Goal: Task Accomplishment & Management: Manage account settings

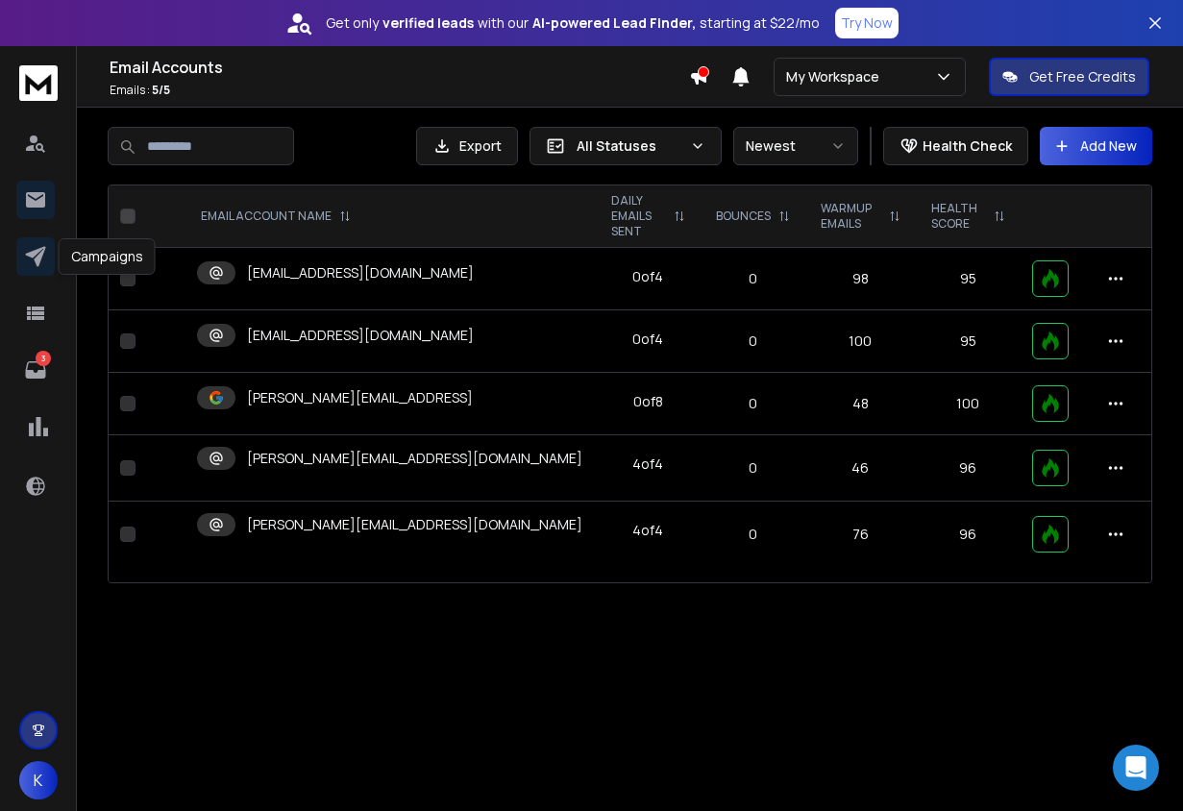
click at [33, 265] on icon at bounding box center [35, 256] width 23 height 23
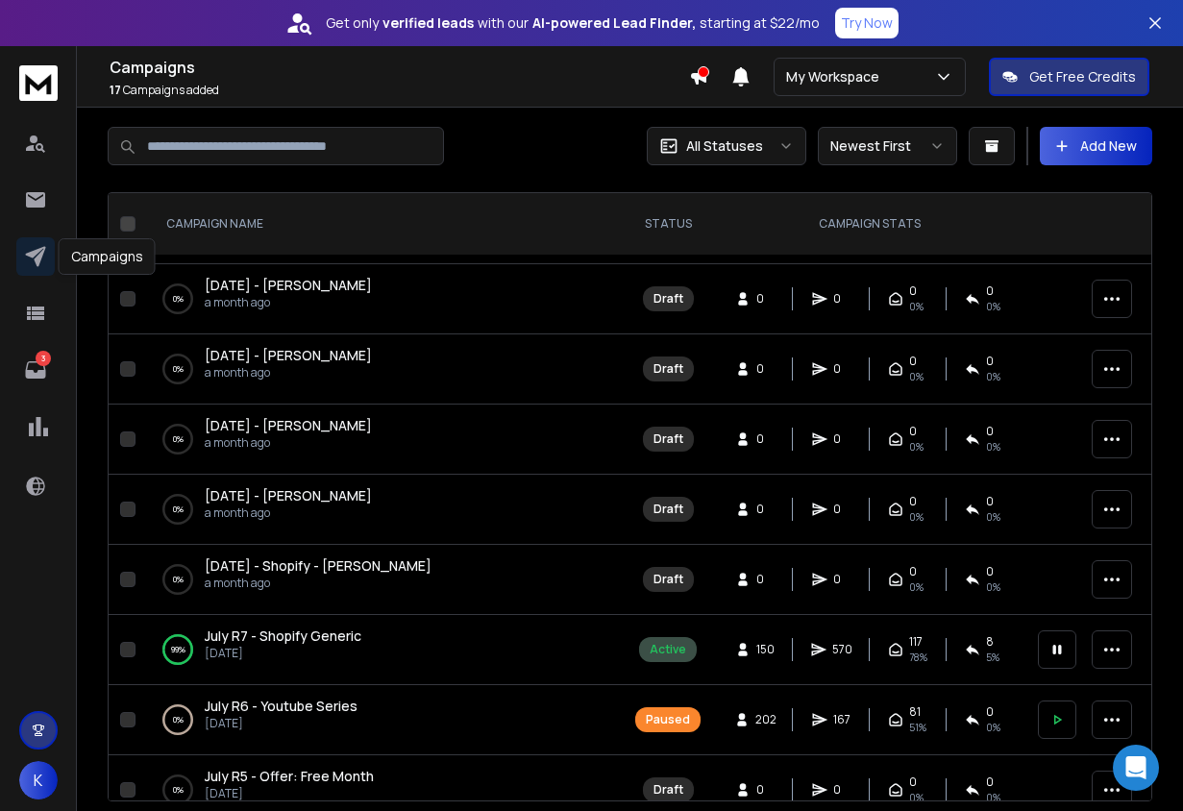
scroll to position [163, 0]
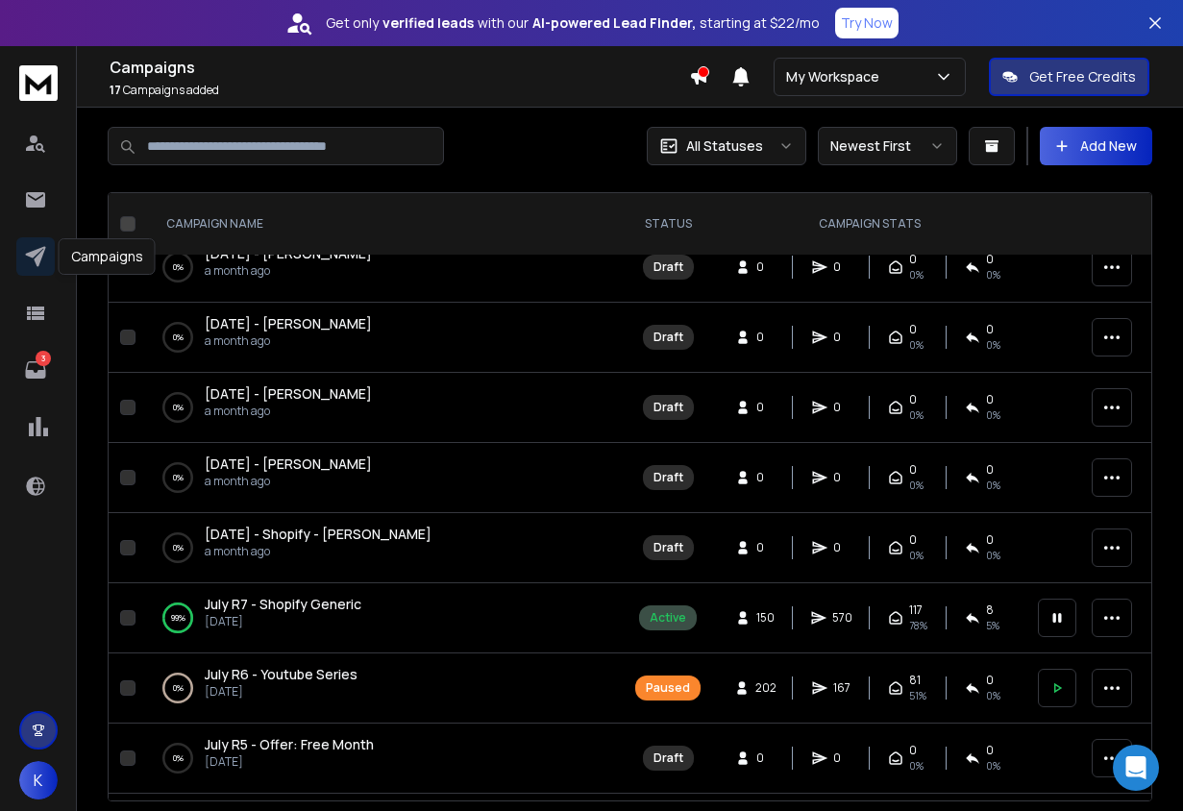
click at [326, 532] on span "July 28 - Shopify - Kyle" at bounding box center [318, 534] width 227 height 18
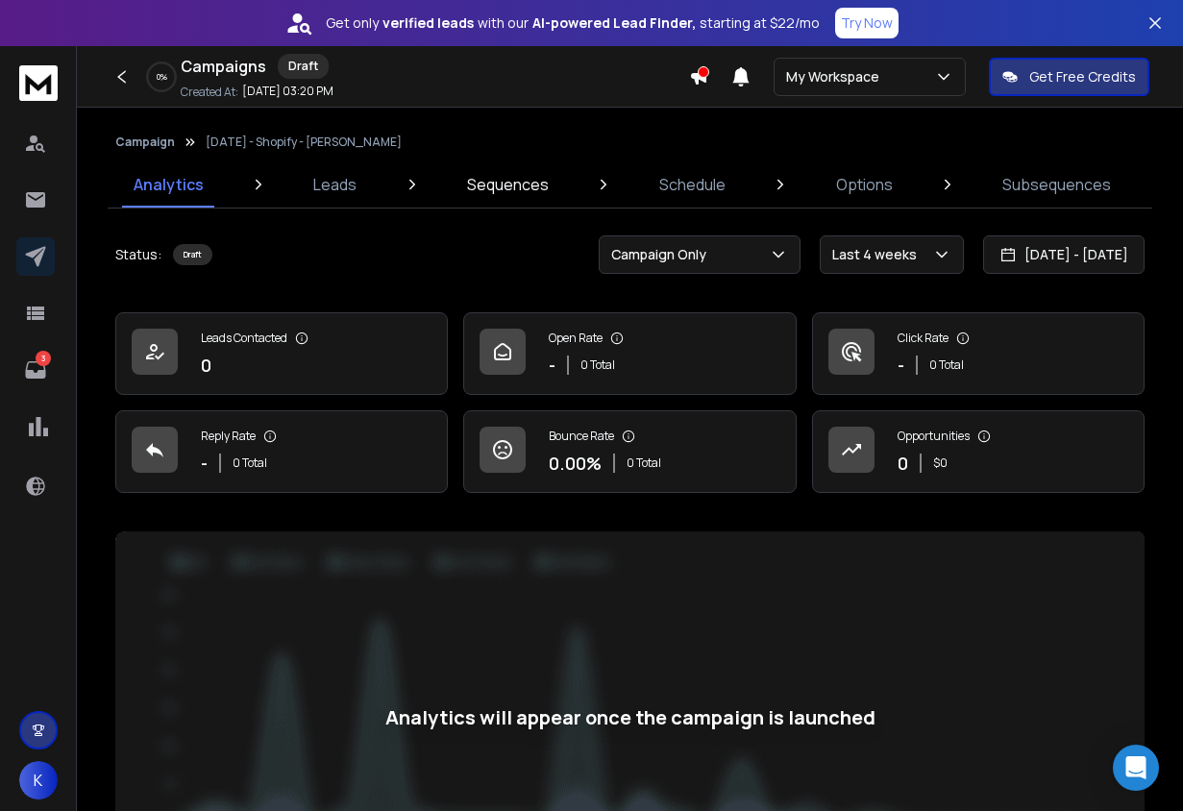
click at [522, 187] on p "Sequences" at bounding box center [508, 184] width 82 height 23
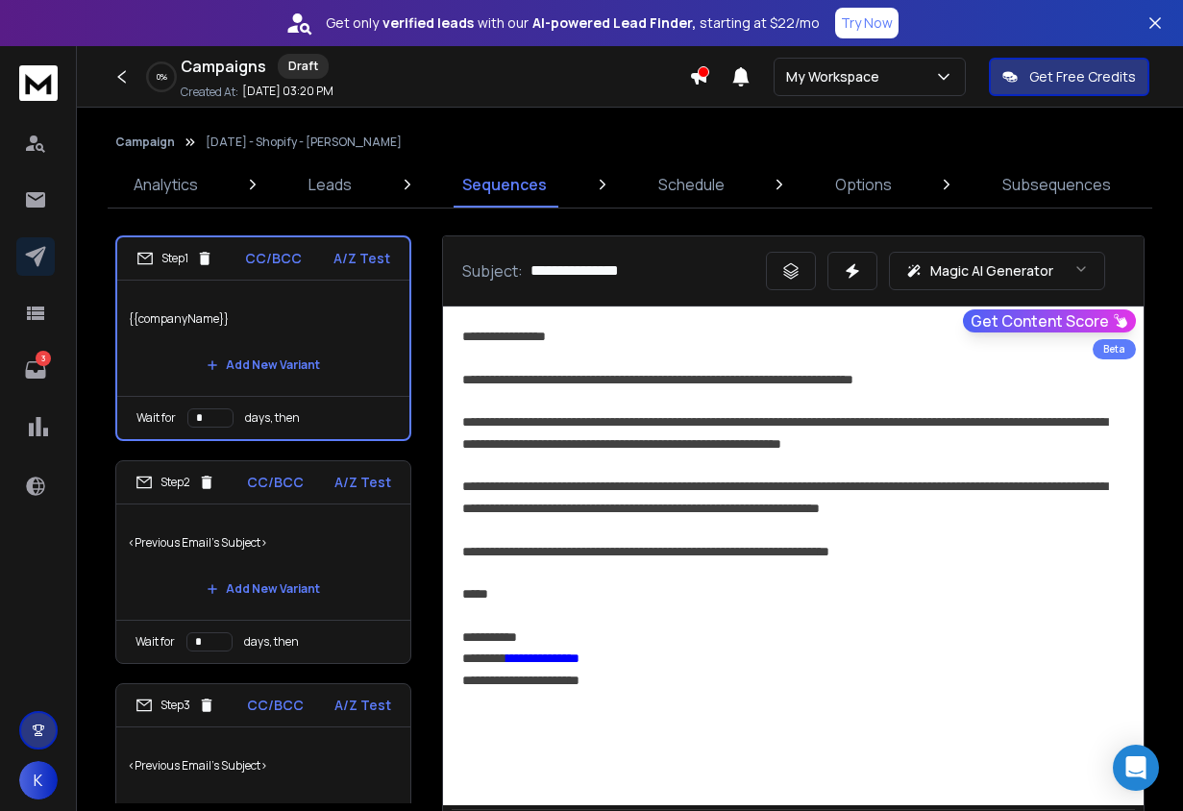
click at [300, 540] on p "<Previous Email's Subject>" at bounding box center [263, 543] width 271 height 54
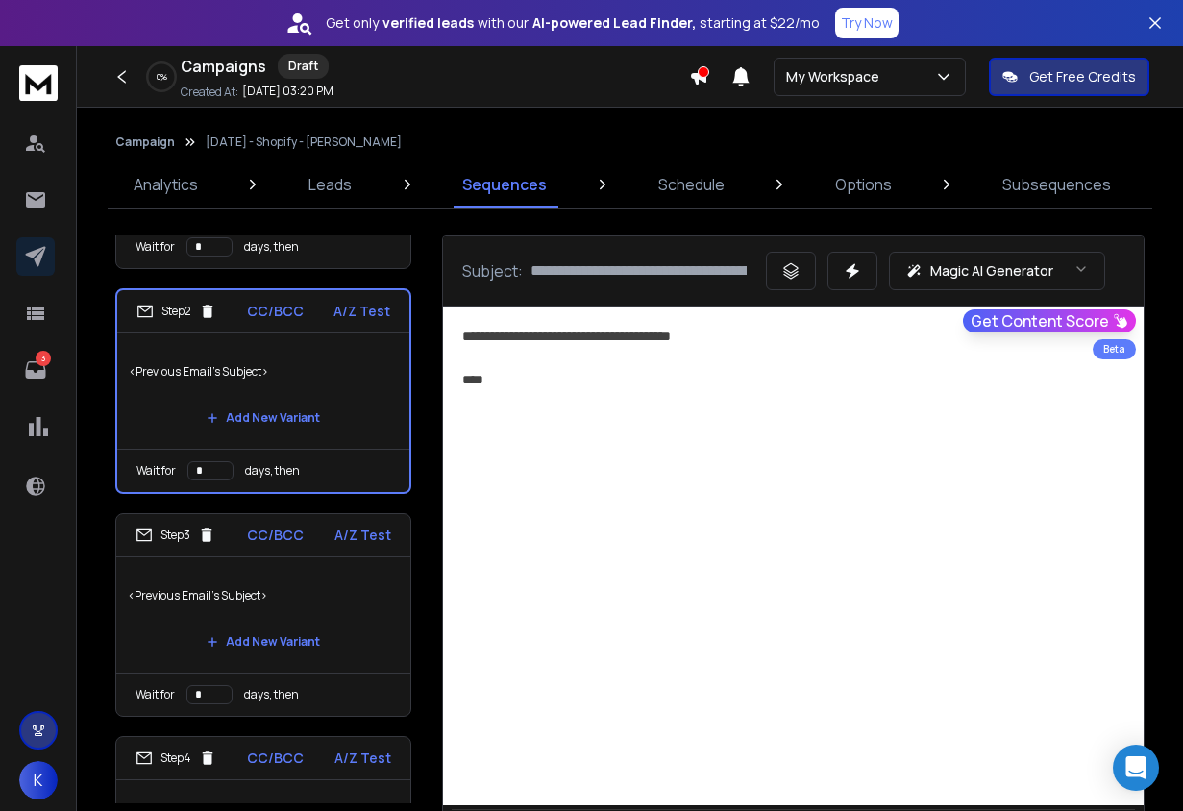
scroll to position [171, 0]
click at [298, 600] on p "<Previous Email's Subject>" at bounding box center [263, 595] width 271 height 54
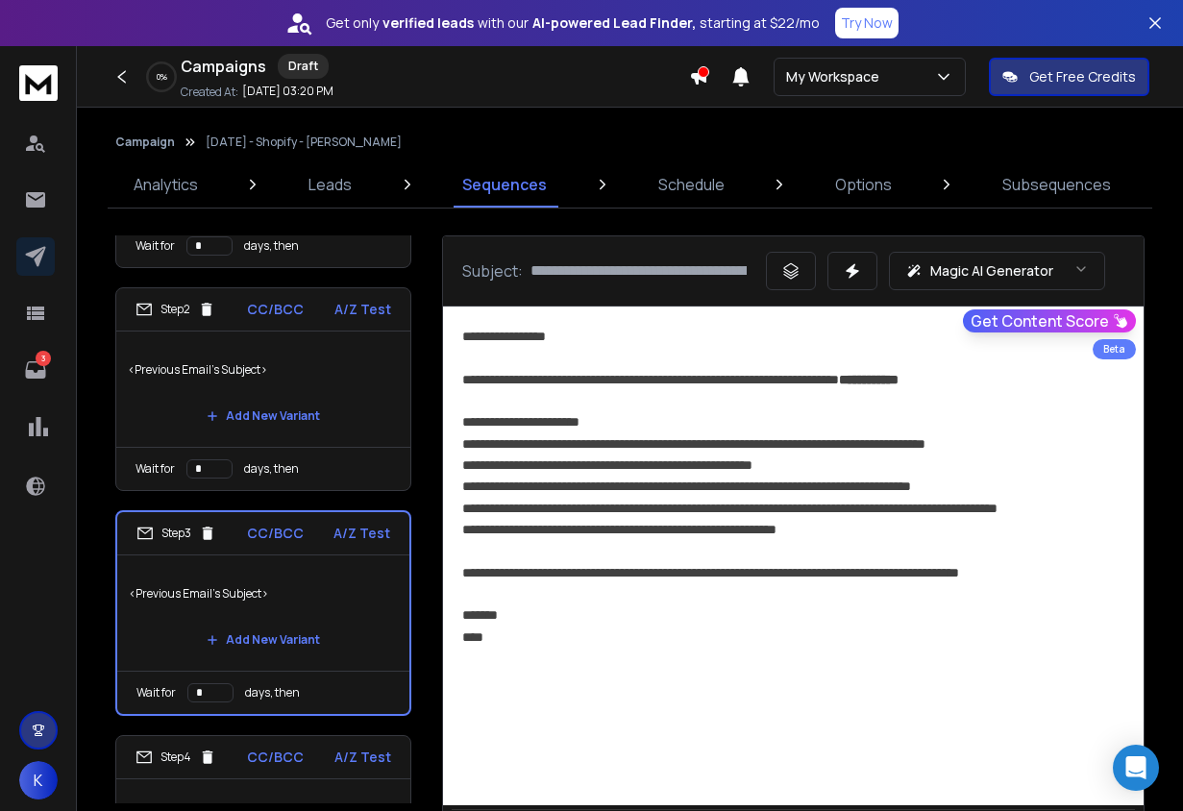
scroll to position [263, 0]
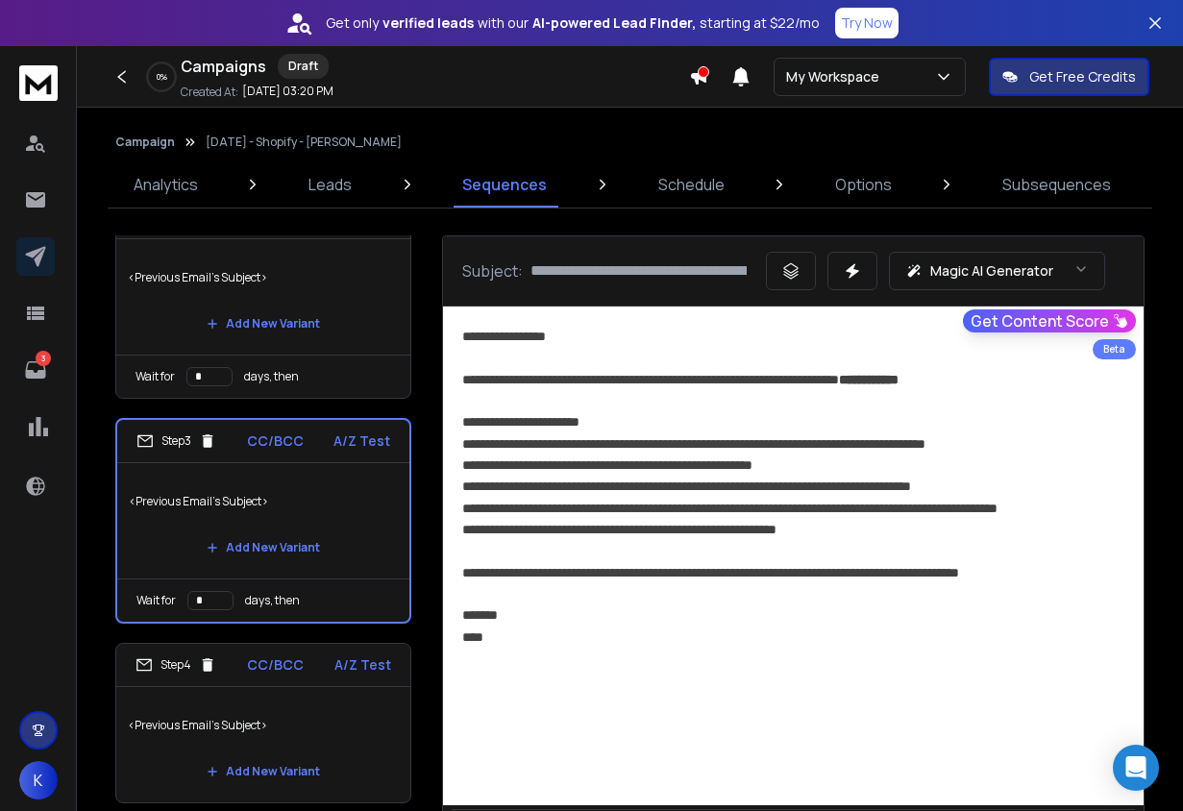
click at [296, 720] on p "<Previous Email's Subject>" at bounding box center [263, 726] width 271 height 54
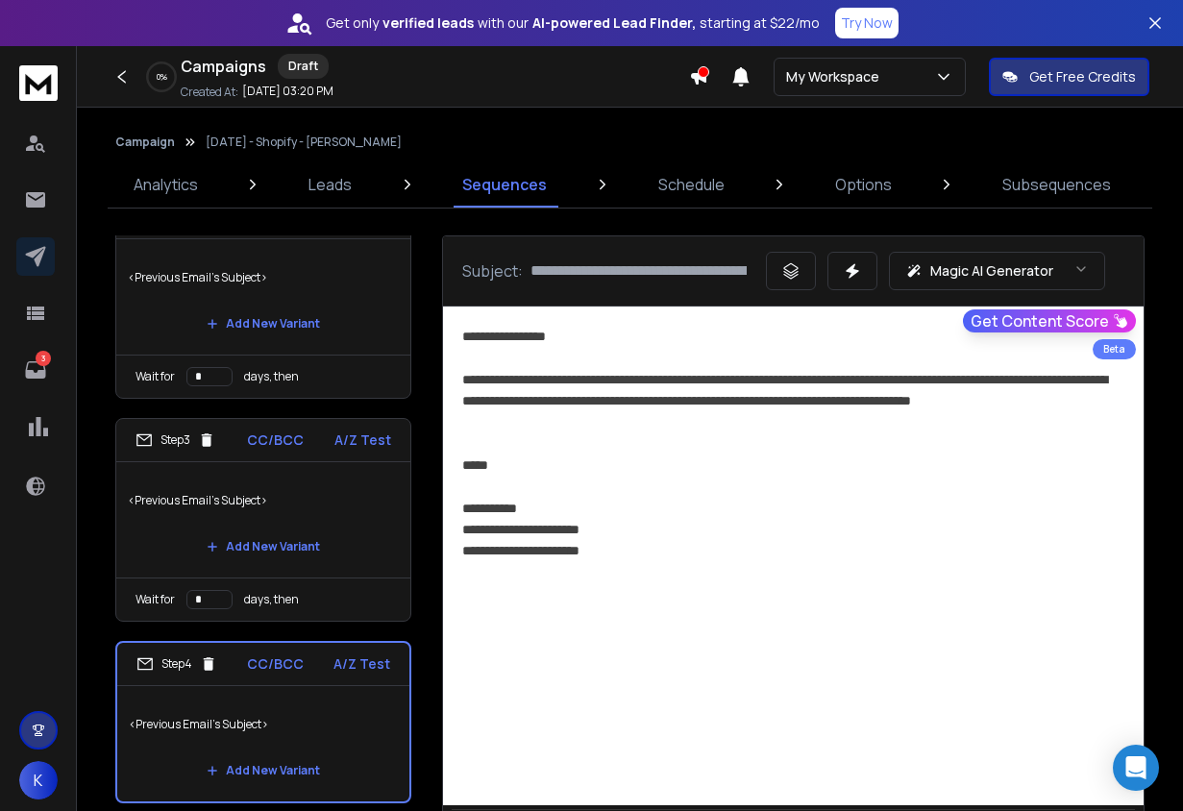
click at [345, 518] on p "<Previous Email's Subject>" at bounding box center [263, 501] width 271 height 54
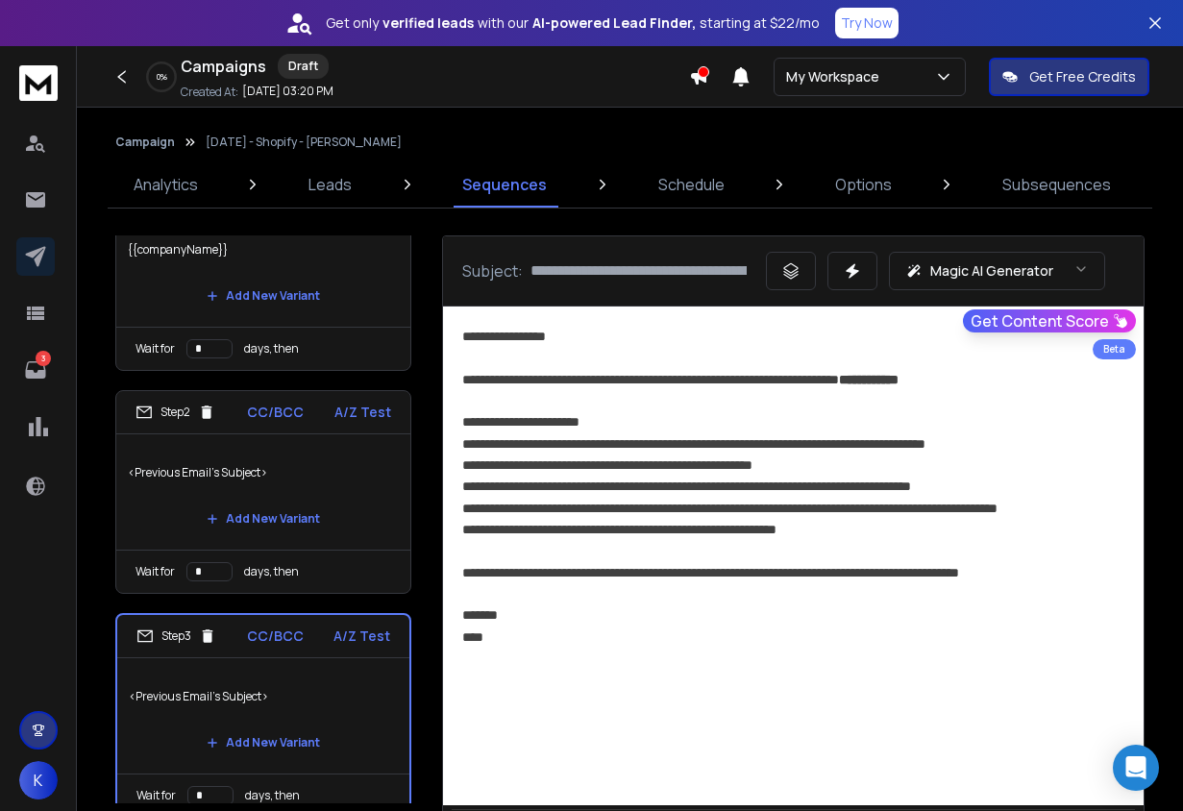
scroll to position [0, 0]
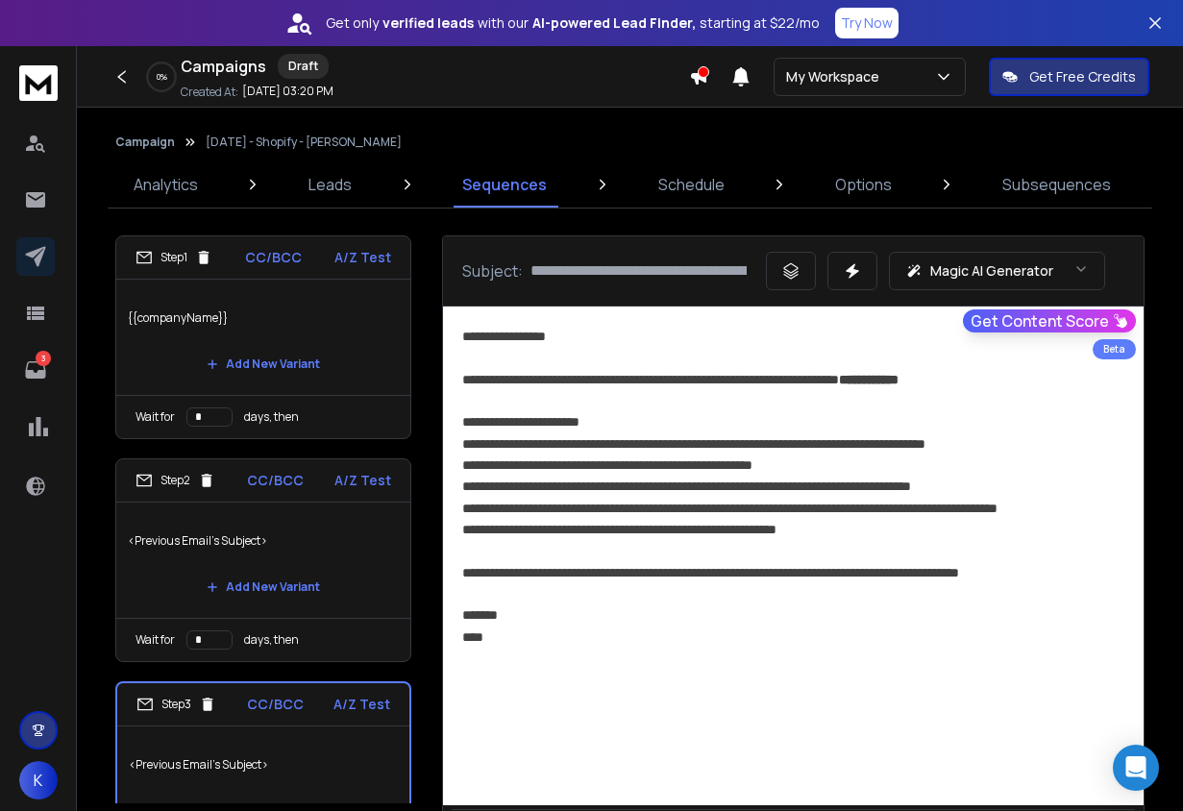
click at [343, 554] on p "<Previous Email's Subject>" at bounding box center [263, 541] width 271 height 54
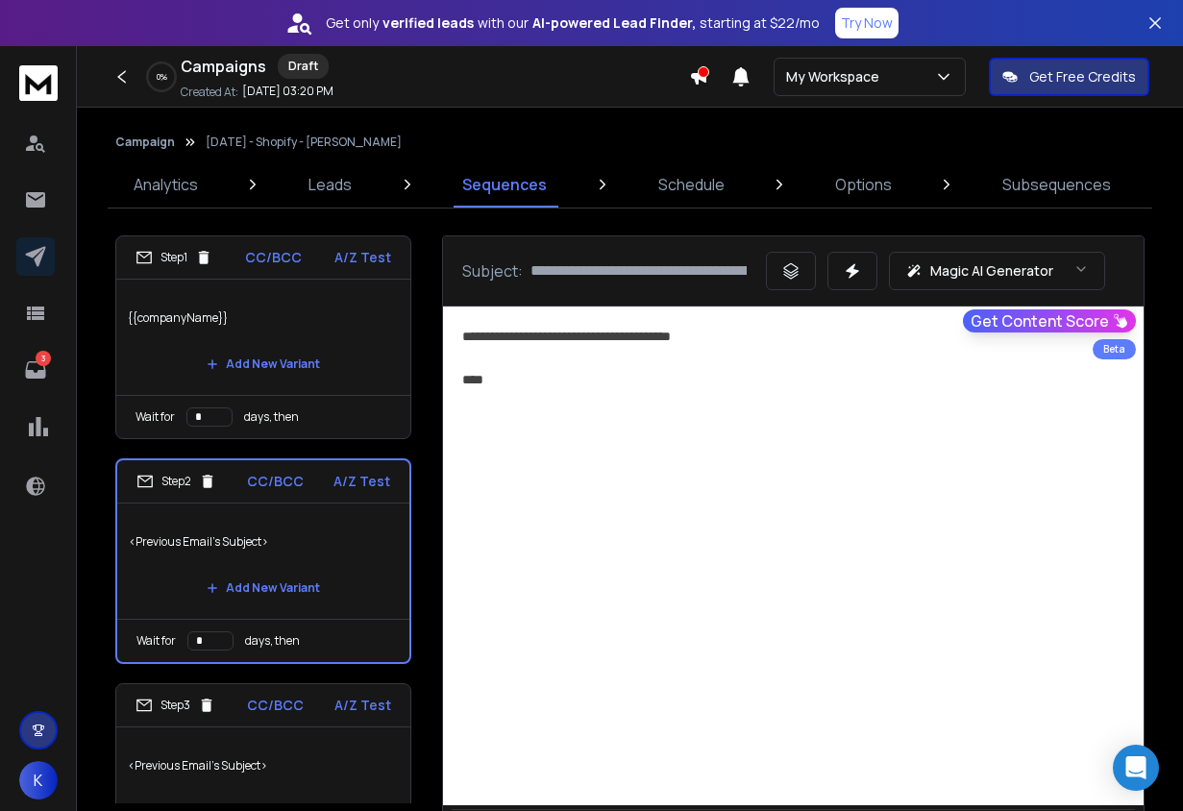
click at [338, 297] on p "{{companyName}}" at bounding box center [263, 318] width 271 height 54
type input "**********"
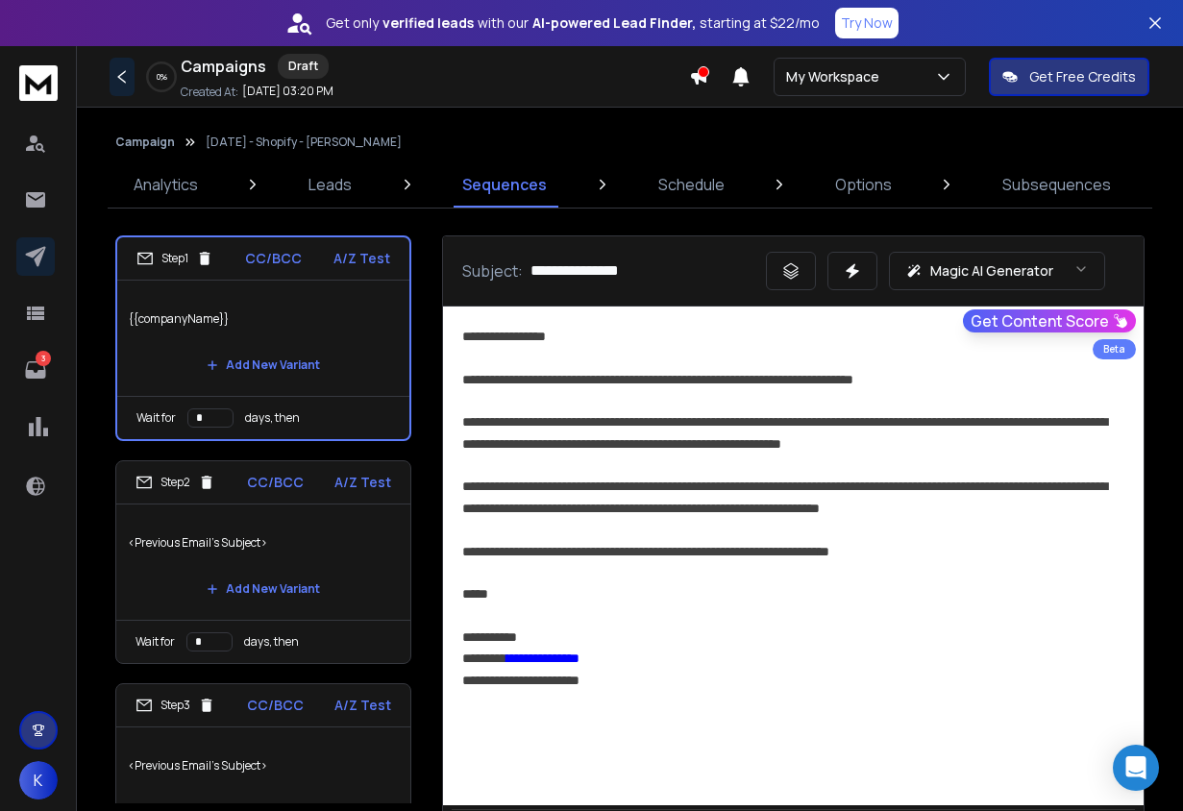
click at [117, 78] on icon at bounding box center [121, 76] width 17 height 17
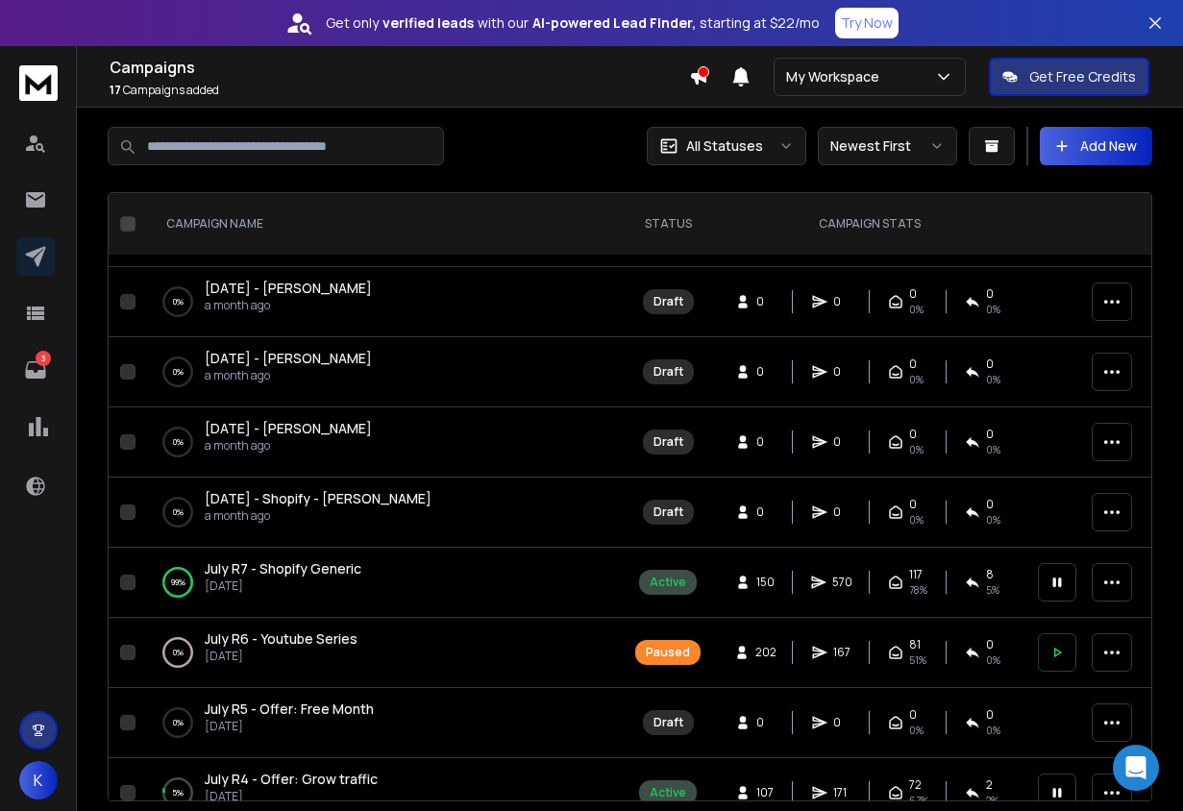
scroll to position [215, 0]
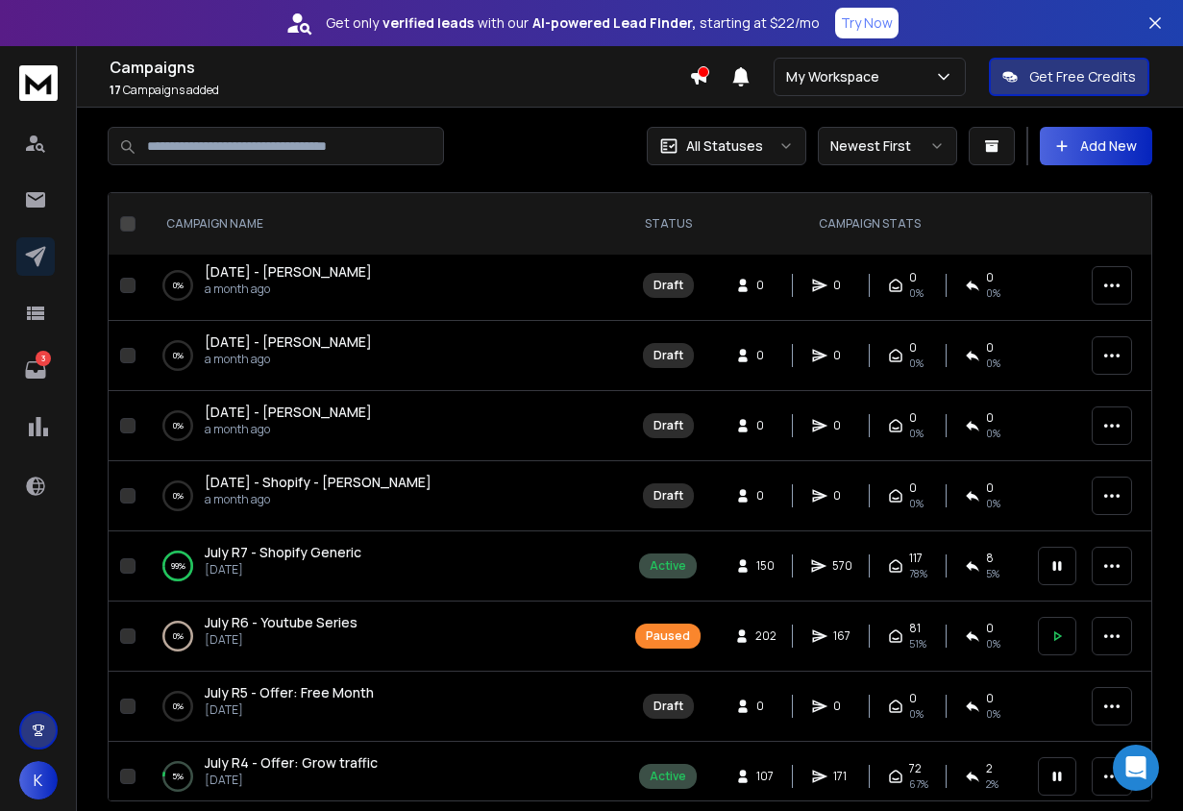
click at [331, 553] on span "July R7 - Shopify Generic" at bounding box center [283, 552] width 157 height 18
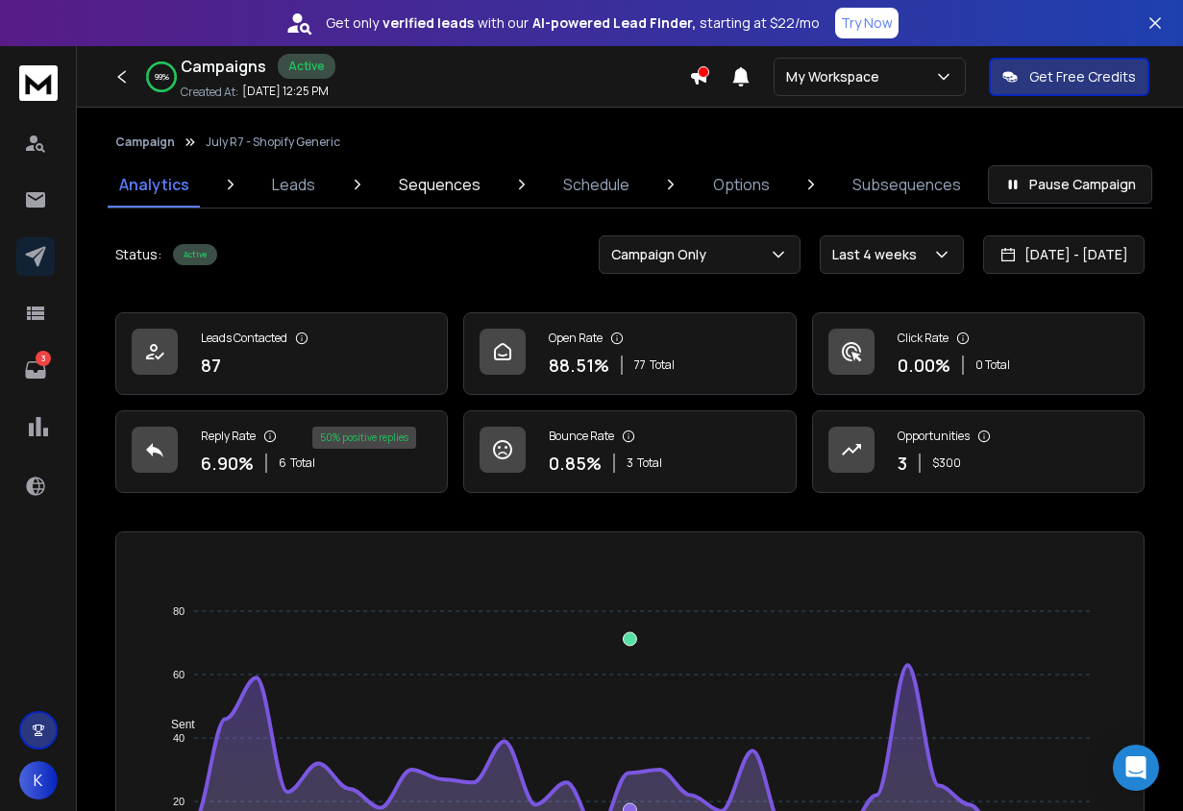
click at [421, 181] on p "Sequences" at bounding box center [440, 184] width 82 height 23
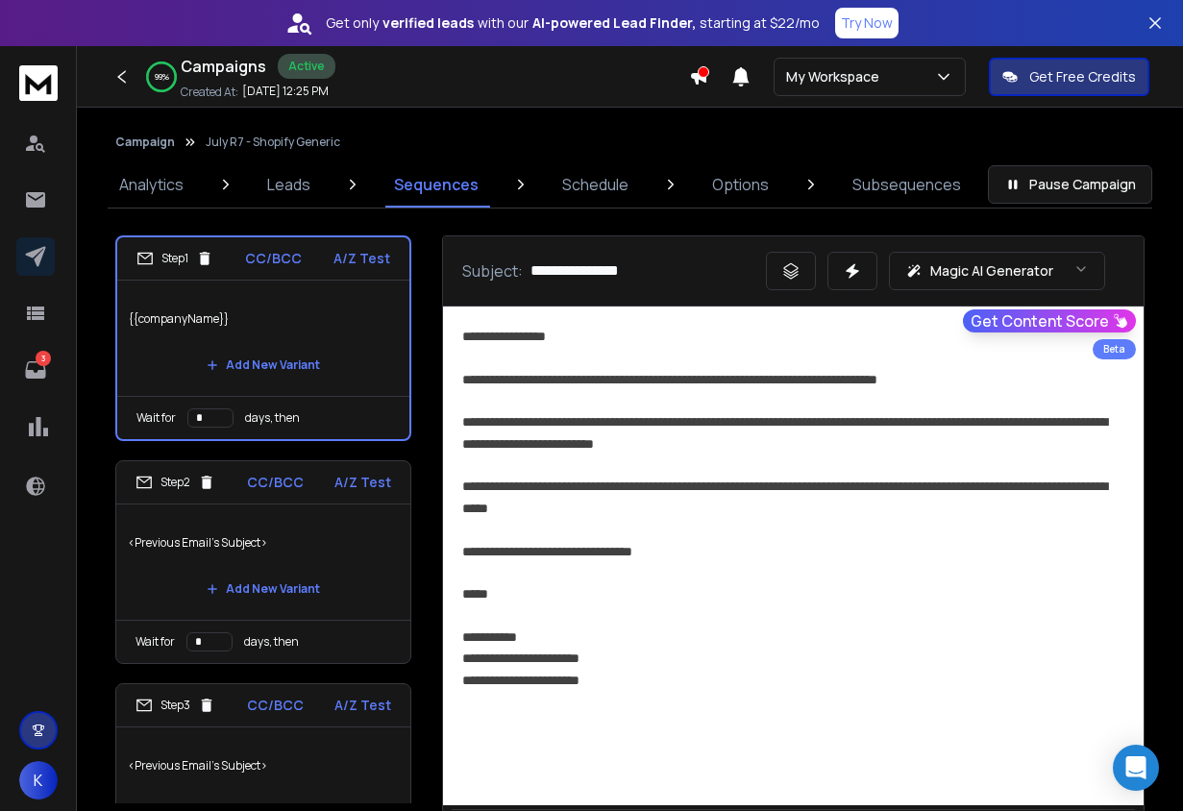
click at [318, 538] on p "<Previous Email's Subject>" at bounding box center [263, 543] width 271 height 54
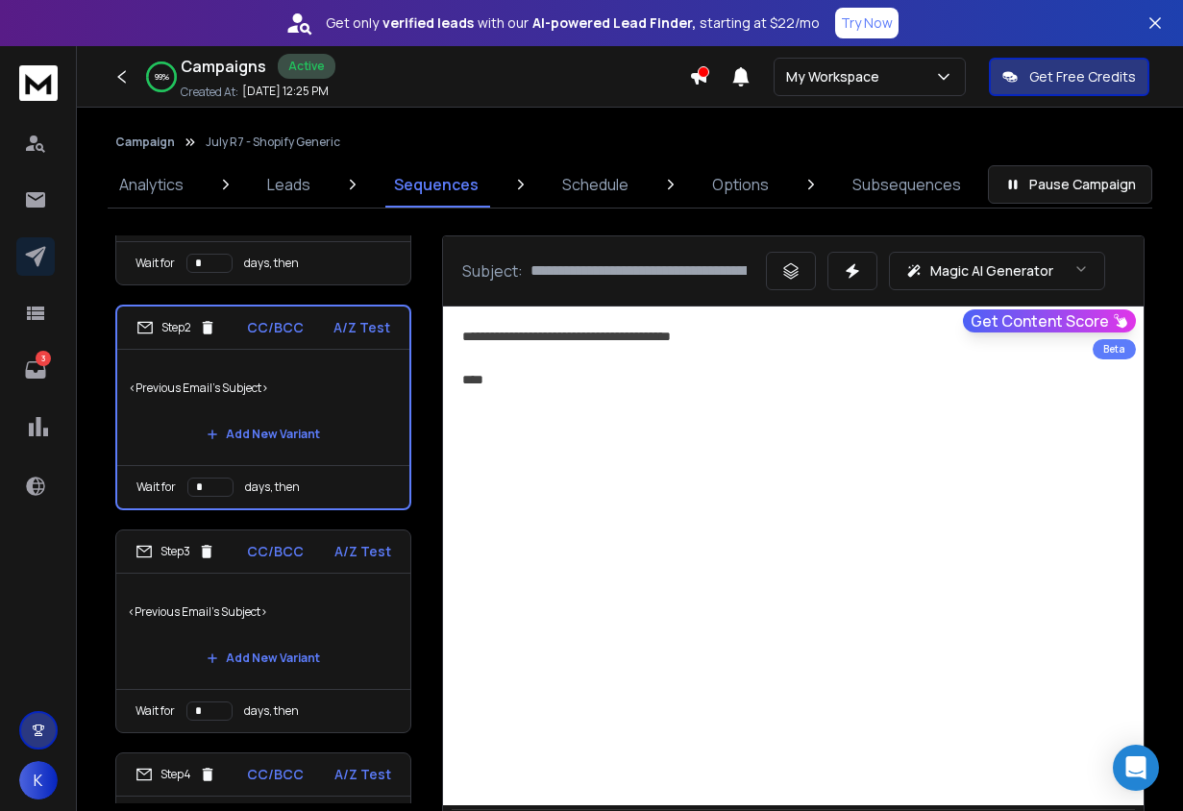
scroll to position [175, 0]
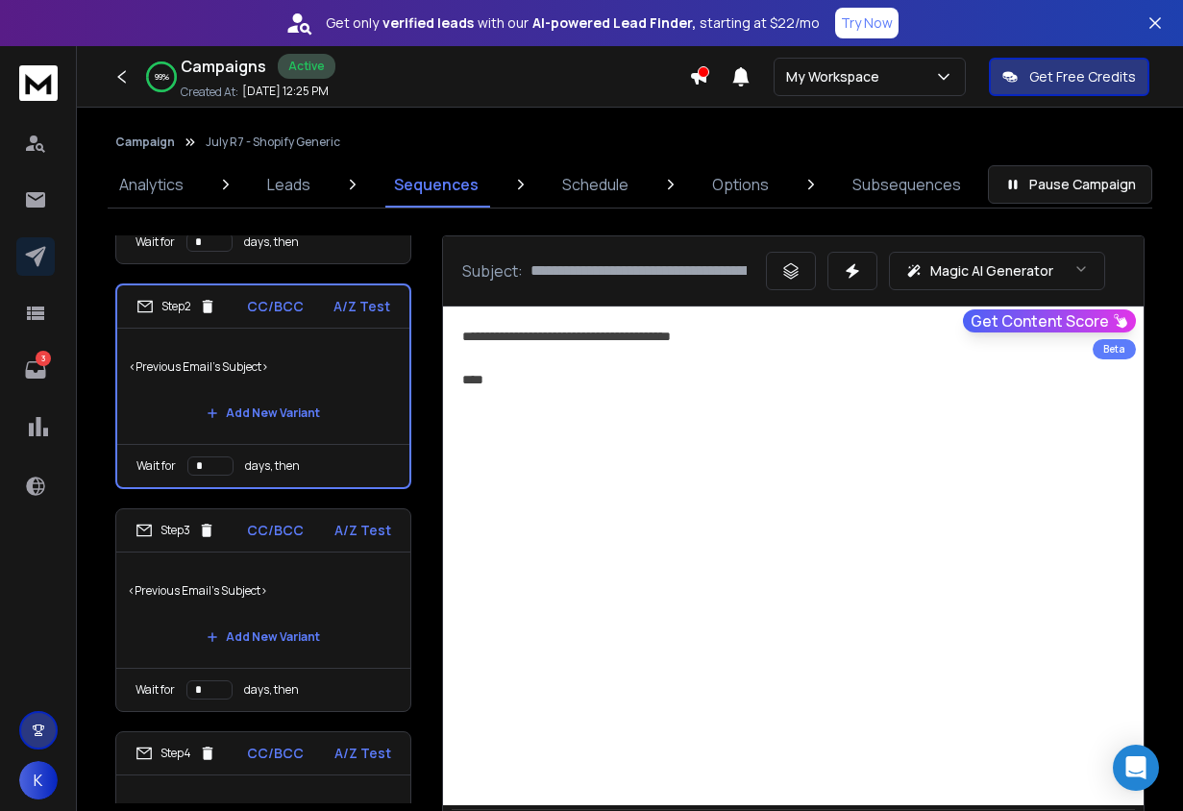
click at [318, 595] on p "<Previous Email's Subject>" at bounding box center [263, 591] width 271 height 54
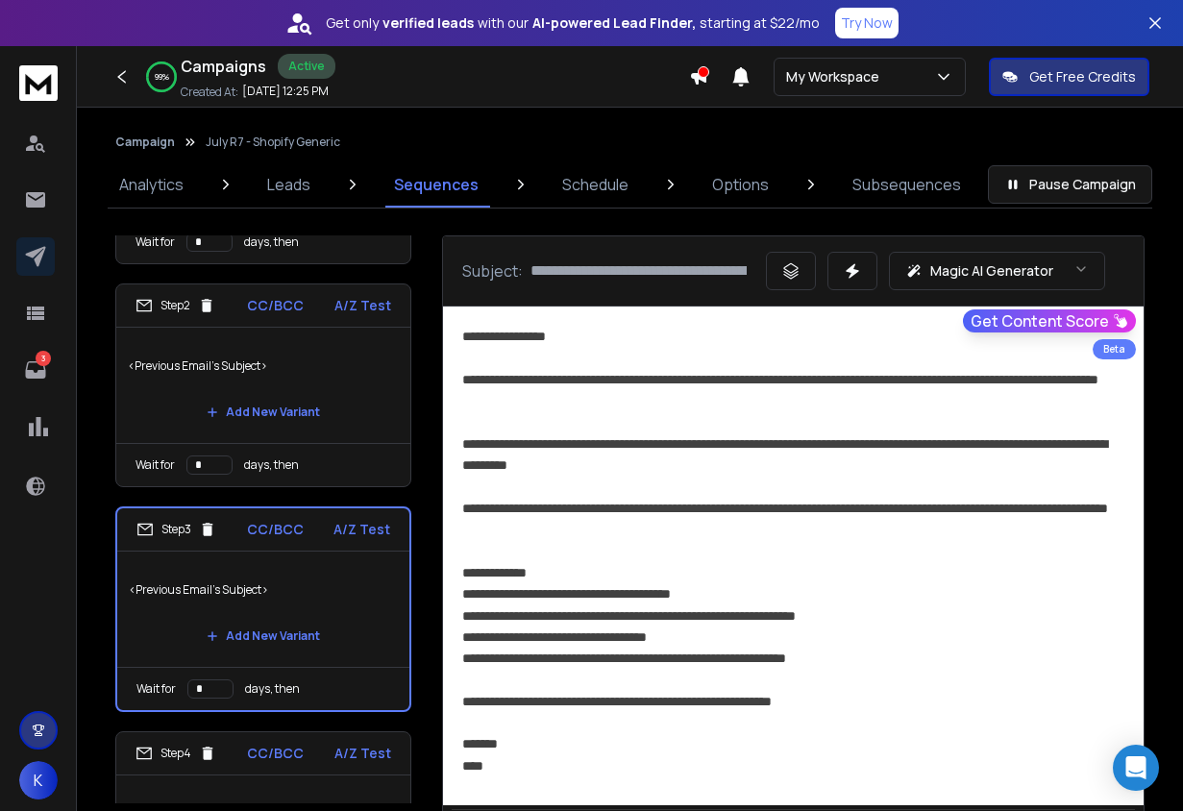
scroll to position [263, 0]
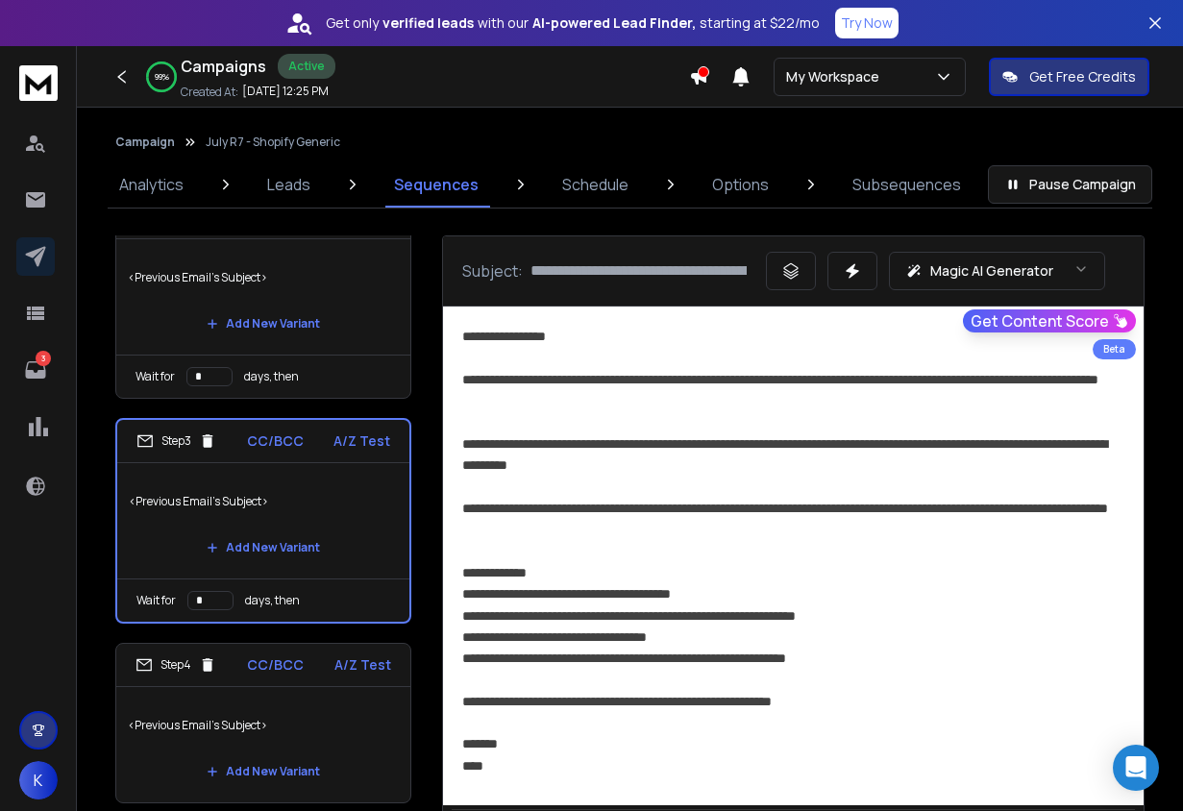
click at [317, 734] on p "<Previous Email's Subject>" at bounding box center [263, 726] width 271 height 54
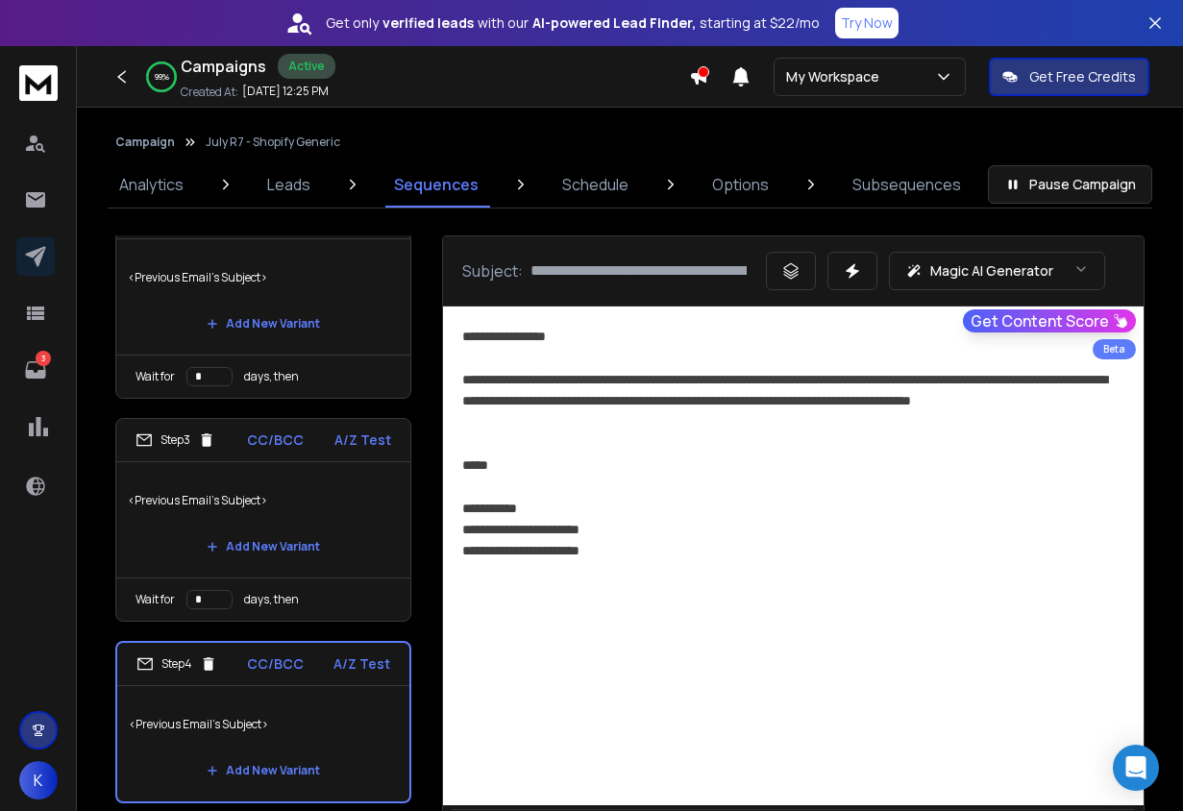
click at [332, 517] on p "<Previous Email's Subject>" at bounding box center [263, 501] width 271 height 54
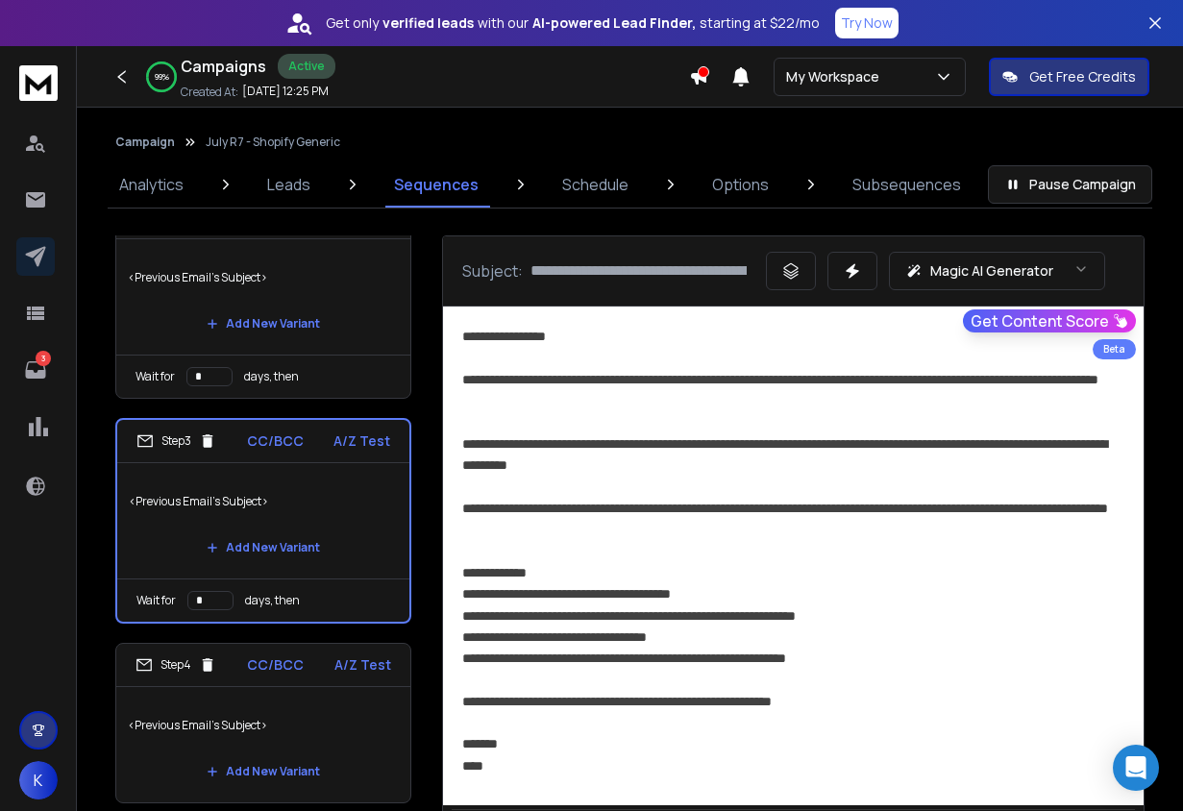
scroll to position [0, 0]
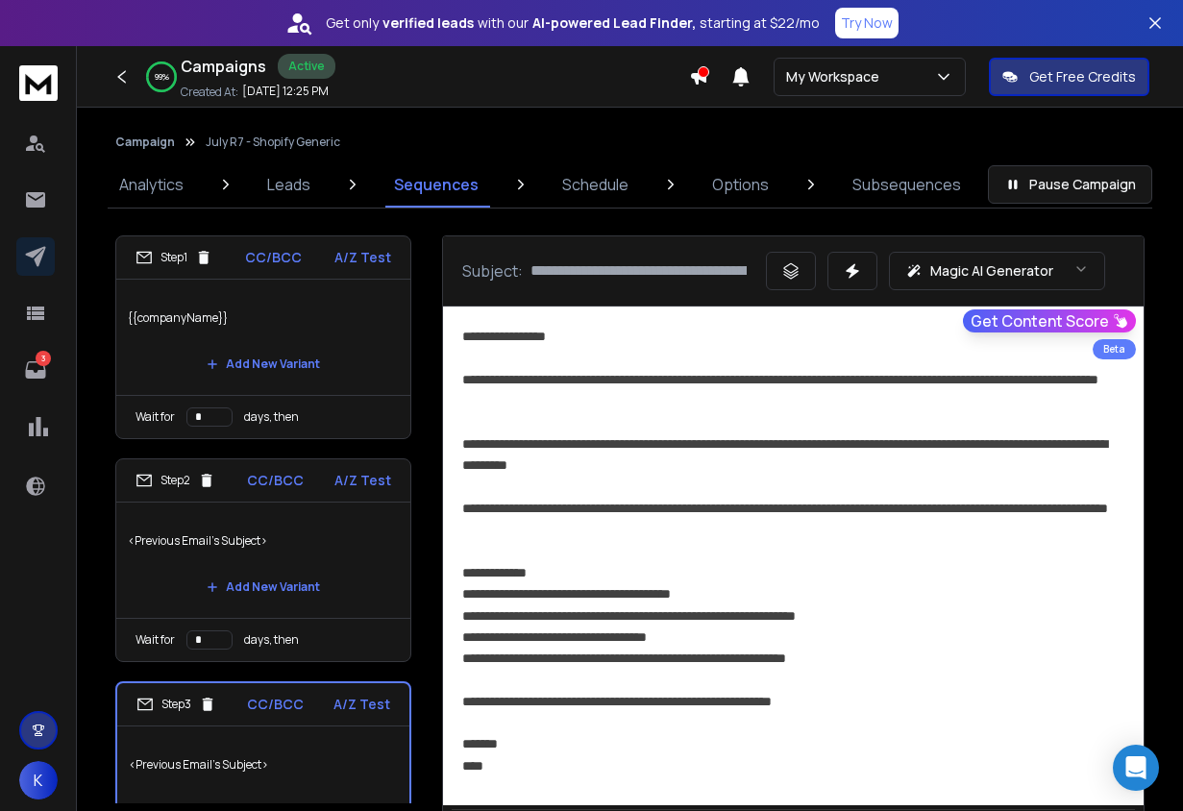
click at [343, 342] on p "{{companyName}}" at bounding box center [263, 318] width 271 height 54
type input "**********"
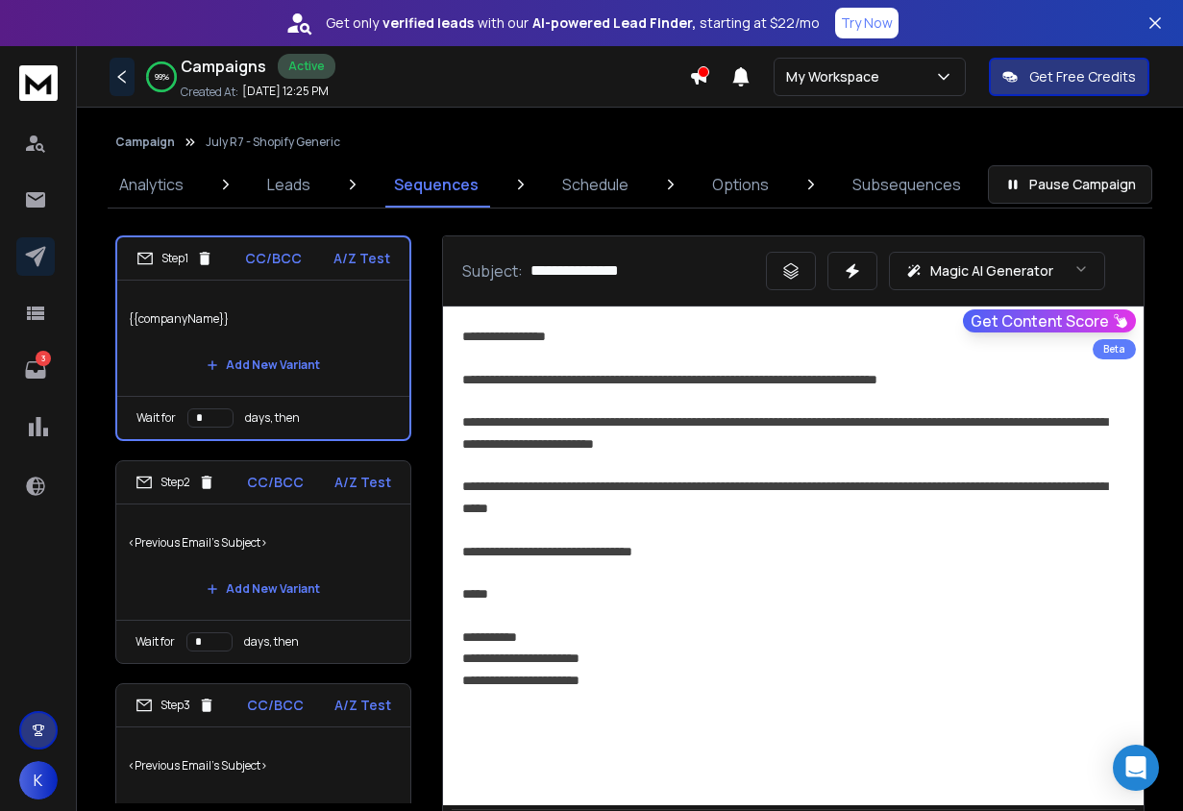
click at [114, 68] on icon at bounding box center [121, 76] width 17 height 17
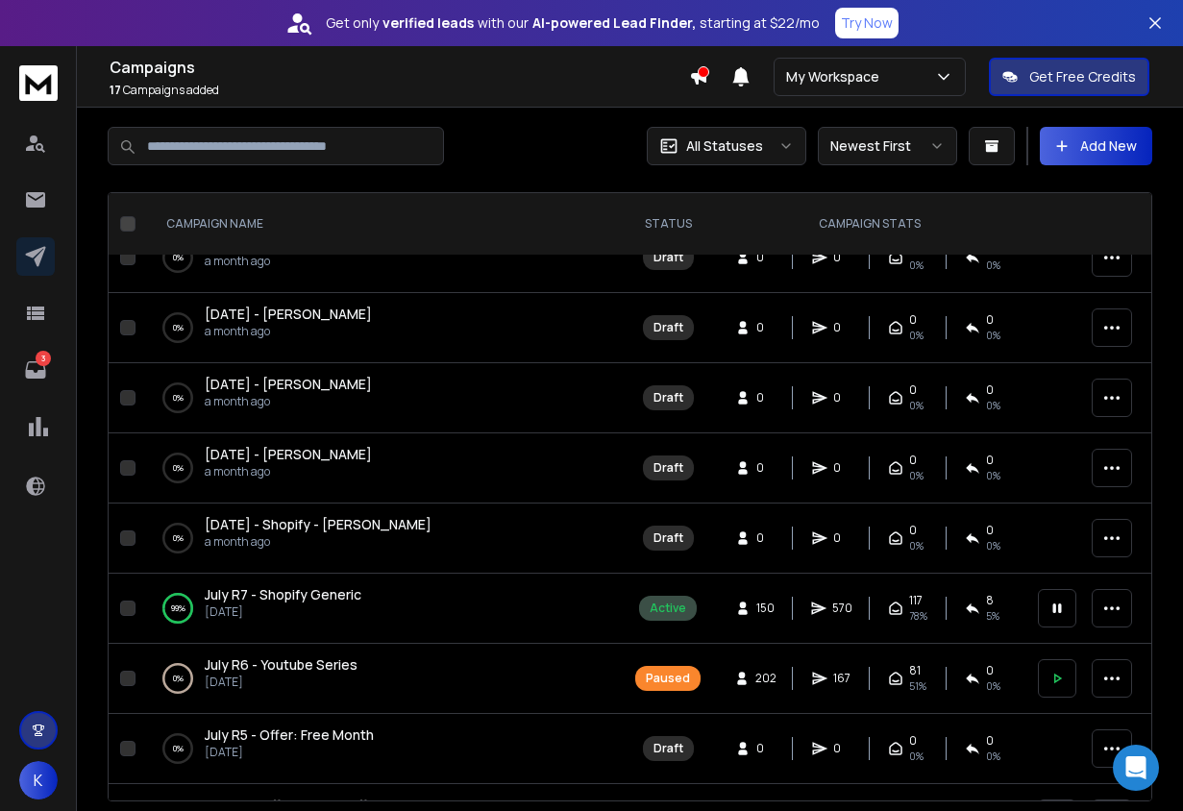
scroll to position [175, 0]
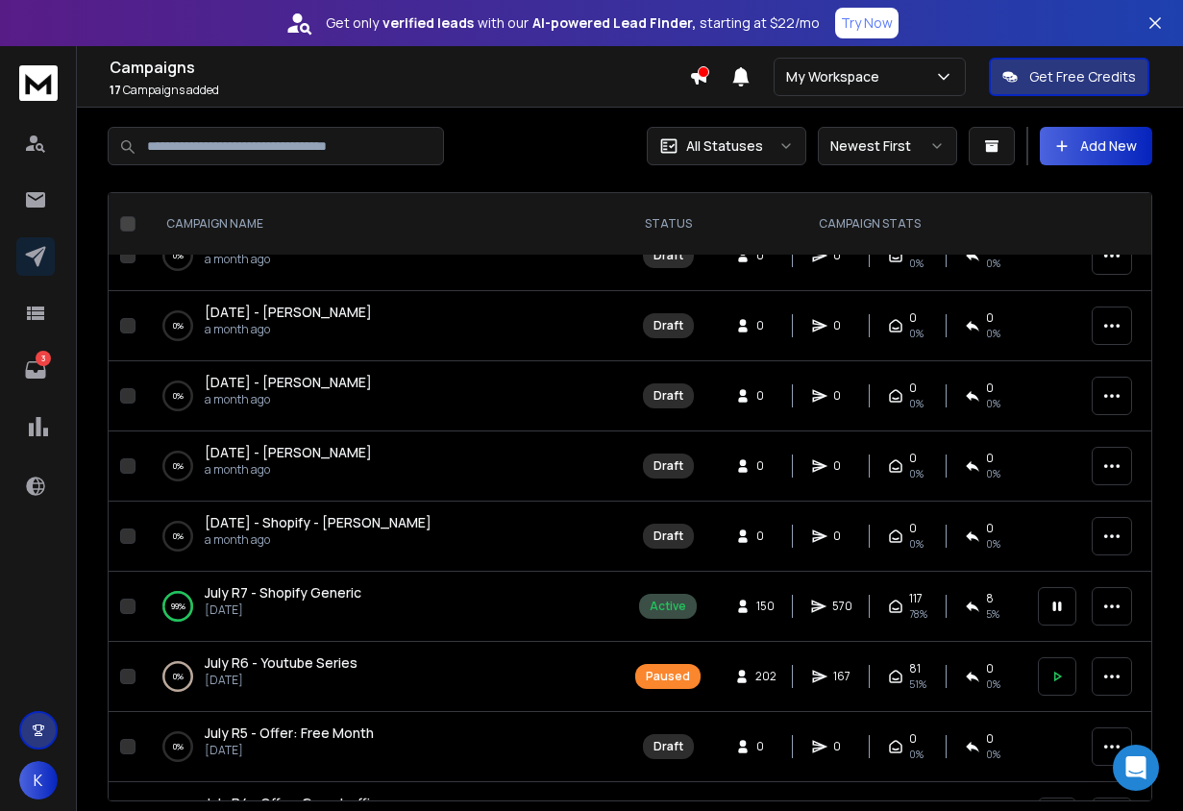
click at [129, 608] on button "button" at bounding box center [127, 606] width 15 height 15
click at [131, 682] on button "button" at bounding box center [127, 676] width 15 height 15
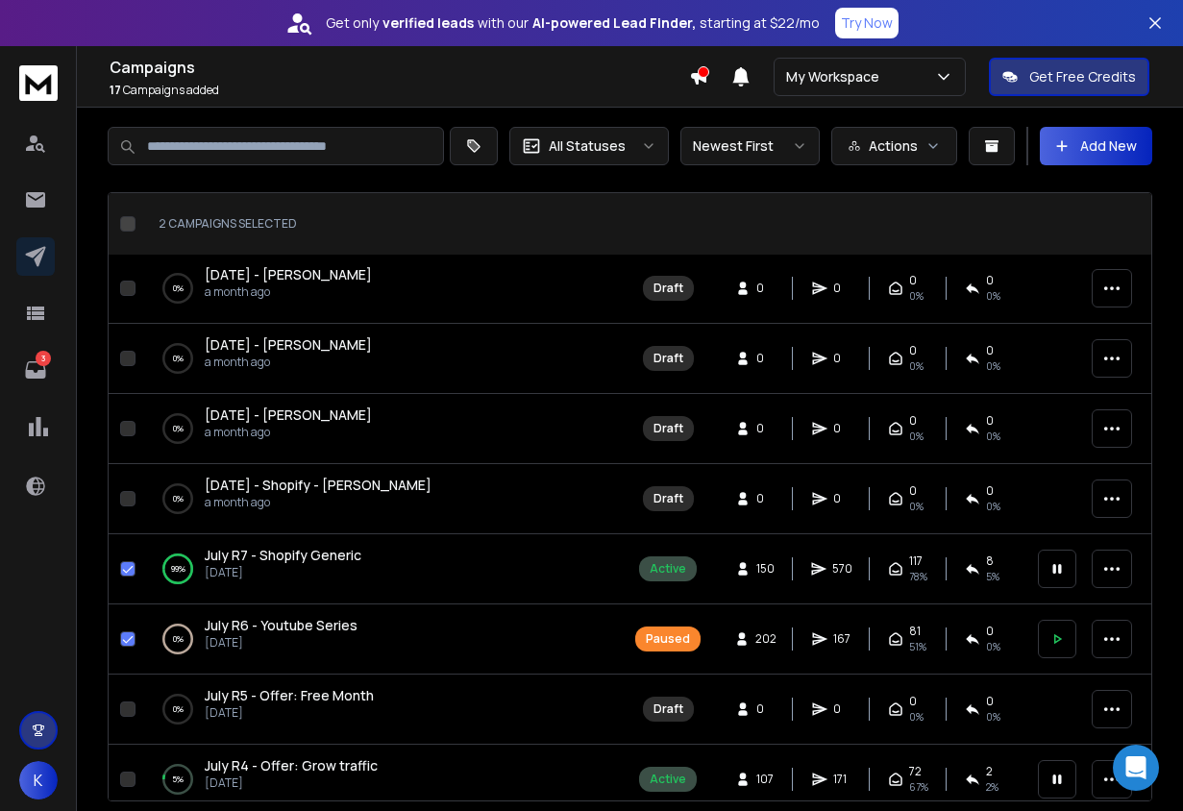
scroll to position [213, 0]
click at [129, 637] on button "button" at bounding box center [127, 637] width 15 height 15
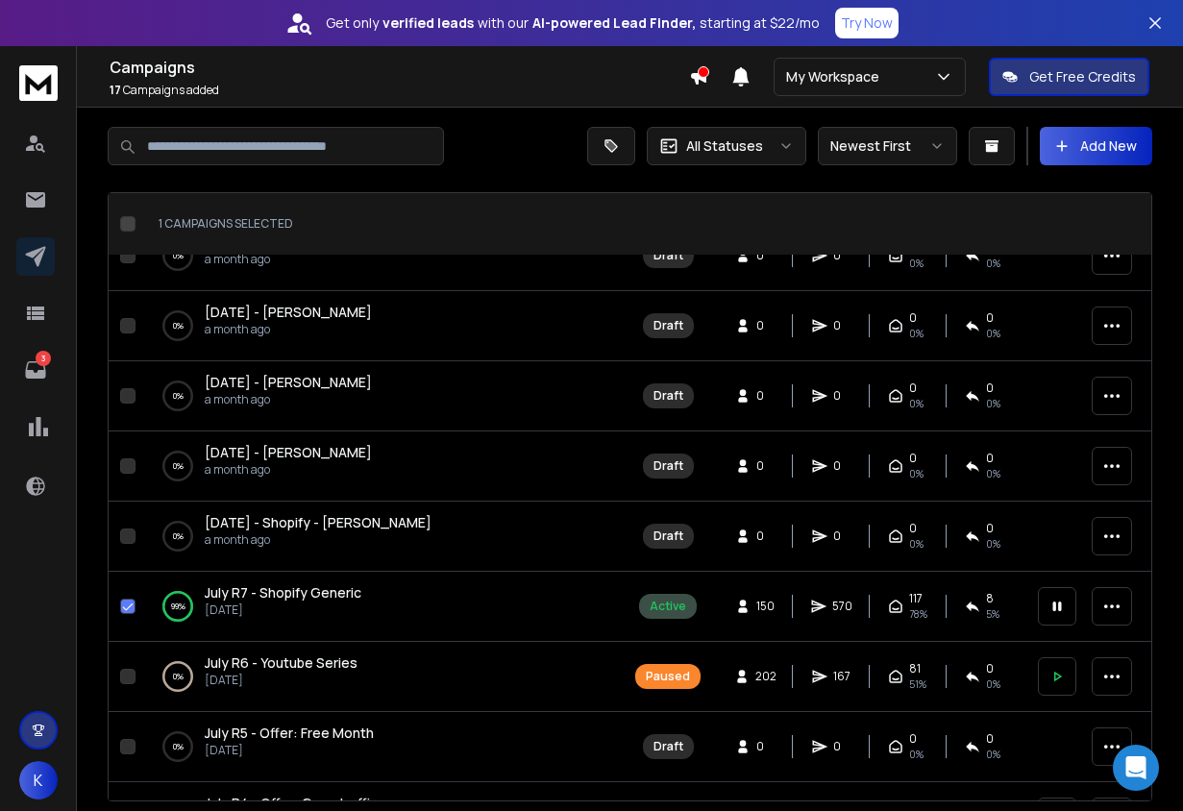
scroll to position [0, 0]
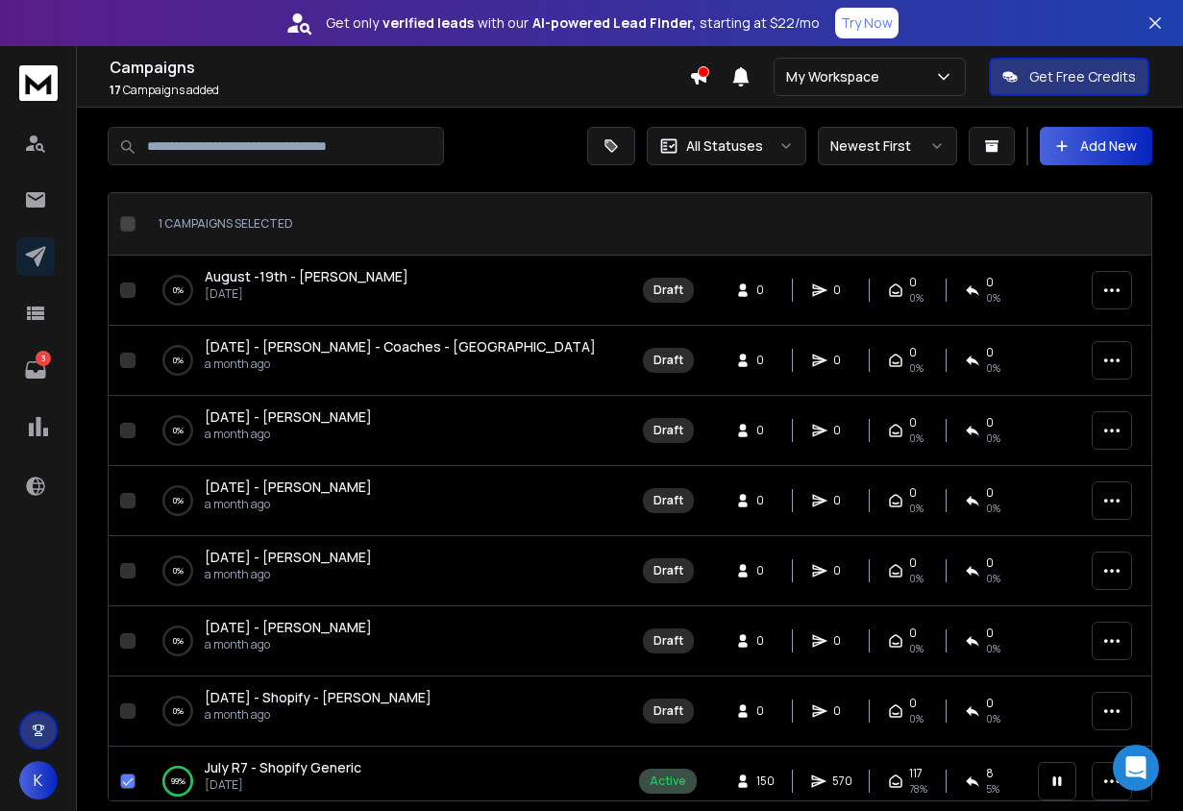
type button "on"
click at [125, 293] on button "button" at bounding box center [127, 290] width 15 height 15
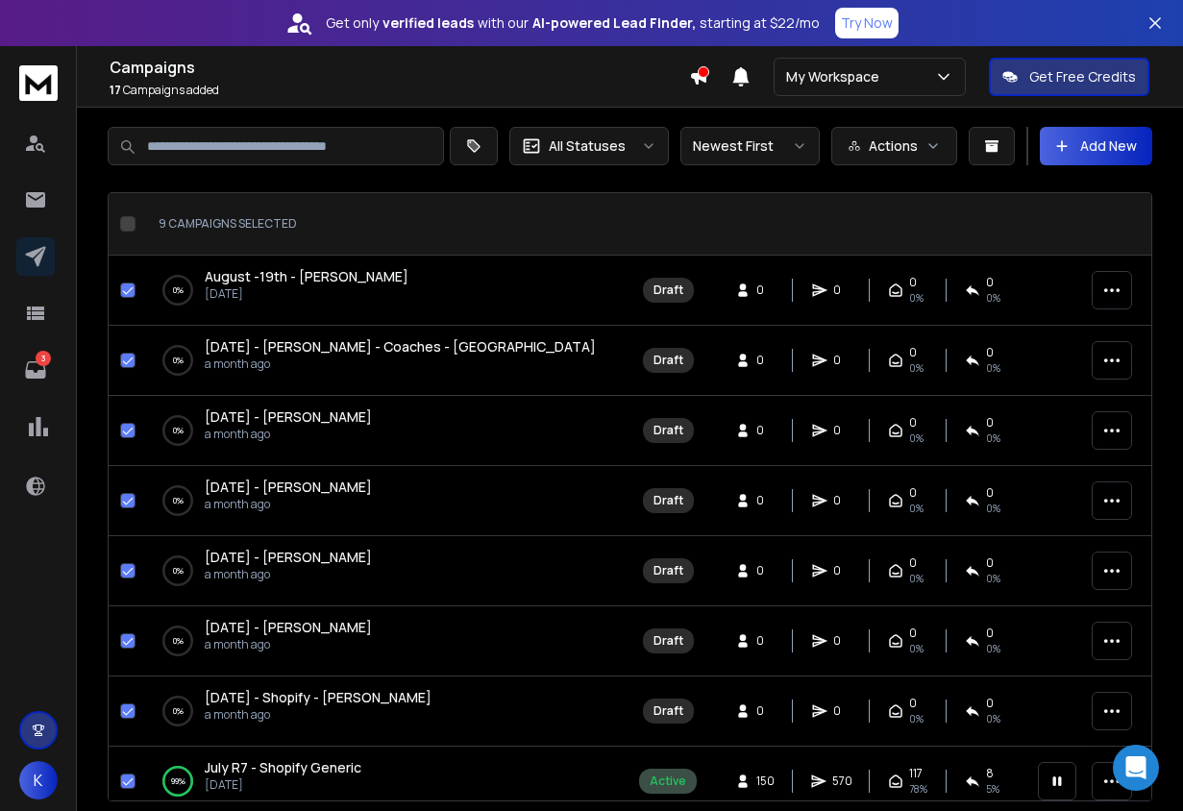
type button "on"
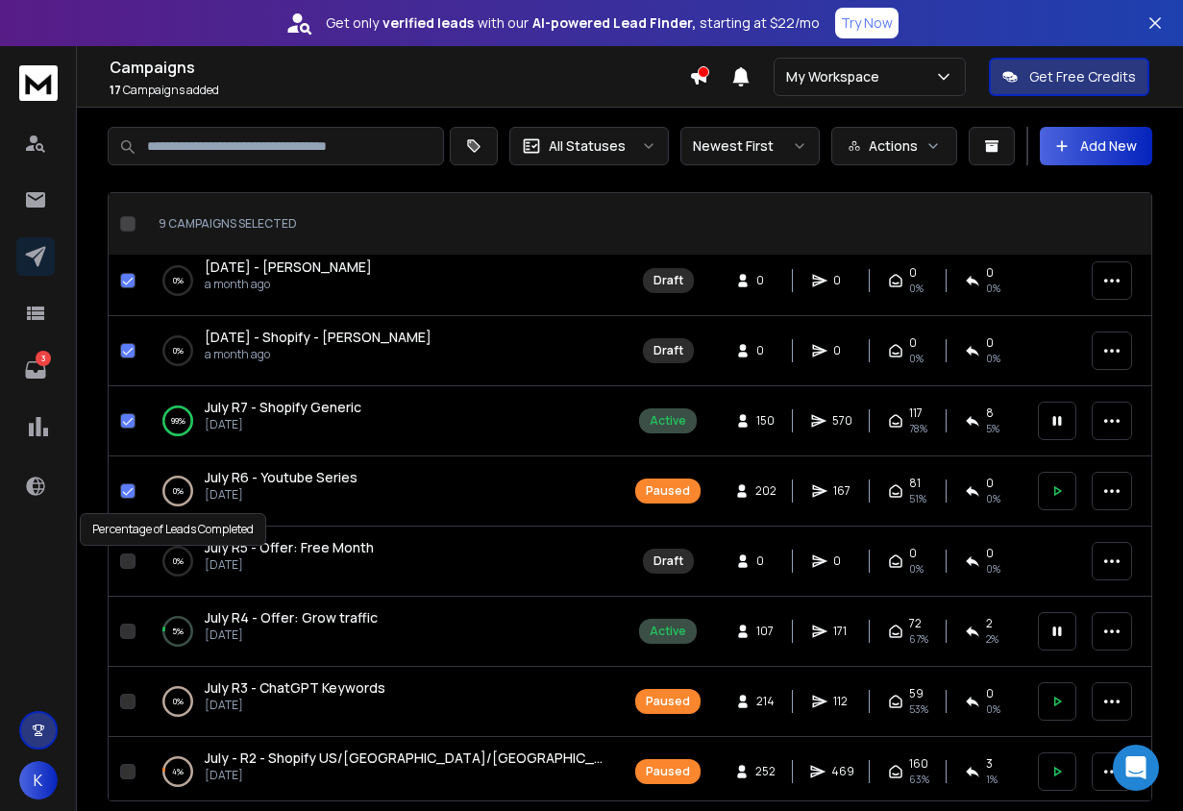
scroll to position [414, 0]
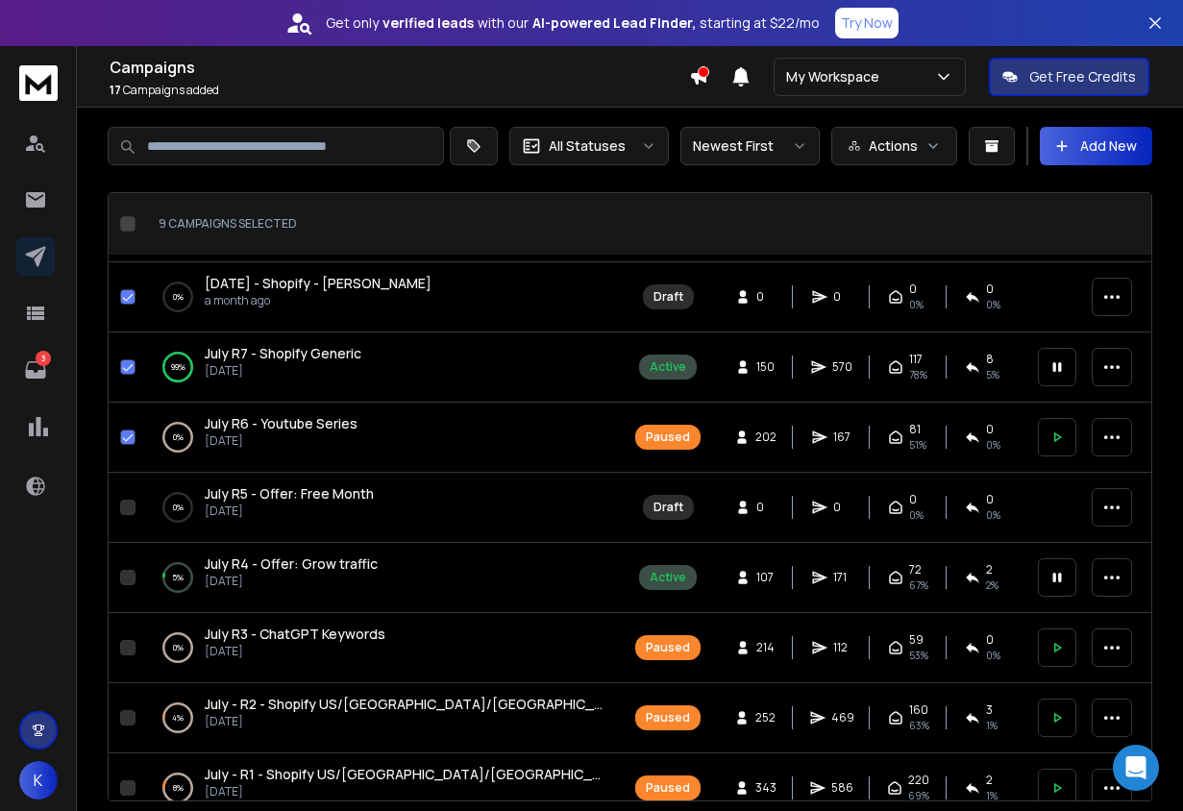
click at [130, 433] on button "button" at bounding box center [127, 437] width 15 height 15
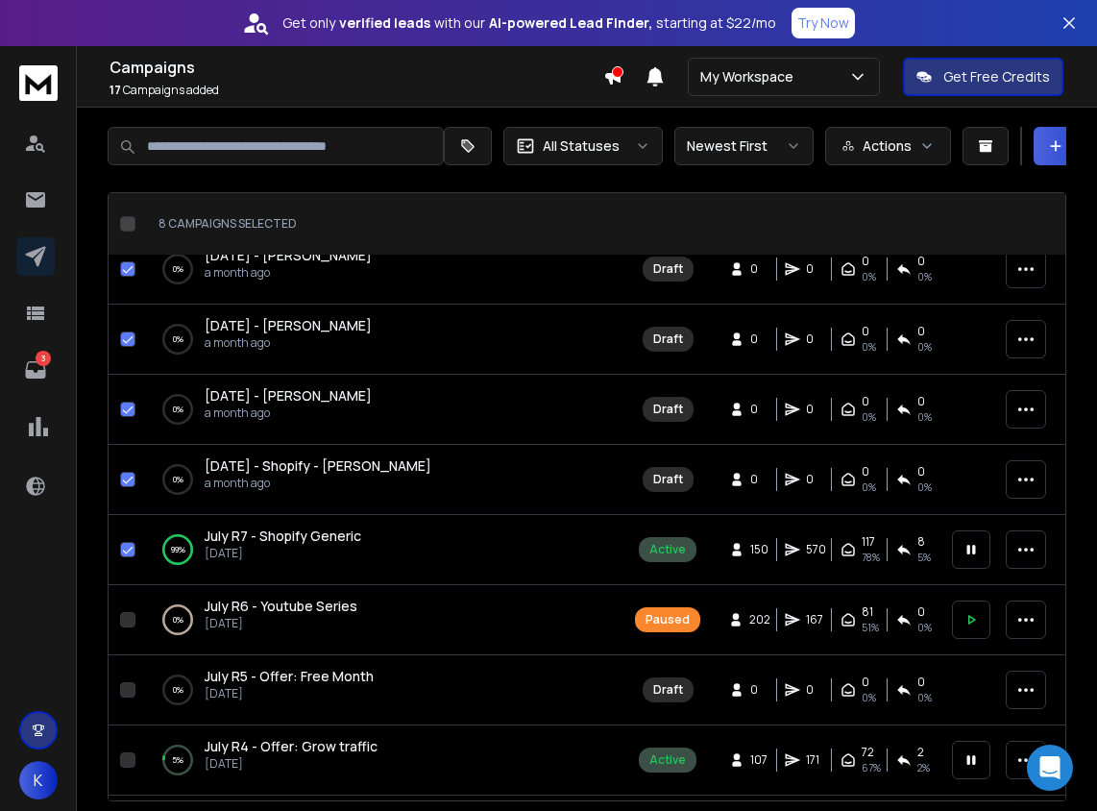
scroll to position [226, 0]
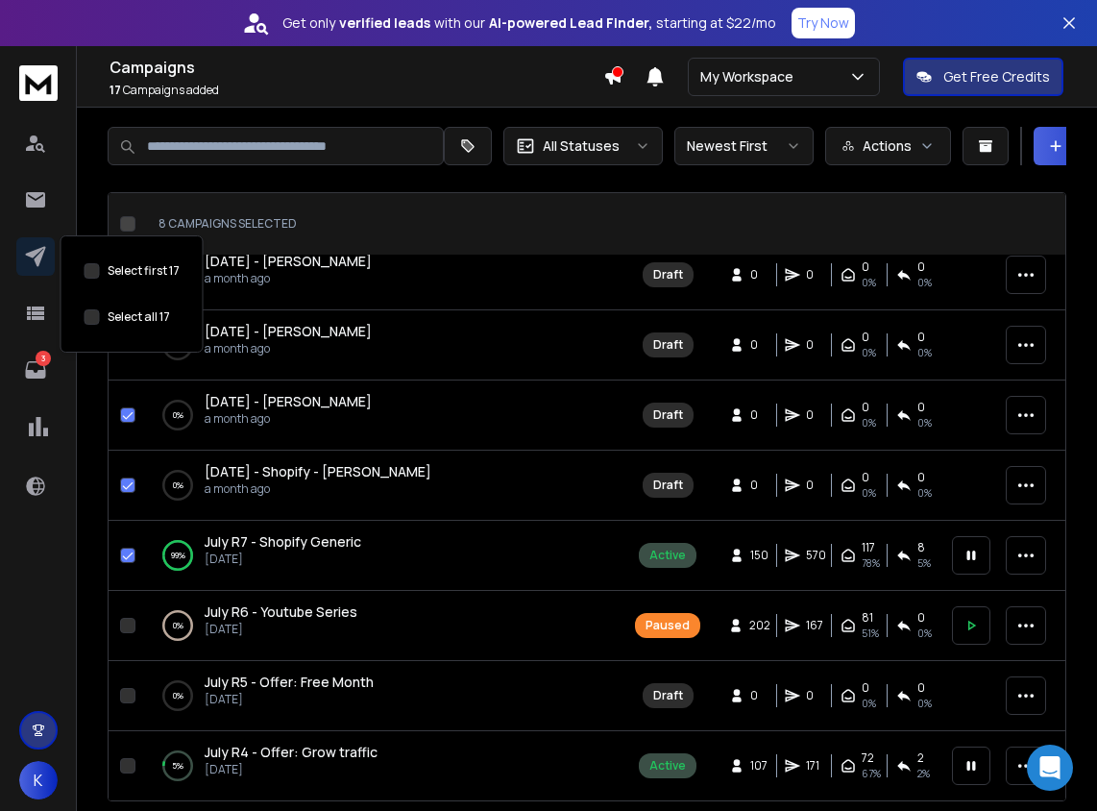
click at [122, 220] on button "Select first 17" at bounding box center [127, 223] width 15 height 15
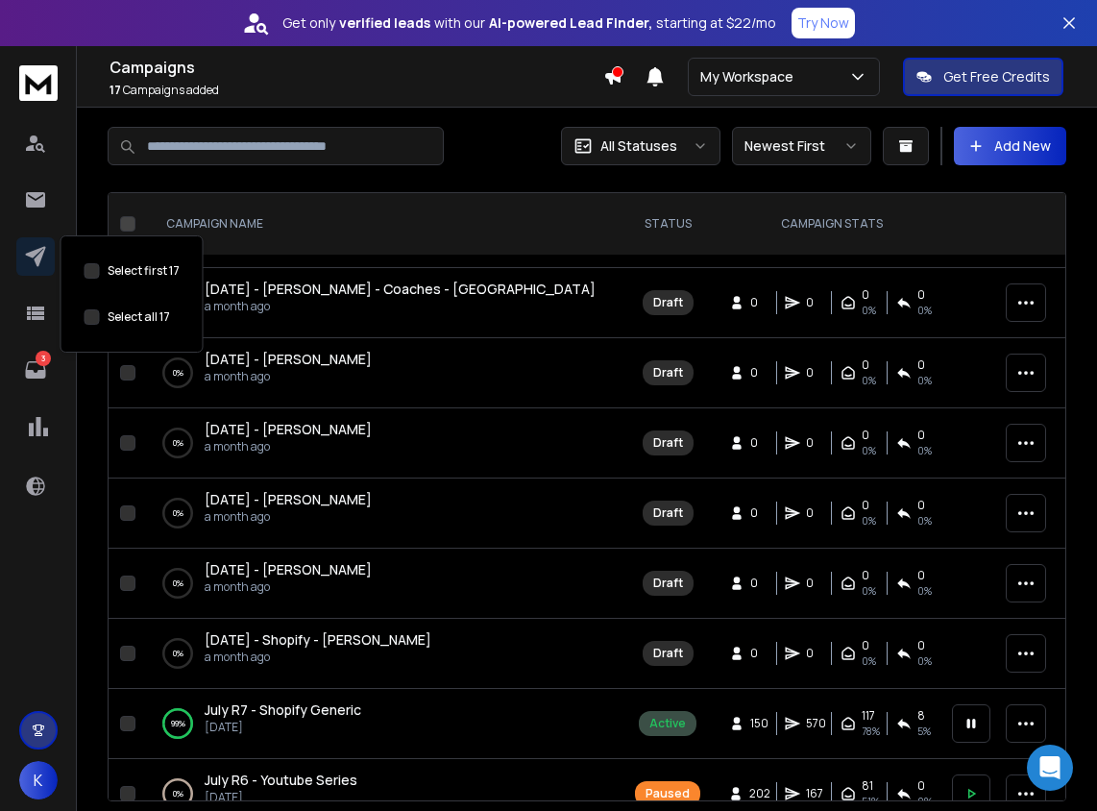
scroll to position [0, 0]
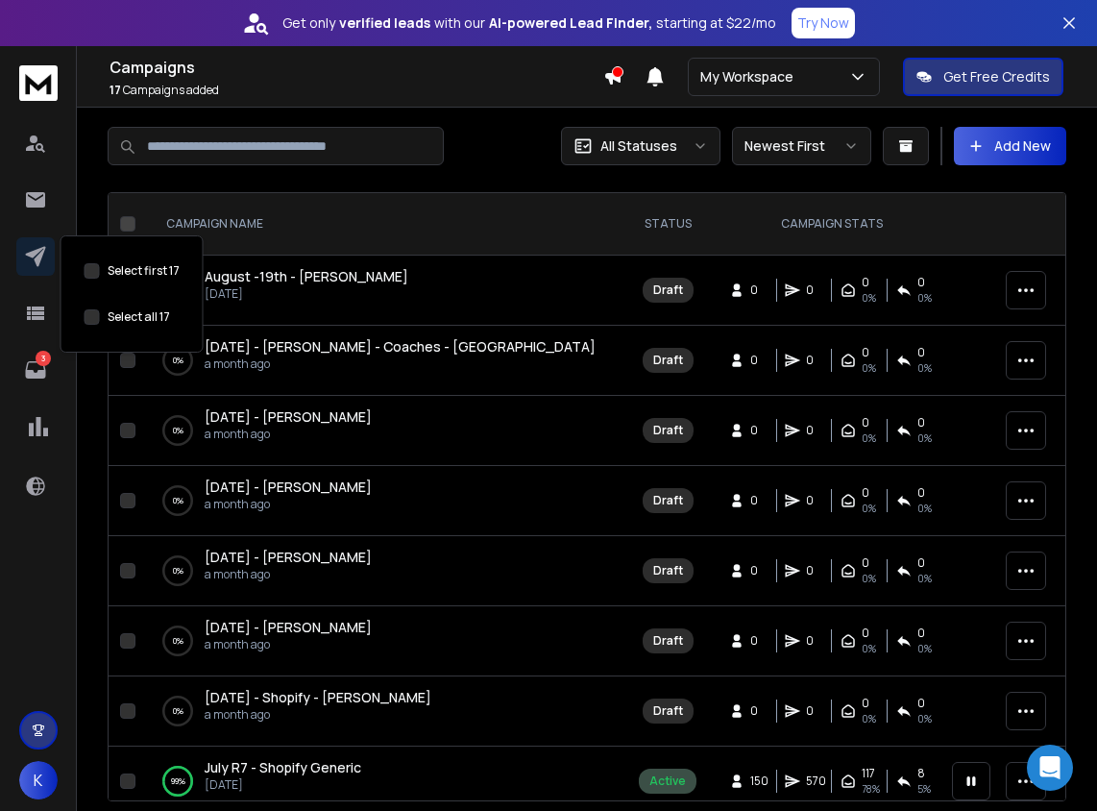
click at [358, 353] on span "Aug 11 - Kyle - Coaches - Canada" at bounding box center [400, 346] width 391 height 18
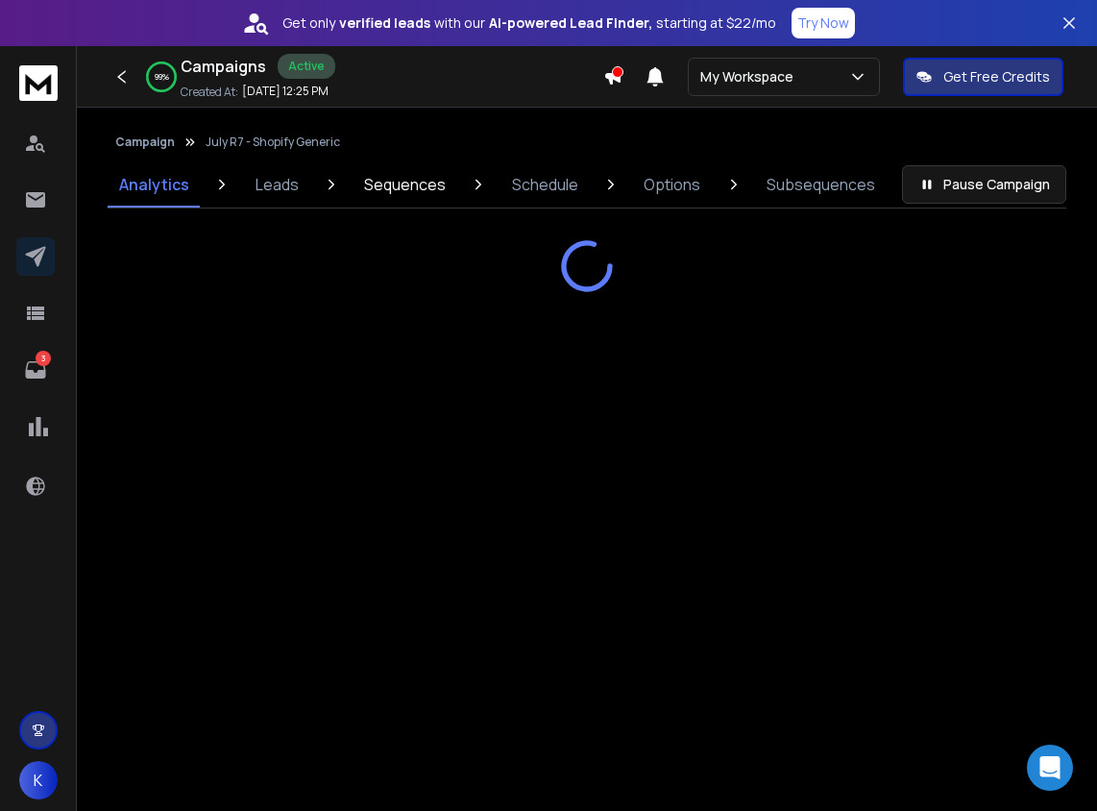
click at [406, 182] on p "Sequences" at bounding box center [405, 184] width 82 height 23
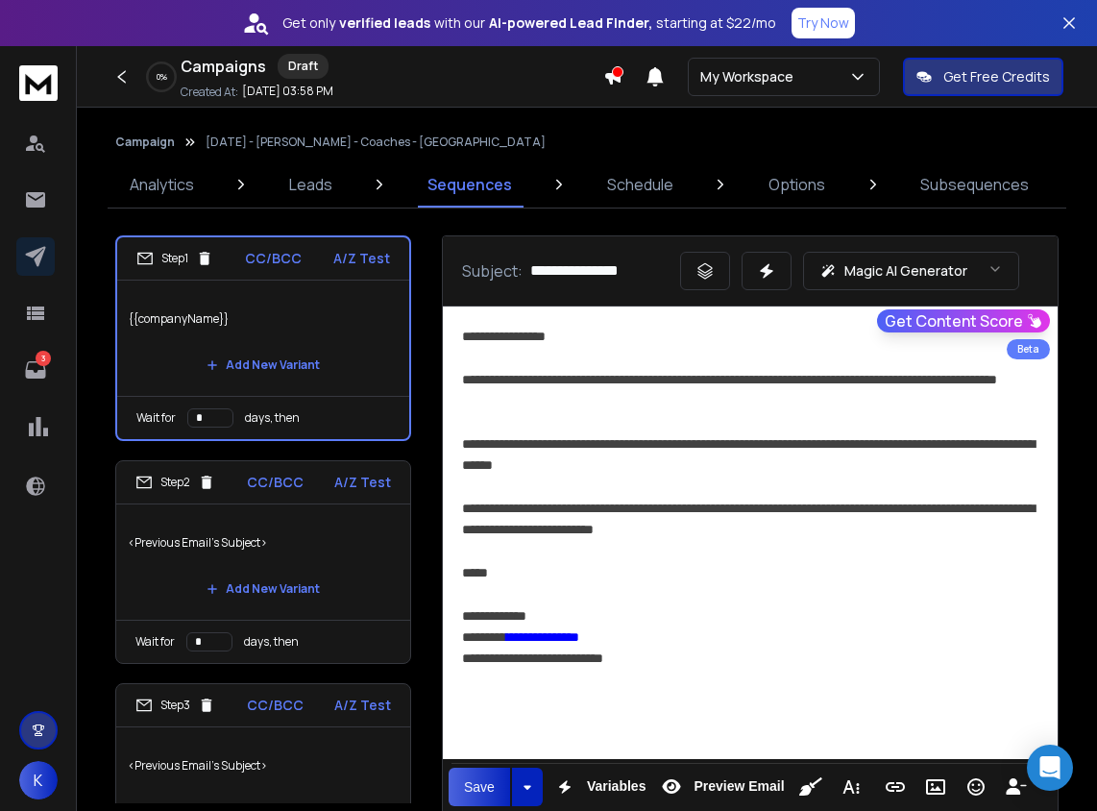
click at [330, 546] on p "<Previous Email's Subject>" at bounding box center [263, 543] width 271 height 54
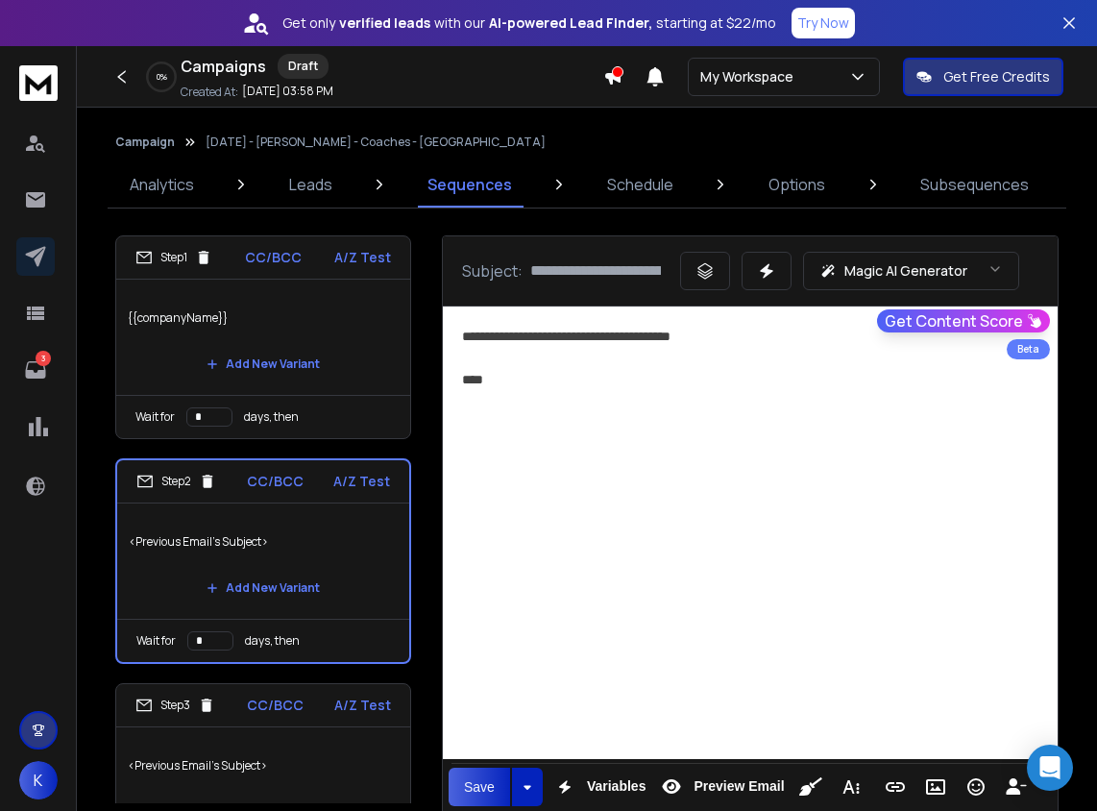
scroll to position [40, 0]
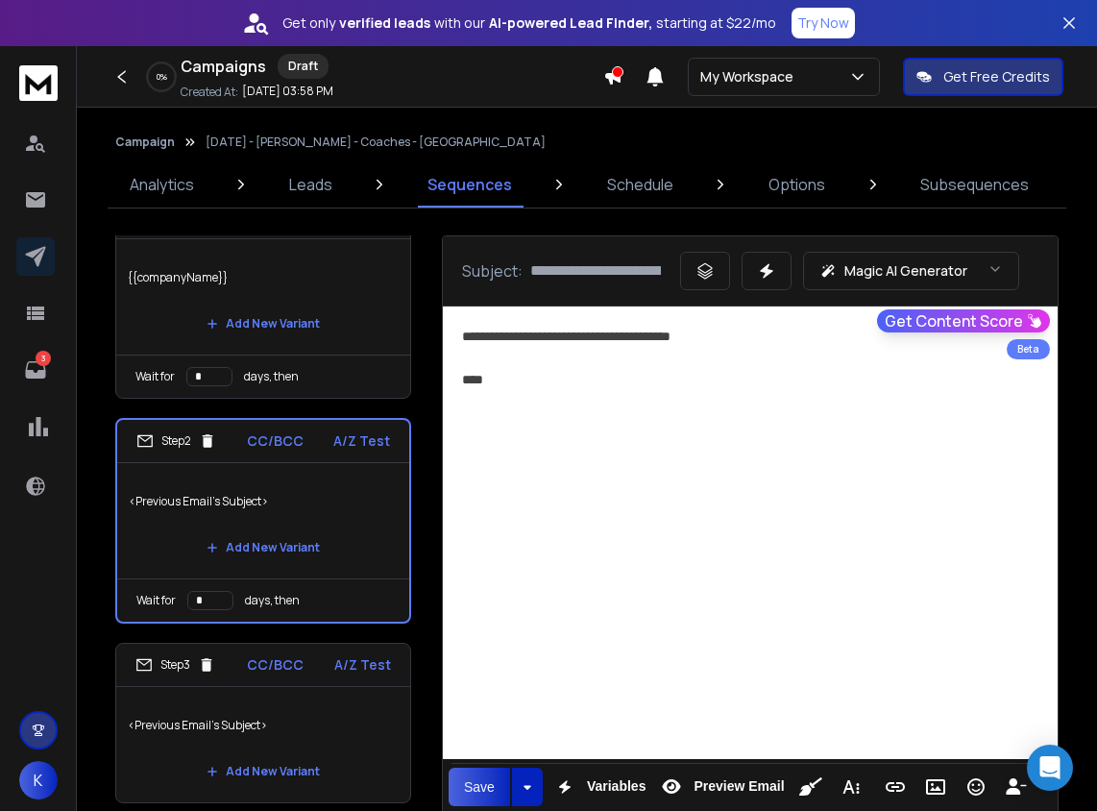
click at [314, 729] on p "<Previous Email's Subject>" at bounding box center [263, 726] width 271 height 54
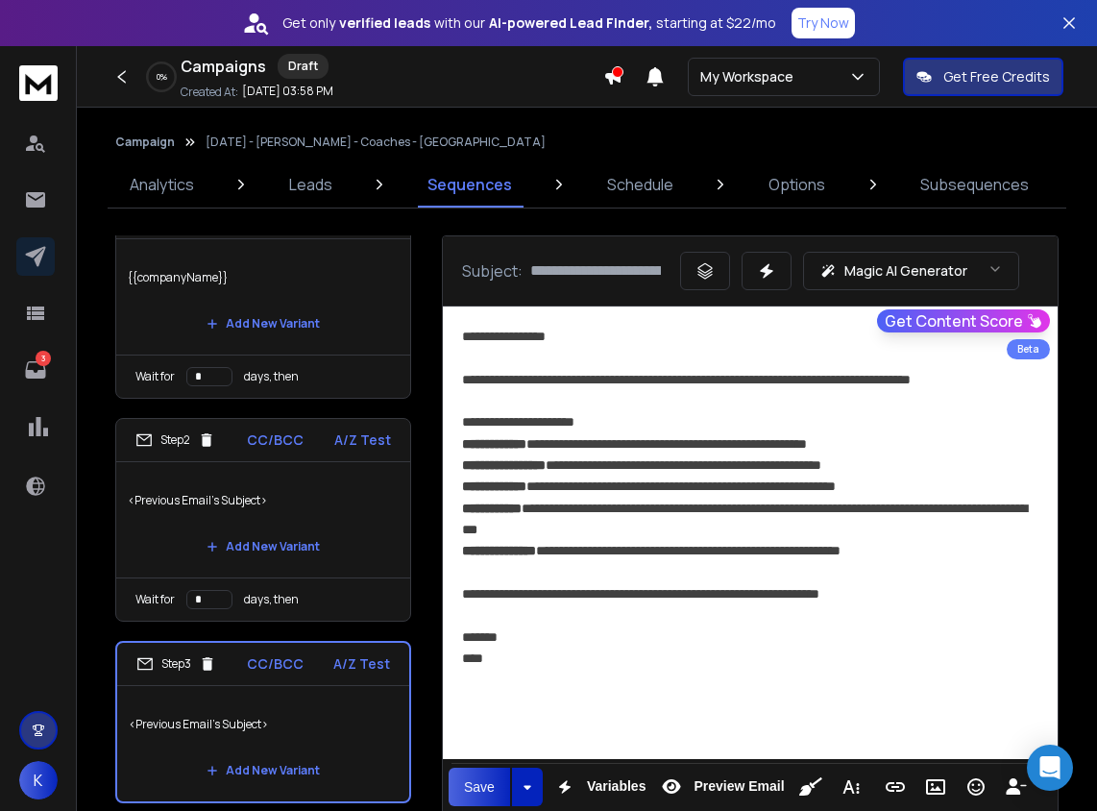
scroll to position [77, 0]
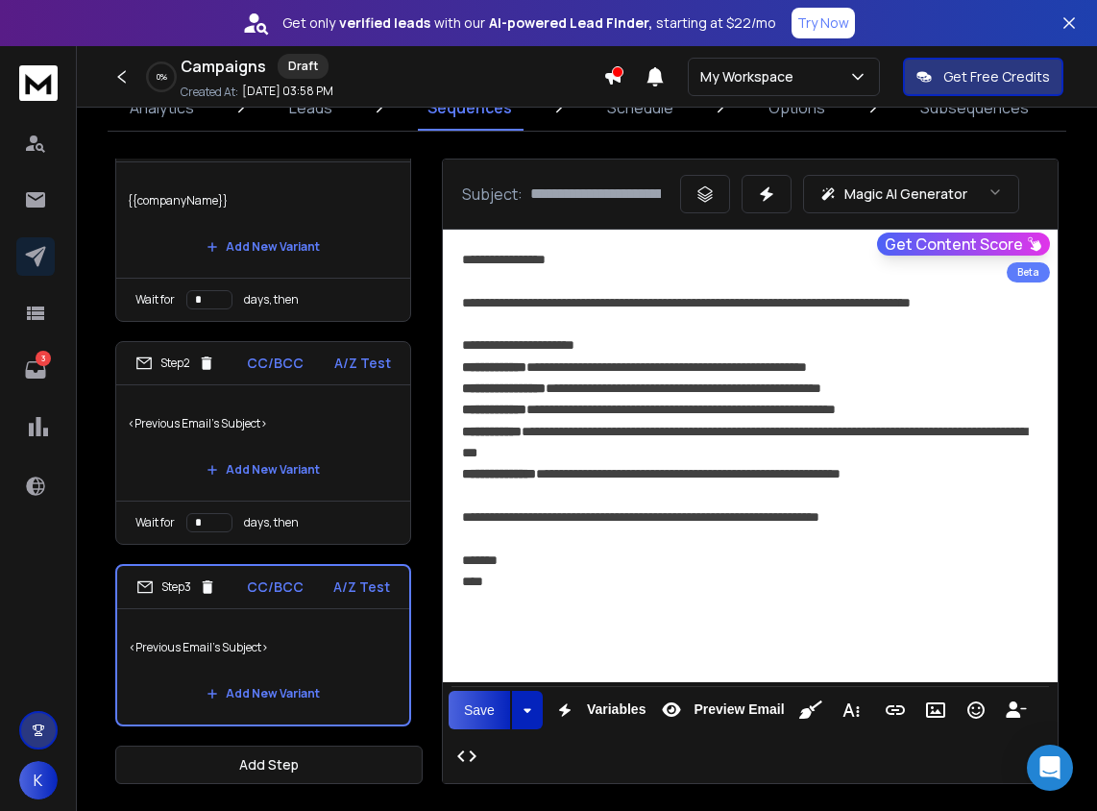
click at [329, 446] on p "<Previous Email's Subject>" at bounding box center [263, 424] width 271 height 54
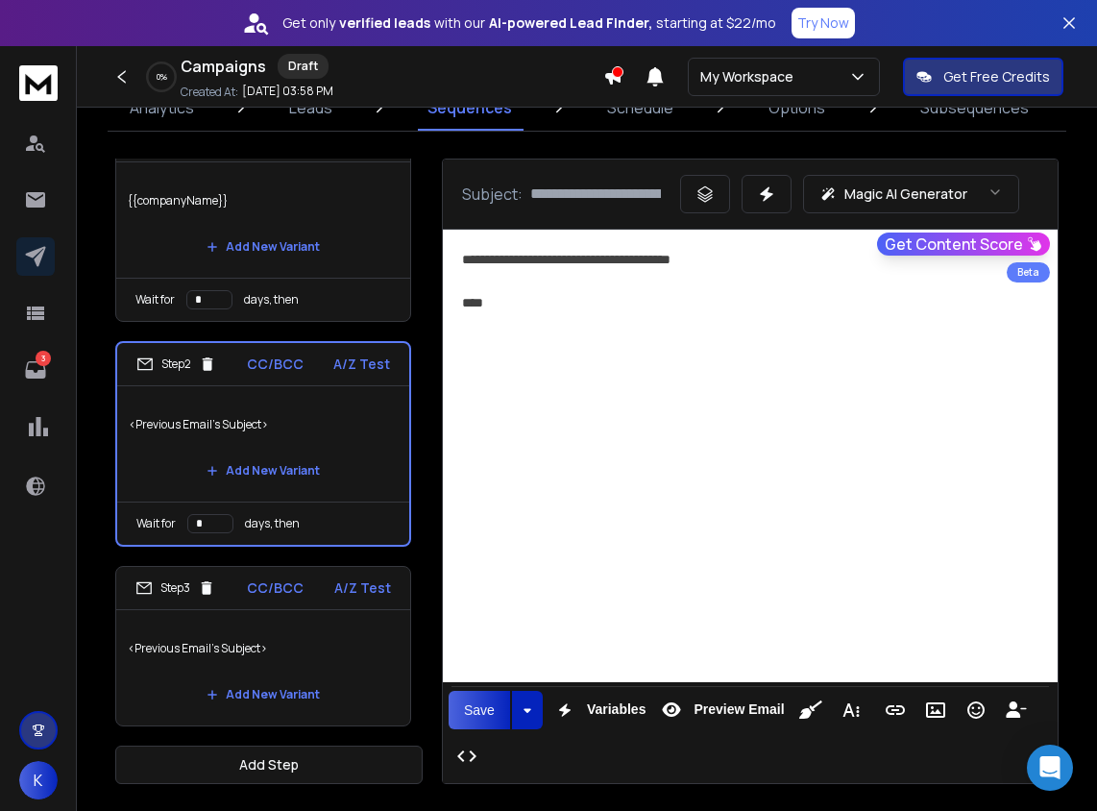
scroll to position [39, 0]
click at [331, 219] on p "{{companyName}}" at bounding box center [263, 202] width 271 height 54
type input "**********"
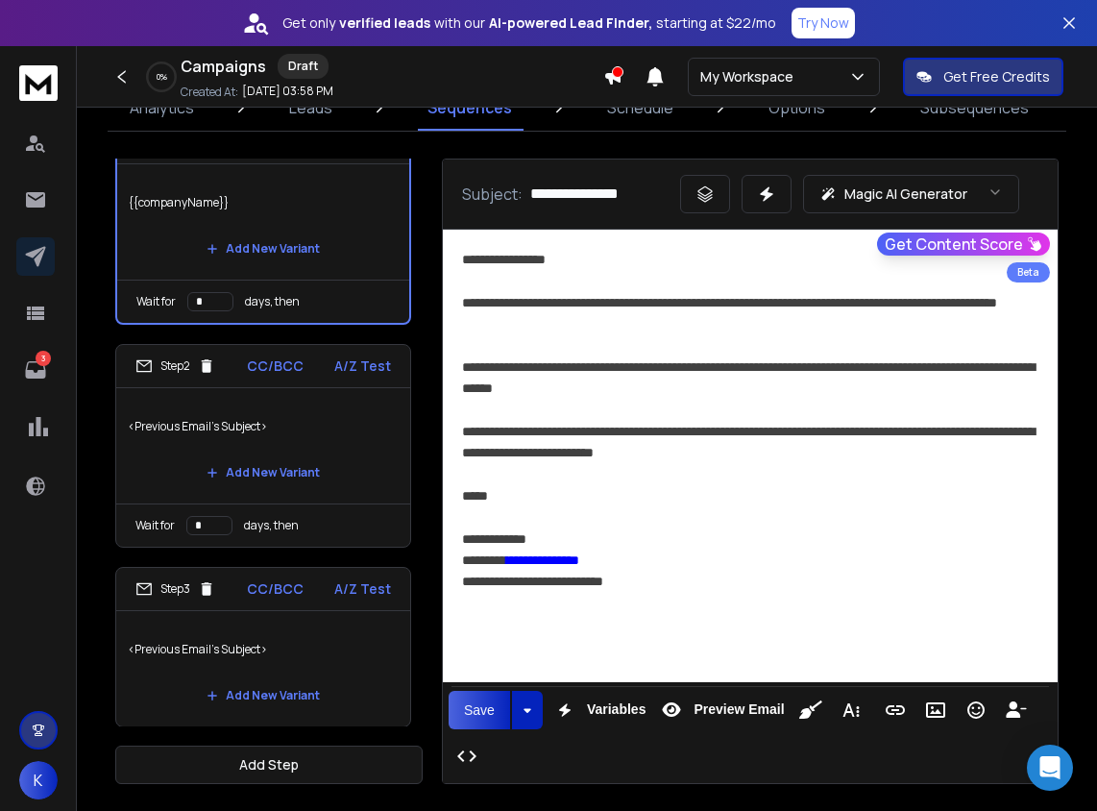
click at [335, 439] on p "<Previous Email's Subject>" at bounding box center [263, 427] width 271 height 54
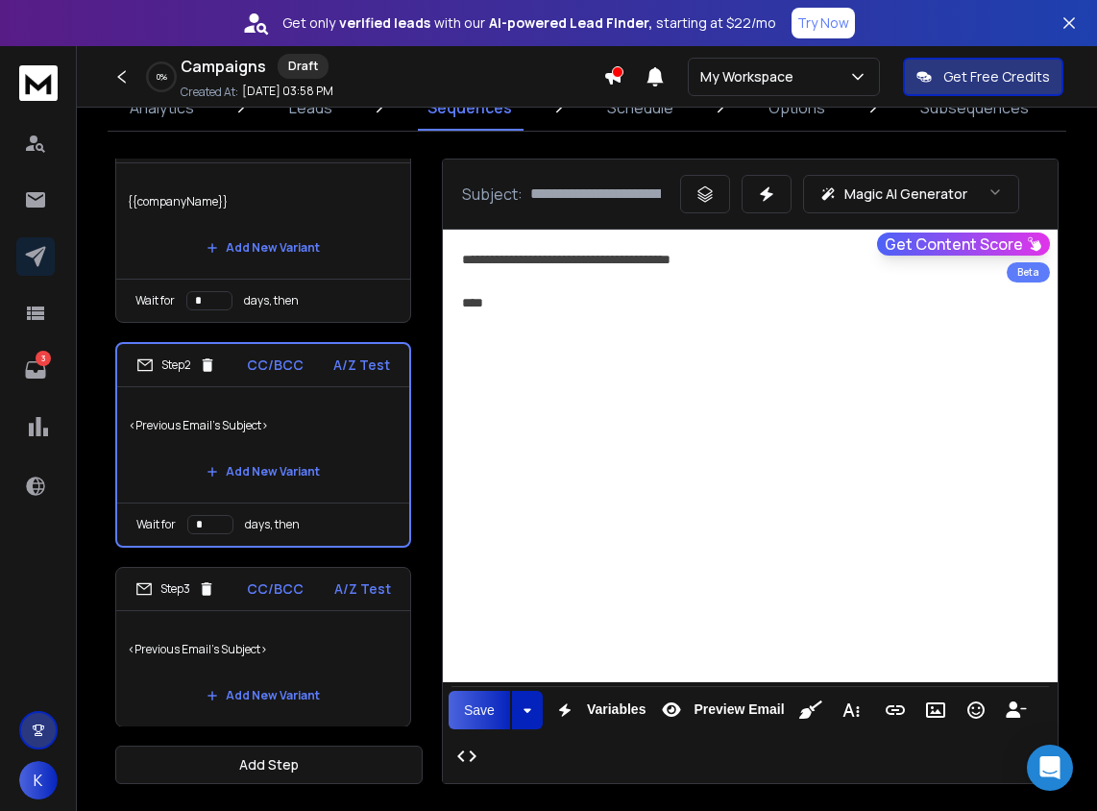
click at [312, 638] on p "<Previous Email's Subject>" at bounding box center [263, 650] width 271 height 54
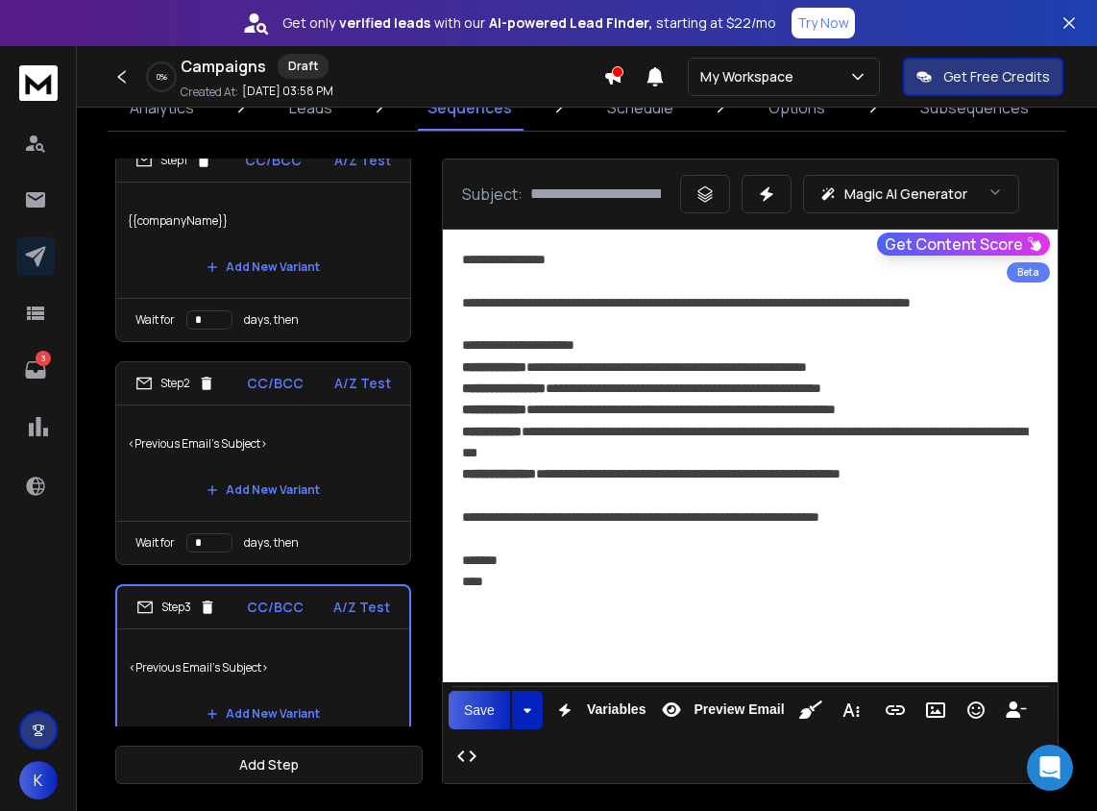
scroll to position [0, 0]
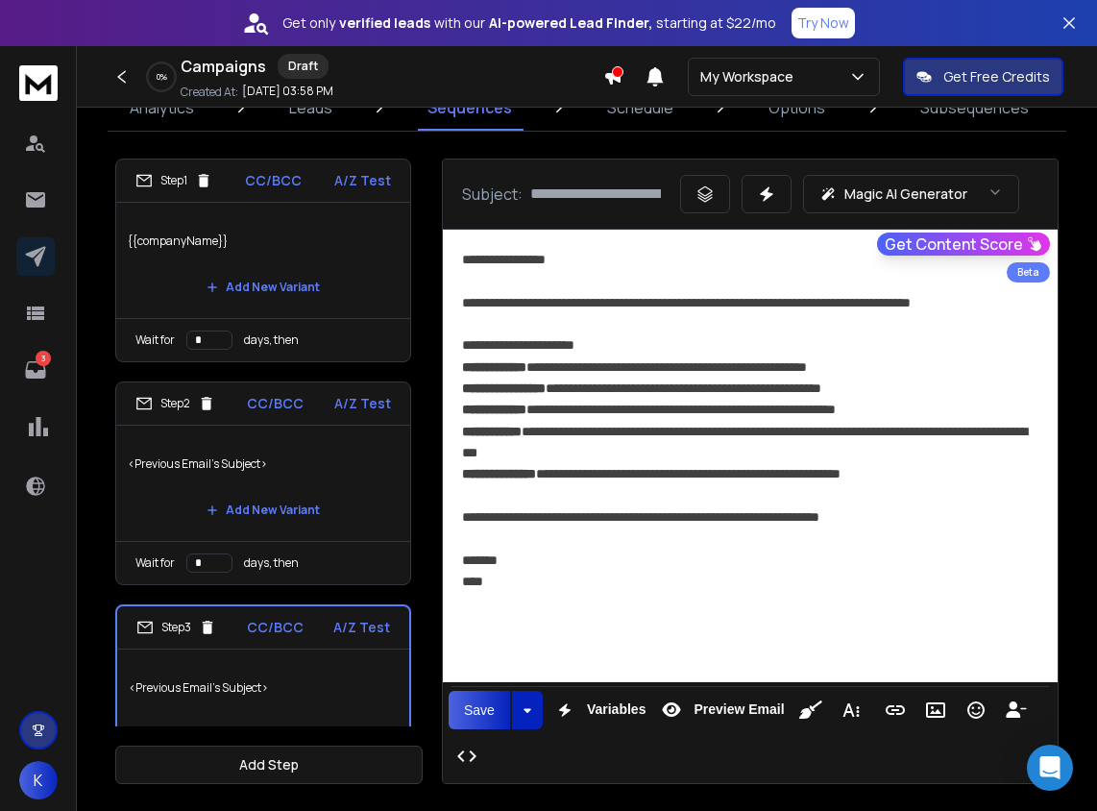
click at [323, 236] on p "{{companyName}}" at bounding box center [263, 241] width 271 height 54
type input "**********"
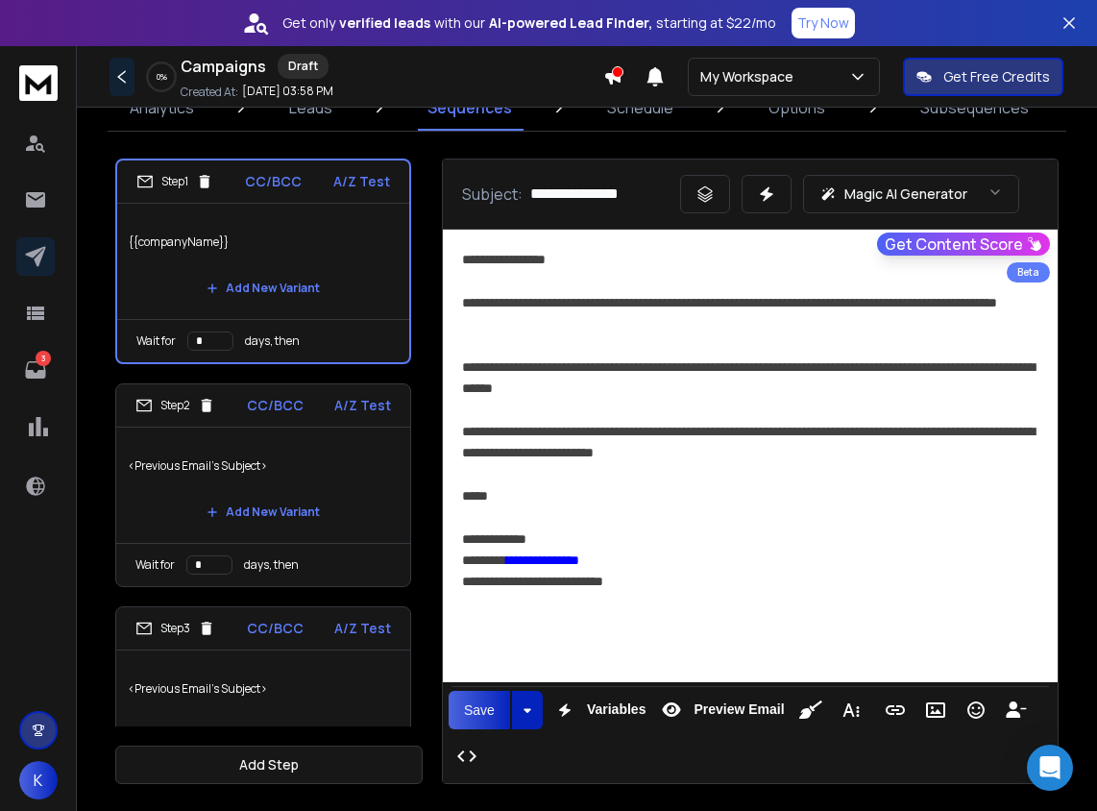
click at [113, 73] on icon at bounding box center [121, 76] width 17 height 17
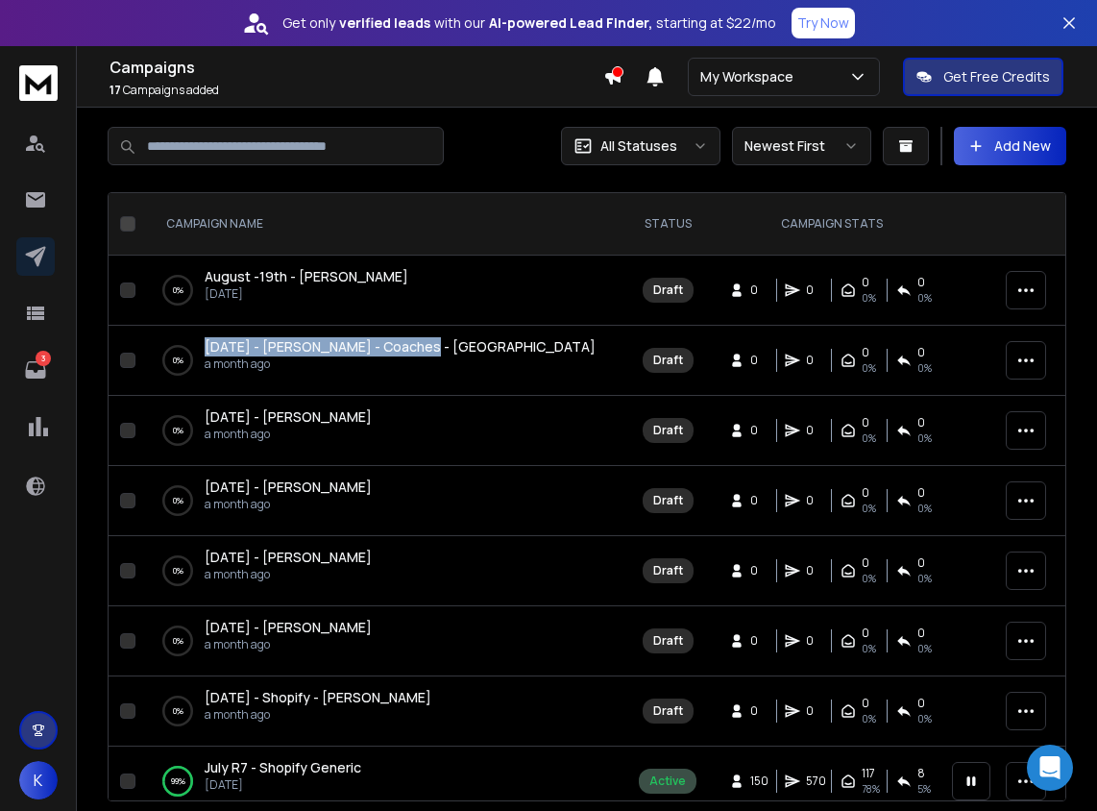
drag, startPoint x: 430, startPoint y: 347, endPoint x: 205, endPoint y: 347, distance: 225.8
click at [204, 347] on div "0 % Aug 11 - Kyle - Coaches - Canada a month ago" at bounding box center [383, 360] width 442 height 46
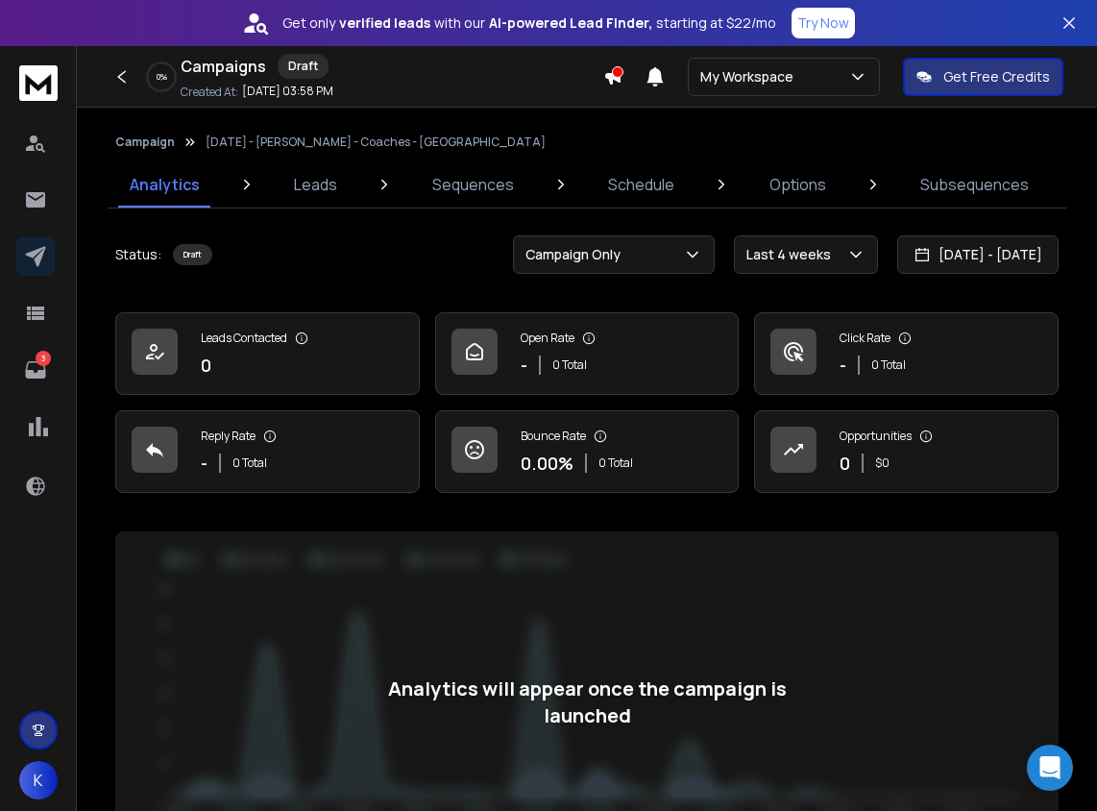
click at [275, 135] on p "Aug 11 - Kyle - Coaches - Canada" at bounding box center [376, 142] width 340 height 15
copy p "Aug 11 - Kyle - Coaches - Canada"
click at [124, 63] on button at bounding box center [122, 77] width 25 height 38
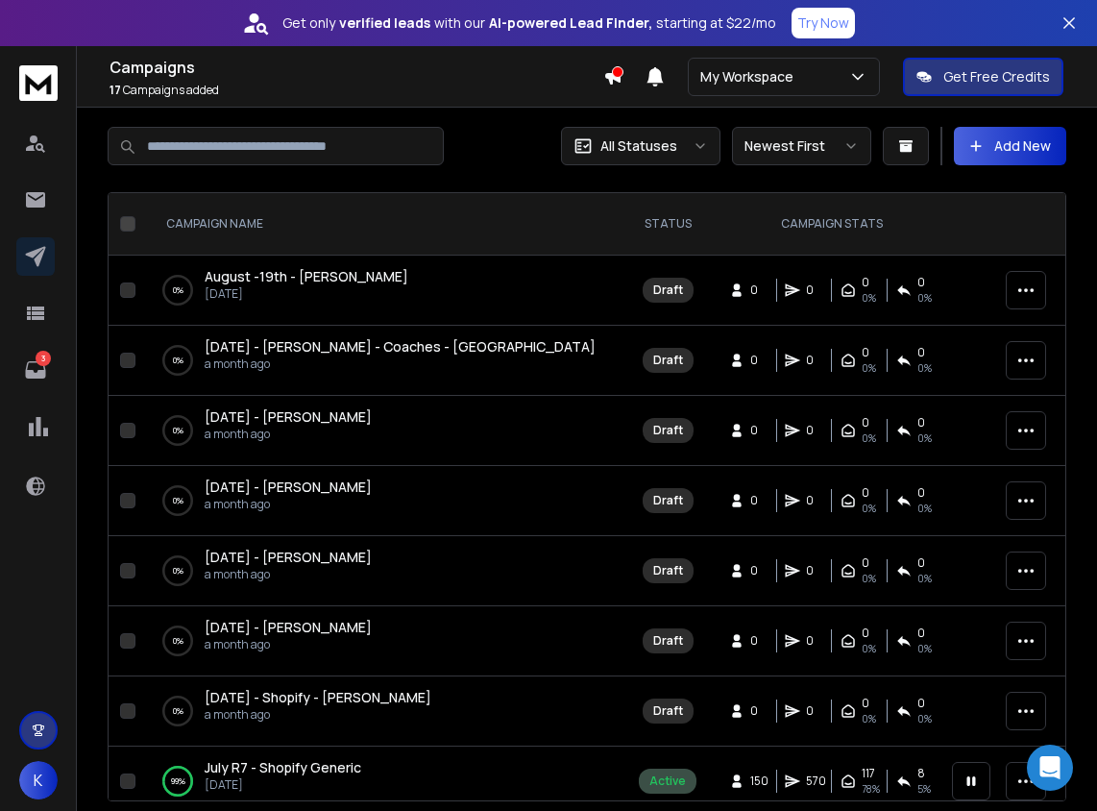
click at [1040, 350] on button "button" at bounding box center [1026, 360] width 40 height 38
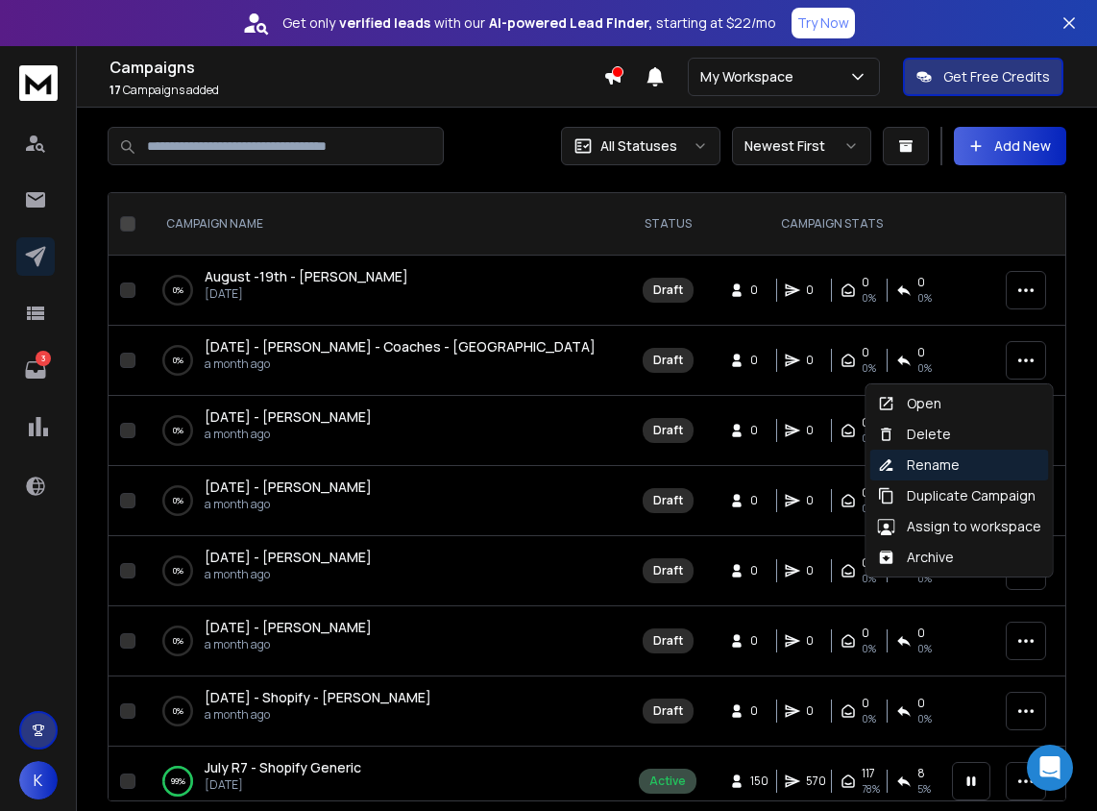
click at [946, 464] on div "Rename" at bounding box center [919, 464] width 82 height 19
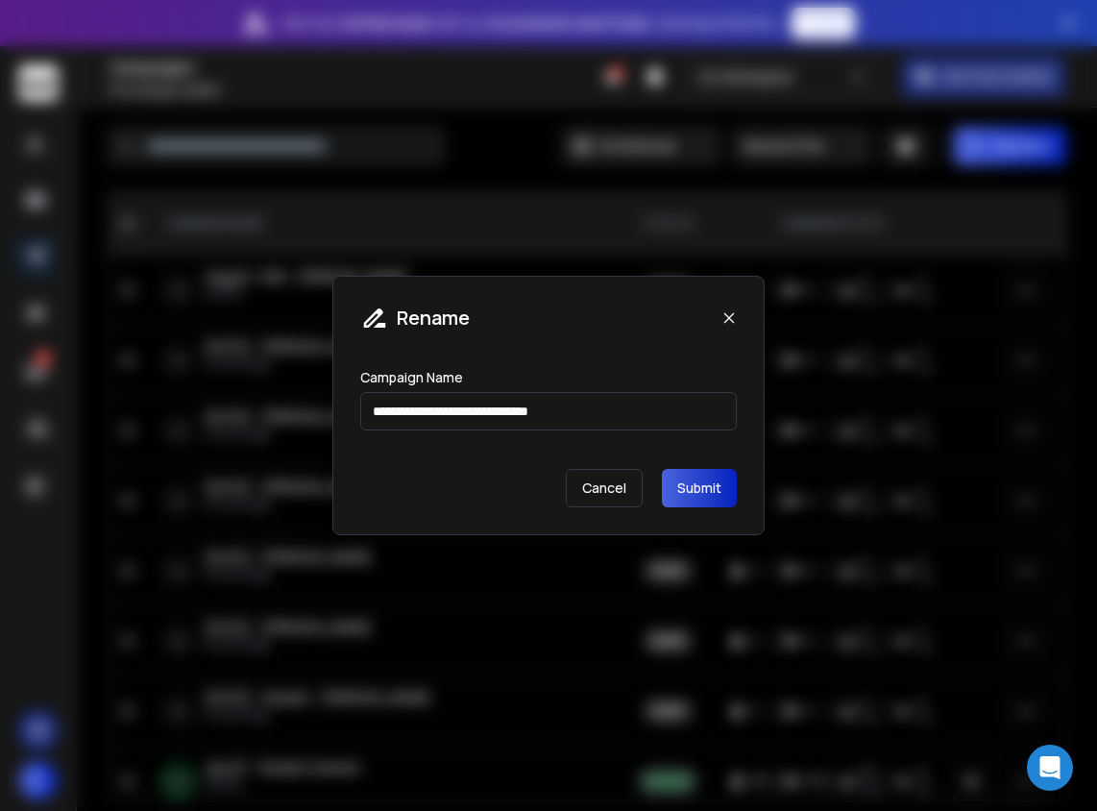
drag, startPoint x: 399, startPoint y: 410, endPoint x: 432, endPoint y: 413, distance: 33.8
click at [432, 413] on input "**********" at bounding box center [548, 411] width 377 height 38
click at [683, 415] on input "**********" at bounding box center [548, 411] width 377 height 38
type input "**********"
click at [711, 476] on button "Submit" at bounding box center [699, 488] width 75 height 38
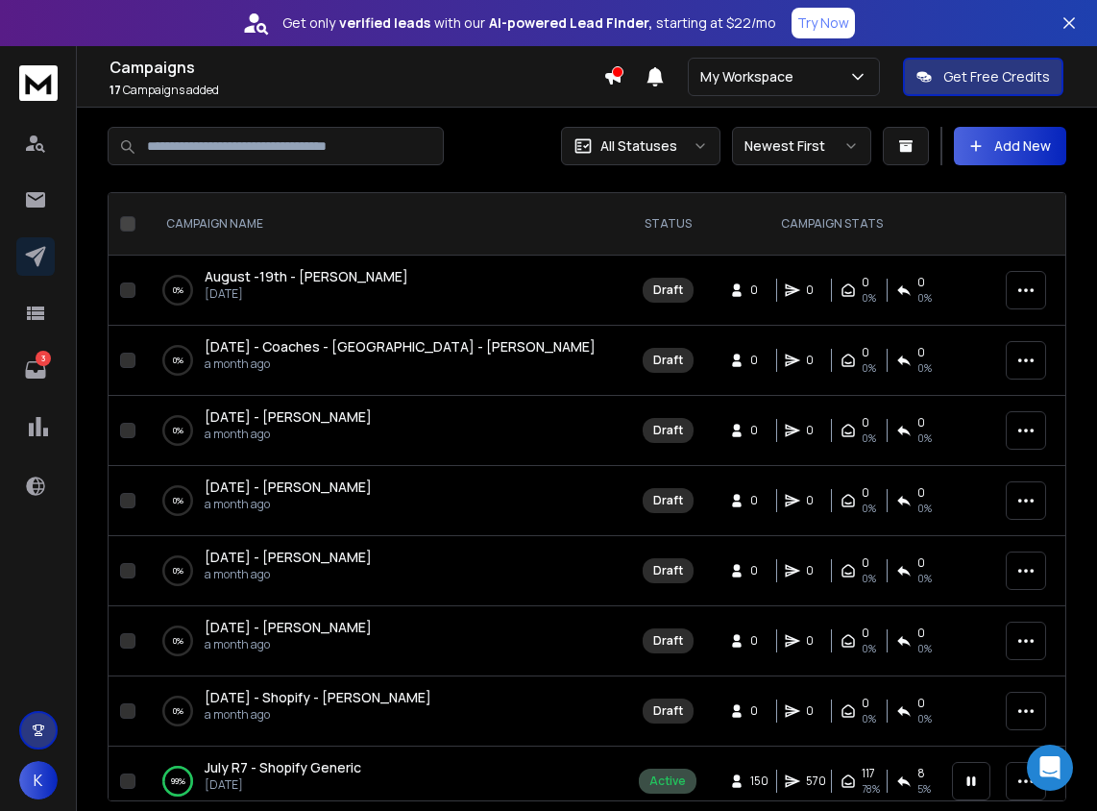
click at [1042, 362] on button "button" at bounding box center [1026, 360] width 40 height 38
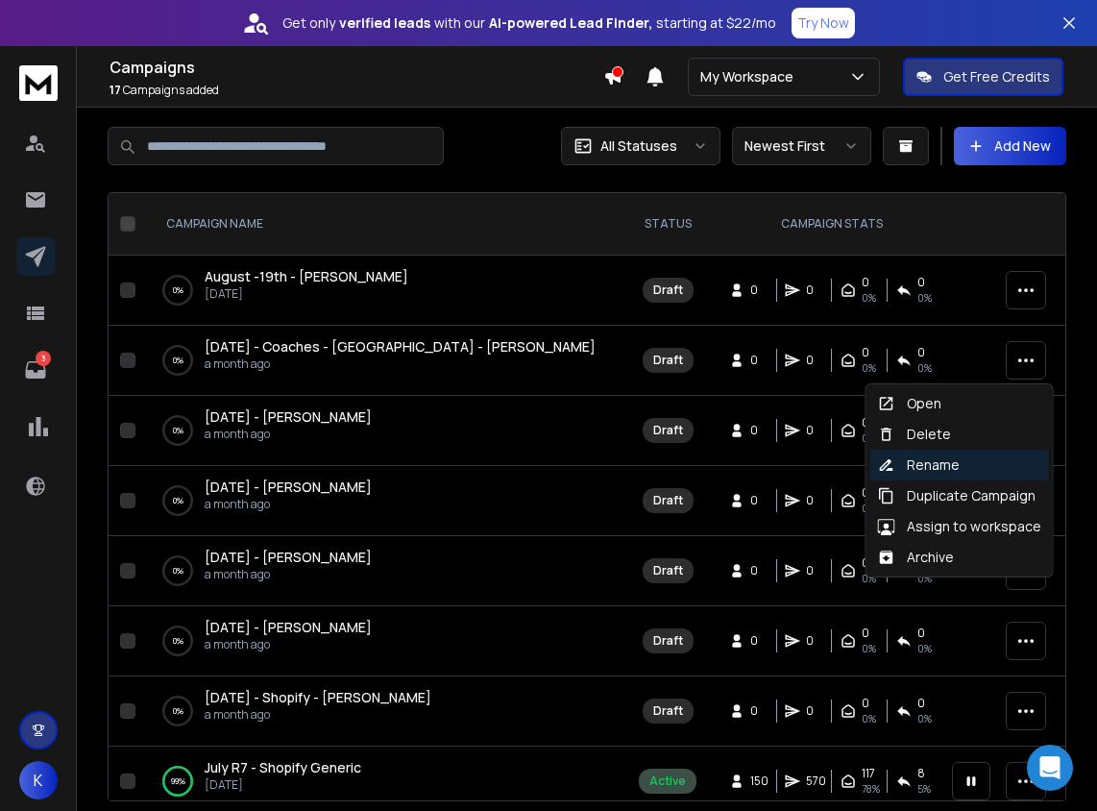
click at [951, 467] on div "Rename" at bounding box center [919, 464] width 82 height 19
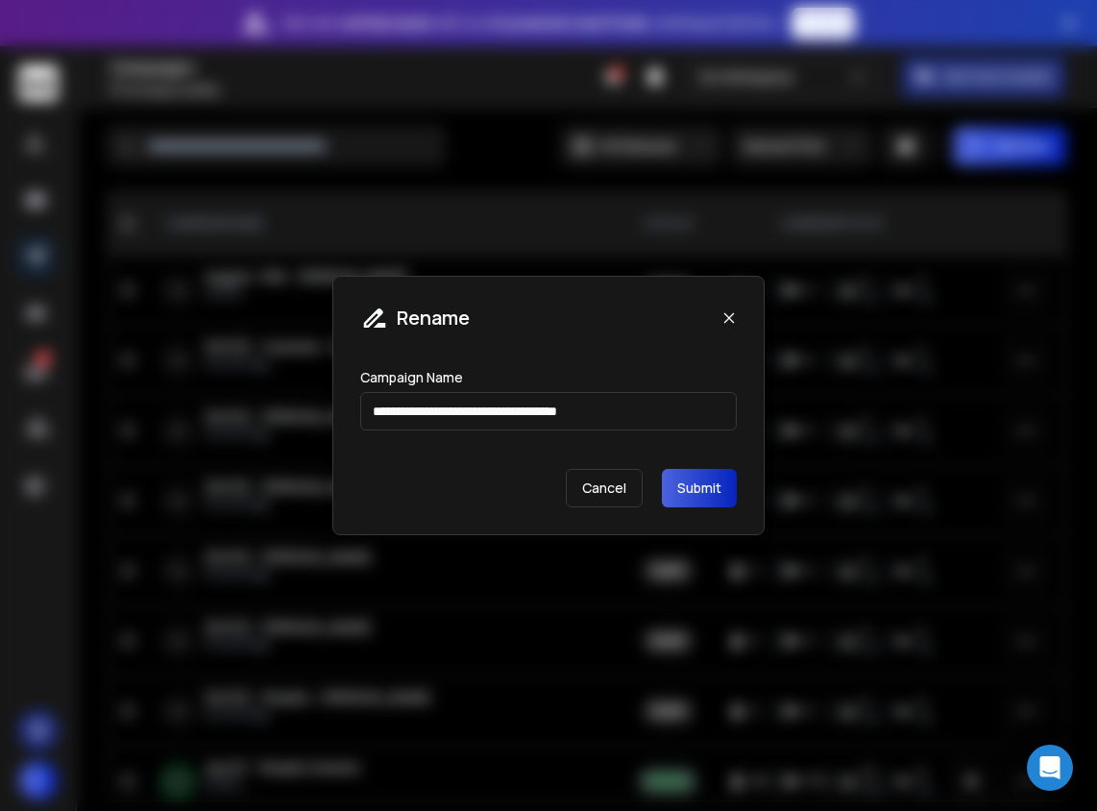
click at [403, 406] on input "**********" at bounding box center [548, 411] width 377 height 38
click at [446, 406] on input "**********" at bounding box center [548, 411] width 377 height 38
type input "**********"
click at [715, 494] on button "Submit" at bounding box center [699, 488] width 75 height 38
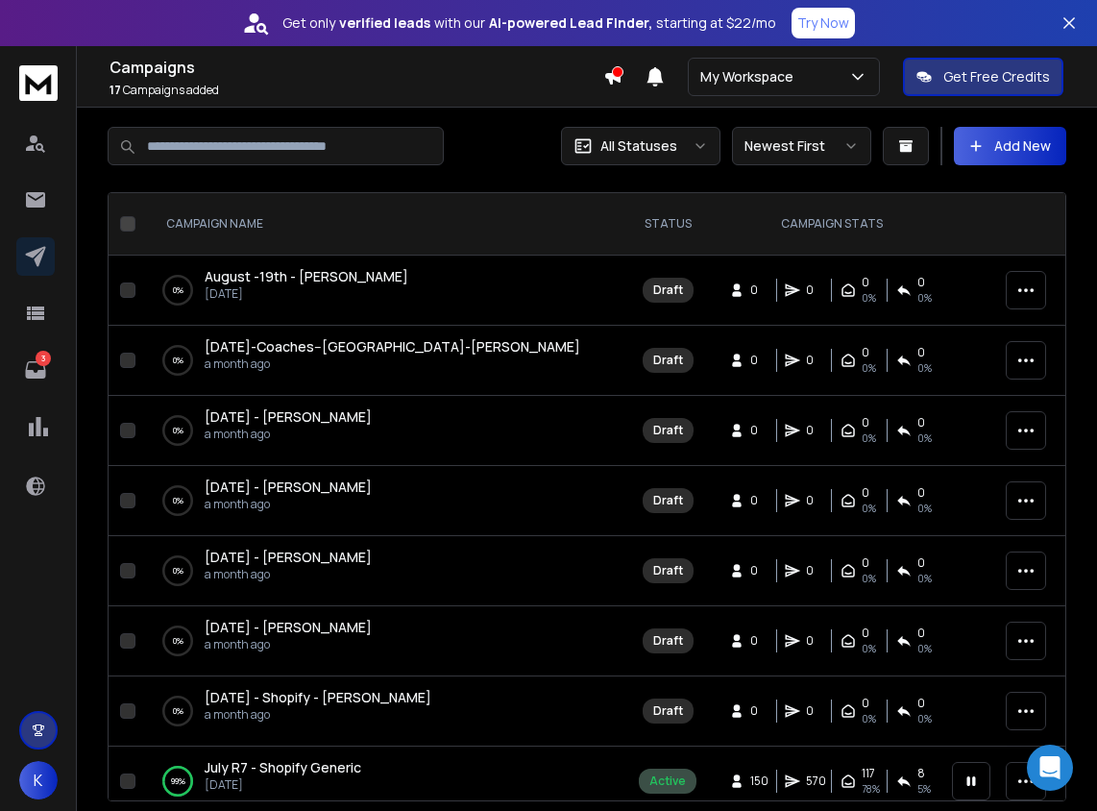
click at [1029, 369] on icon "button" at bounding box center [1026, 360] width 19 height 19
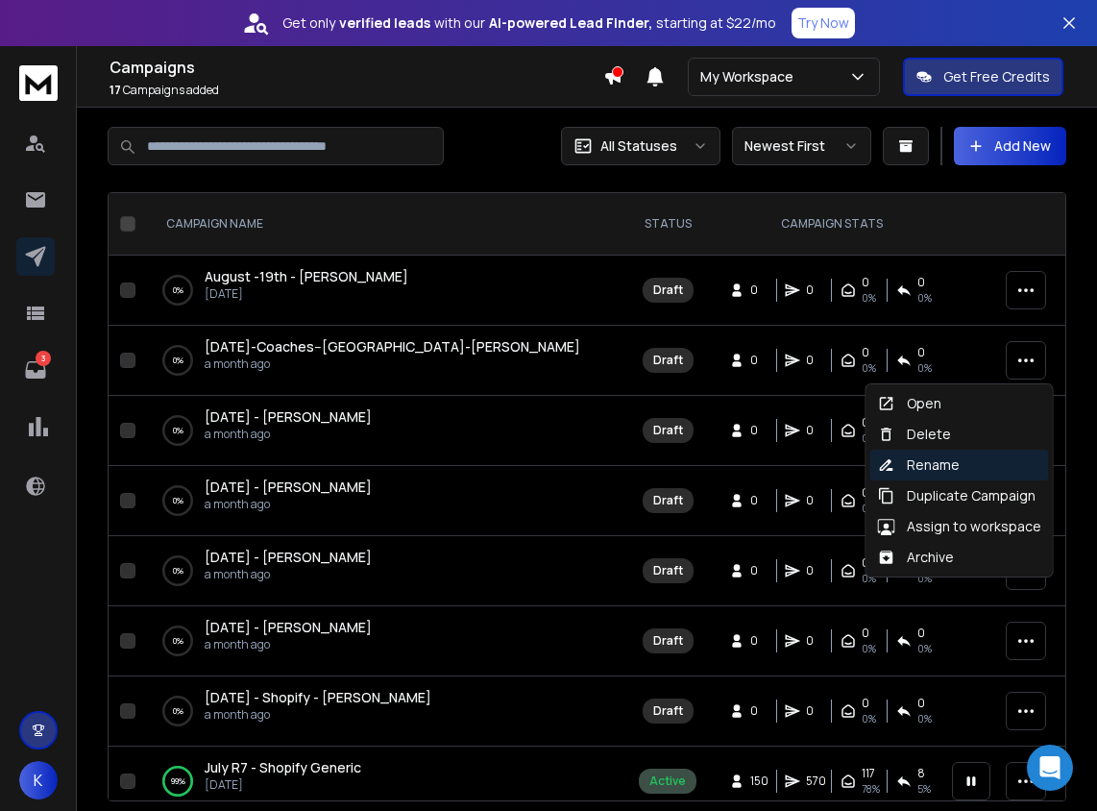
click at [959, 468] on div "Rename" at bounding box center [960, 465] width 179 height 31
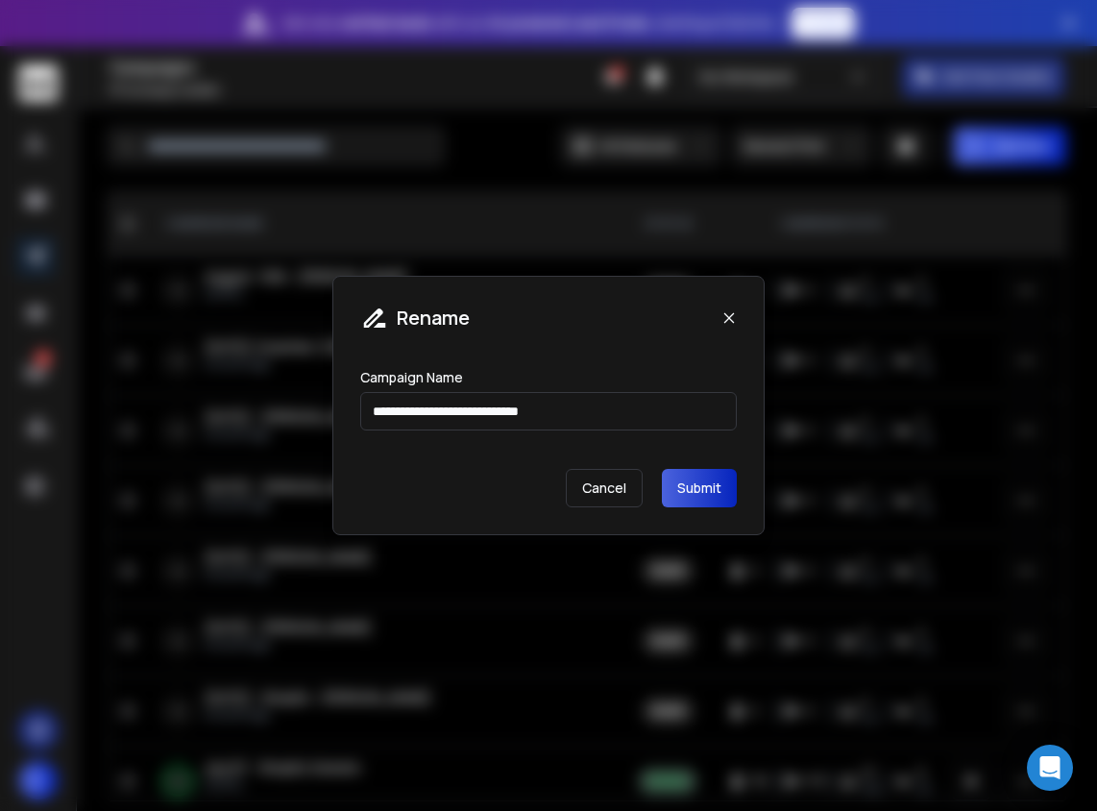
click at [554, 409] on input "**********" at bounding box center [548, 411] width 377 height 38
type input "**********"
click at [662, 469] on button "Submit" at bounding box center [699, 488] width 75 height 38
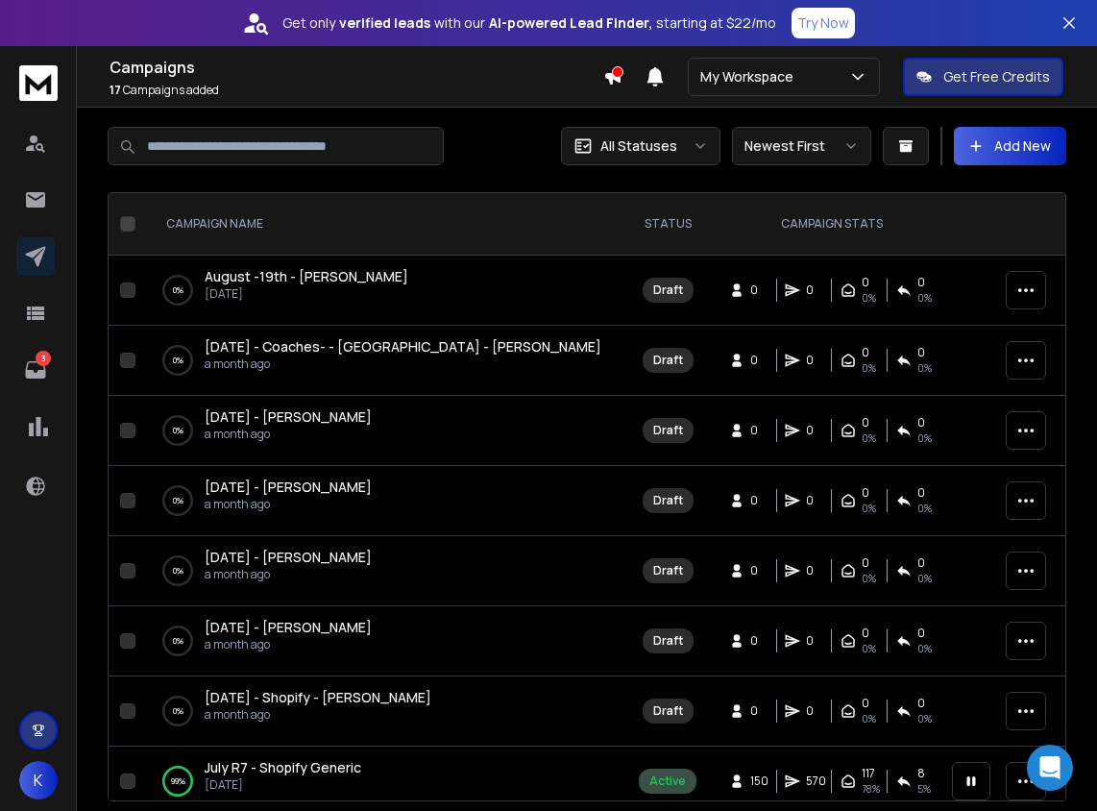
click at [1039, 356] on button "button" at bounding box center [1026, 360] width 40 height 38
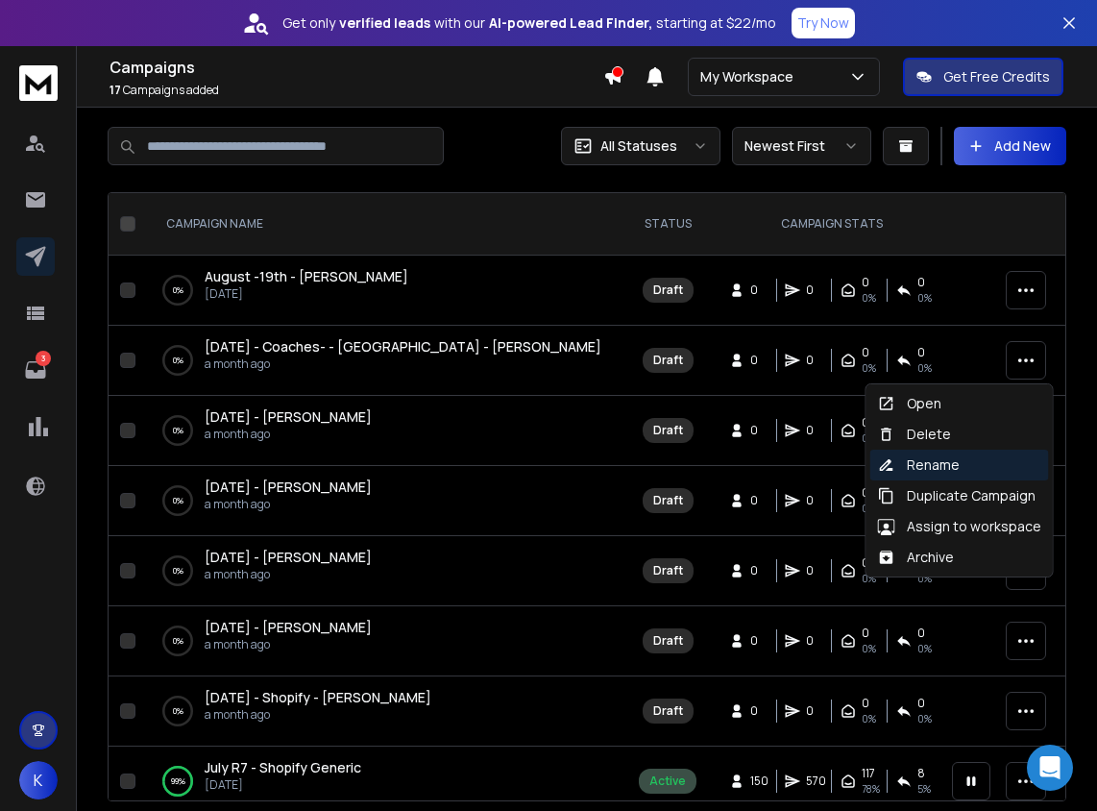
click at [964, 470] on div "Rename" at bounding box center [960, 465] width 179 height 31
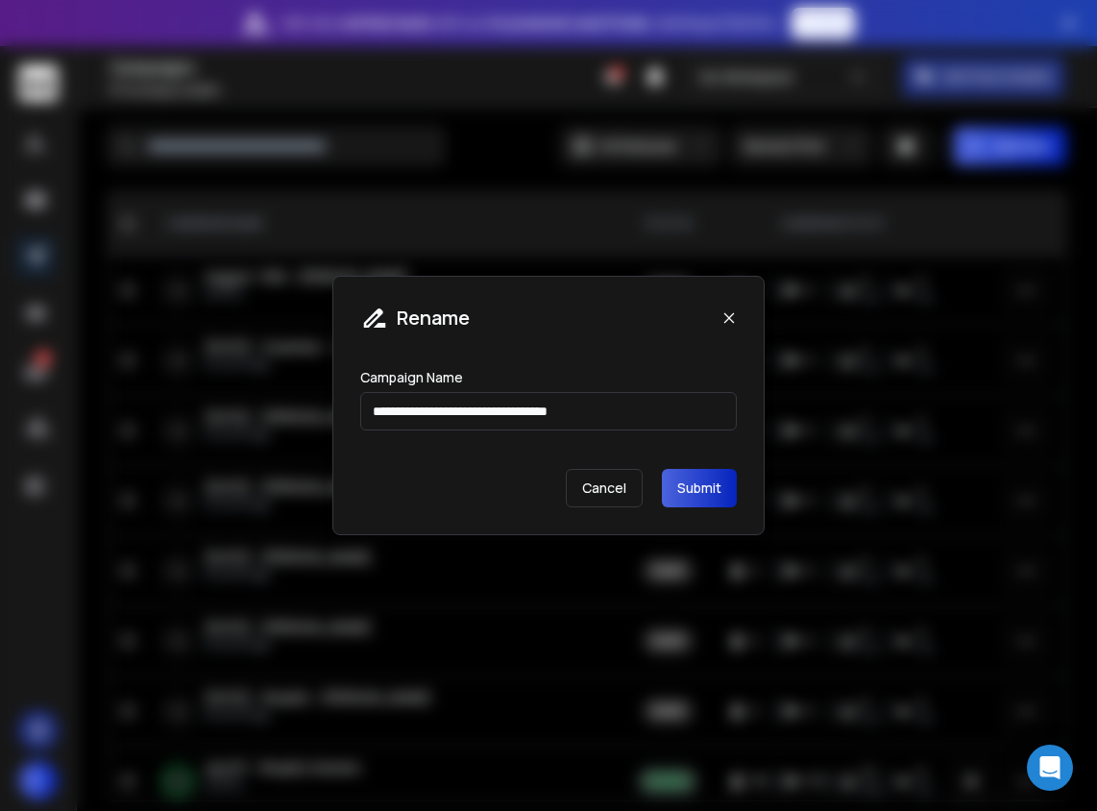
click at [523, 408] on input "**********" at bounding box center [548, 411] width 377 height 38
type input "**********"
click at [662, 469] on button "Submit" at bounding box center [699, 488] width 75 height 38
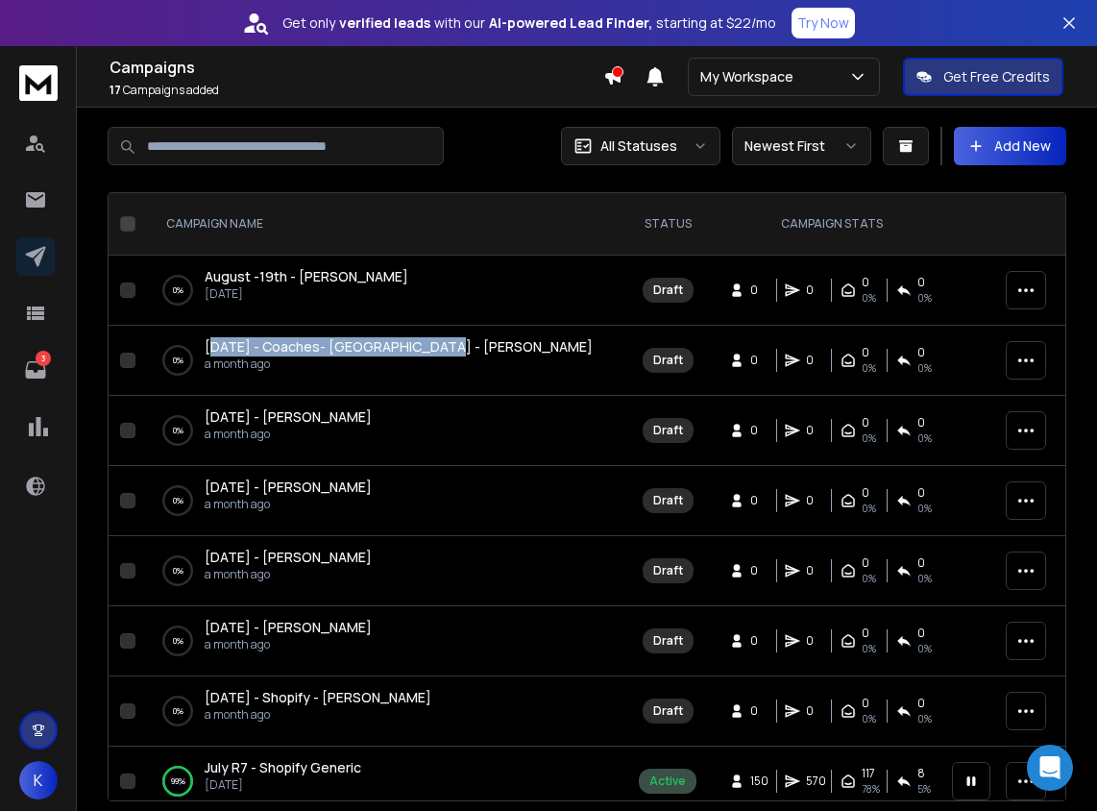
drag, startPoint x: 476, startPoint y: 346, endPoint x: 209, endPoint y: 351, distance: 266.2
click at [209, 351] on div "0 % Aug/11/25 - Coaches- Canada - Kyle a month ago" at bounding box center [383, 360] width 442 height 46
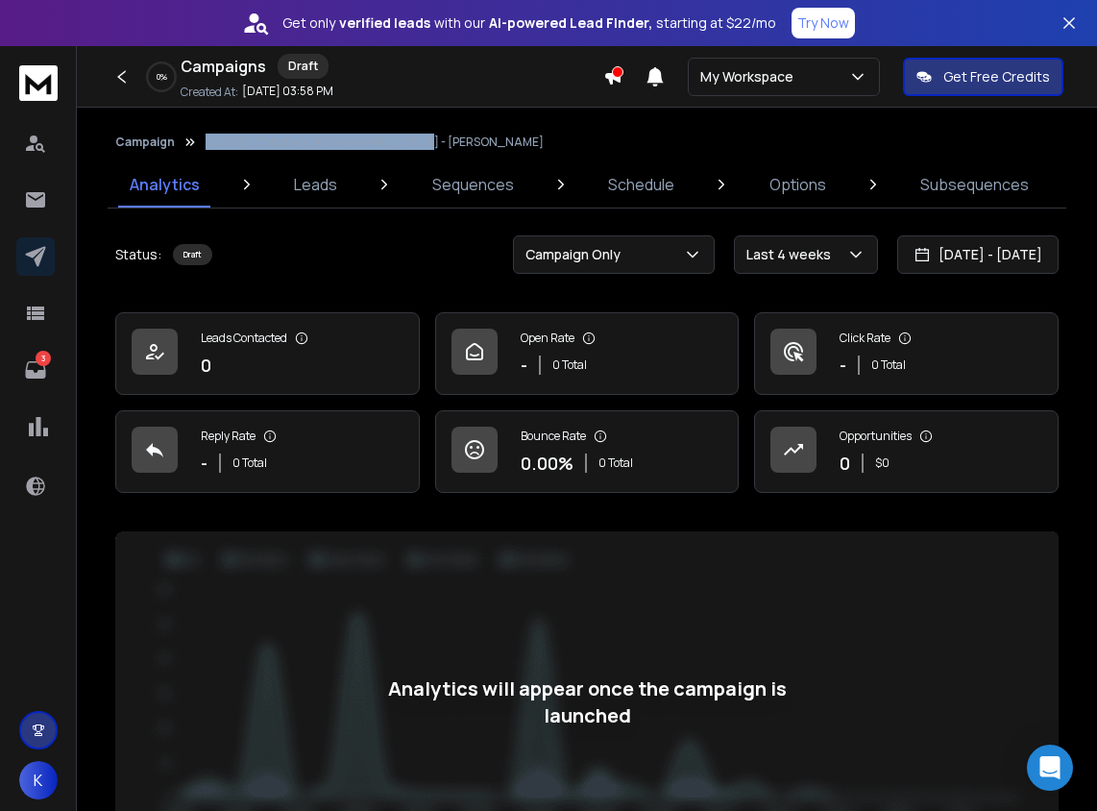
drag, startPoint x: 412, startPoint y: 143, endPoint x: 207, endPoint y: 141, distance: 205.6
click at [207, 141] on div "Campaign Aug/11/25 - Coaches- Canada - Kyle" at bounding box center [587, 142] width 944 height 15
copy p "Aug/11/25 - Coaches- Canada - Kyle"
click at [121, 86] on button at bounding box center [122, 77] width 25 height 38
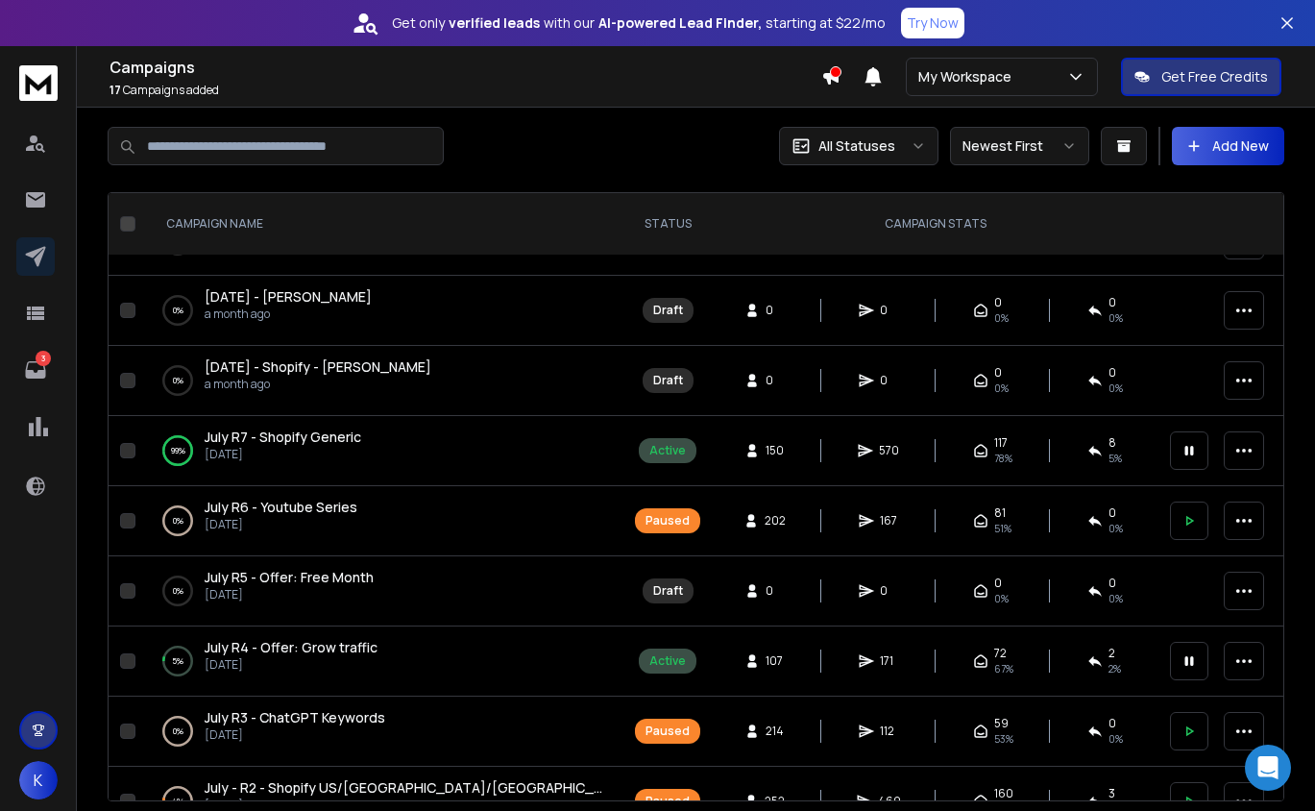
scroll to position [330, 0]
click at [311, 435] on span "July R7 - Shopify Generic" at bounding box center [283, 438] width 157 height 18
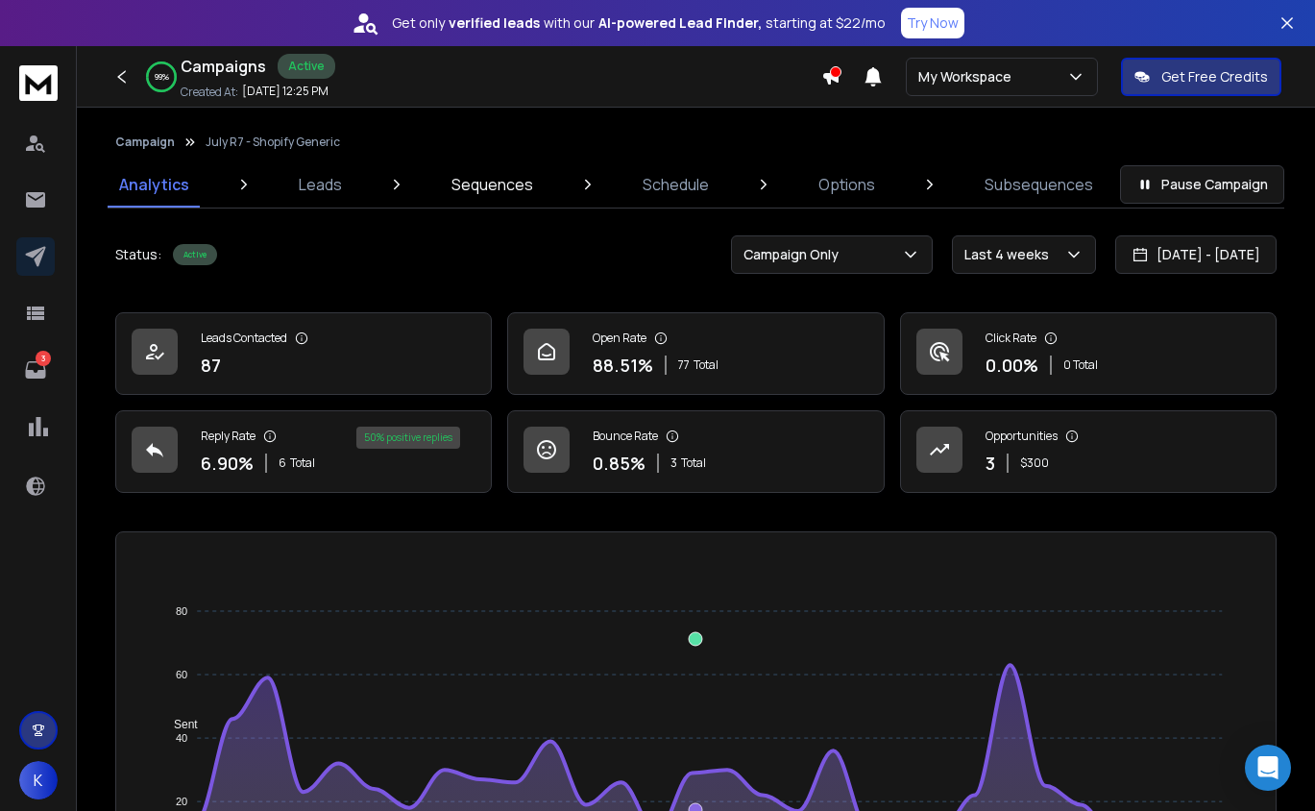
click at [482, 195] on p "Sequences" at bounding box center [493, 184] width 82 height 23
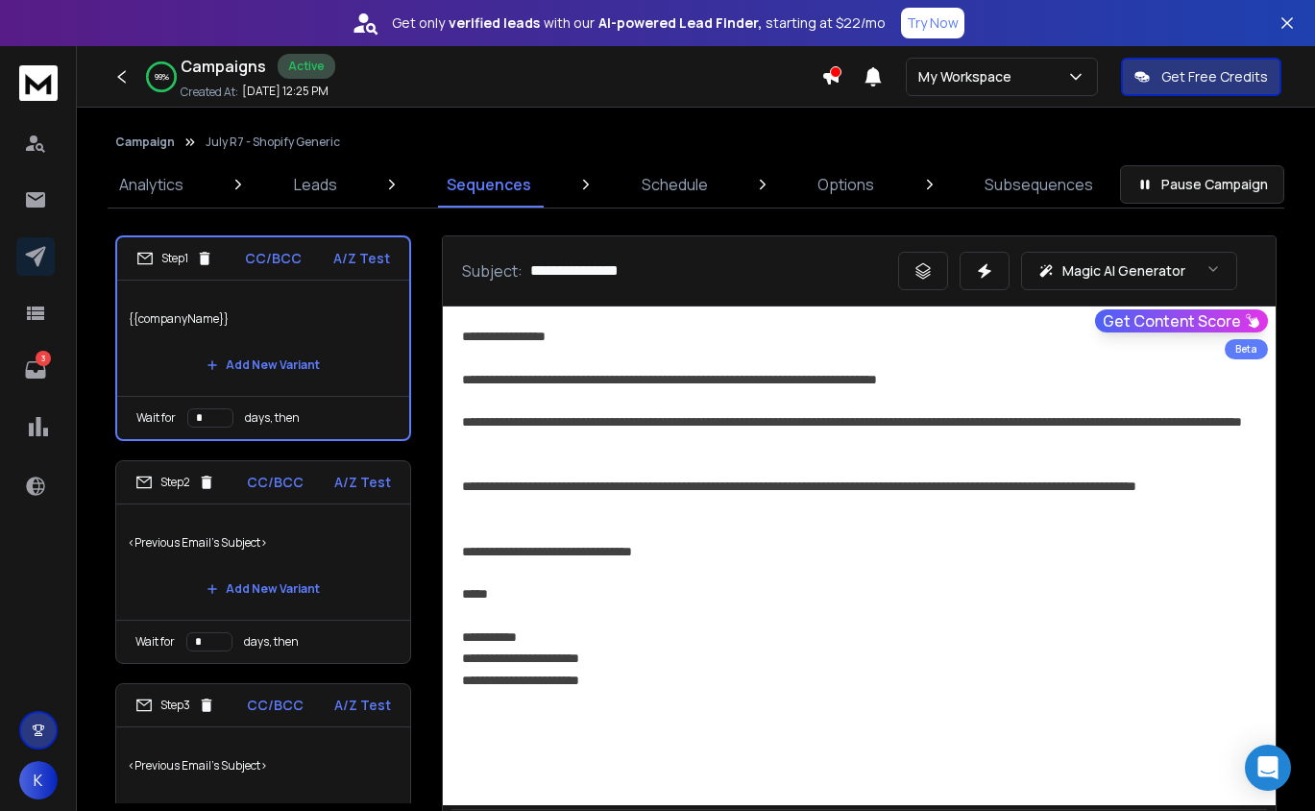
click at [234, 531] on p "<Previous Email's Subject>" at bounding box center [263, 543] width 271 height 54
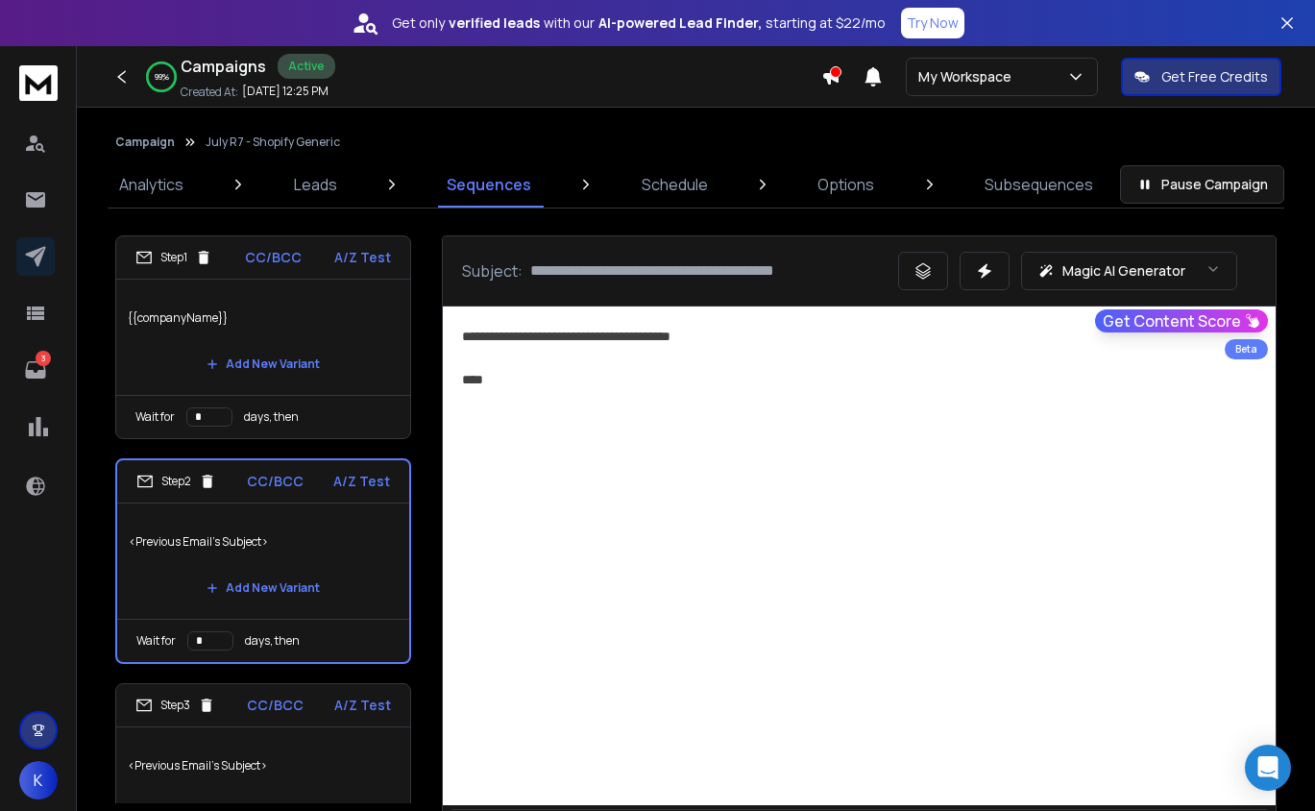
click at [282, 756] on p "<Previous Email's Subject>" at bounding box center [263, 766] width 271 height 54
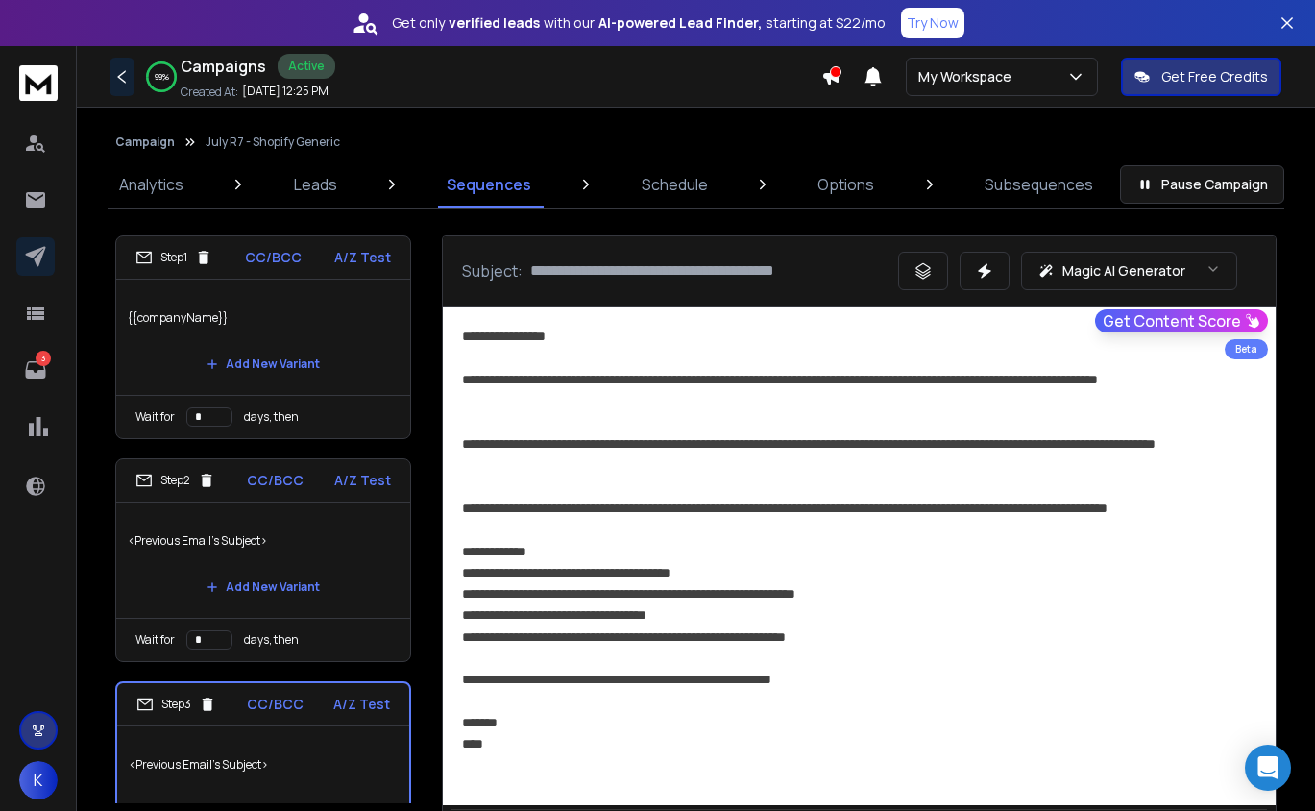
click at [117, 68] on icon at bounding box center [121, 76] width 17 height 17
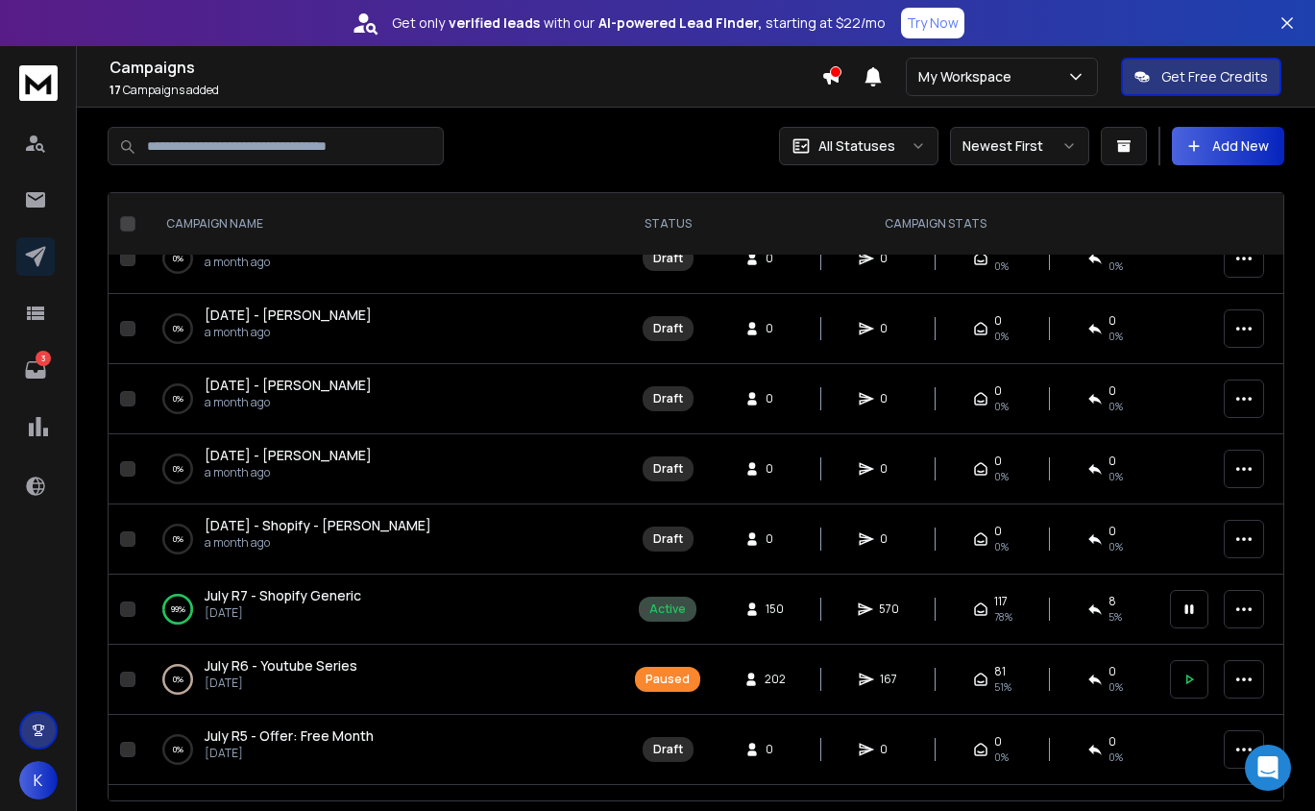
scroll to position [226, 0]
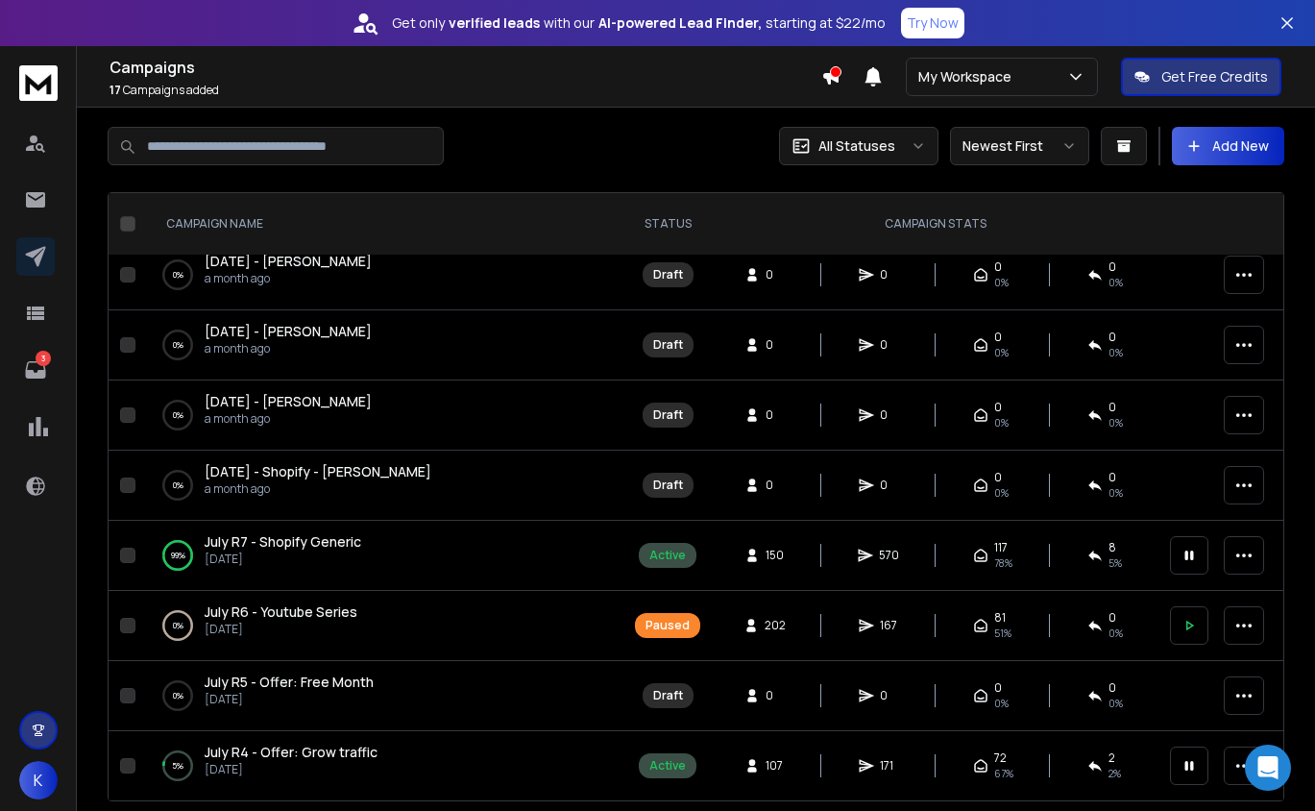
click at [1182, 559] on icon "button" at bounding box center [1244, 555] width 19 height 19
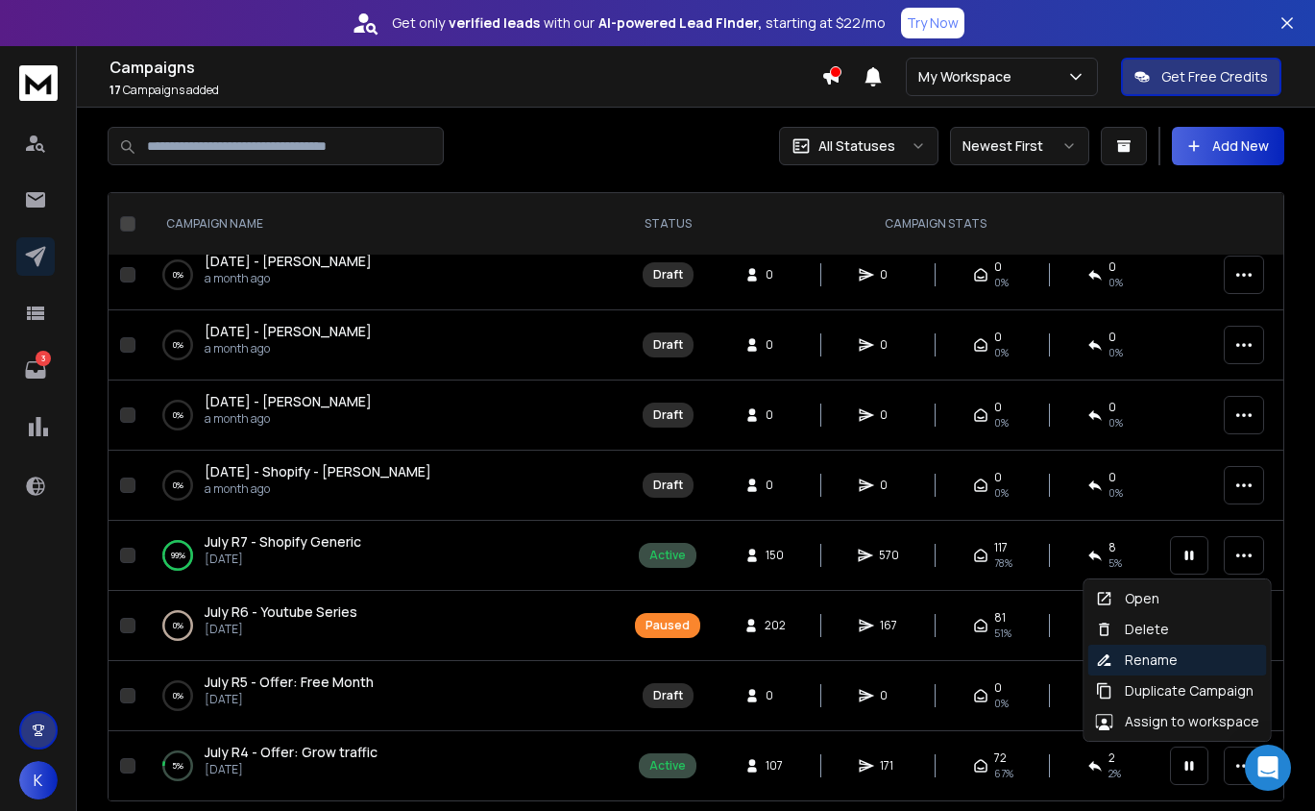
click at [1159, 654] on div "Rename" at bounding box center [1137, 660] width 82 height 19
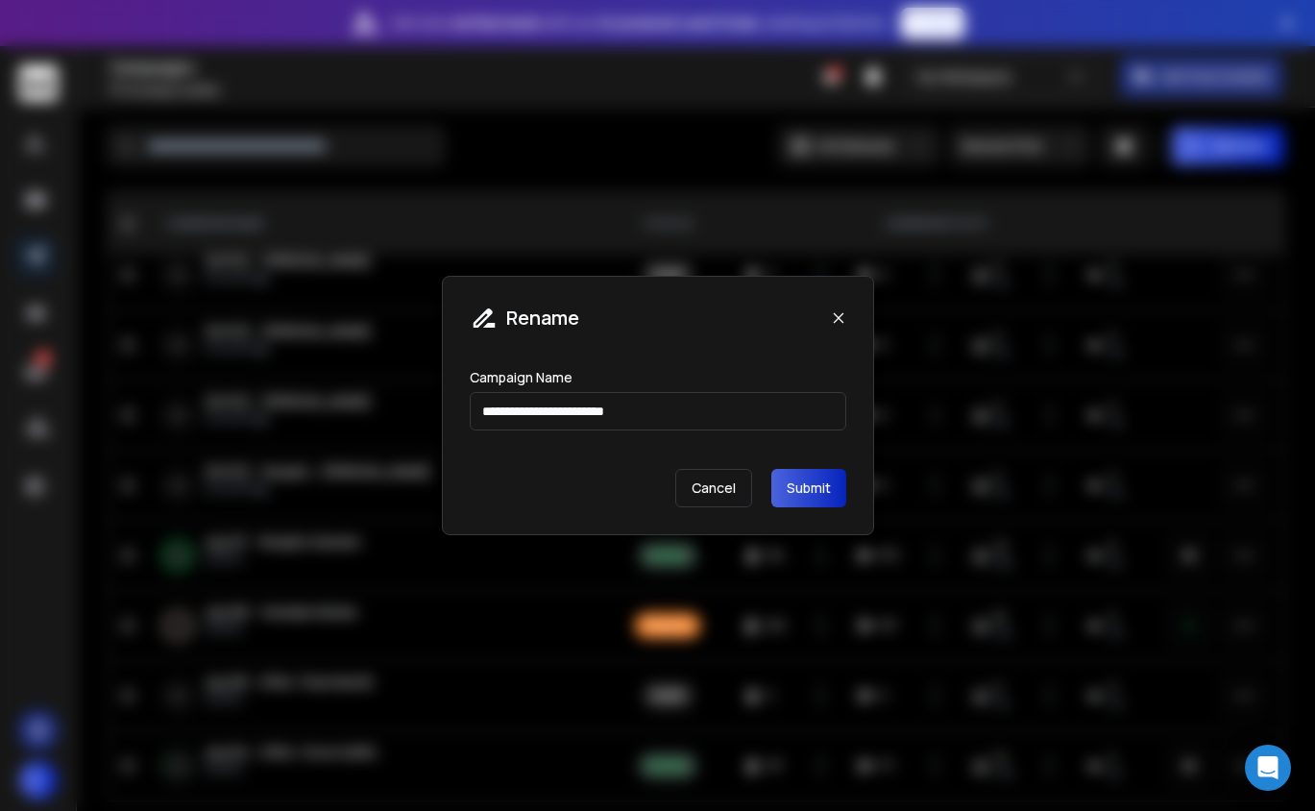
click at [528, 404] on input "**********" at bounding box center [658, 411] width 377 height 38
click at [608, 400] on input "**********" at bounding box center [658, 411] width 377 height 38
click at [611, 417] on input "**********" at bounding box center [658, 411] width 377 height 38
click at [661, 417] on input "**********" at bounding box center [658, 411] width 377 height 38
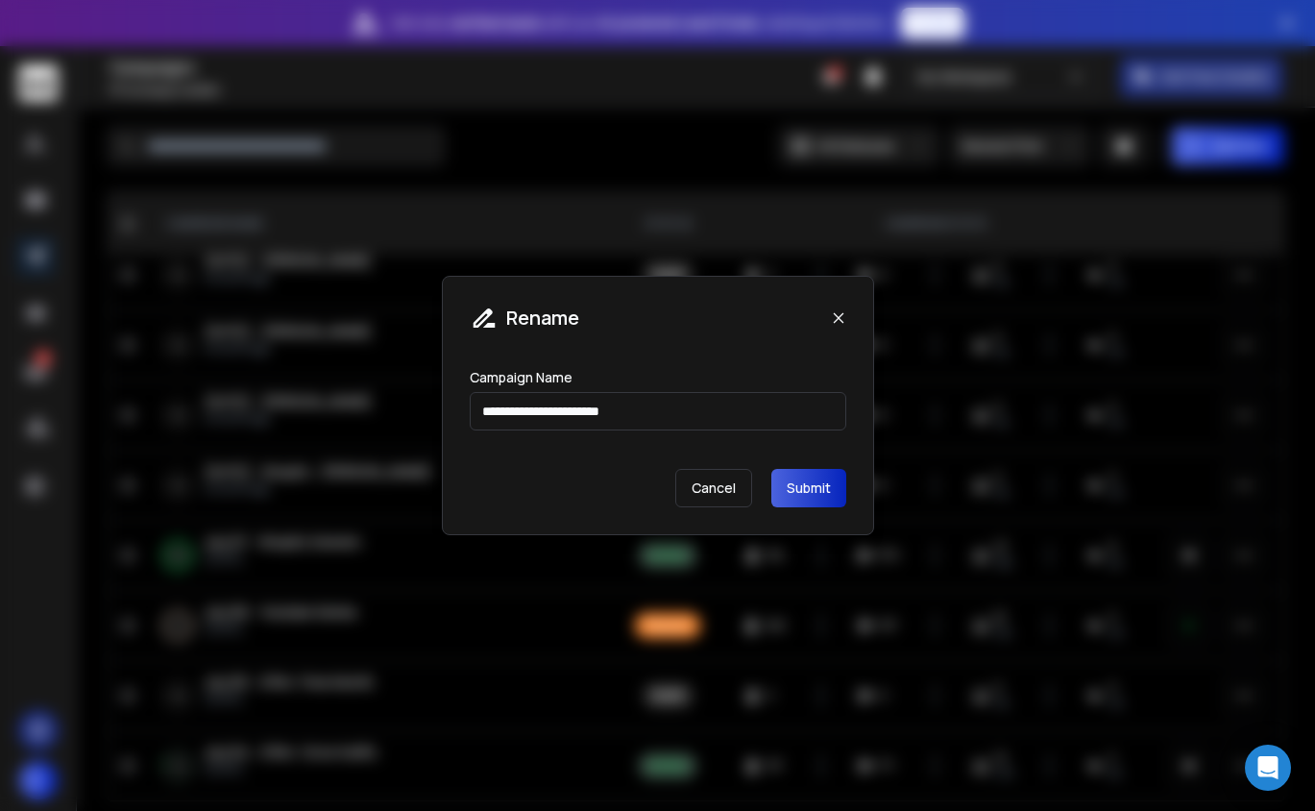
type input "**********"
click at [772, 469] on button "Submit" at bounding box center [809, 488] width 75 height 38
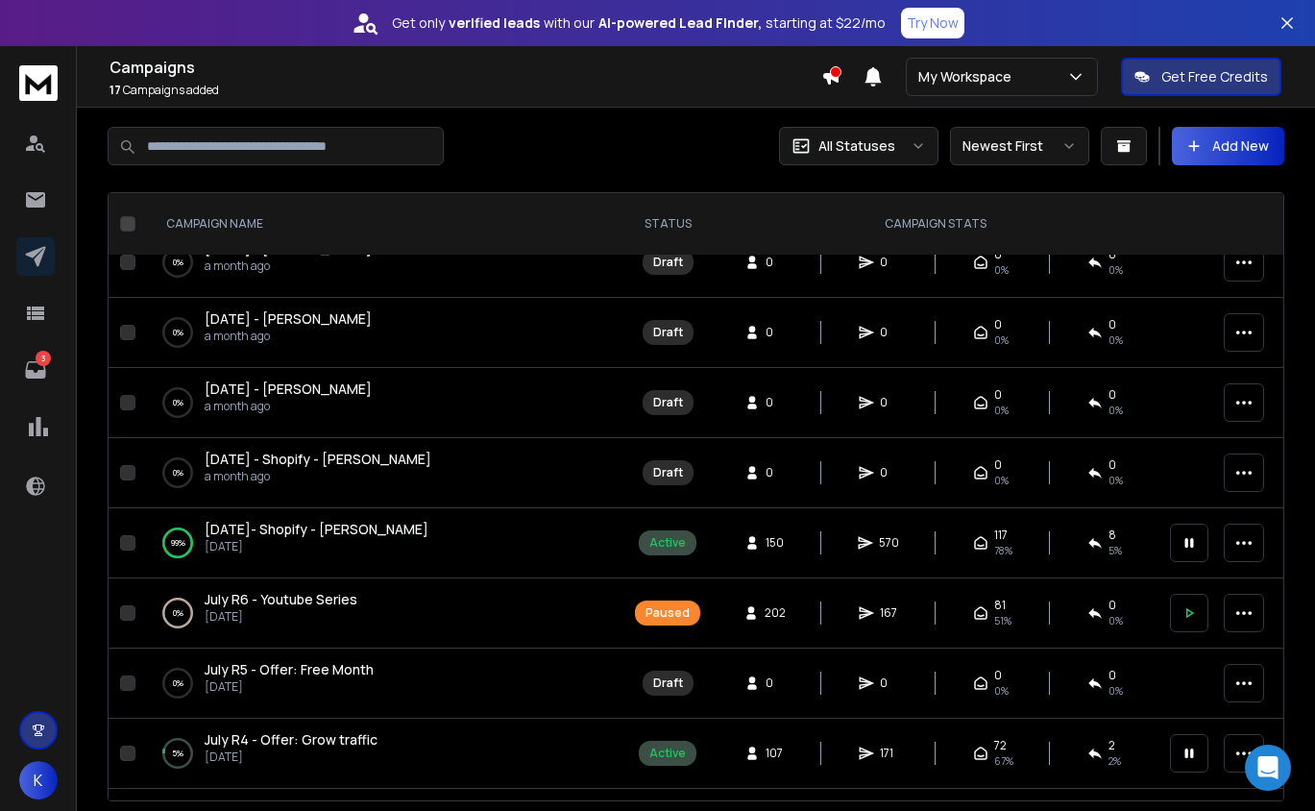
scroll to position [239, 0]
drag, startPoint x: 377, startPoint y: 537, endPoint x: 209, endPoint y: 548, distance: 168.5
click at [209, 534] on div "99 % Jul/7/25- Shopify - Kyle 2 months ago" at bounding box center [383, 542] width 442 height 46
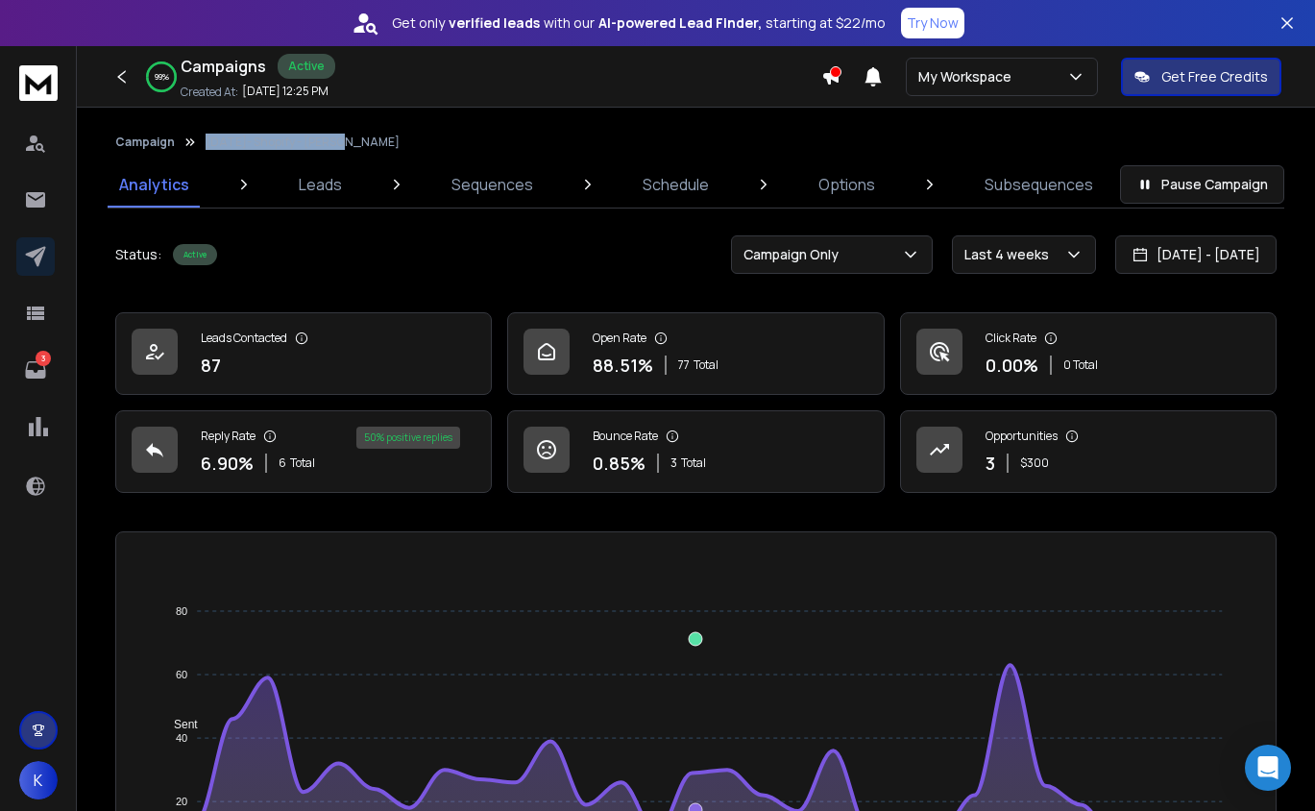
drag, startPoint x: 351, startPoint y: 143, endPoint x: 205, endPoint y: 136, distance: 146.2
click at [205, 136] on div "Campaign Jul/7/25- Shopify - Kyle" at bounding box center [696, 142] width 1162 height 15
copy p "Jul/7/25- Shopify - Kyle"
click at [122, 77] on icon at bounding box center [121, 76] width 17 height 17
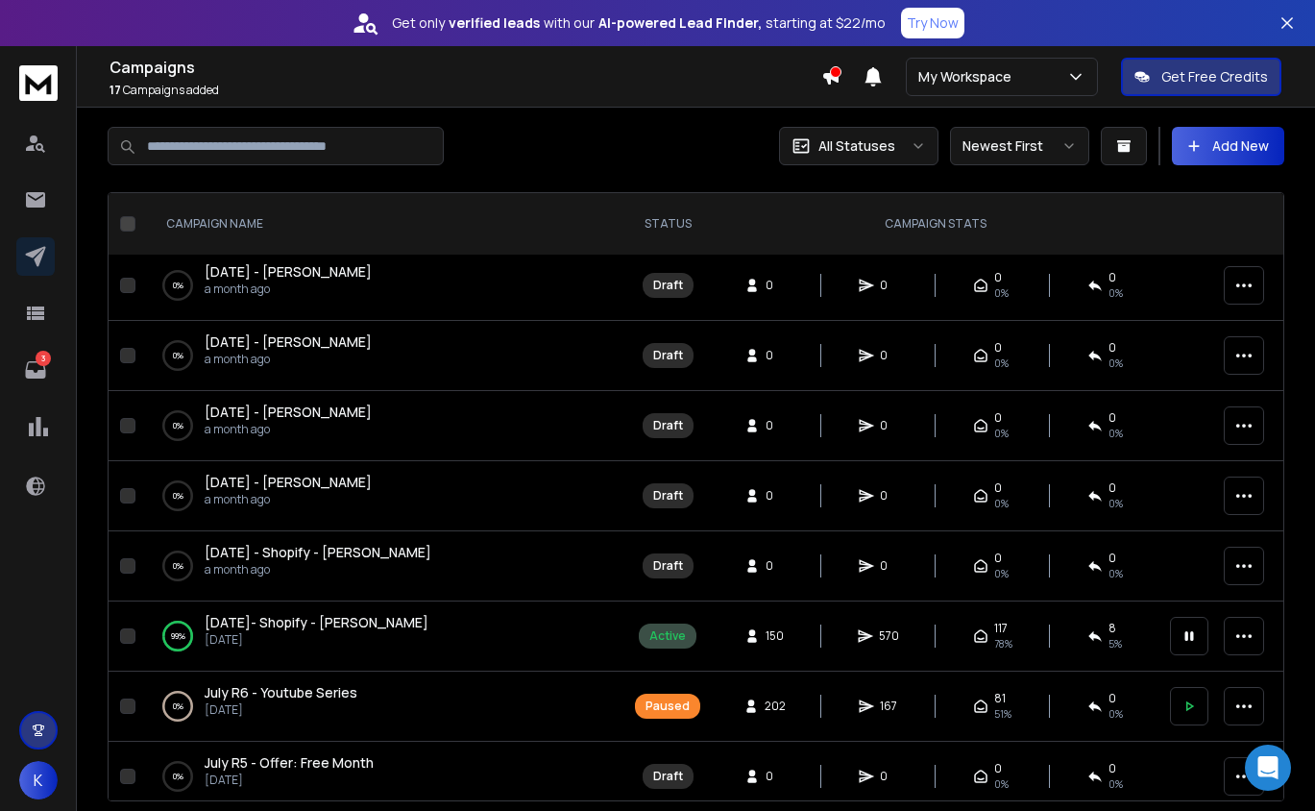
scroll to position [148, 0]
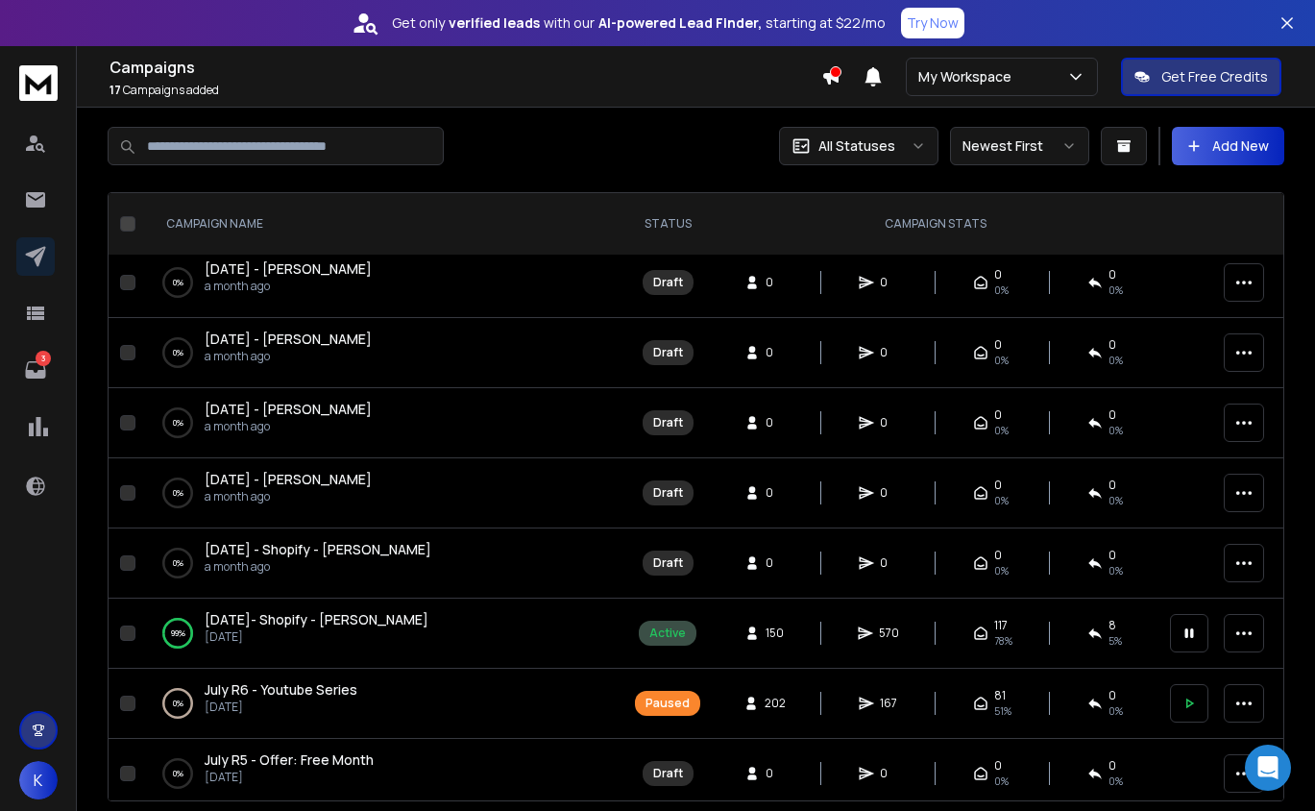
click at [312, 553] on span "July 28 - Shopify - Kyle" at bounding box center [318, 549] width 227 height 18
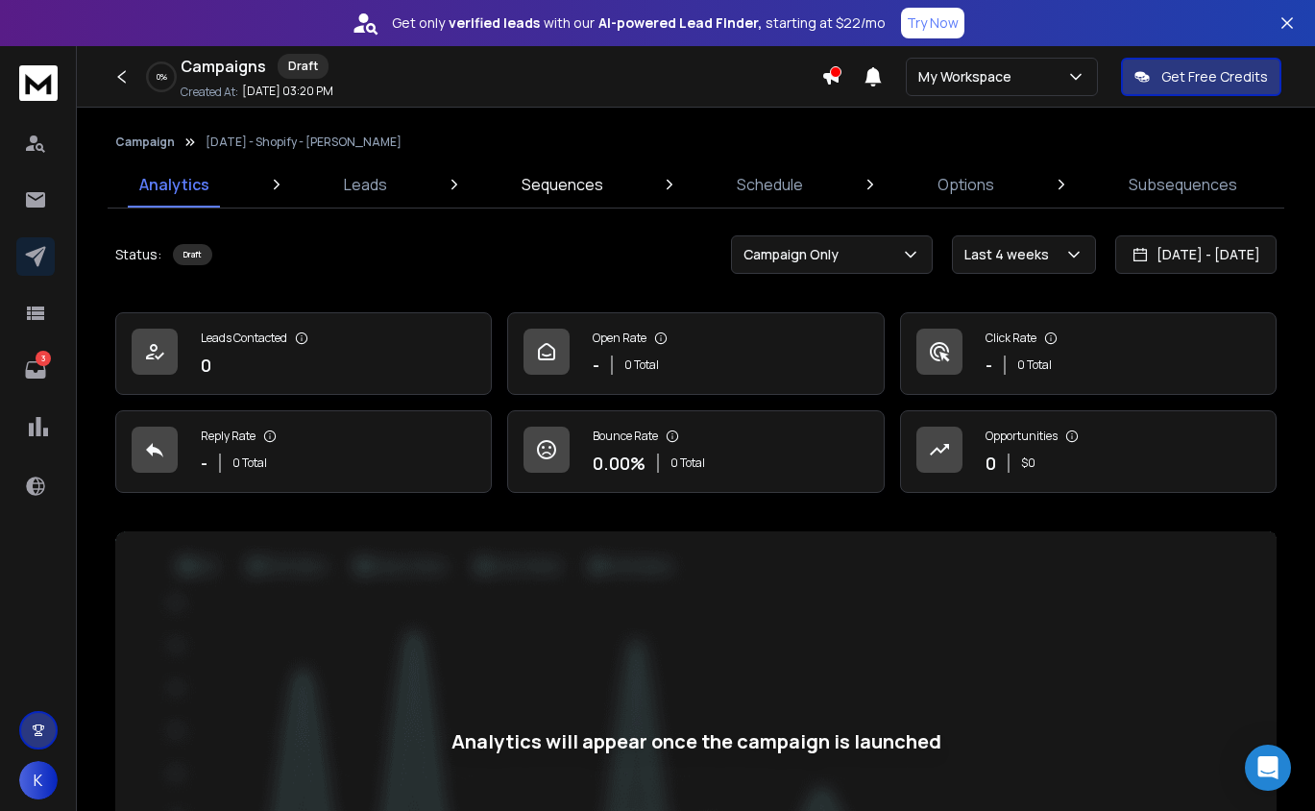
click at [552, 187] on p "Sequences" at bounding box center [563, 184] width 82 height 23
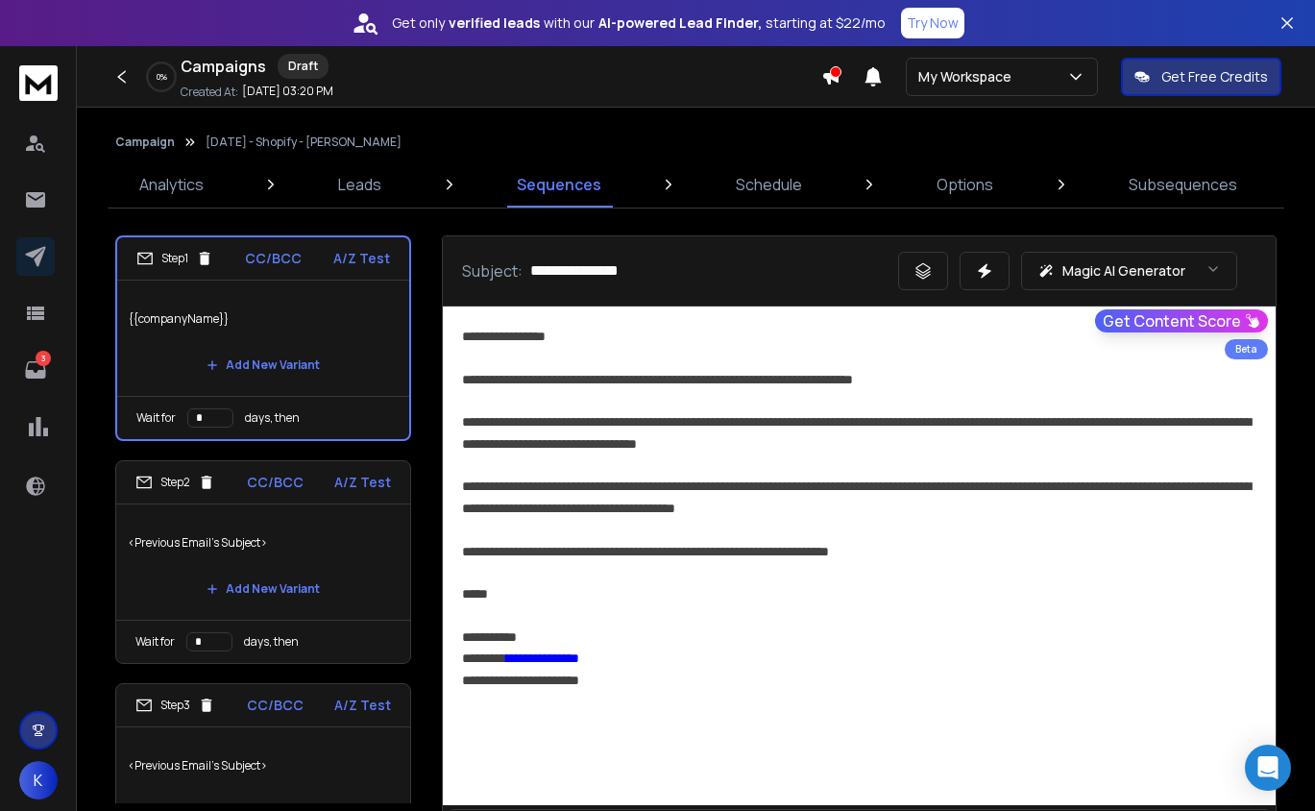
click at [273, 146] on p "July 28 - Shopify - Kyle" at bounding box center [304, 142] width 196 height 15
click at [424, 130] on div "Campaign July 28 - Shopify - Kyle" at bounding box center [696, 142] width 1177 height 31
click at [129, 84] on icon at bounding box center [121, 76] width 17 height 17
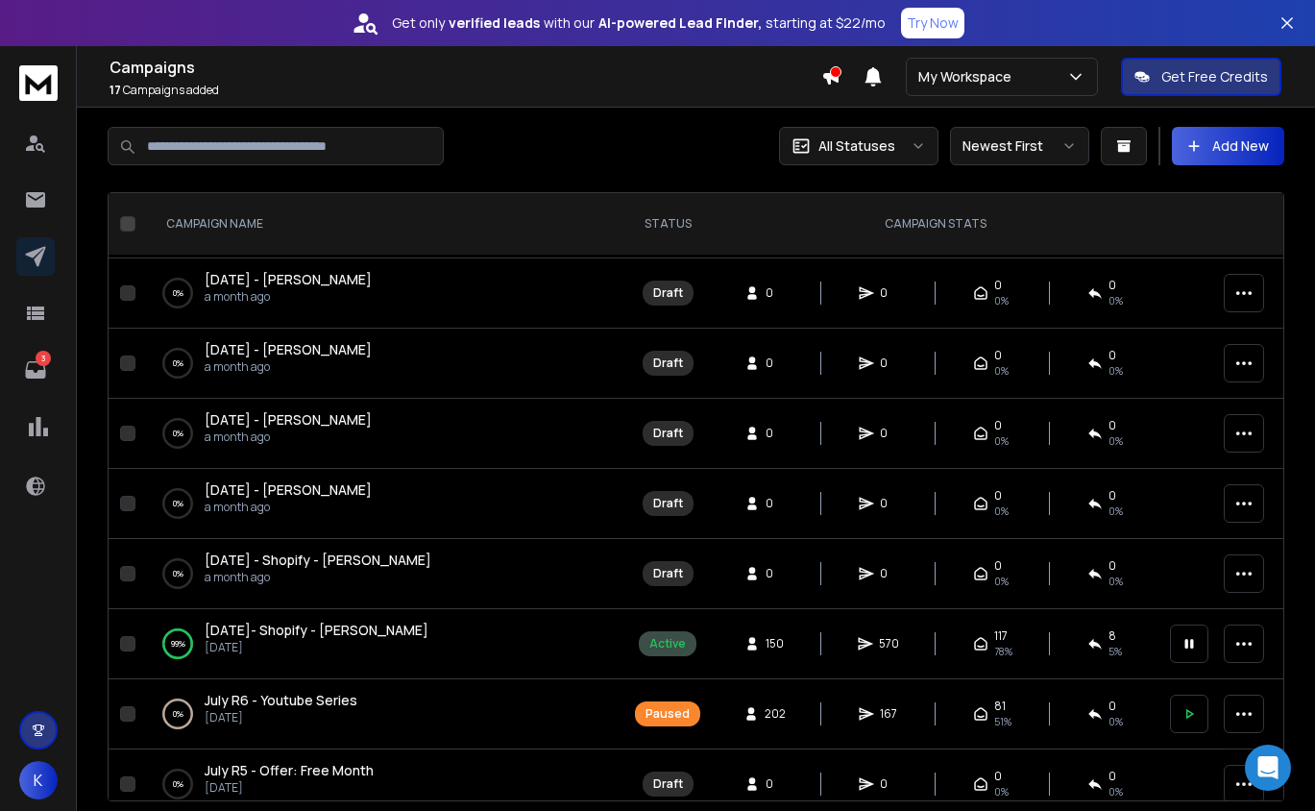
scroll to position [175, 0]
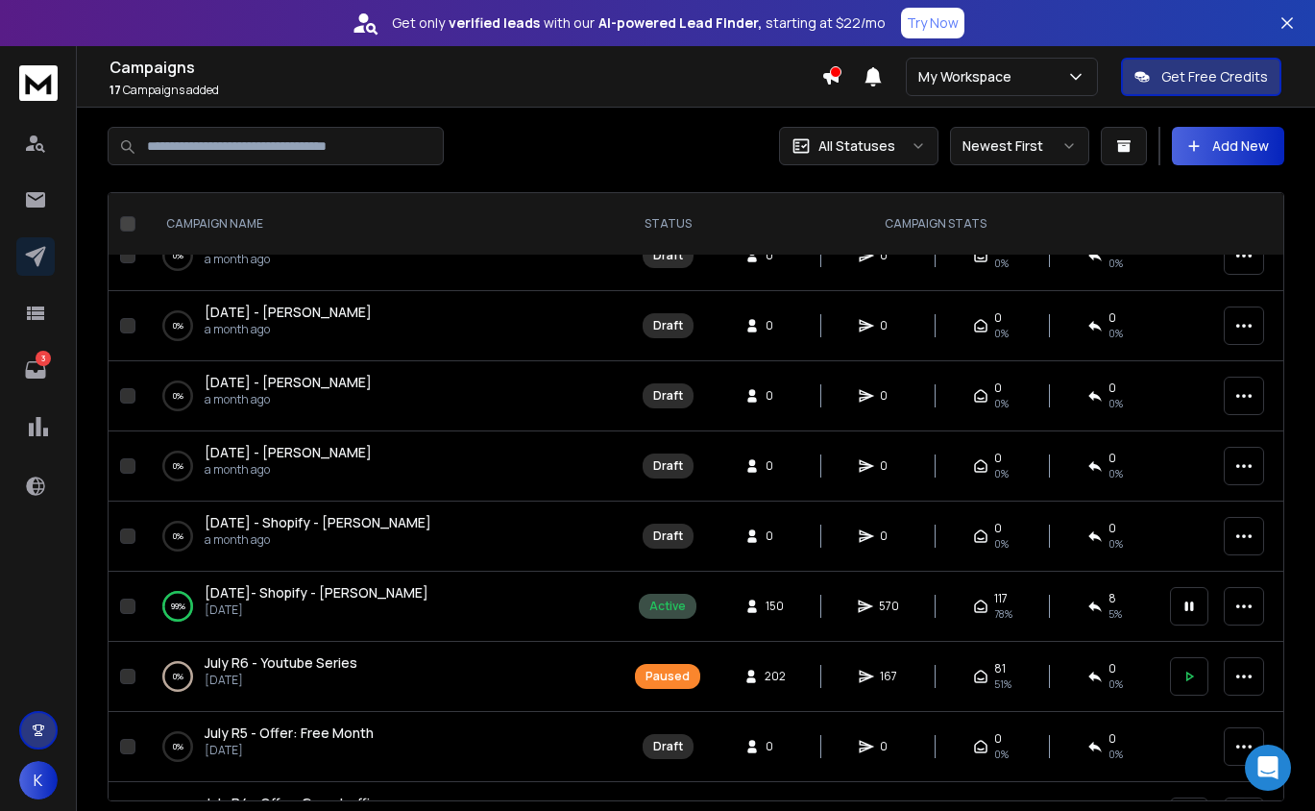
click at [1182, 546] on button "button" at bounding box center [1244, 536] width 40 height 38
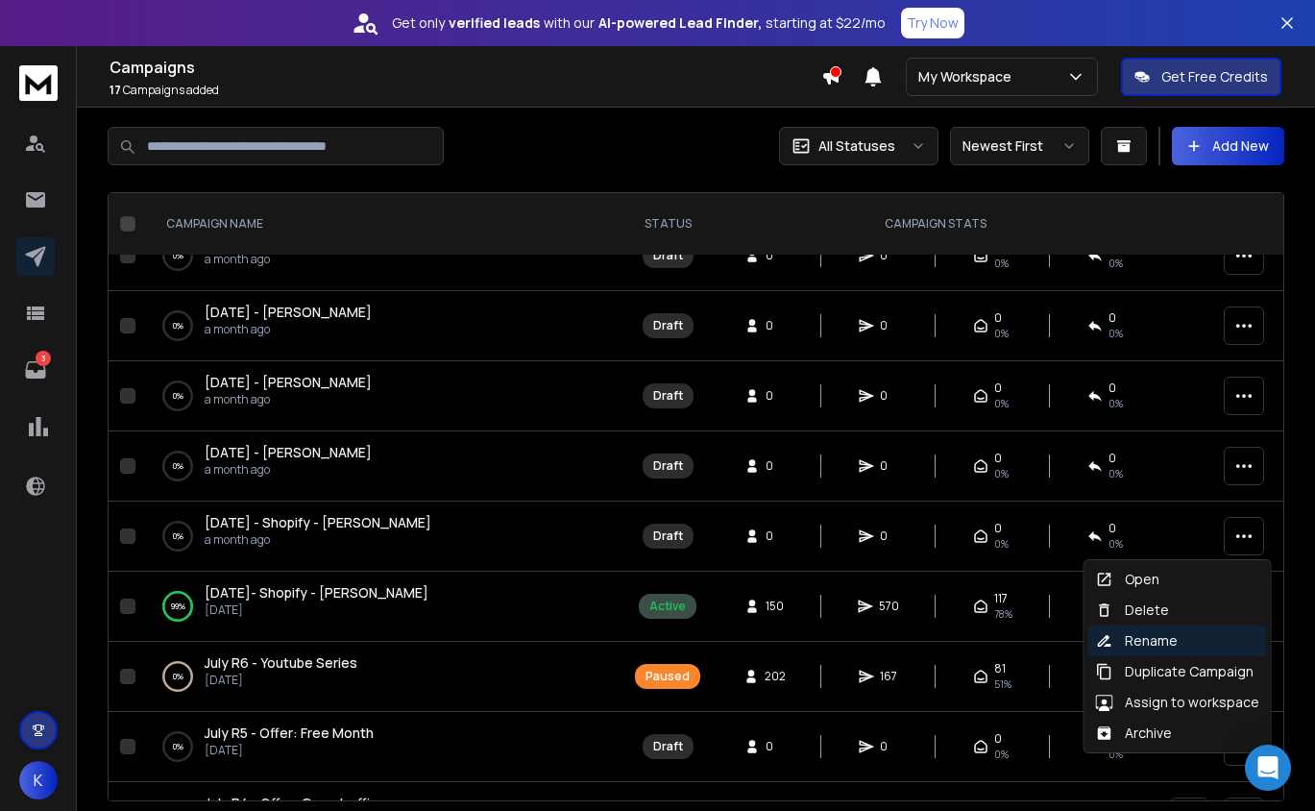
click at [1164, 638] on div "Rename" at bounding box center [1137, 640] width 82 height 19
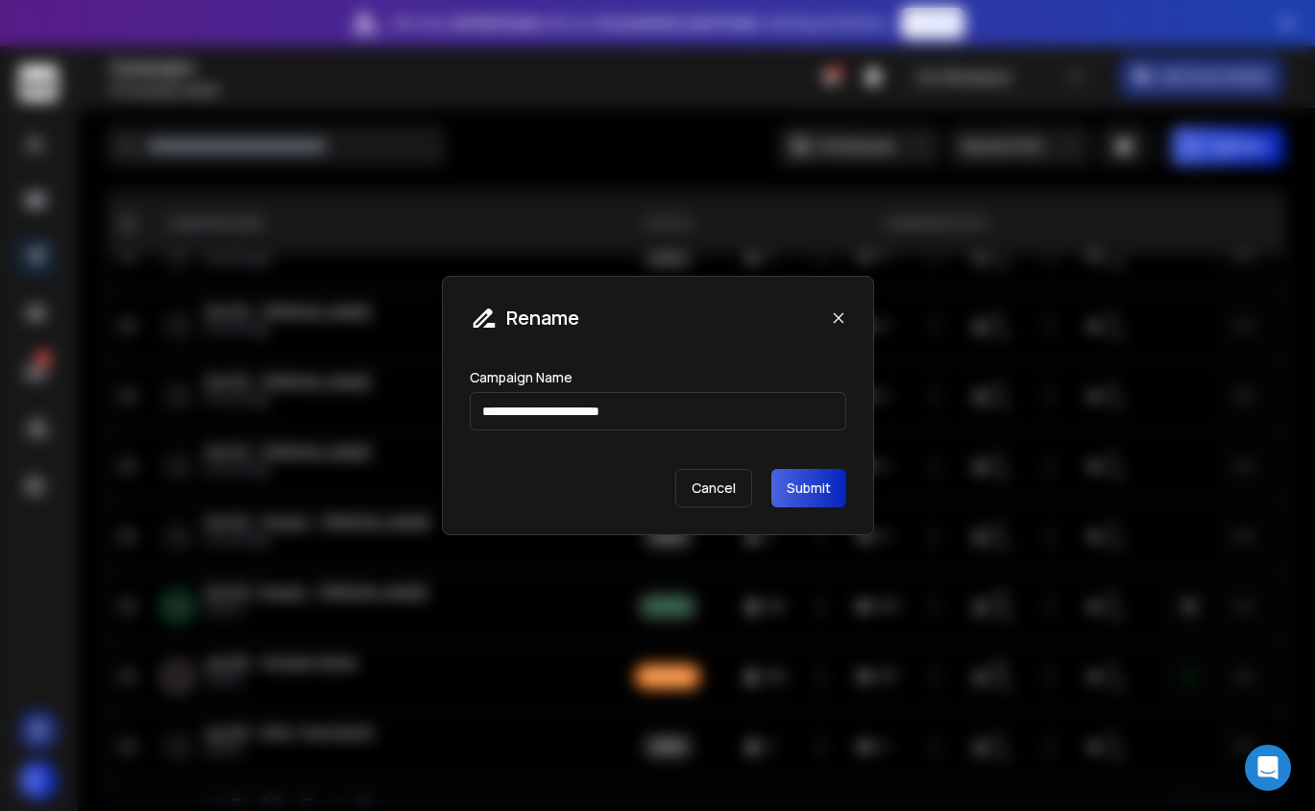
drag, startPoint x: 510, startPoint y: 413, endPoint x: 680, endPoint y: 430, distance: 171.0
click at [524, 413] on input "**********" at bounding box center [658, 411] width 377 height 38
click at [642, 405] on input "**********" at bounding box center [658, 411] width 377 height 38
type input "**********"
click at [811, 493] on button "Submit" at bounding box center [809, 488] width 75 height 38
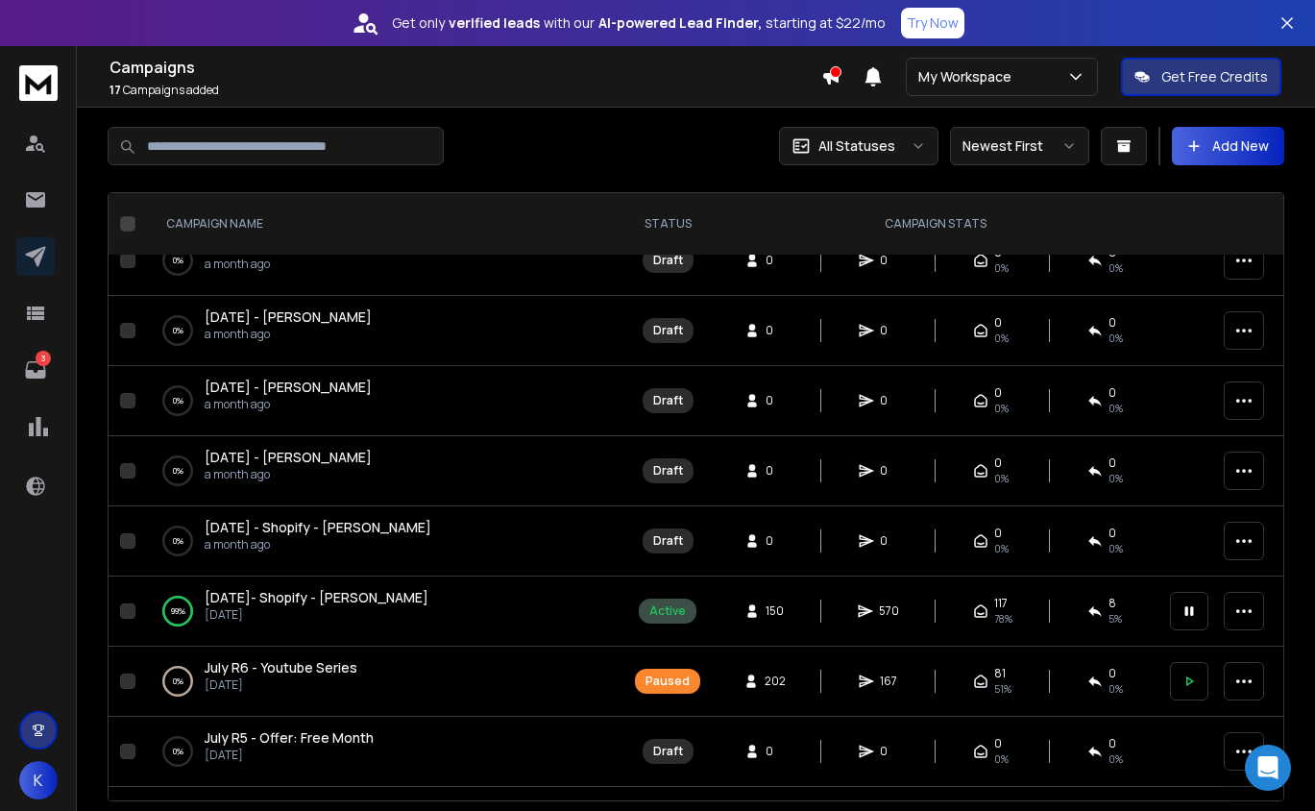
scroll to position [166, 0]
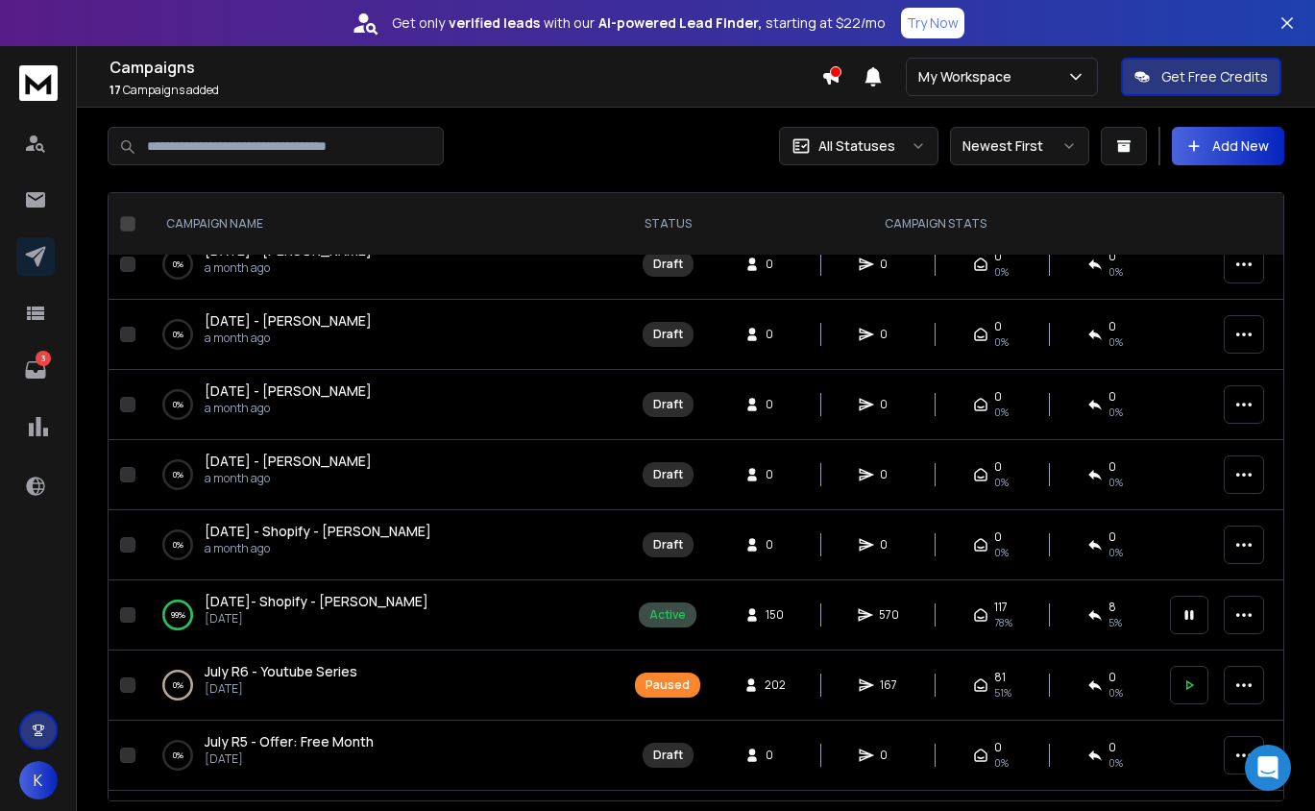
click at [381, 532] on div "0 % Jul28/25 - Shopify - Kyle a month ago" at bounding box center [383, 545] width 442 height 46
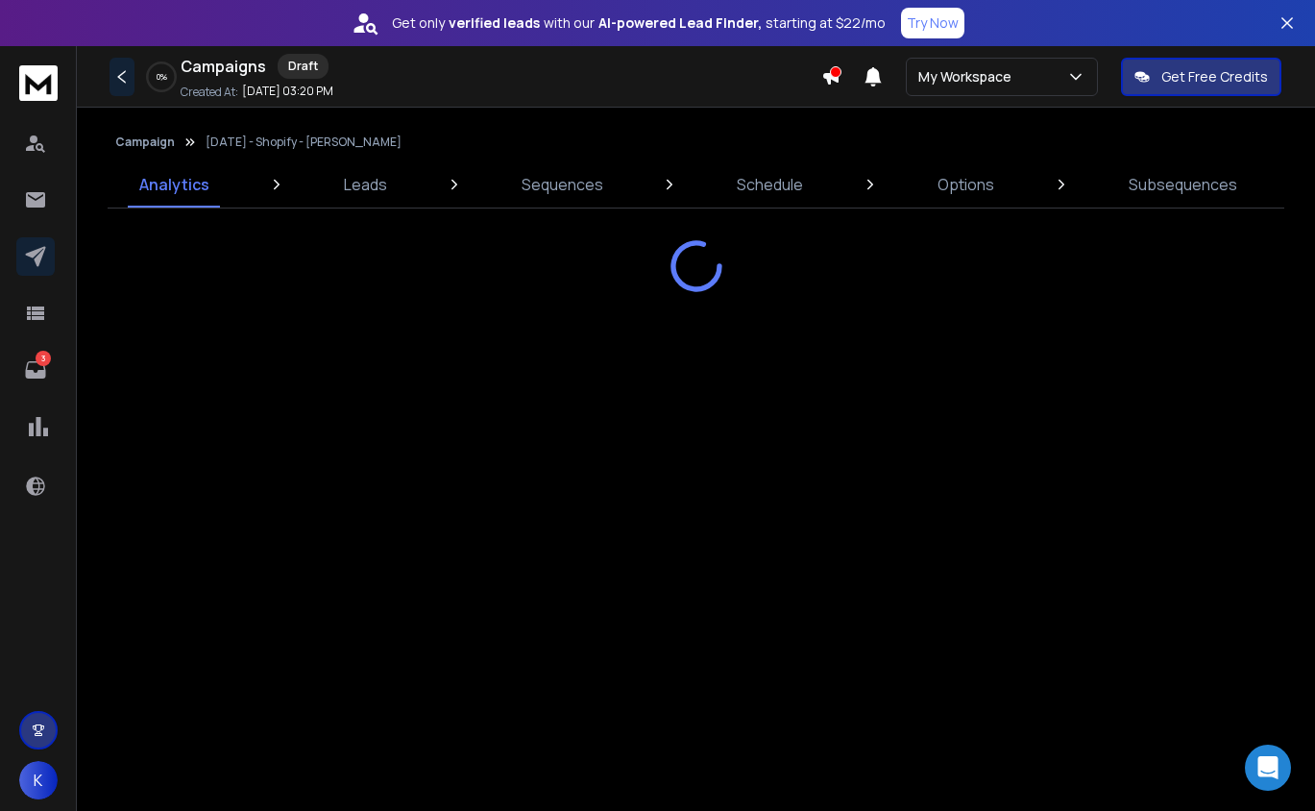
click at [116, 60] on button at bounding box center [122, 77] width 25 height 38
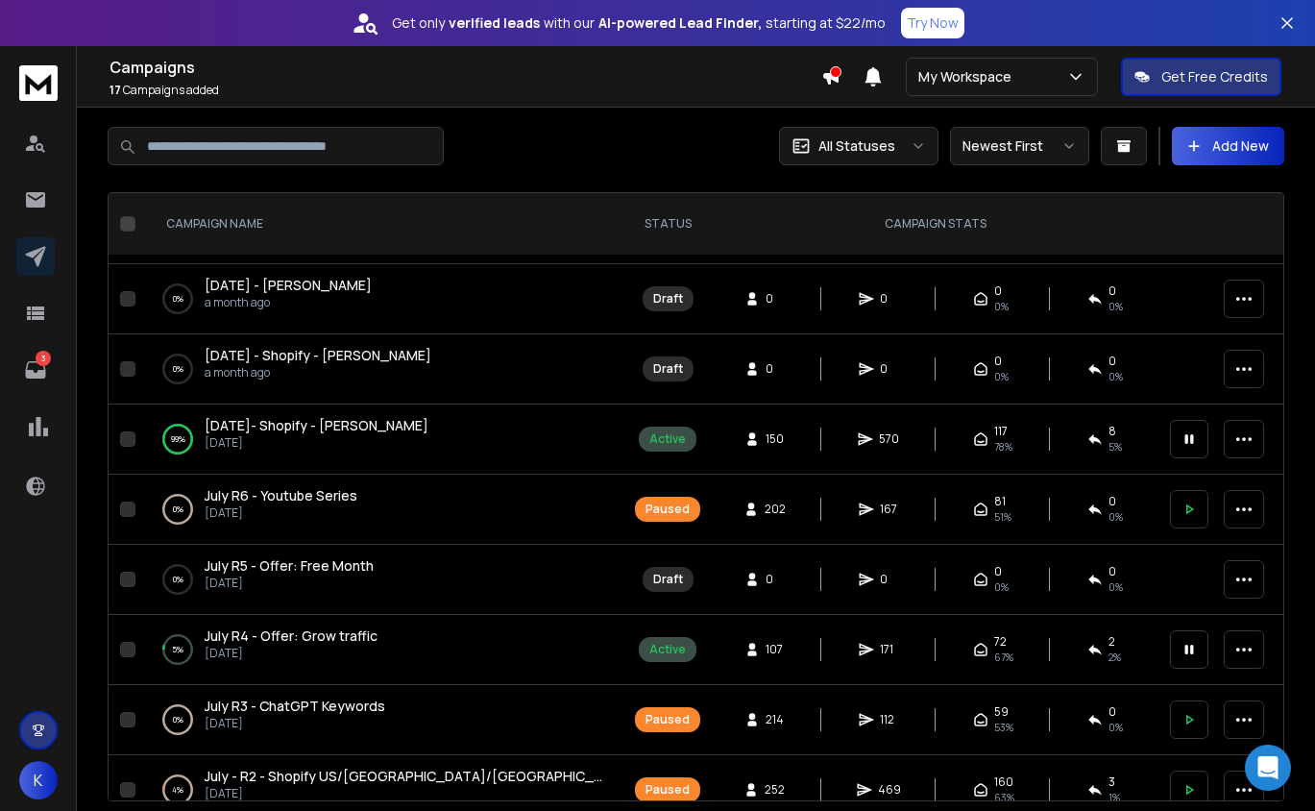
scroll to position [345, 0]
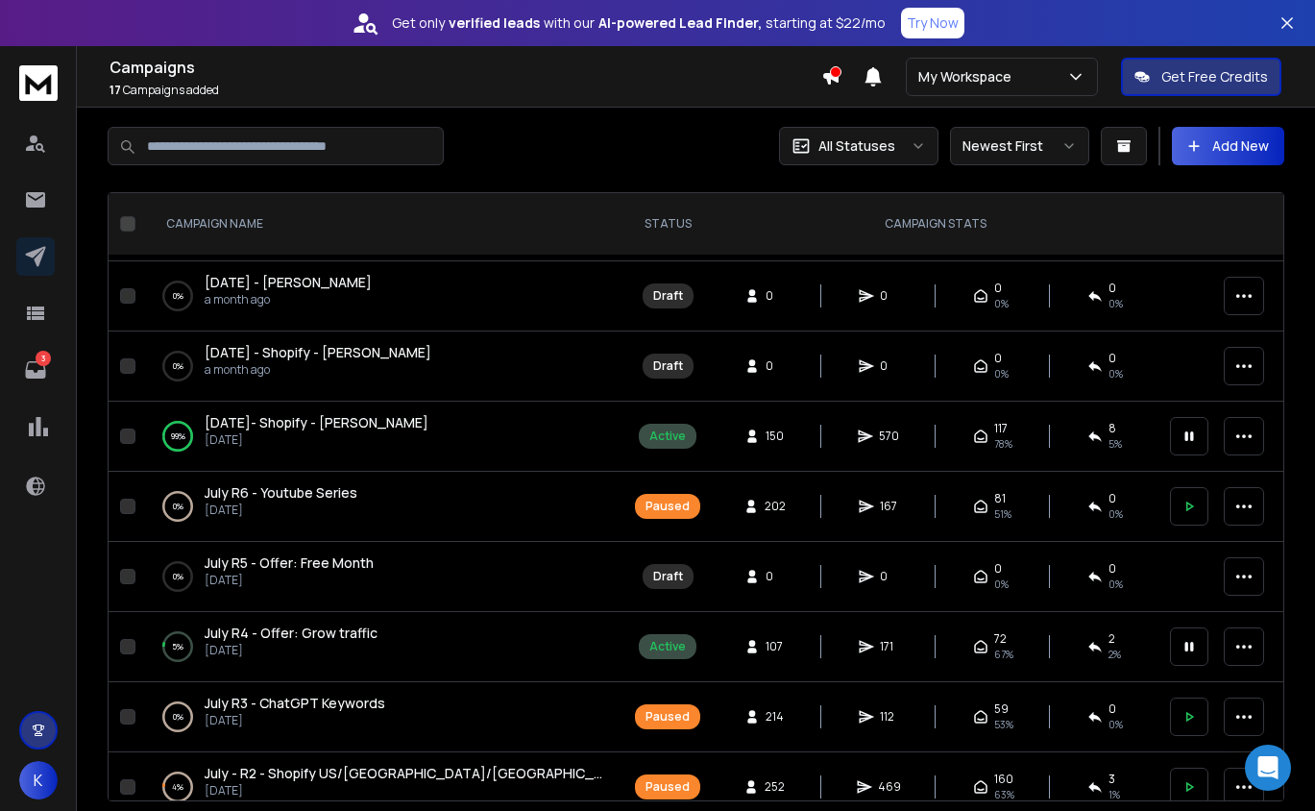
click at [1182, 361] on icon "button" at bounding box center [1244, 365] width 19 height 19
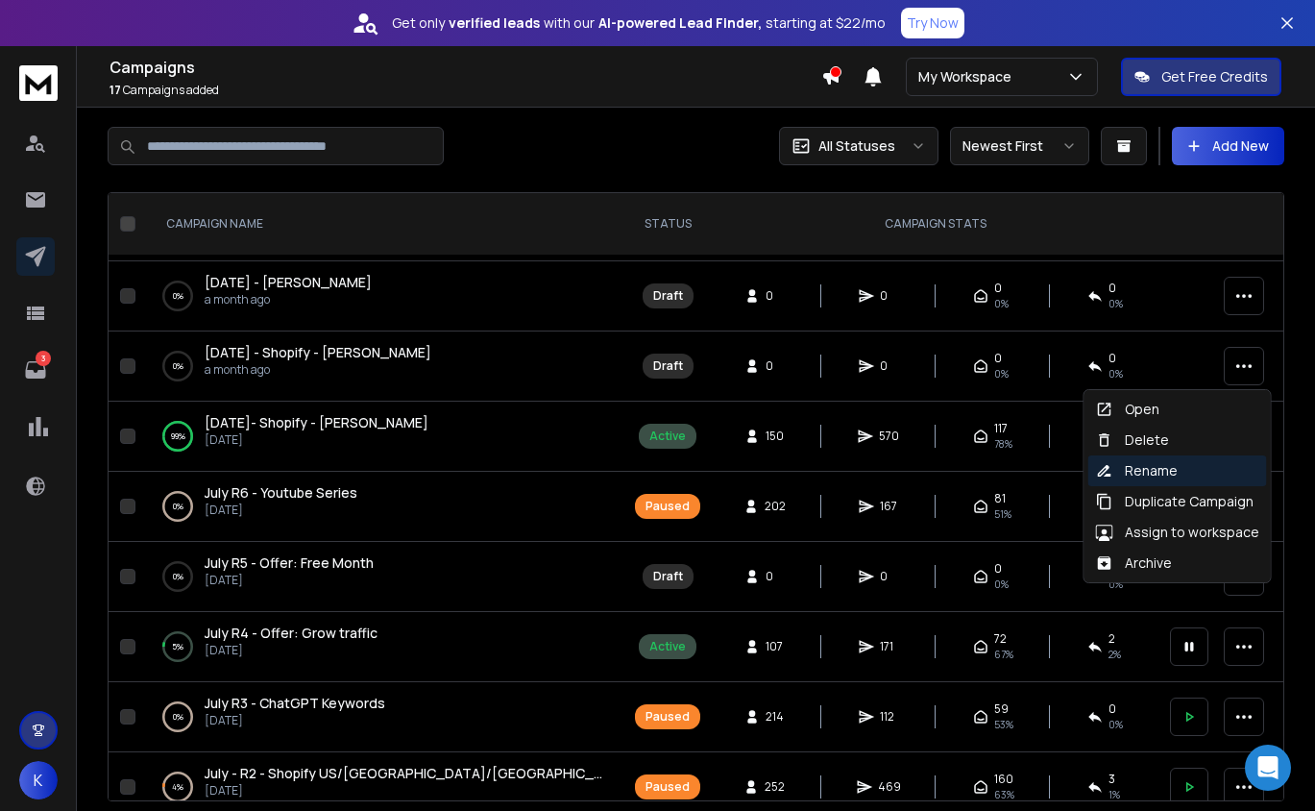
click at [1166, 473] on div "Rename" at bounding box center [1137, 470] width 82 height 19
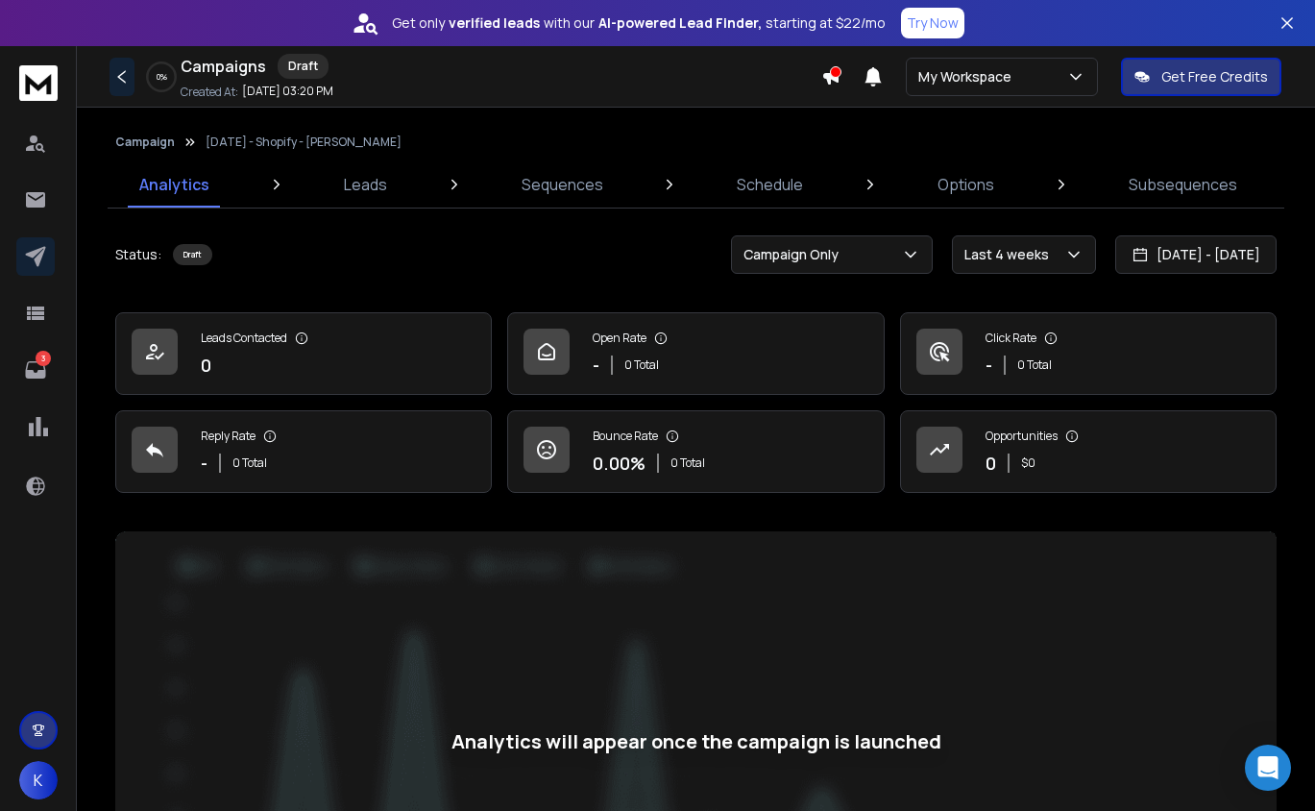
click at [116, 73] on icon at bounding box center [121, 76] width 17 height 17
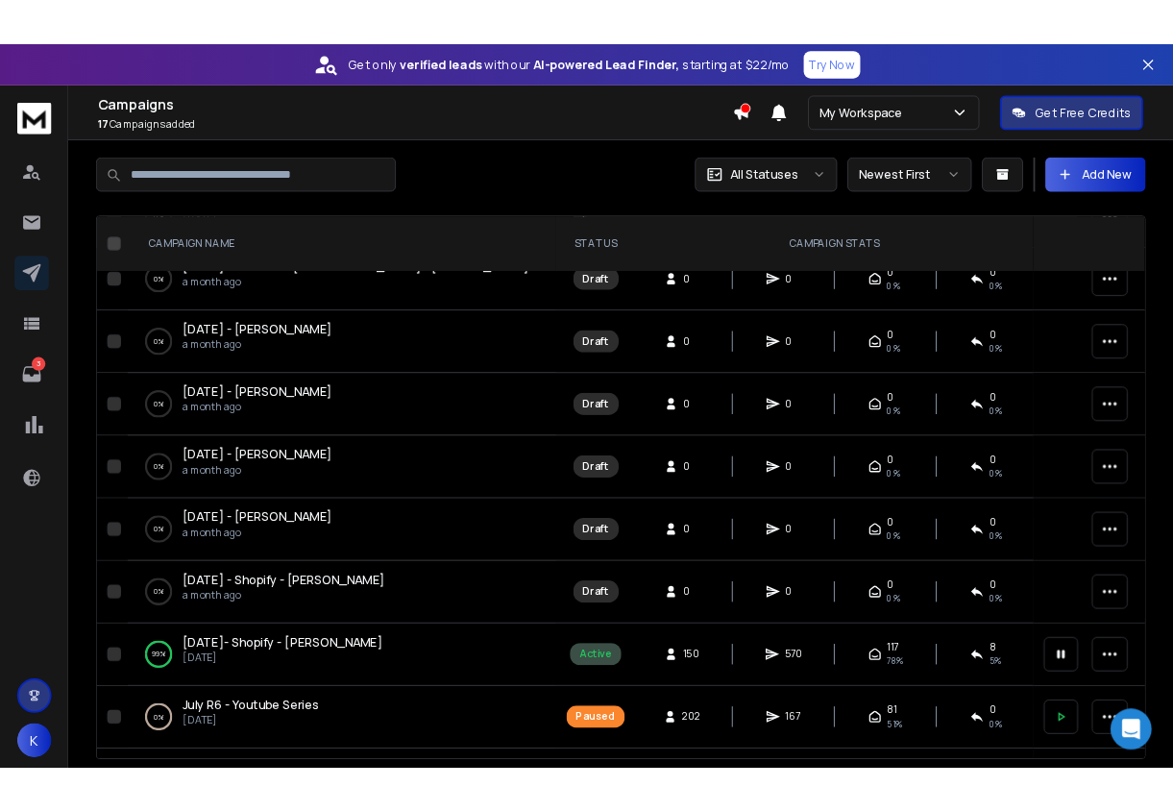
scroll to position [99, 0]
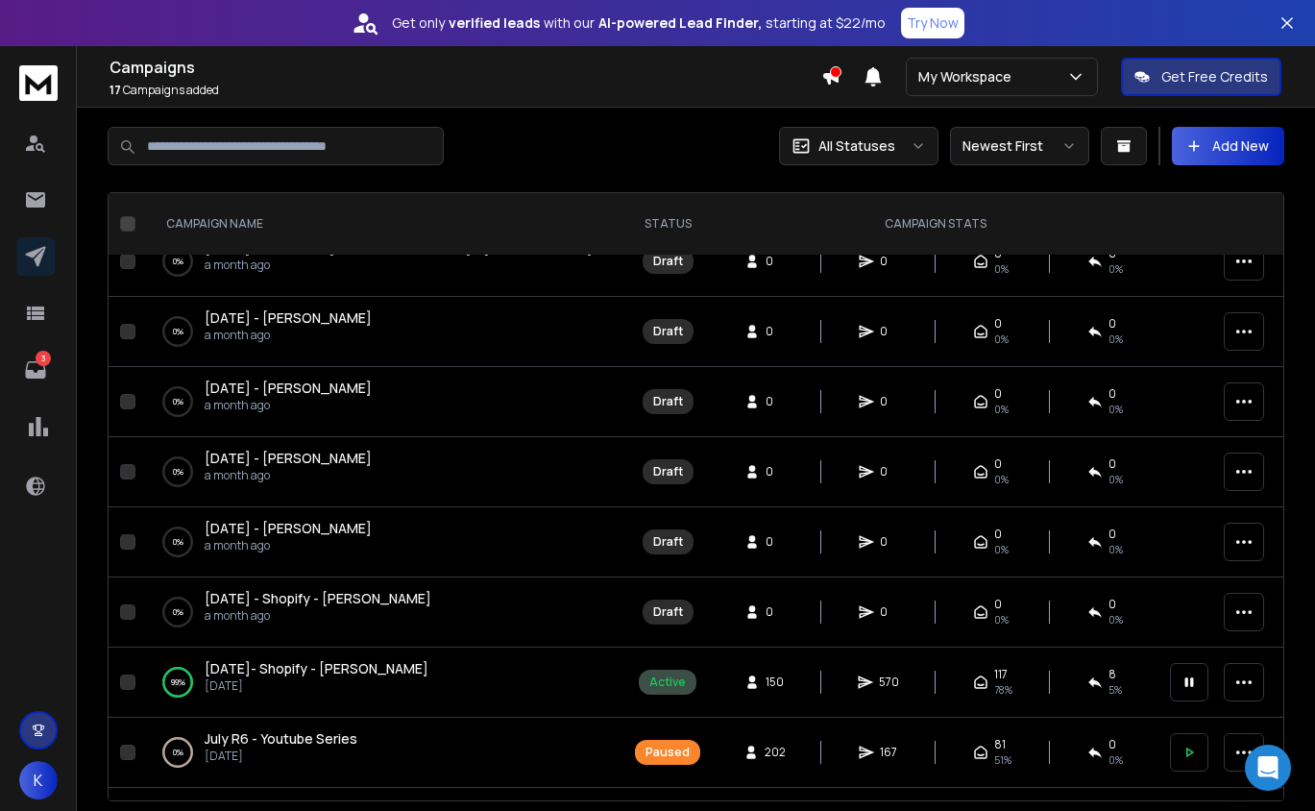
click at [1182, 611] on button "button" at bounding box center [1244, 612] width 40 height 38
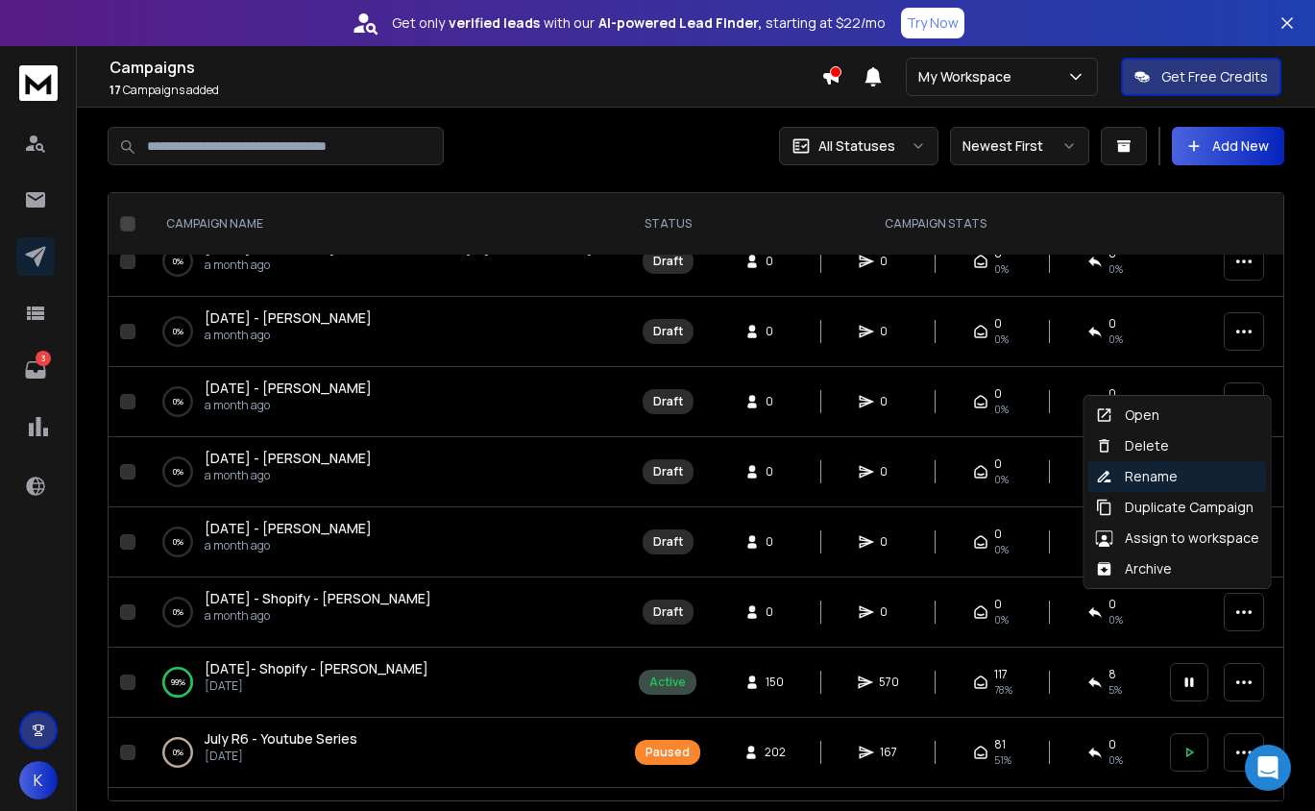
click at [1171, 476] on div "Rename" at bounding box center [1137, 476] width 82 height 19
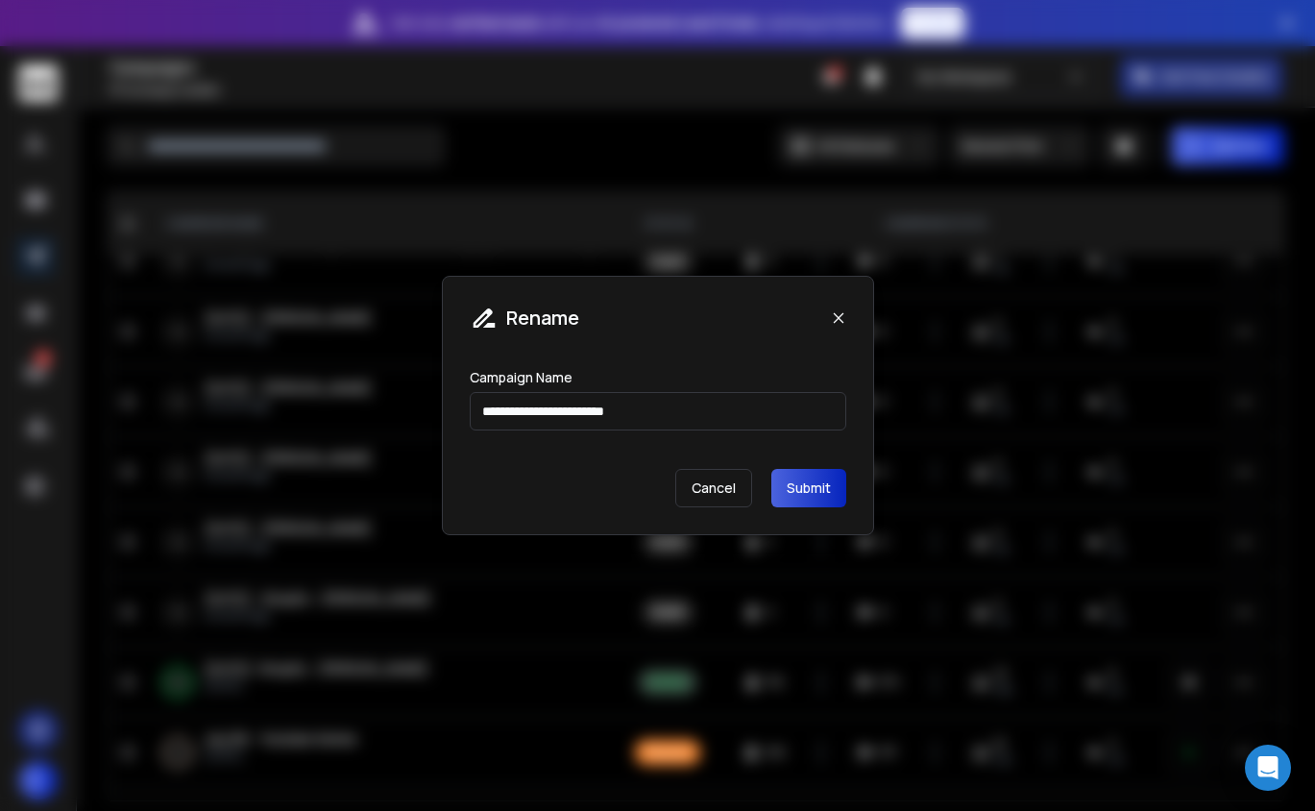
click at [508, 399] on input "**********" at bounding box center [658, 411] width 377 height 38
type input "**********"
click at [820, 479] on button "Submit" at bounding box center [809, 488] width 75 height 38
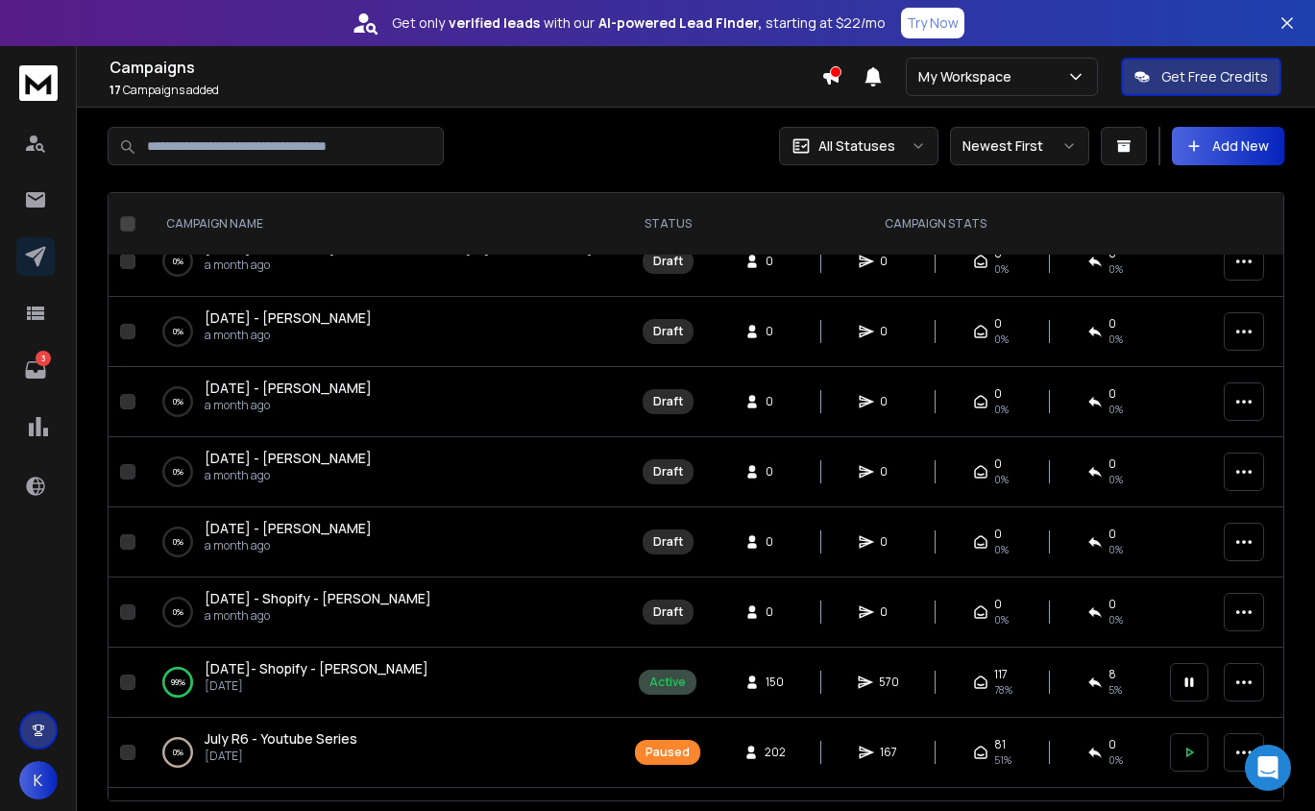
click at [1182, 544] on icon "button" at bounding box center [1244, 541] width 19 height 19
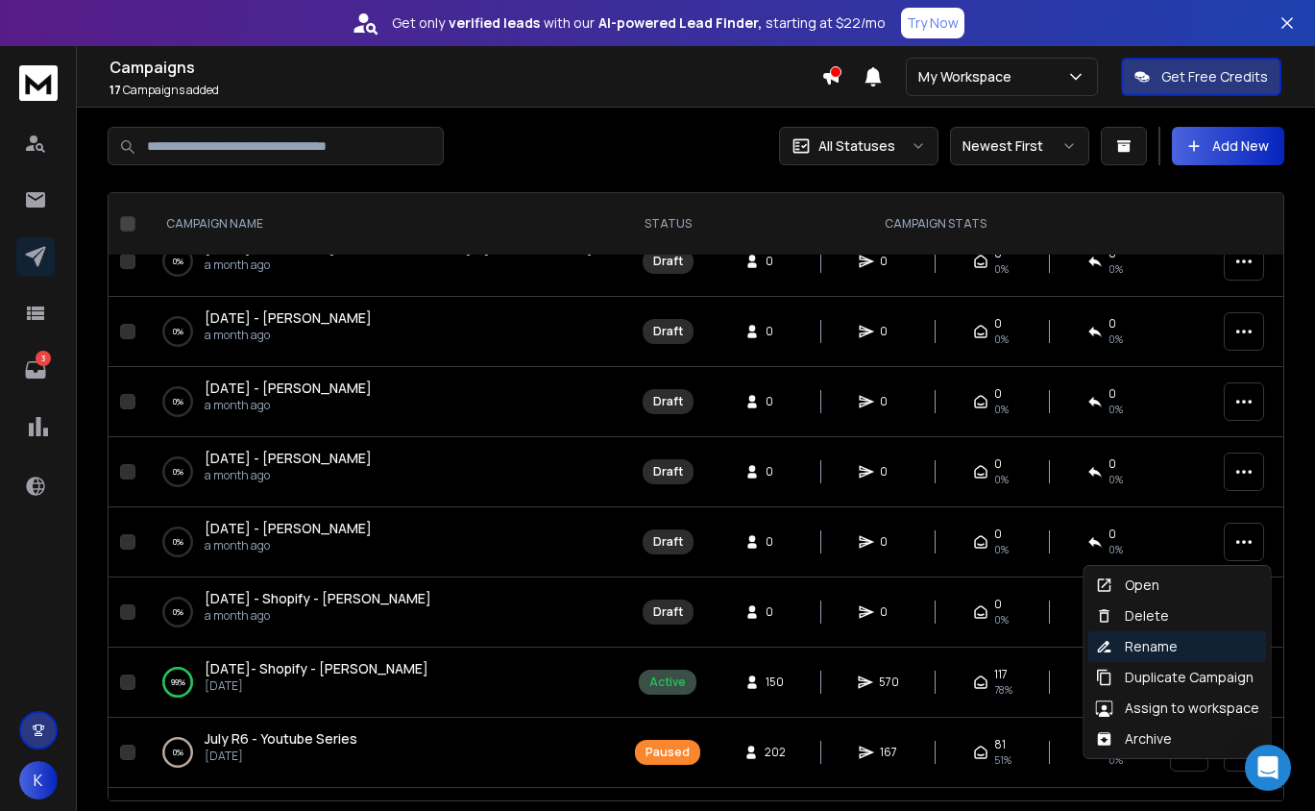
click at [1174, 639] on div "Rename" at bounding box center [1137, 646] width 82 height 19
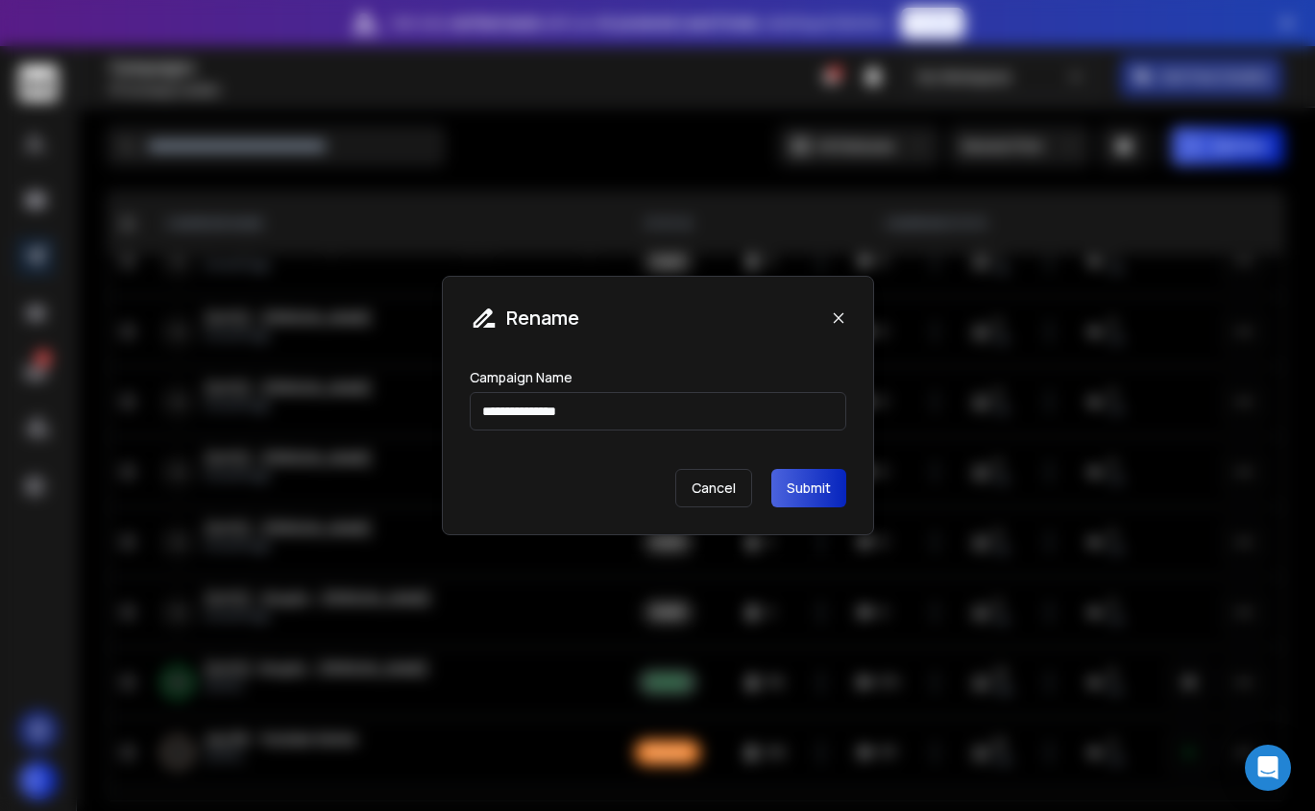
click at [520, 408] on input "**********" at bounding box center [658, 411] width 377 height 38
type input "**********"
click at [831, 490] on button "Submit" at bounding box center [809, 488] width 75 height 38
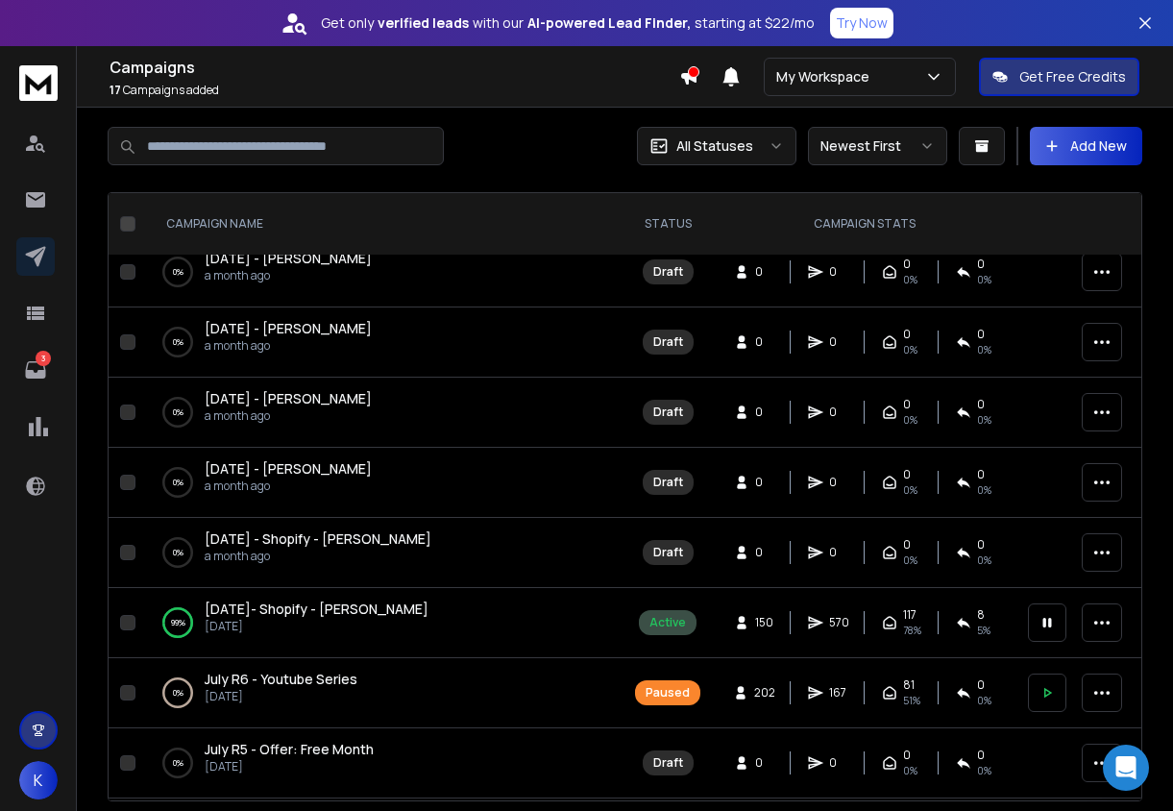
scroll to position [141, 0]
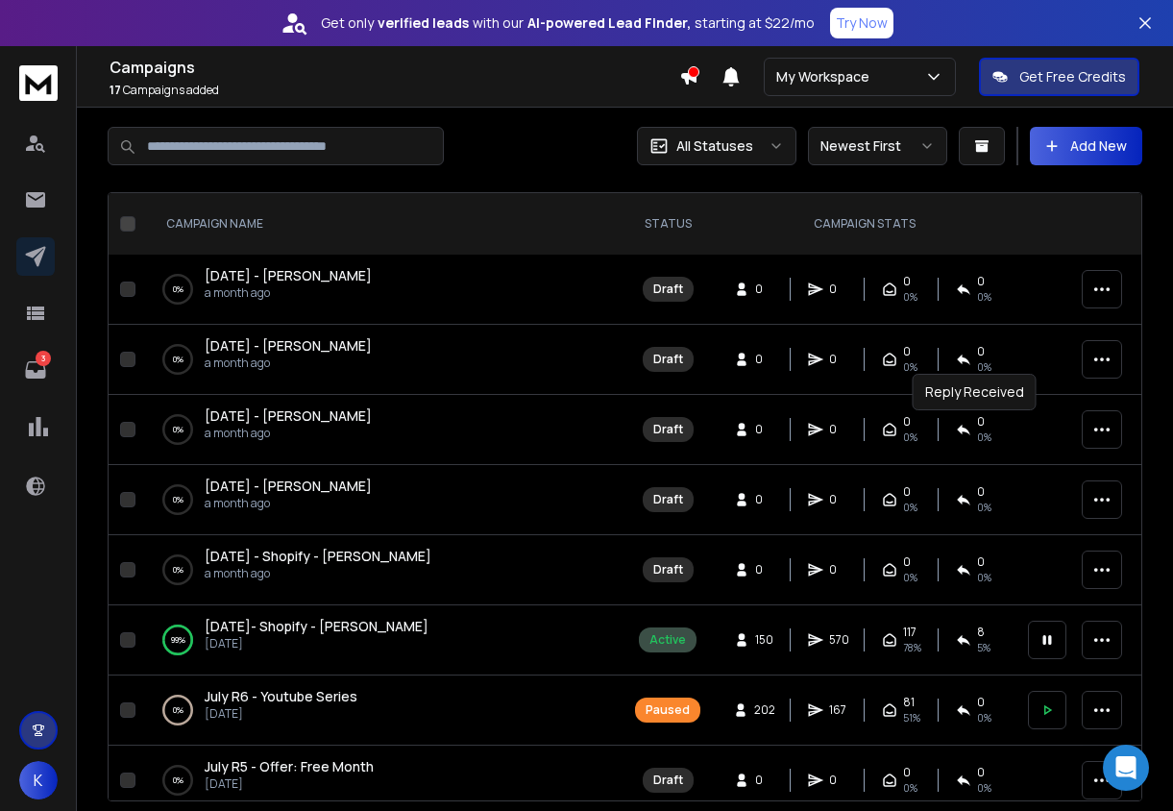
click at [1106, 431] on icon "button" at bounding box center [1102, 429] width 19 height 19
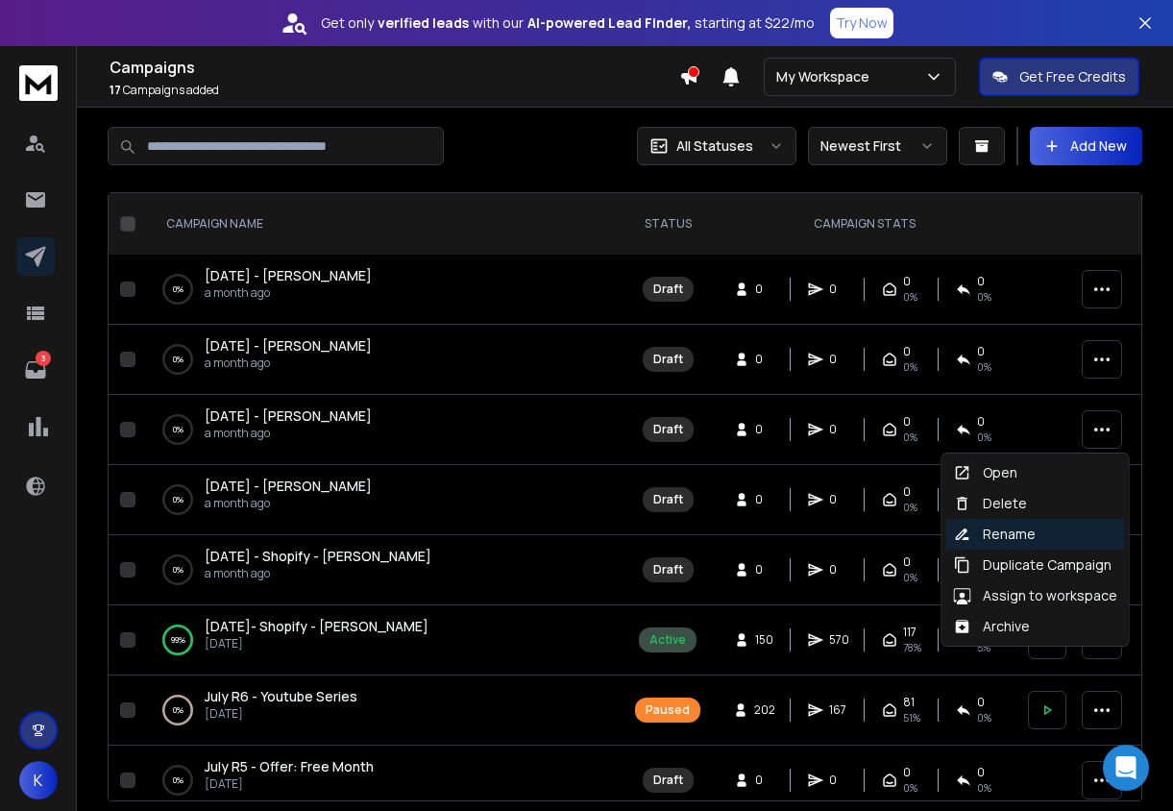
click at [1023, 528] on div "Rename" at bounding box center [995, 534] width 82 height 19
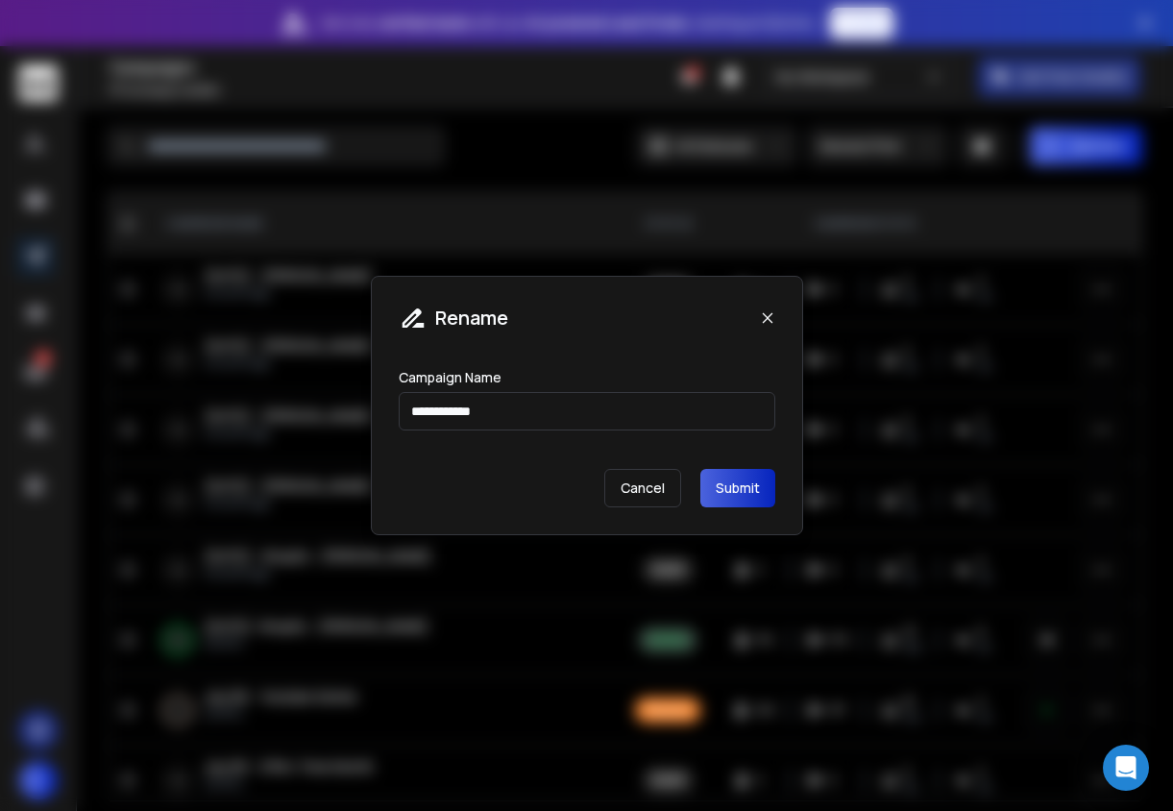
click at [439, 406] on input "**********" at bounding box center [587, 411] width 377 height 38
click at [540, 415] on input "**********" at bounding box center [587, 411] width 377 height 38
type input "**********"
click at [750, 485] on button "Submit" at bounding box center [737, 488] width 75 height 38
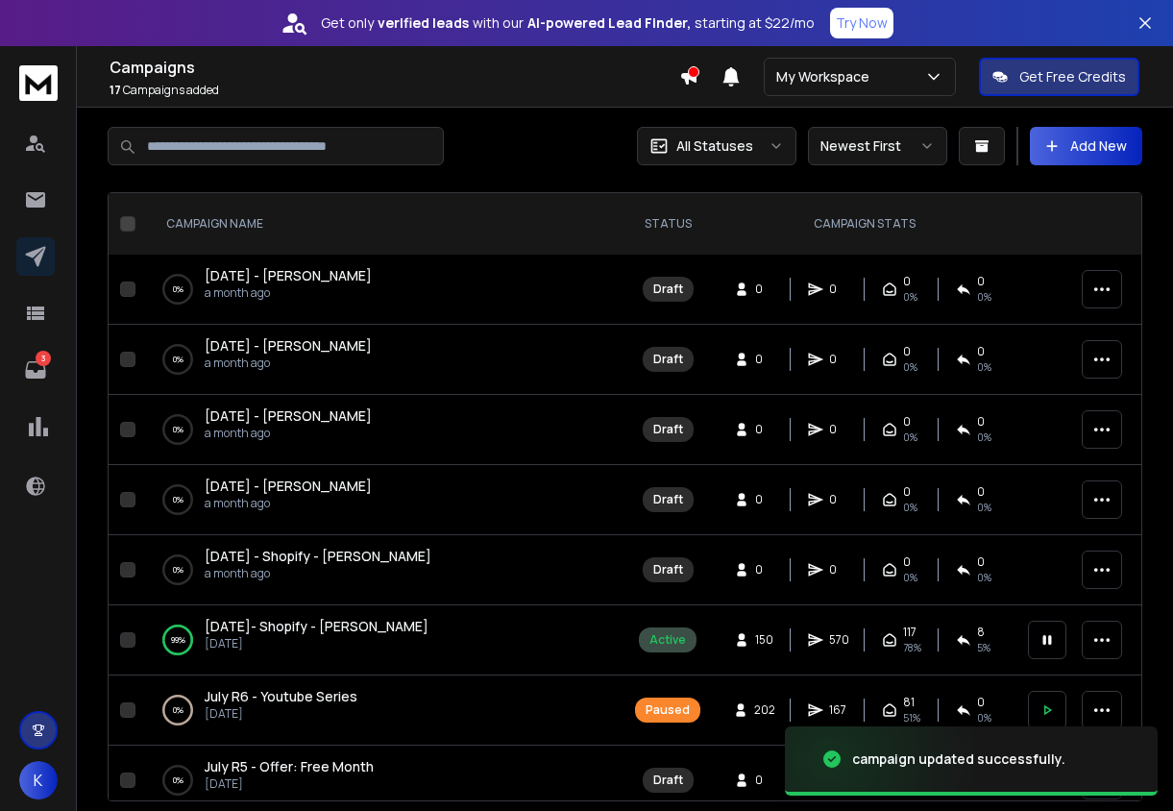
click at [1111, 354] on icon "button" at bounding box center [1102, 359] width 19 height 19
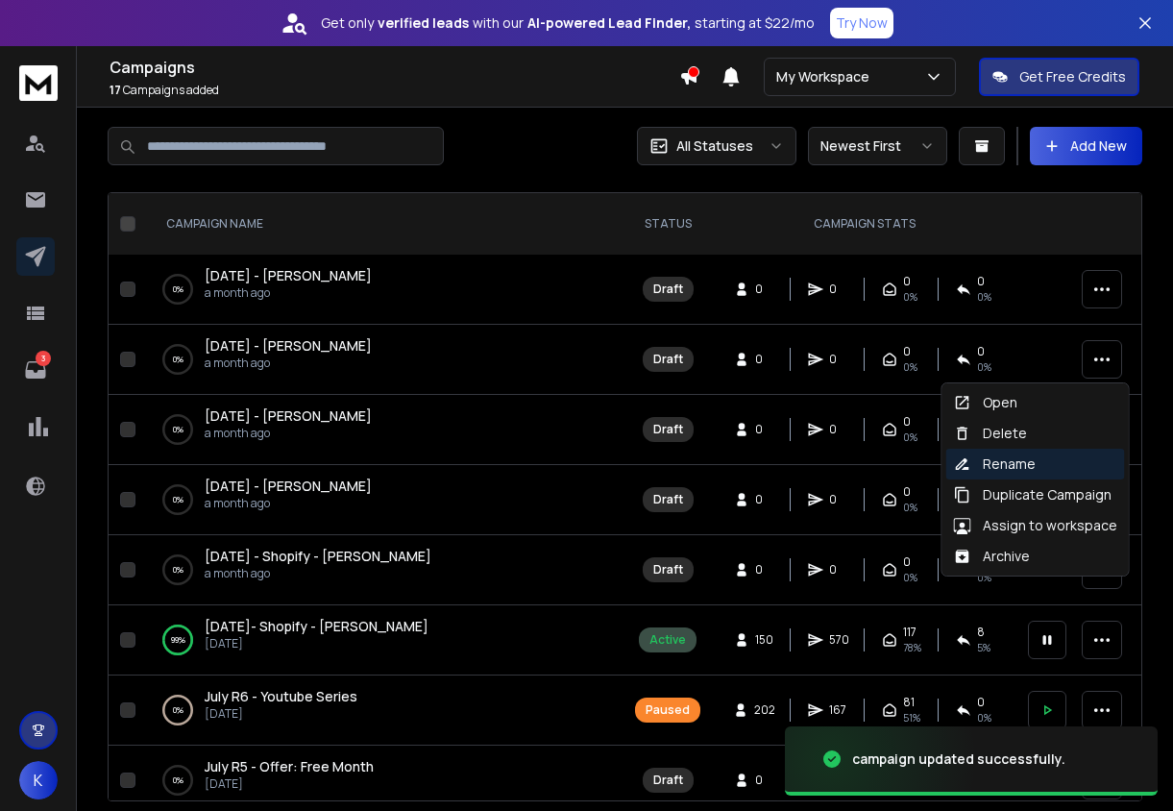
click at [994, 457] on div "Rename" at bounding box center [995, 464] width 82 height 19
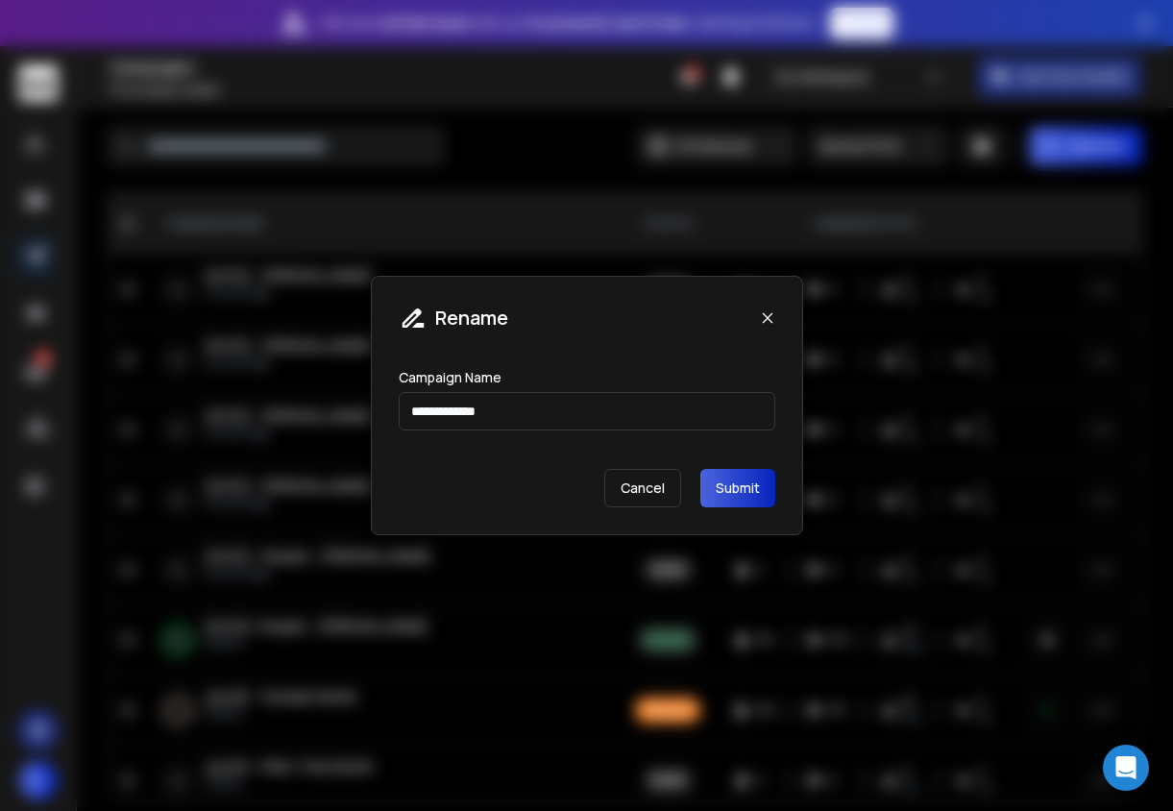
click at [435, 406] on input "**********" at bounding box center [587, 411] width 377 height 38
type input "**********"
click at [752, 485] on button "Submit" at bounding box center [737, 488] width 75 height 38
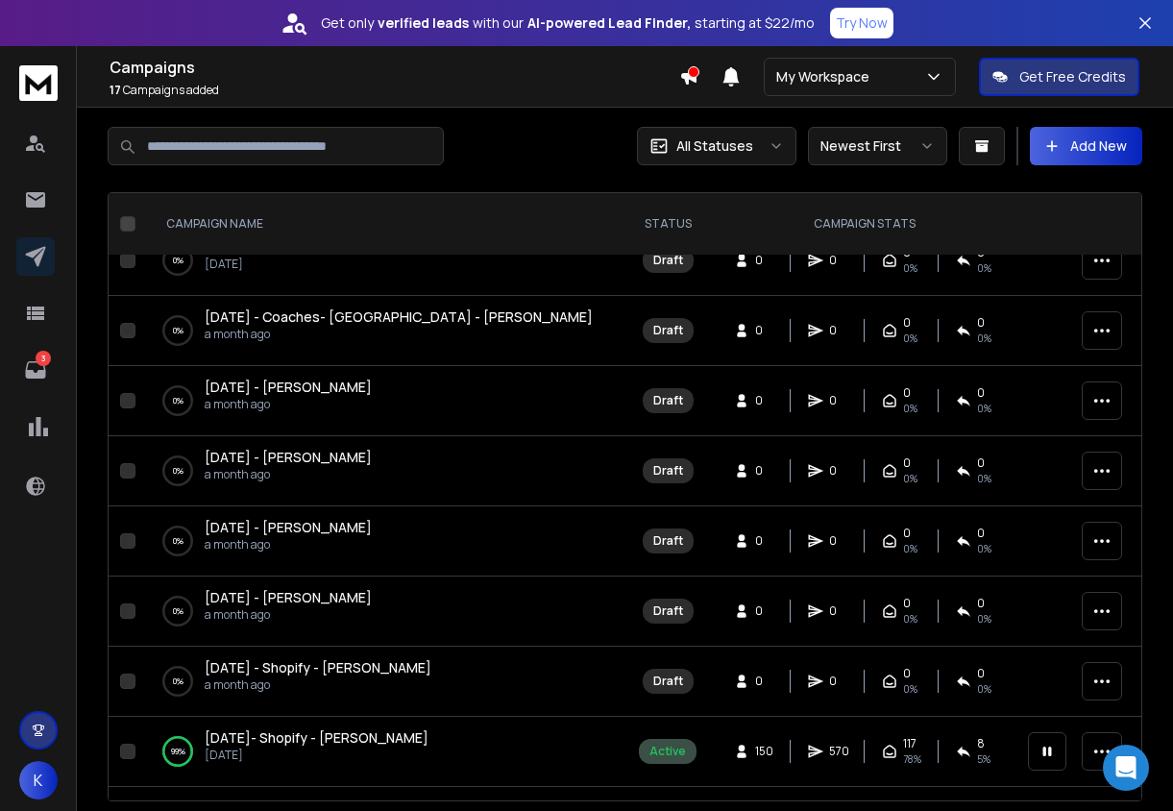
scroll to position [32, 0]
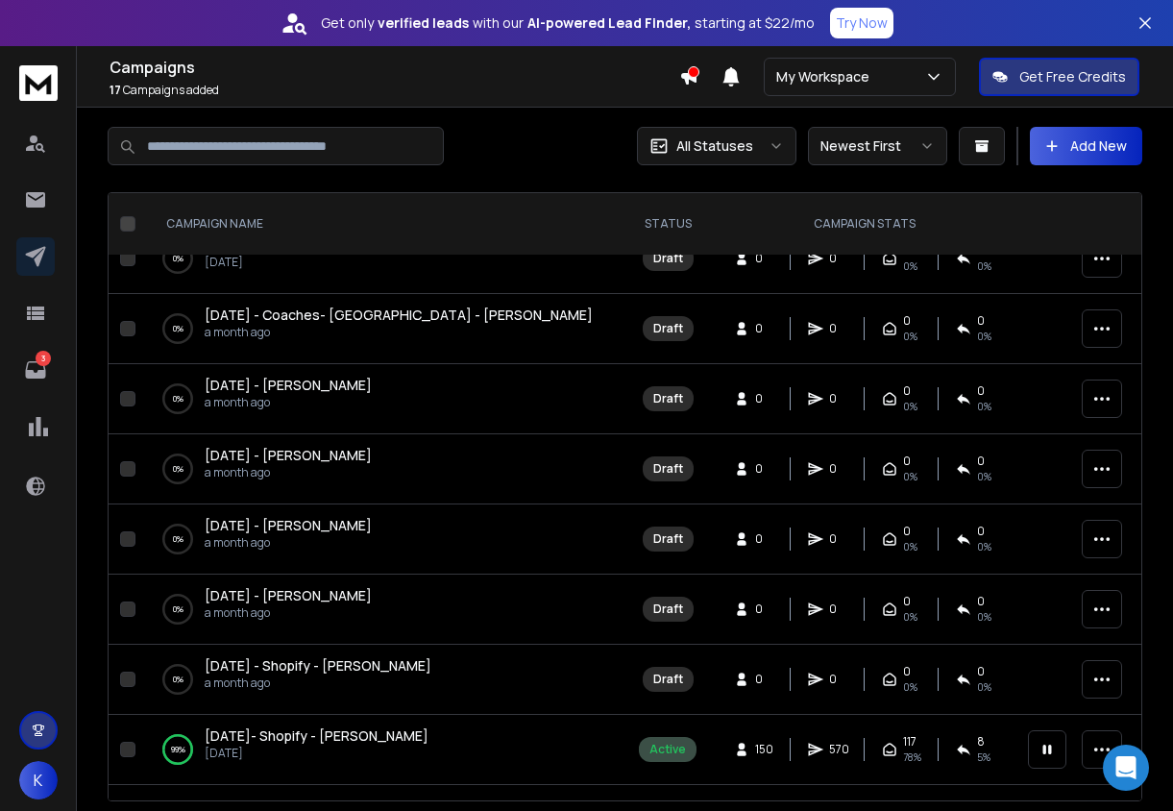
click at [1105, 392] on icon "button" at bounding box center [1102, 398] width 19 height 19
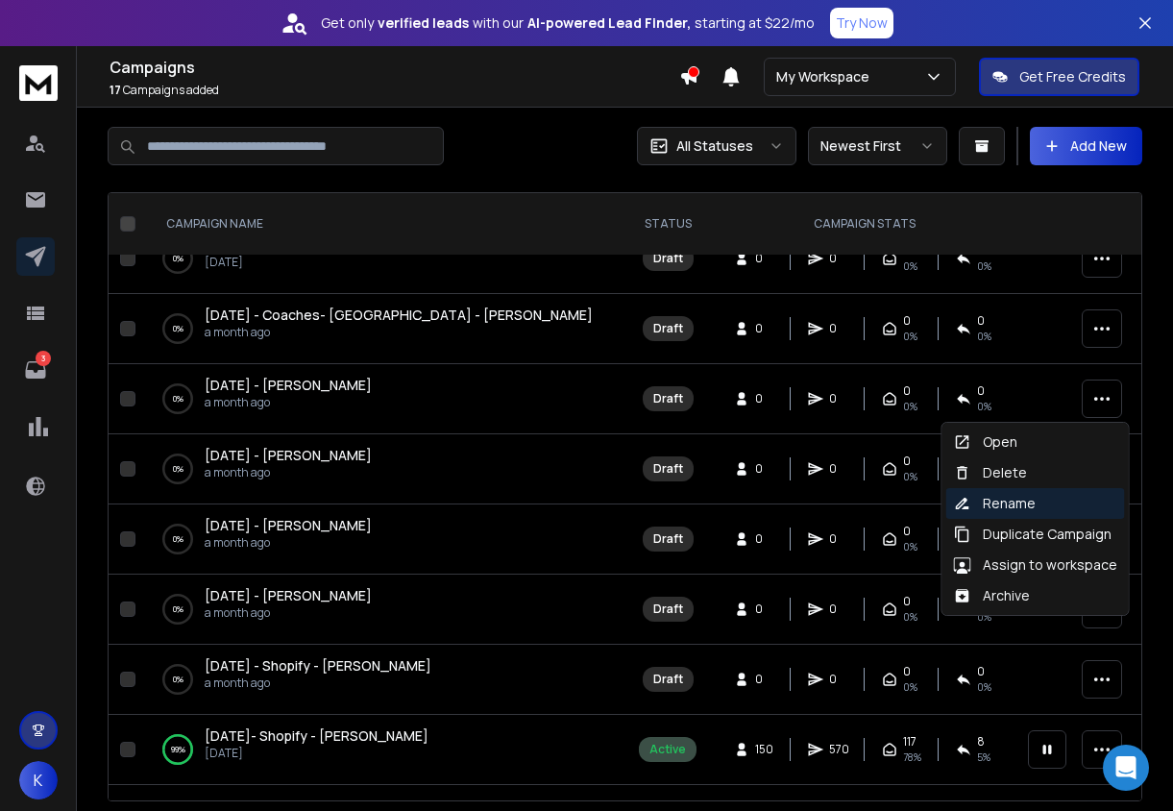
click at [1020, 504] on div "Rename" at bounding box center [995, 503] width 82 height 19
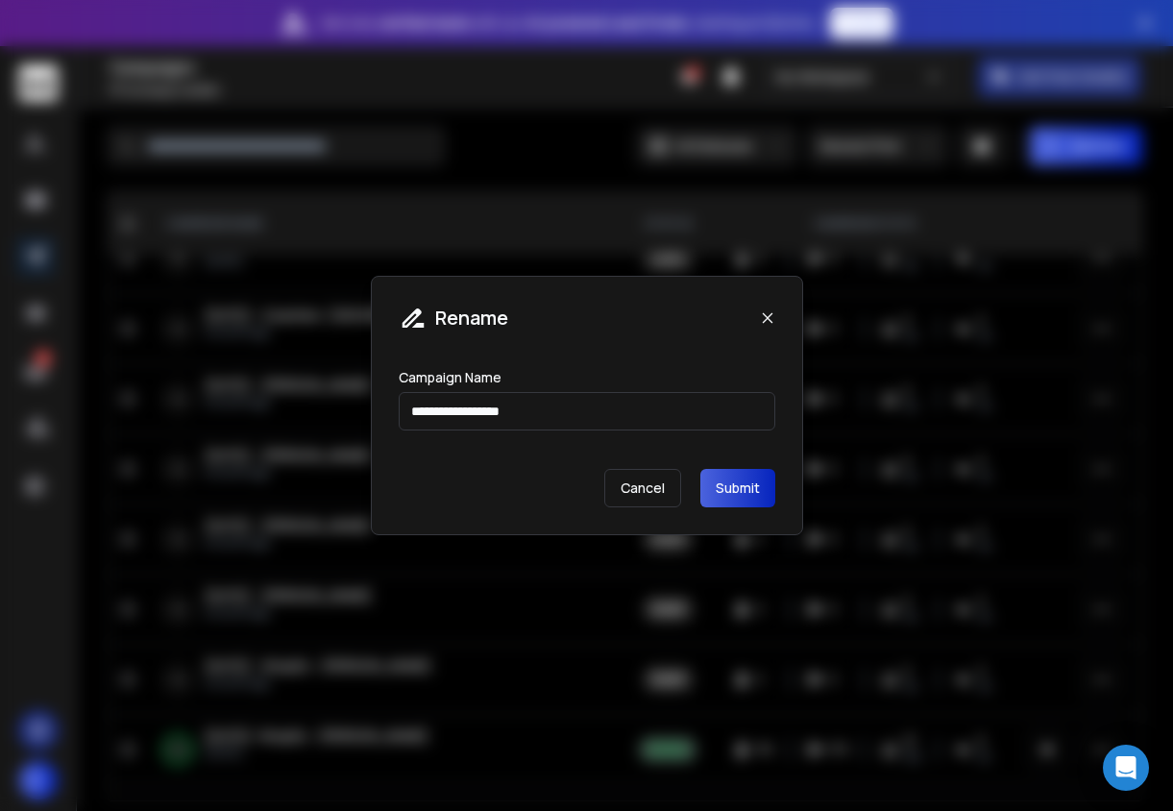
click at [464, 411] on input "**********" at bounding box center [587, 411] width 377 height 38
type input "**********"
click at [748, 489] on button "Submit" at bounding box center [737, 488] width 75 height 38
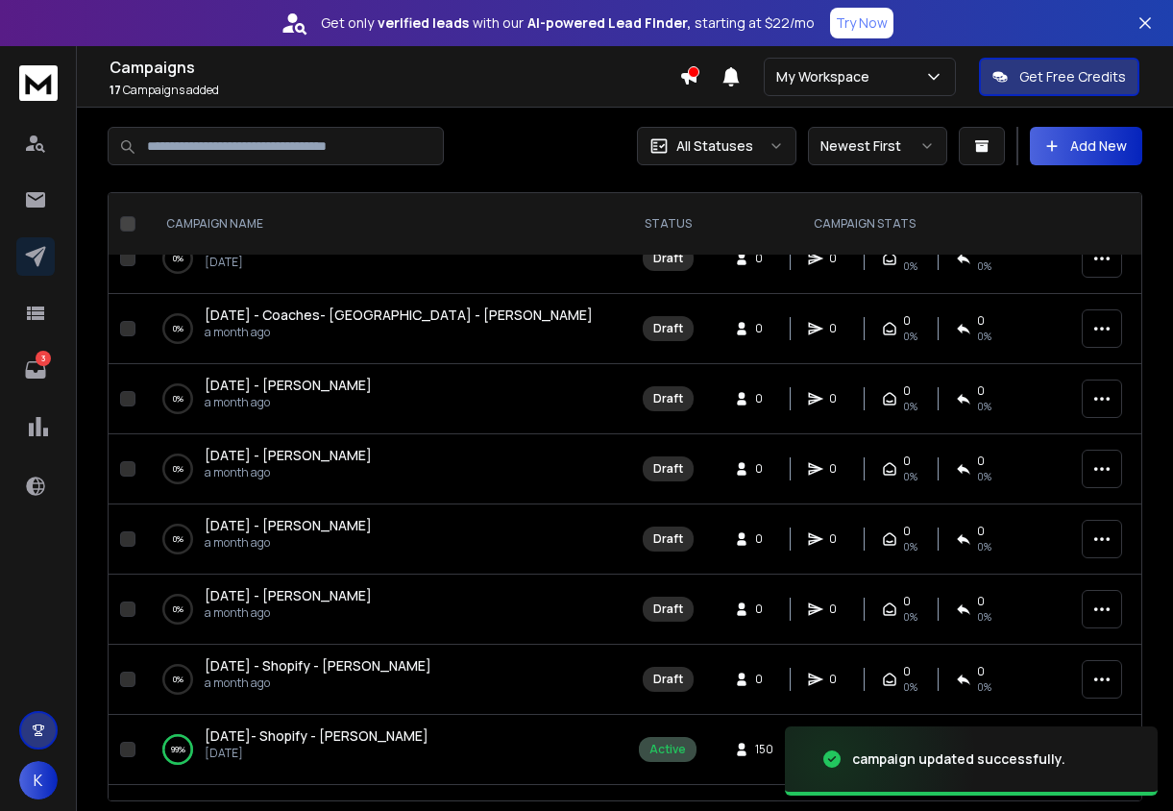
click at [1105, 394] on icon "button" at bounding box center [1102, 398] width 19 height 19
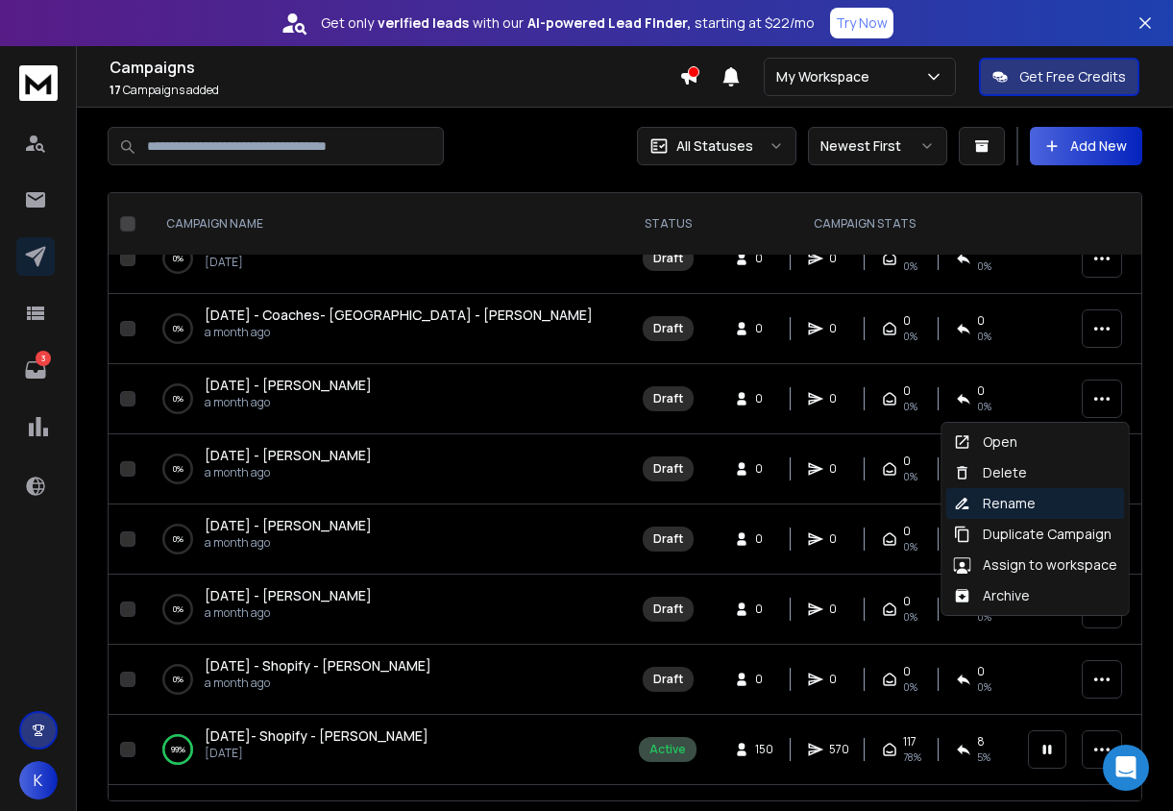
click at [985, 502] on div "Rename" at bounding box center [995, 503] width 82 height 19
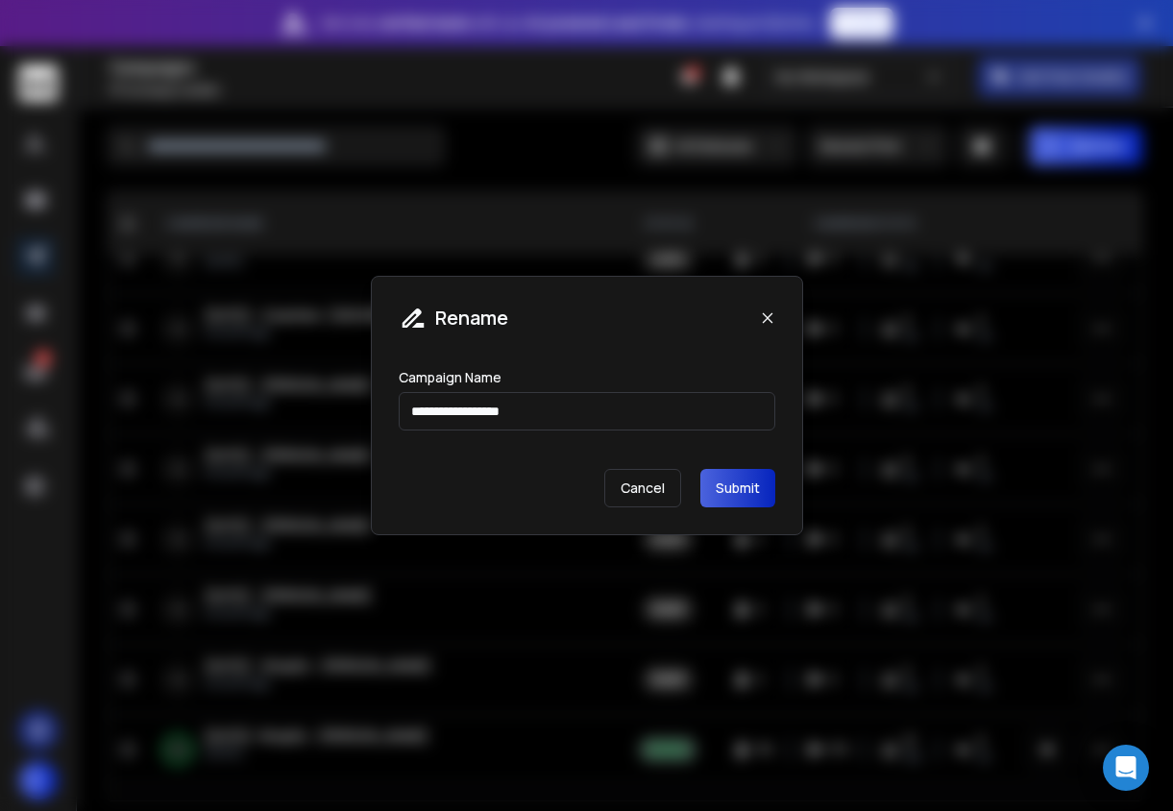
click at [536, 411] on input "**********" at bounding box center [587, 411] width 377 height 38
click at [736, 483] on button "Submit" at bounding box center [737, 488] width 75 height 38
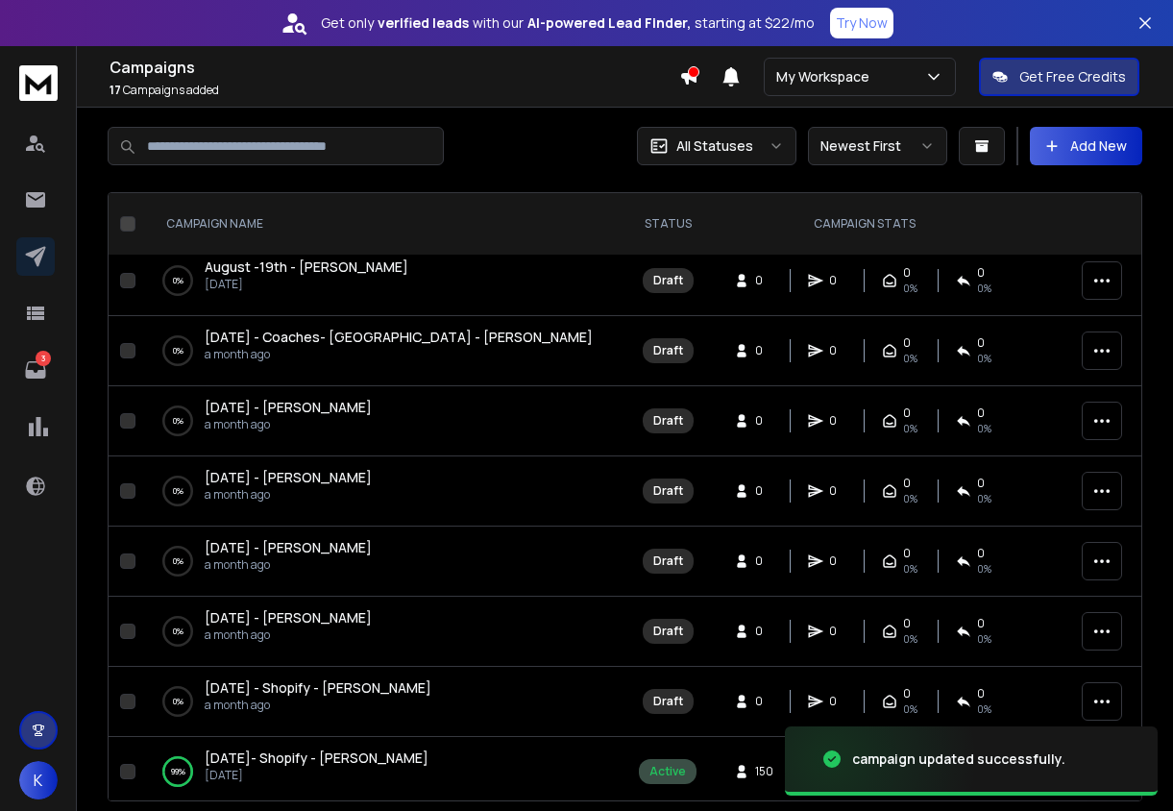
scroll to position [0, 0]
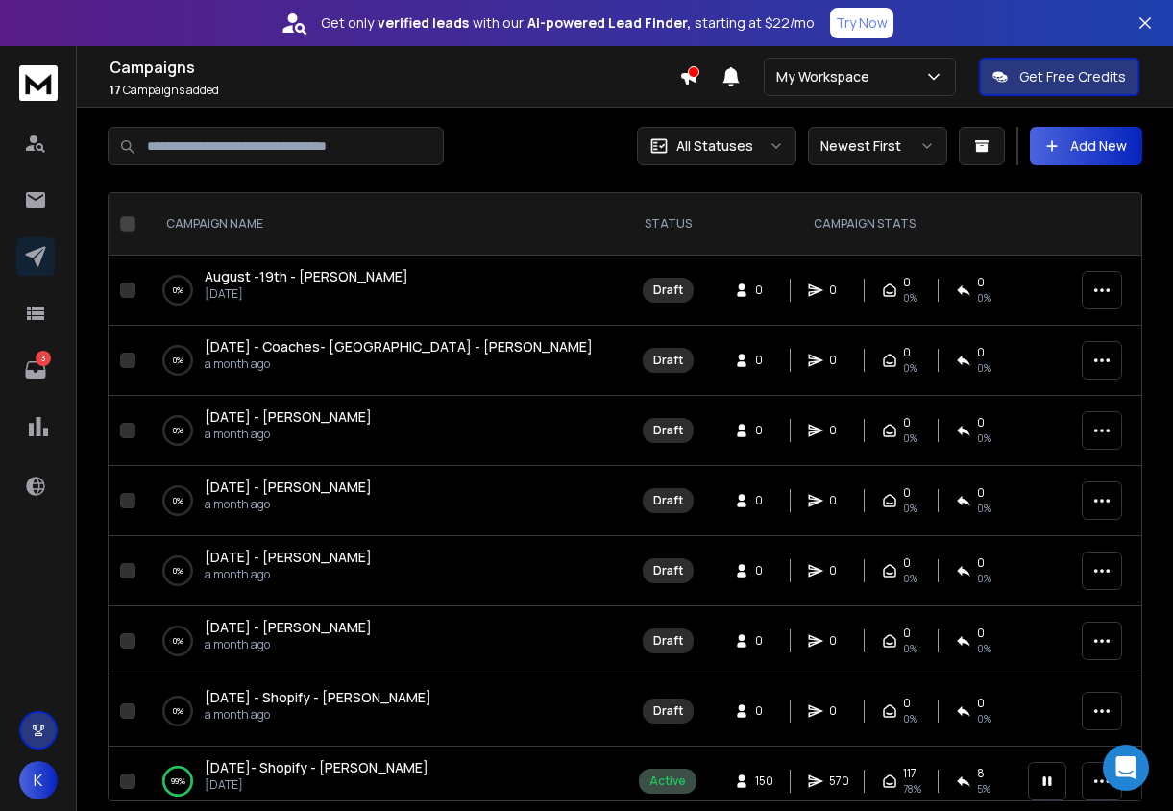
click at [1092, 289] on button "button" at bounding box center [1102, 290] width 40 height 38
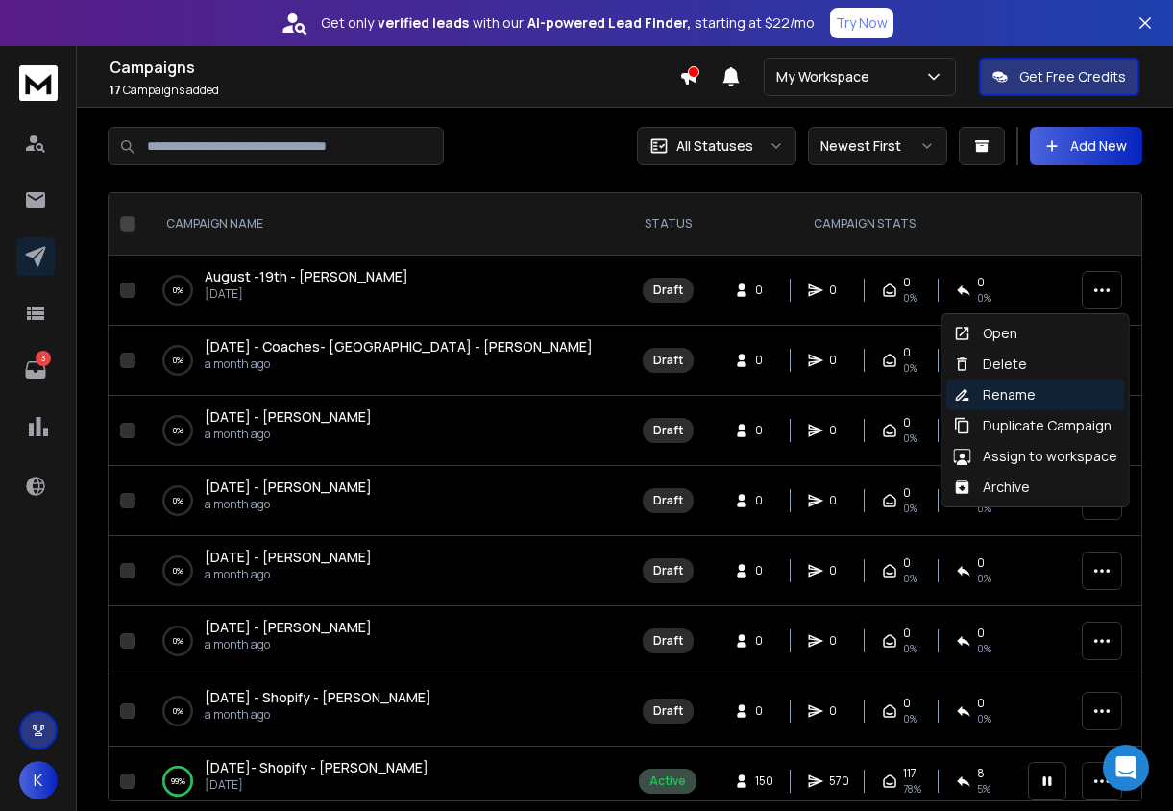
click at [1016, 406] on div "Rename" at bounding box center [1035, 395] width 179 height 31
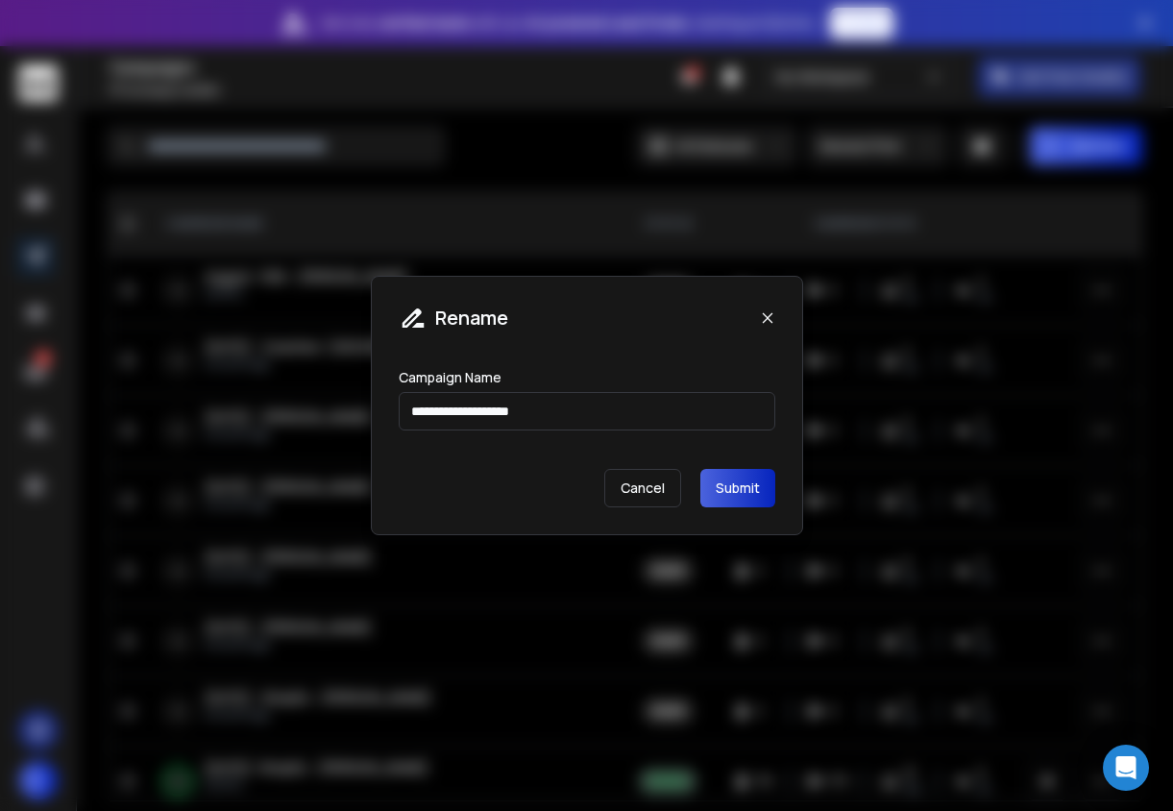
click at [458, 411] on input "**********" at bounding box center [587, 411] width 377 height 38
click at [553, 411] on input "**********" at bounding box center [587, 411] width 377 height 38
type input "**********"
click at [761, 496] on button "Submit" at bounding box center [737, 488] width 75 height 38
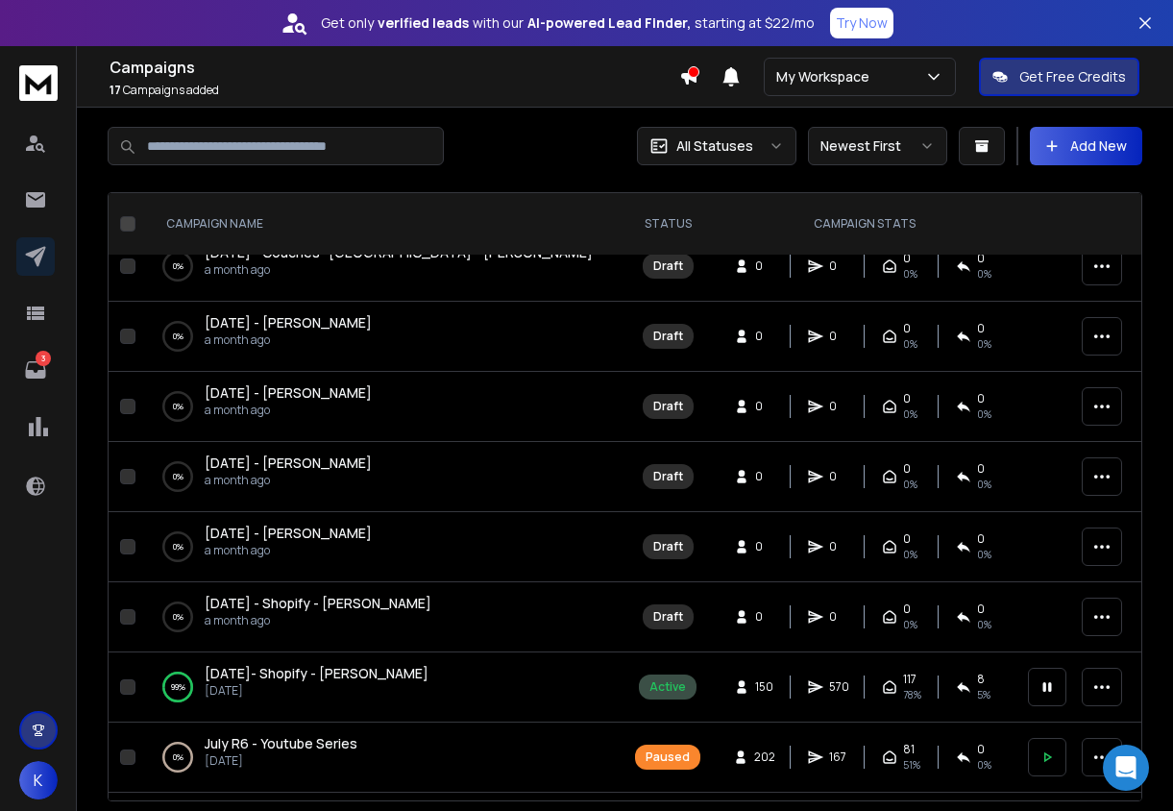
scroll to position [481, 0]
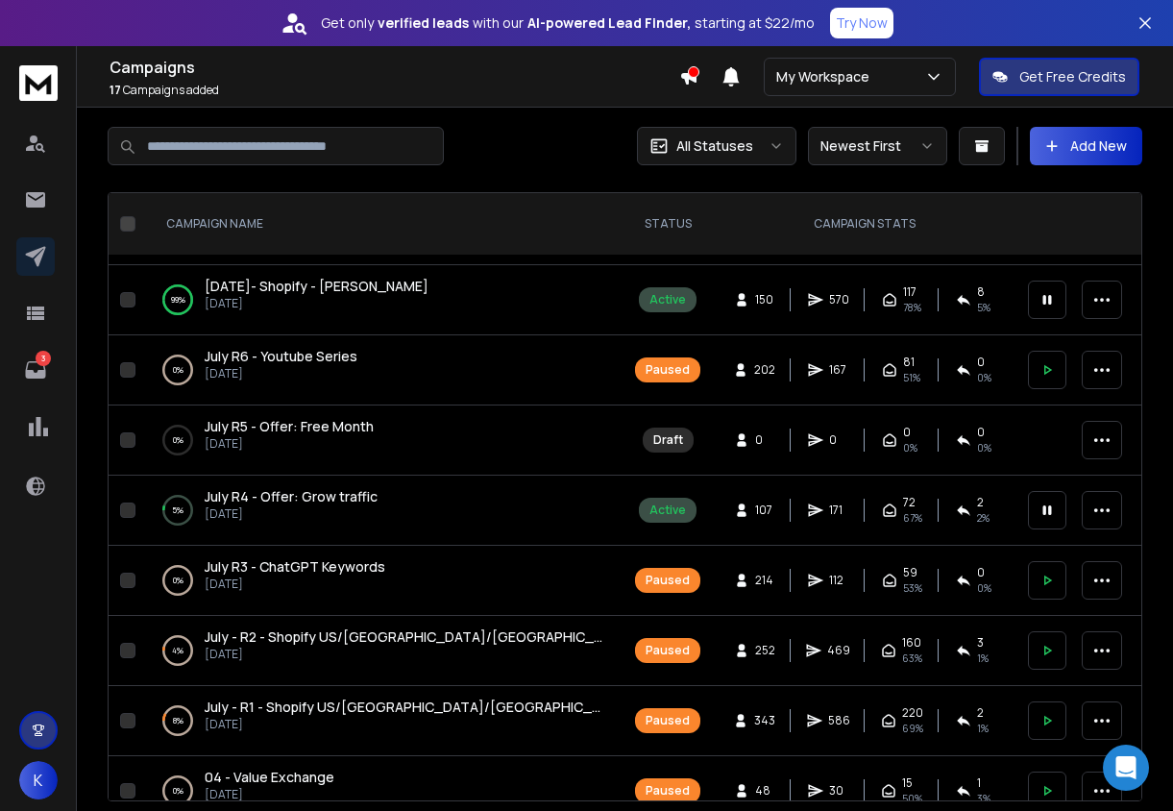
click at [1106, 512] on icon "button" at bounding box center [1102, 510] width 19 height 19
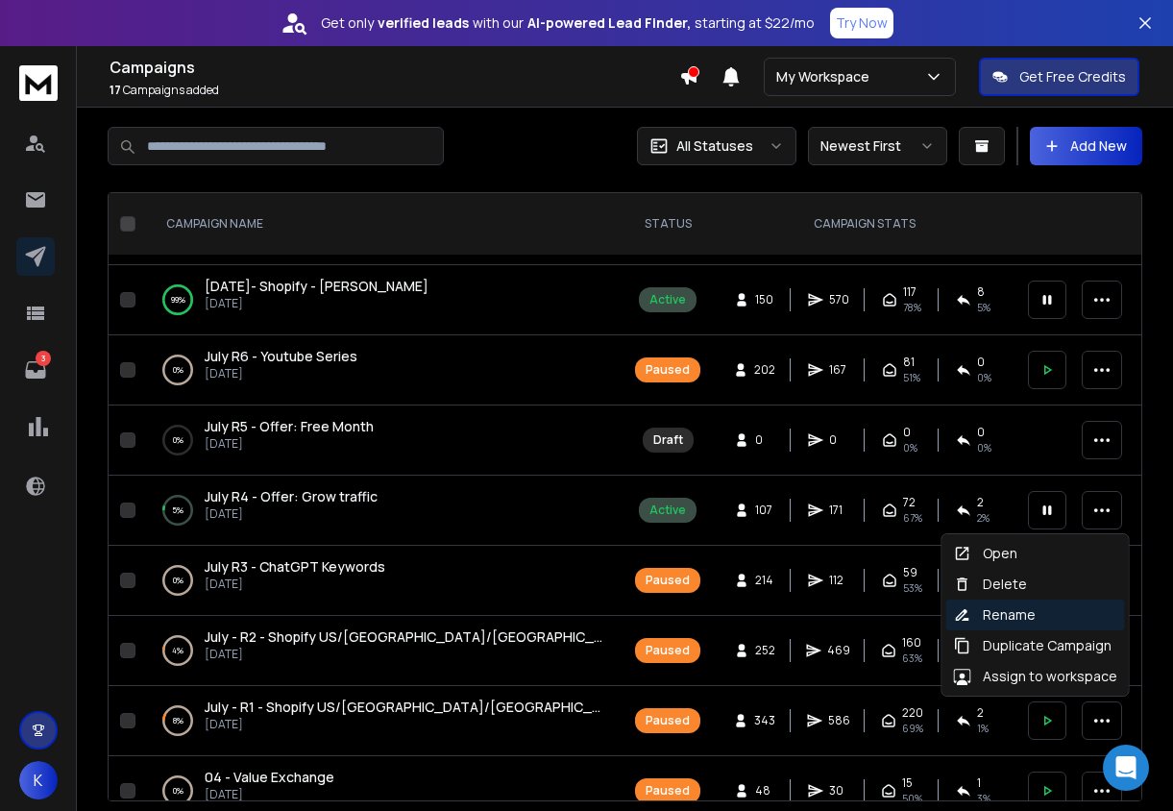
click at [1009, 610] on div "Rename" at bounding box center [995, 614] width 82 height 19
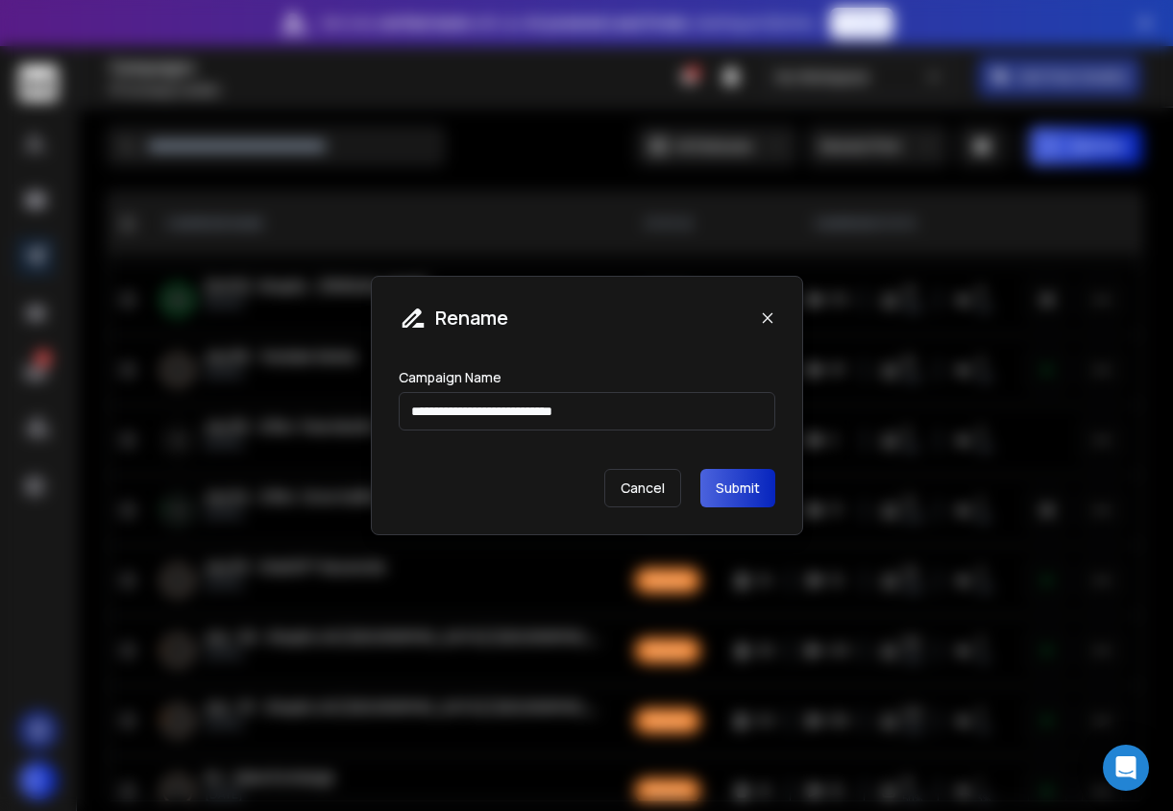
click at [446, 408] on input "**********" at bounding box center [587, 411] width 377 height 38
click at [504, 411] on input "**********" at bounding box center [587, 411] width 377 height 38
type input "**********"
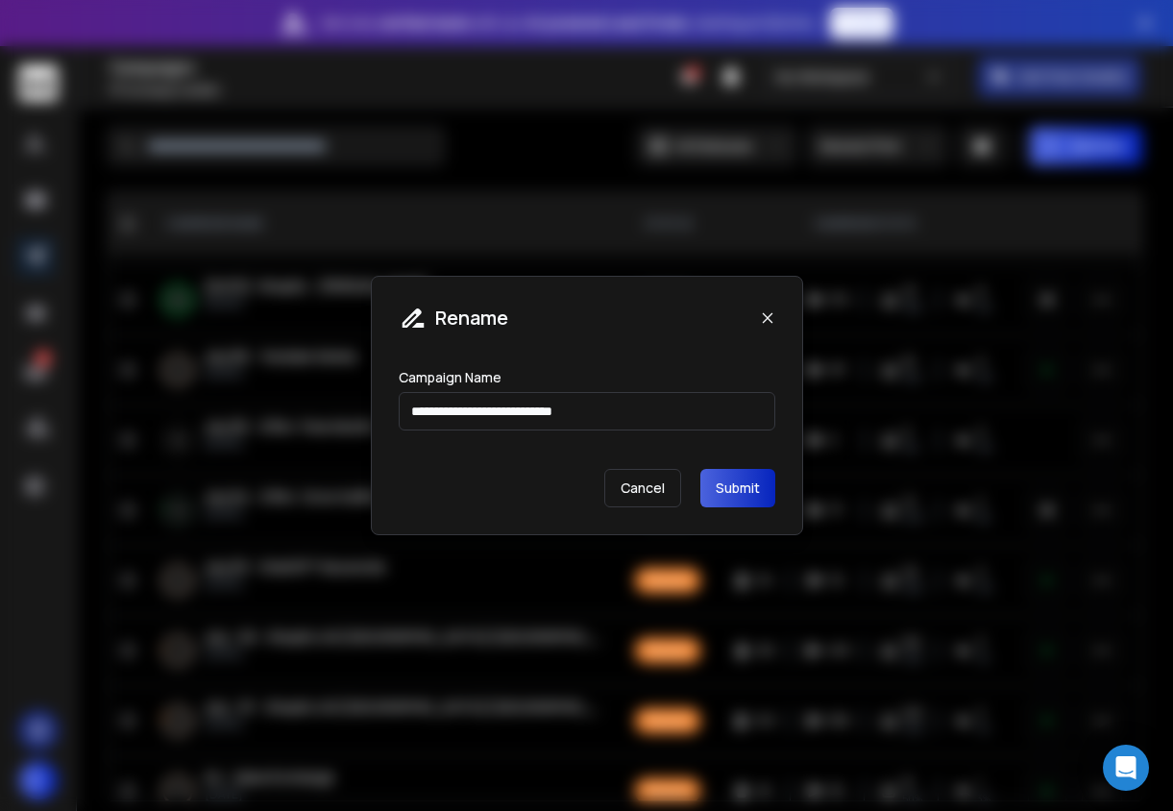
click at [750, 494] on button "Submit" at bounding box center [737, 488] width 75 height 38
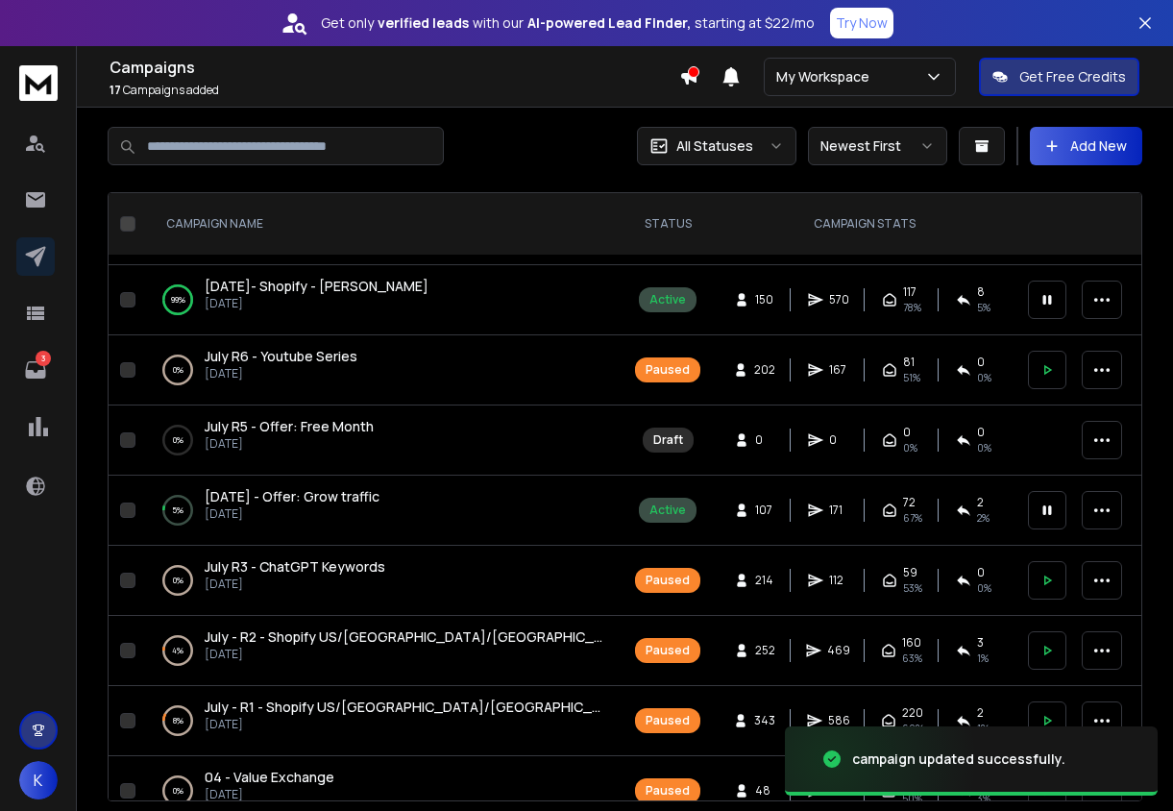
click at [584, 173] on div "Campaigns 17 Campaigns Added All Statuses Newest First Add New CAMPAIGN NAME ST…" at bounding box center [625, 532] width 1035 height 811
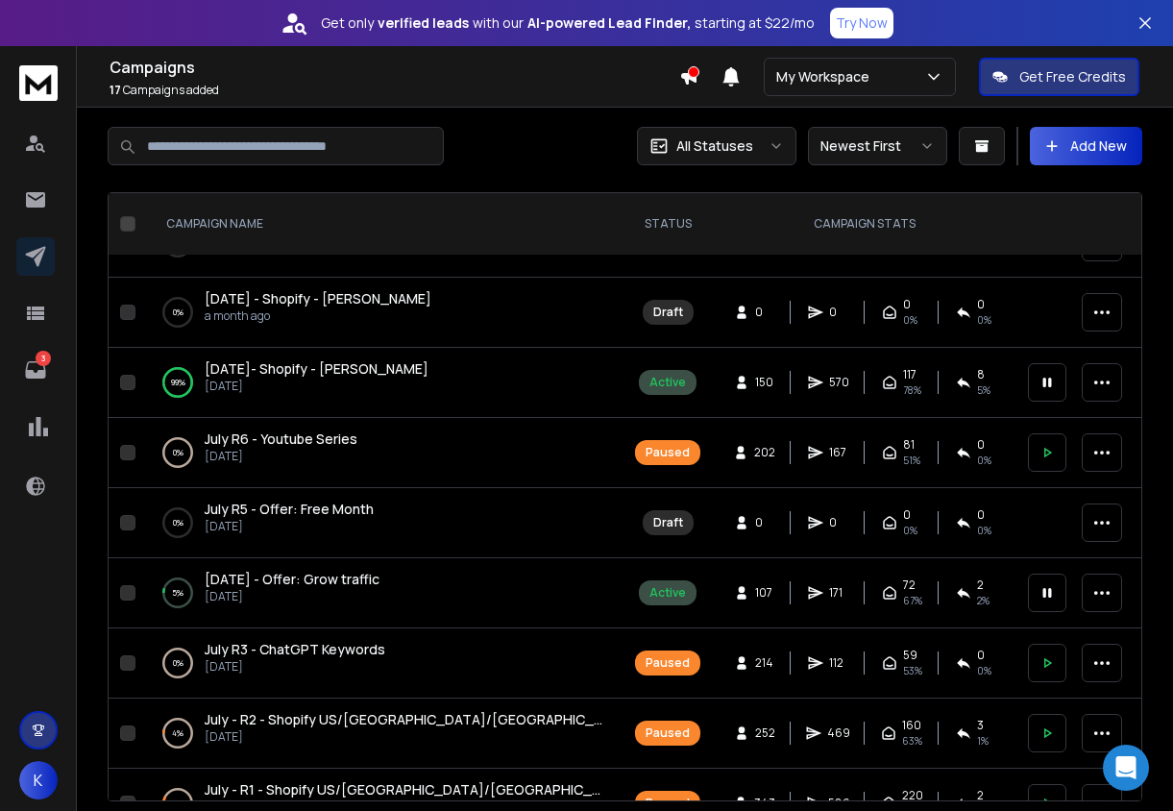
scroll to position [339, 0]
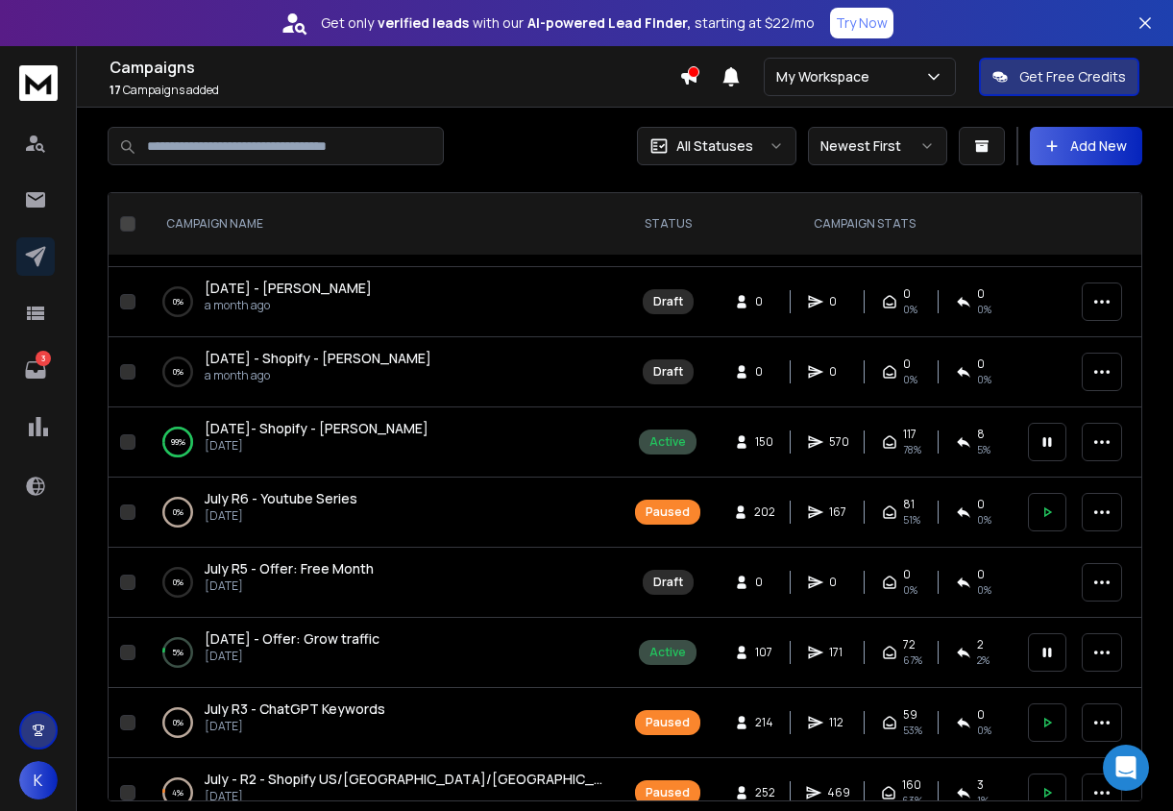
click at [347, 363] on span "Jul/28/25 - Shopify - Kyle" at bounding box center [318, 358] width 227 height 18
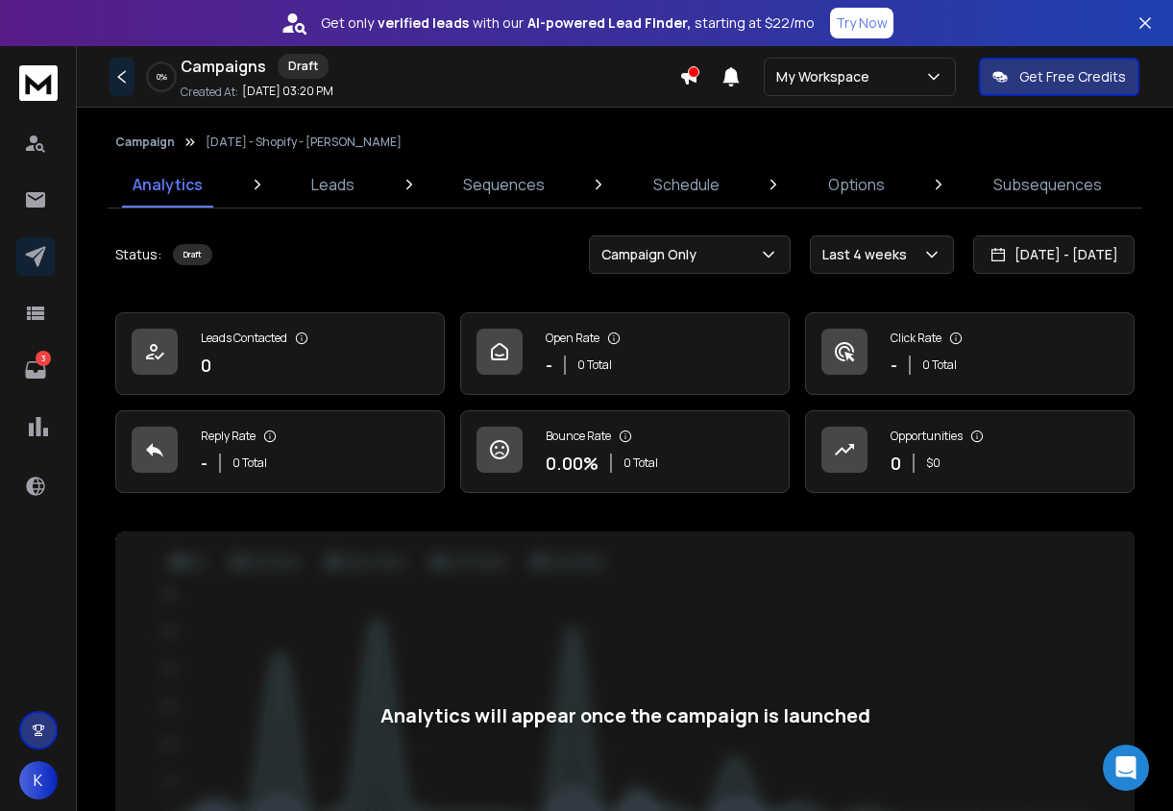
click at [111, 68] on button at bounding box center [122, 77] width 25 height 38
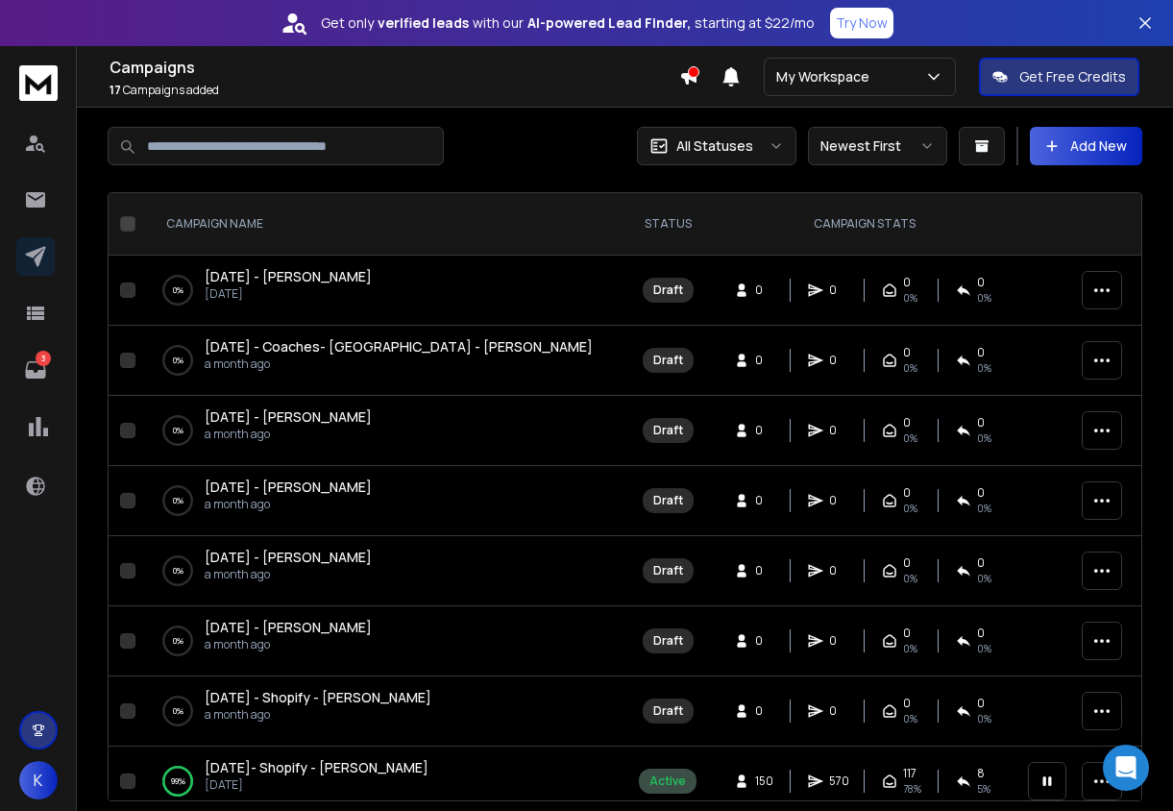
click at [263, 618] on span "Jul/29/25 - Lucas" at bounding box center [288, 627] width 167 height 18
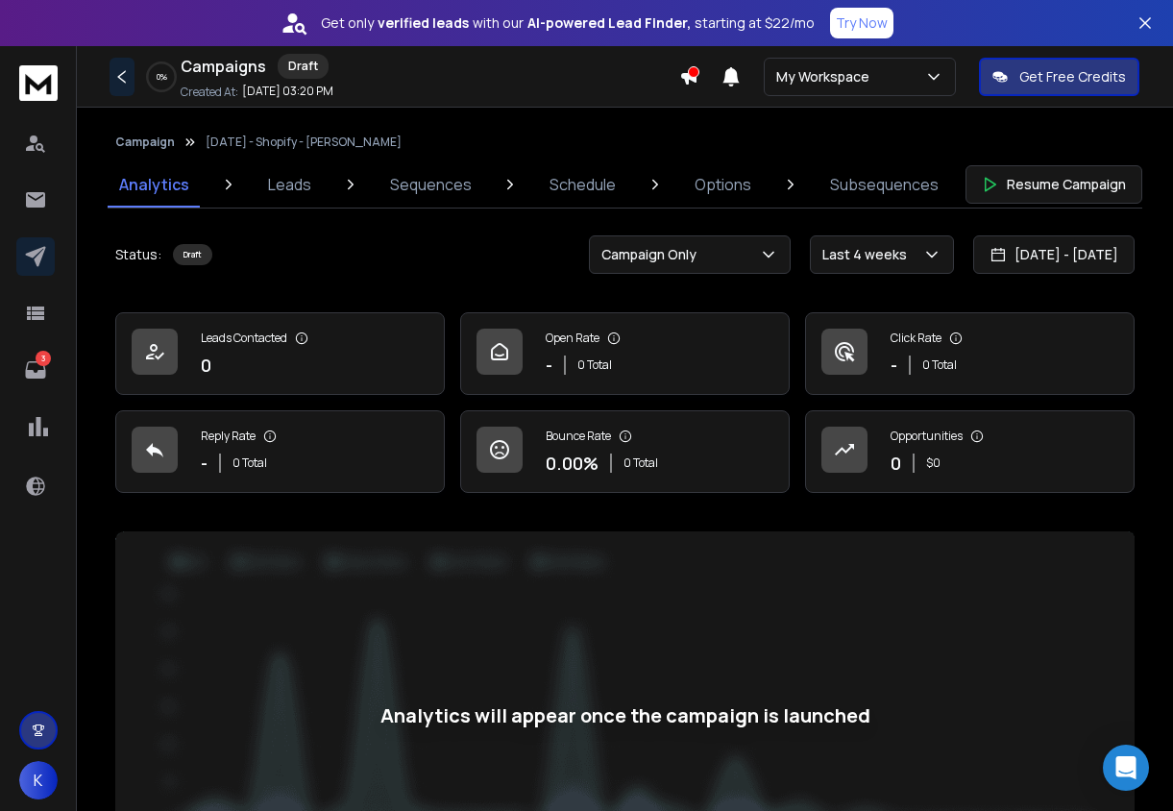
click at [120, 81] on icon at bounding box center [121, 76] width 17 height 17
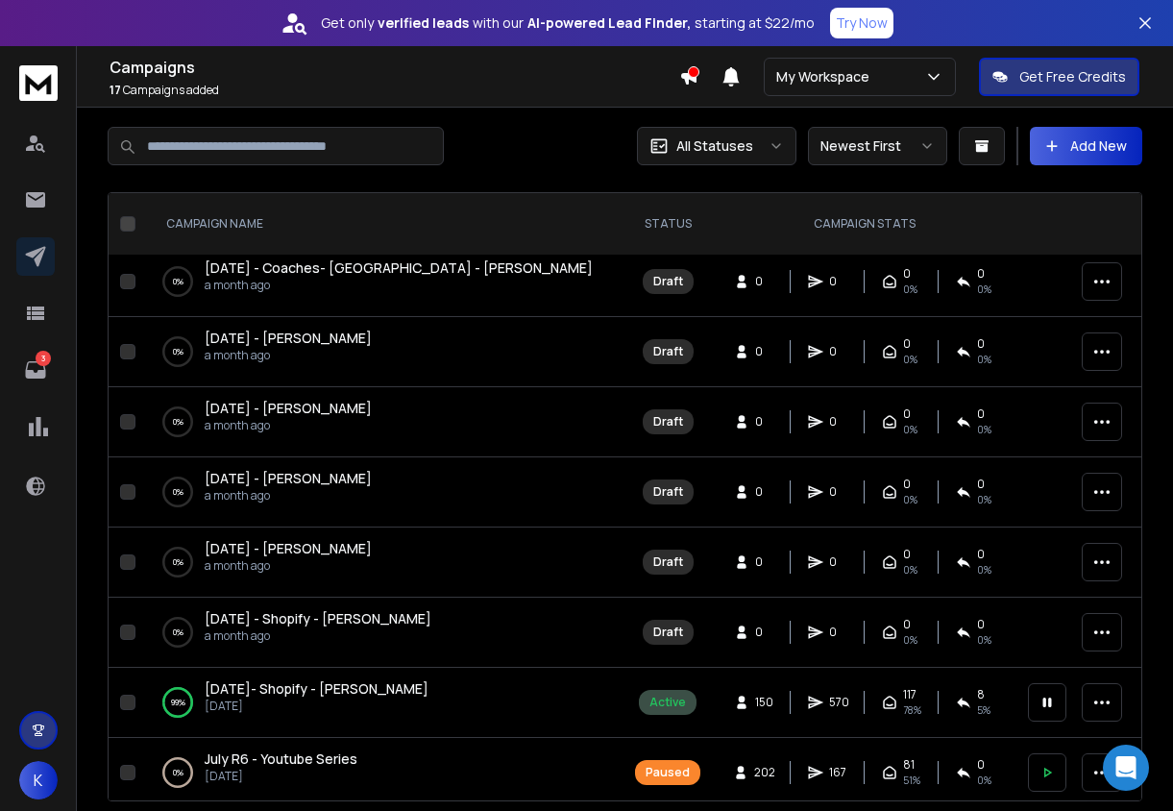
scroll to position [74, 0]
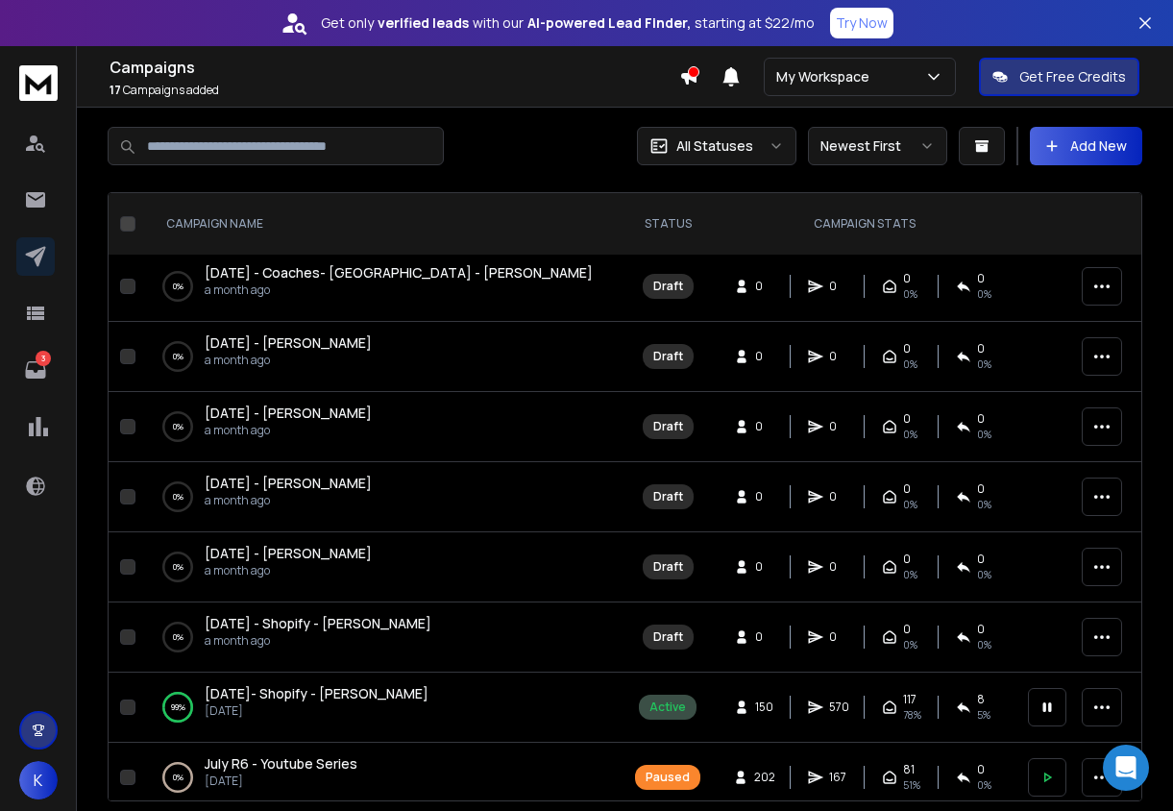
click at [1101, 498] on icon "button" at bounding box center [1102, 496] width 19 height 19
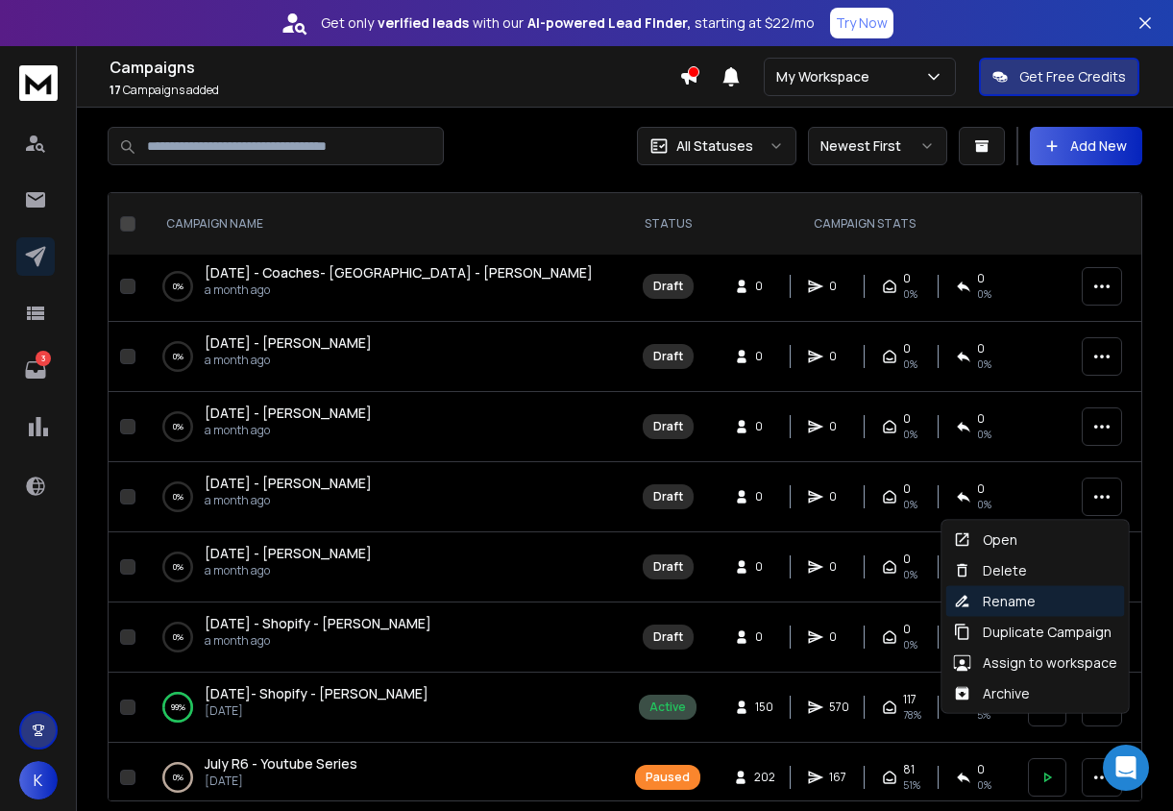
click at [1020, 592] on div "Rename" at bounding box center [995, 601] width 82 height 19
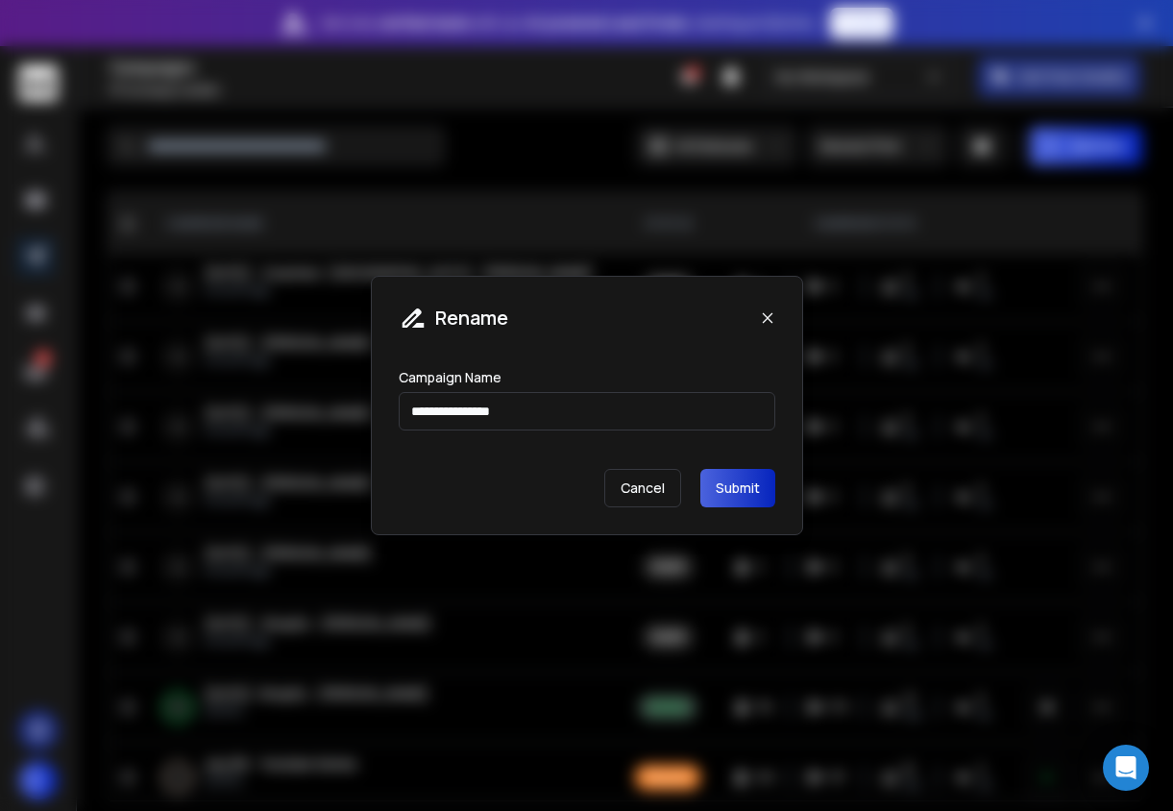
click at [444, 409] on input "**********" at bounding box center [587, 411] width 377 height 38
type input "**********"
click at [749, 477] on button "Submit" at bounding box center [737, 488] width 75 height 38
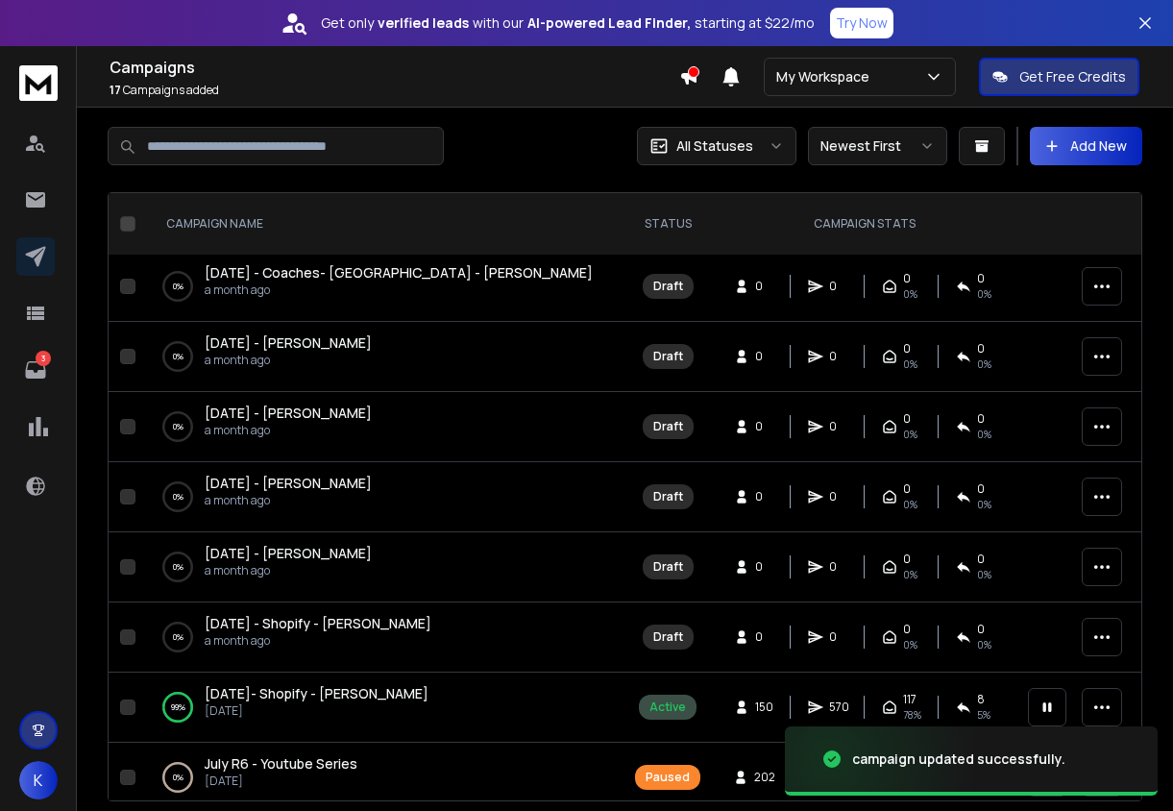
click at [256, 479] on span "Aug/4/25 - Kyle" at bounding box center [288, 483] width 167 height 18
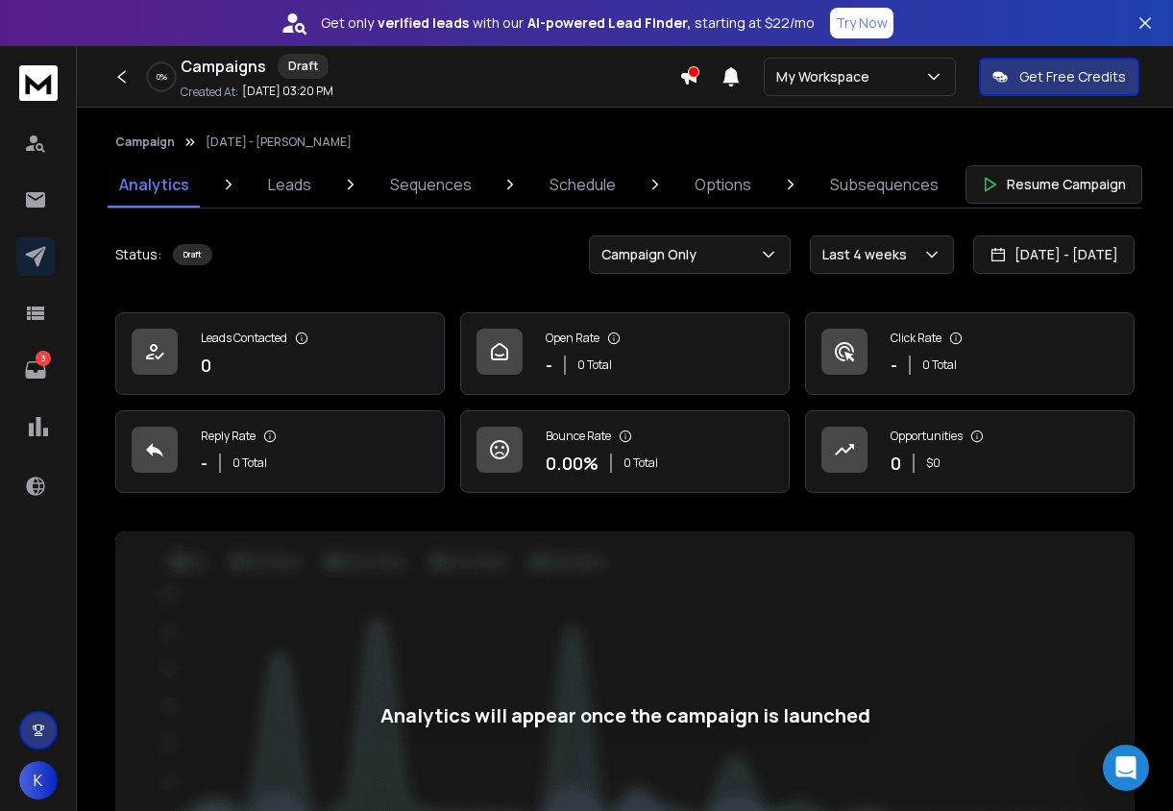
click at [146, 136] on button "Campaign" at bounding box center [145, 142] width 60 height 15
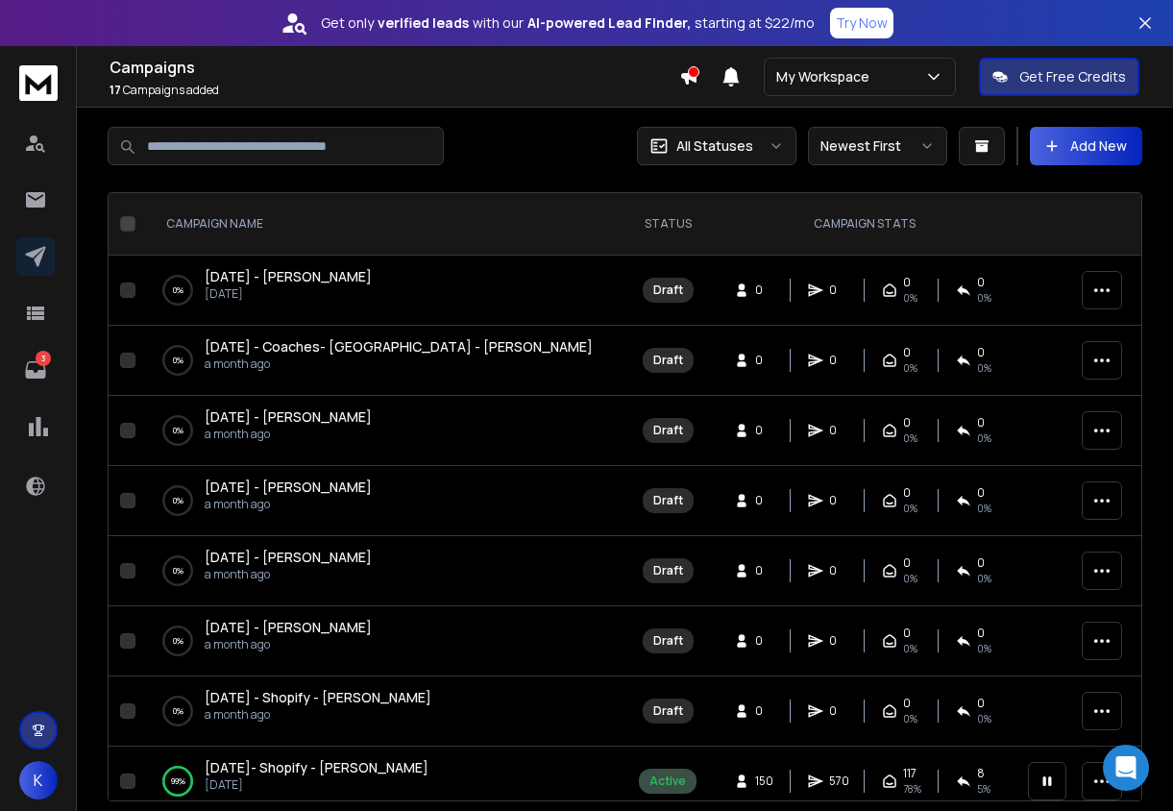
click at [302, 490] on span "Aug/5/25 - Lucas" at bounding box center [288, 487] width 167 height 18
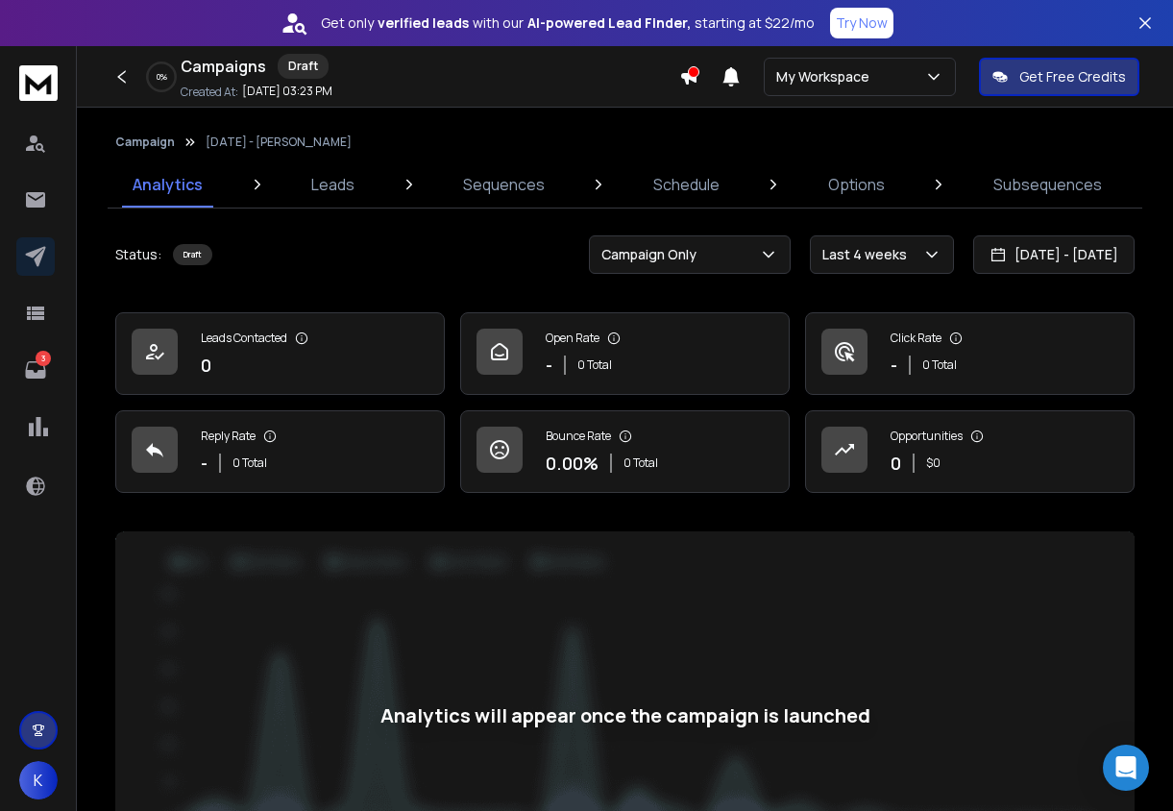
click at [135, 136] on button "Campaign" at bounding box center [145, 142] width 60 height 15
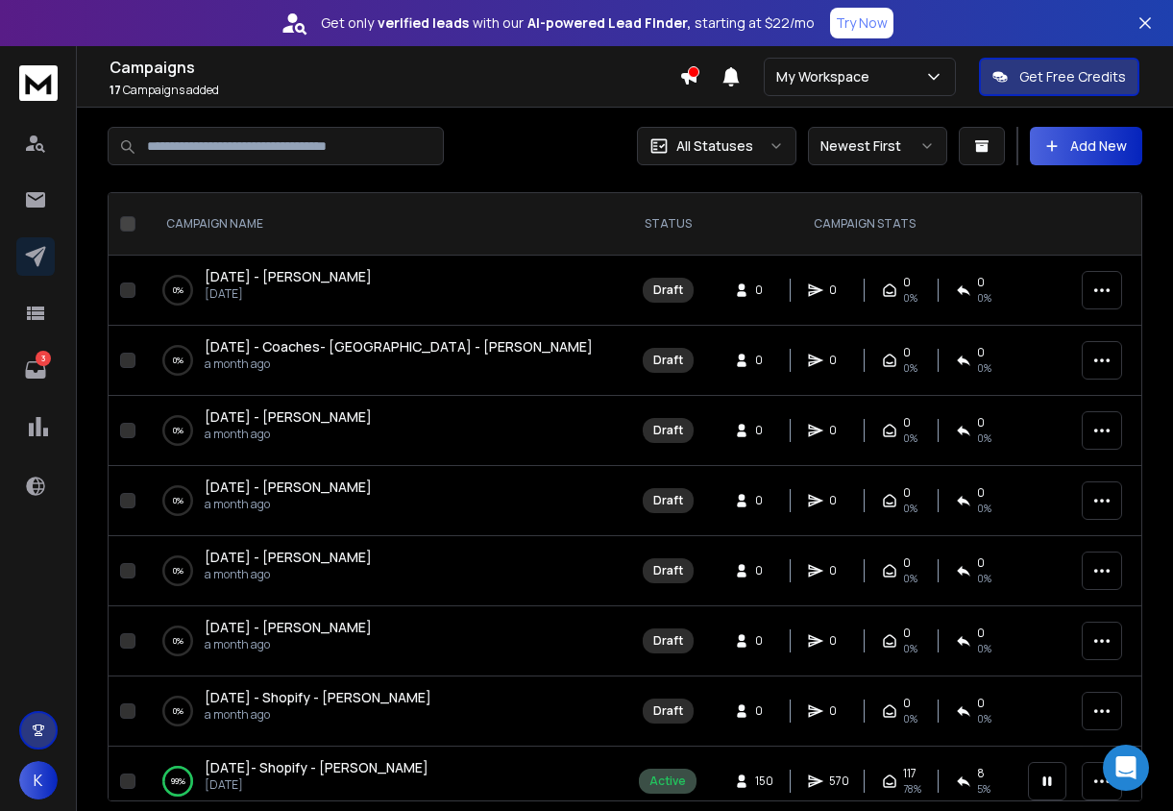
click at [272, 416] on span "Aug/12/25 - Lucas" at bounding box center [288, 416] width 167 height 18
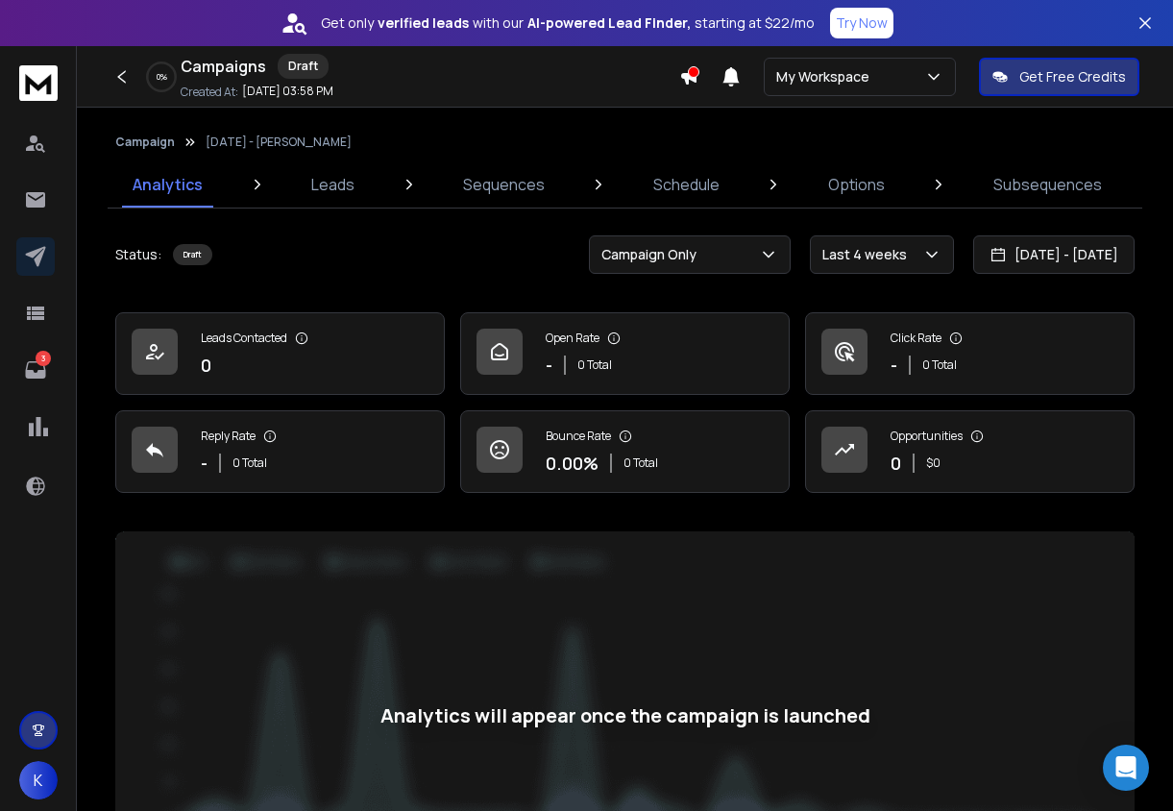
click at [166, 137] on button "Campaign" at bounding box center [145, 142] width 60 height 15
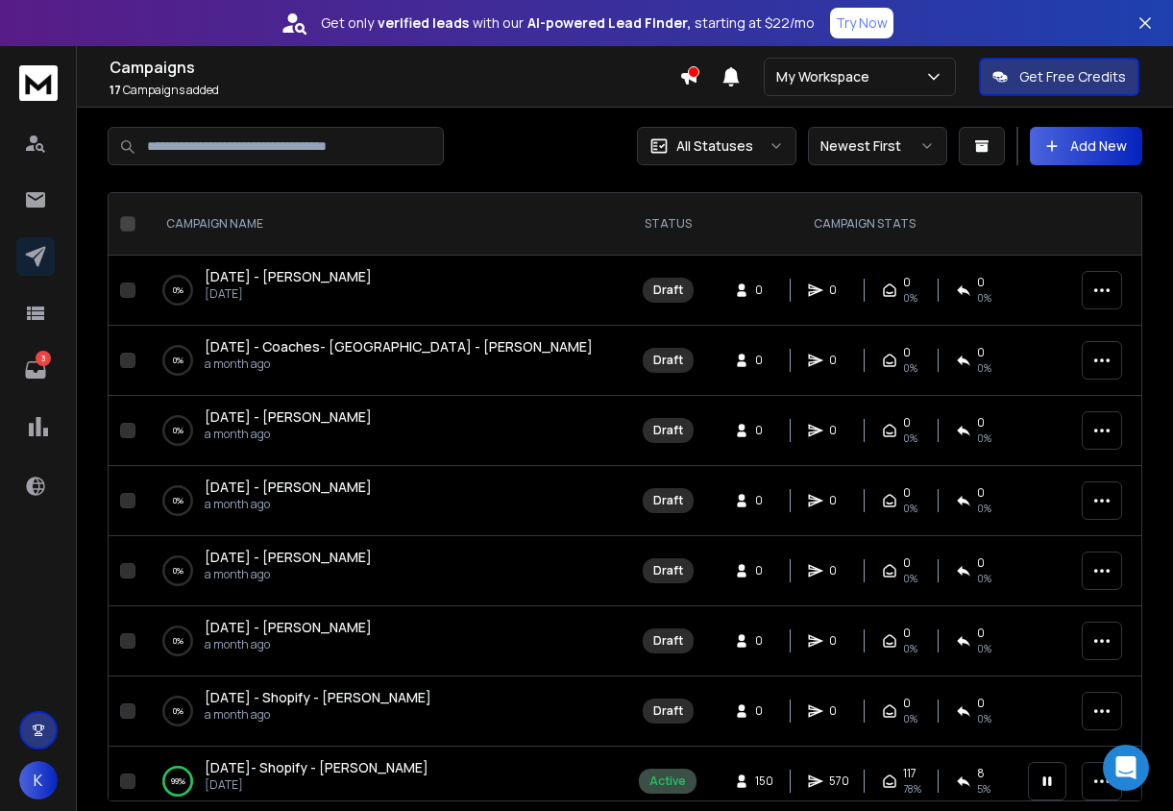
click at [316, 268] on span "Aug/19/25 - Lucas" at bounding box center [288, 276] width 167 height 18
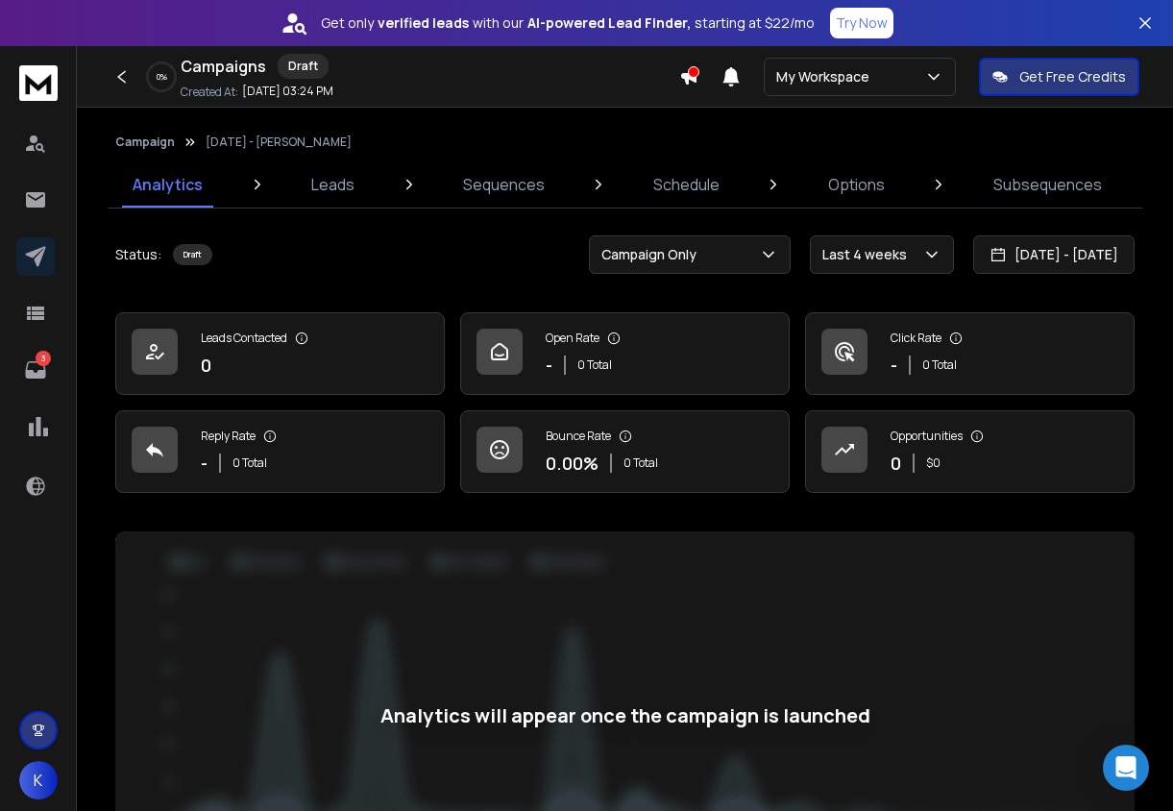
click at [141, 138] on button "Campaign" at bounding box center [145, 142] width 60 height 15
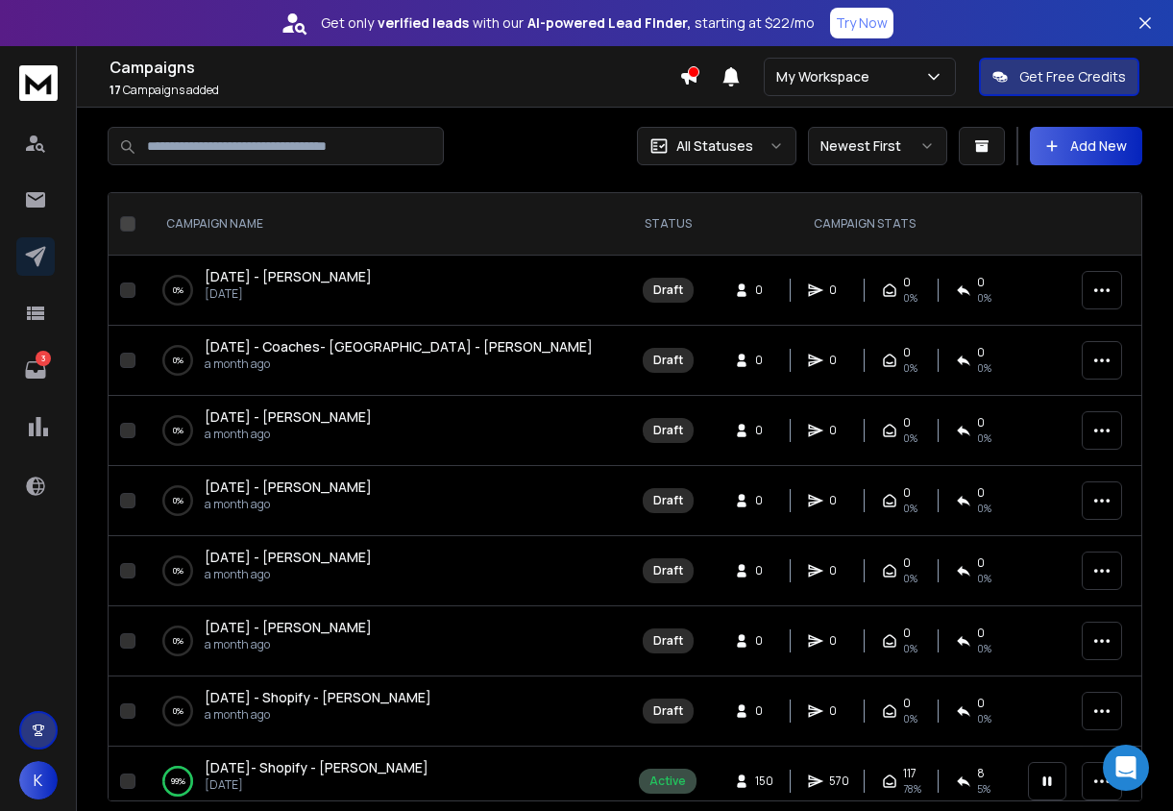
click at [519, 232] on th "CAMPAIGN NAME" at bounding box center [383, 224] width 480 height 62
click at [543, 140] on div at bounding box center [367, 146] width 518 height 38
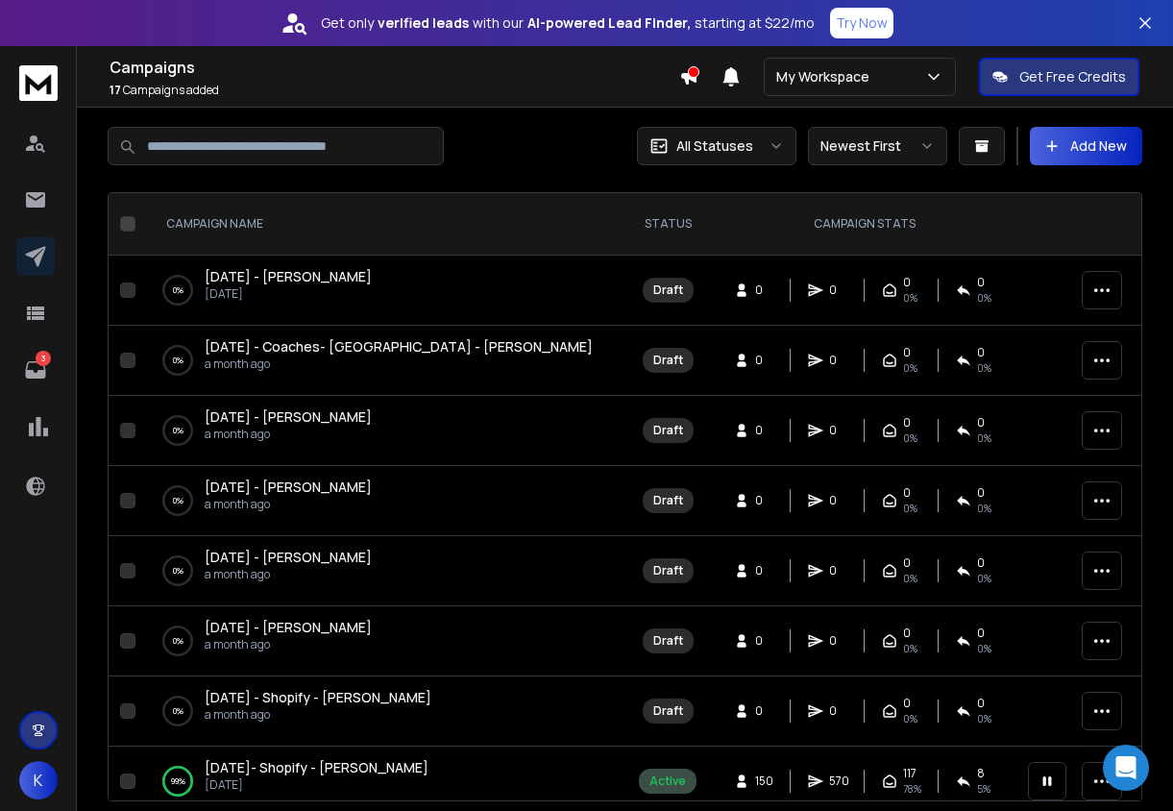
click at [543, 140] on div at bounding box center [367, 146] width 518 height 38
click at [566, 108] on div "Campaigns 17 Campaigns Added All Statuses Newest First Add New CAMPAIGN NAME ST…" at bounding box center [625, 532] width 1096 height 849
click at [553, 85] on p "17 Campaigns added" at bounding box center [395, 90] width 570 height 15
click at [557, 119] on div "Campaigns 17 Campaigns Added All Statuses Newest First Add New CAMPAIGN NAME ST…" at bounding box center [625, 532] width 1096 height 849
click at [546, 152] on div at bounding box center [367, 146] width 518 height 38
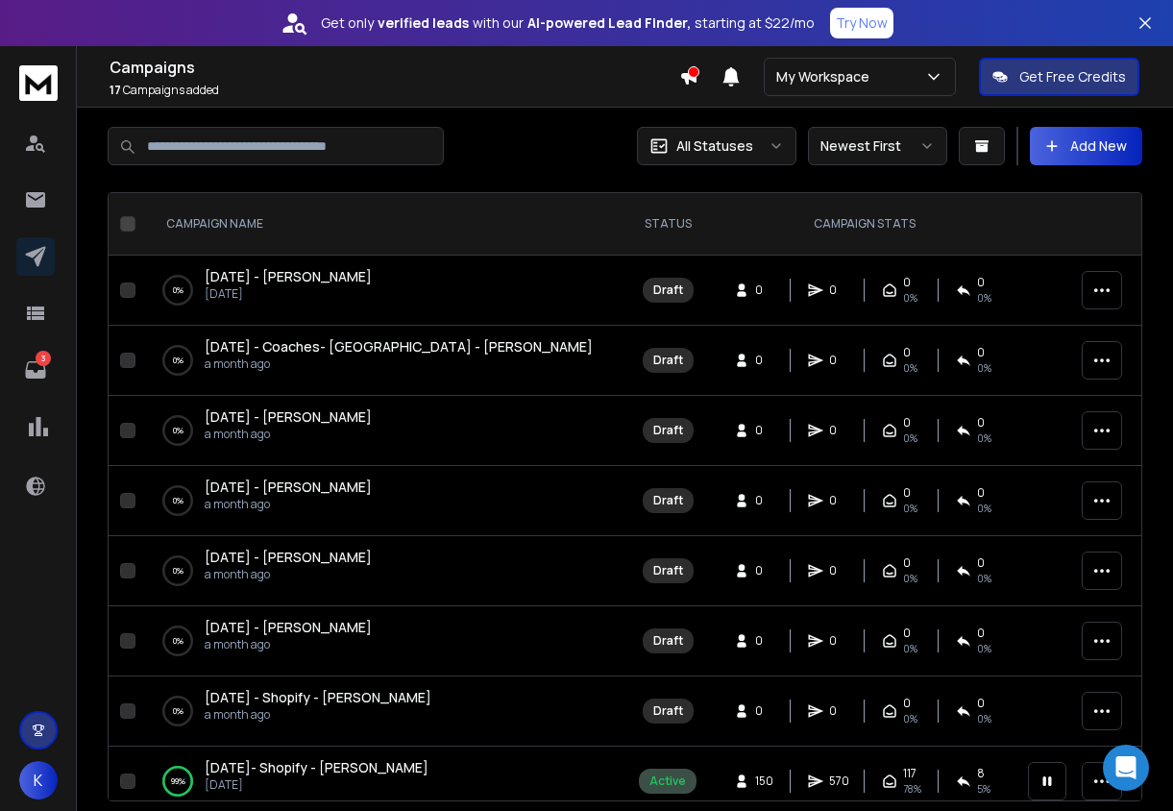
click at [499, 358] on div "0 % Aug/11/25 - Coaches- Canada - Kyle a month ago" at bounding box center [383, 360] width 442 height 46
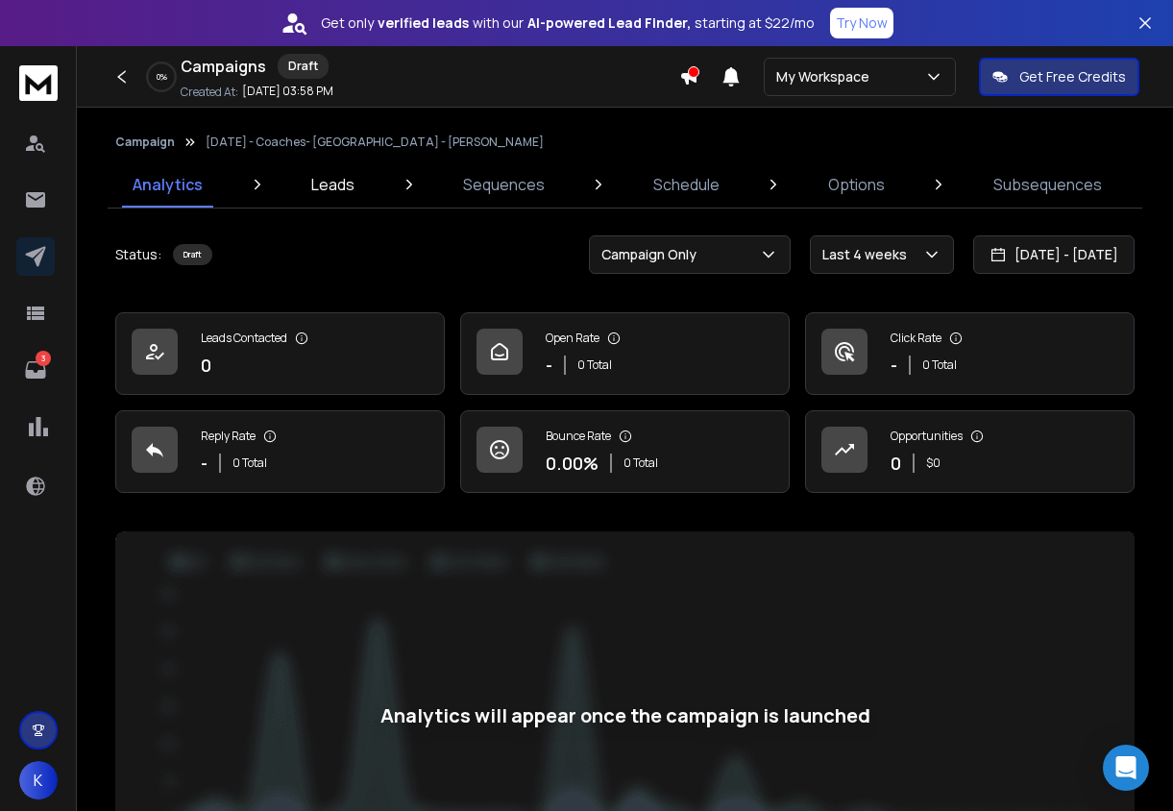
click at [354, 186] on link "Leads" at bounding box center [333, 184] width 66 height 46
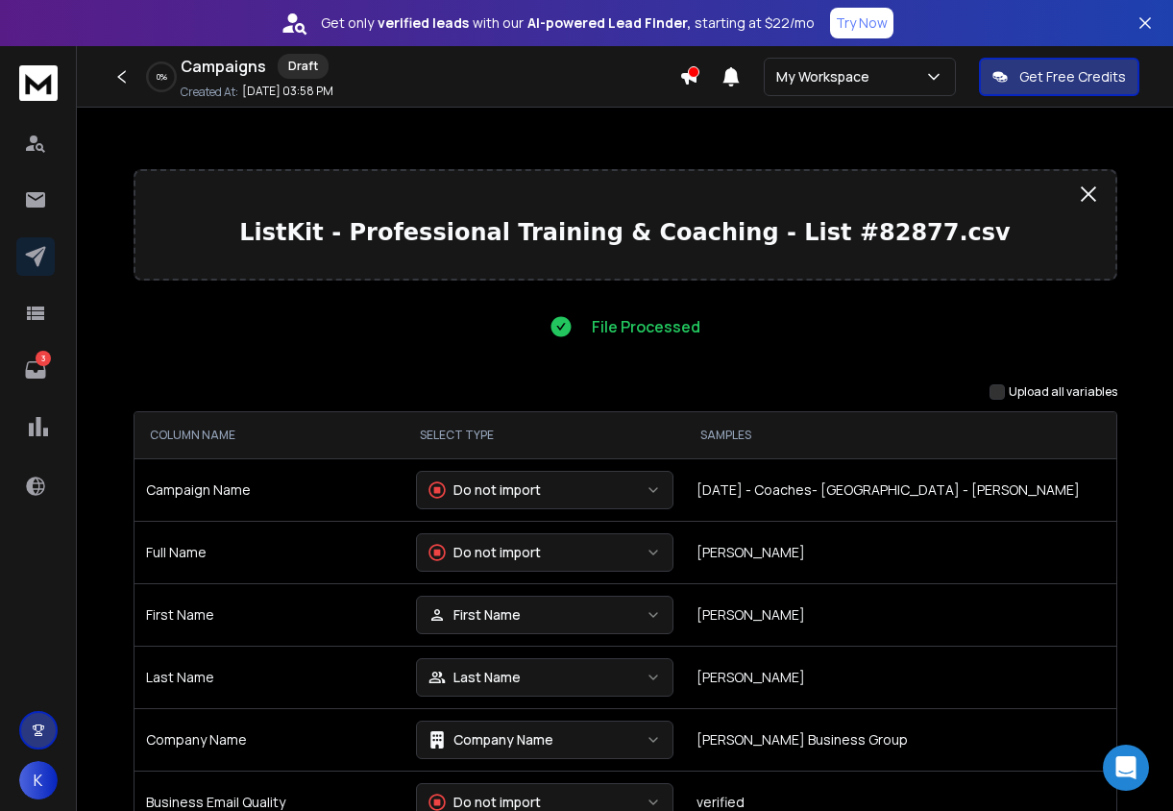
scroll to position [131, 0]
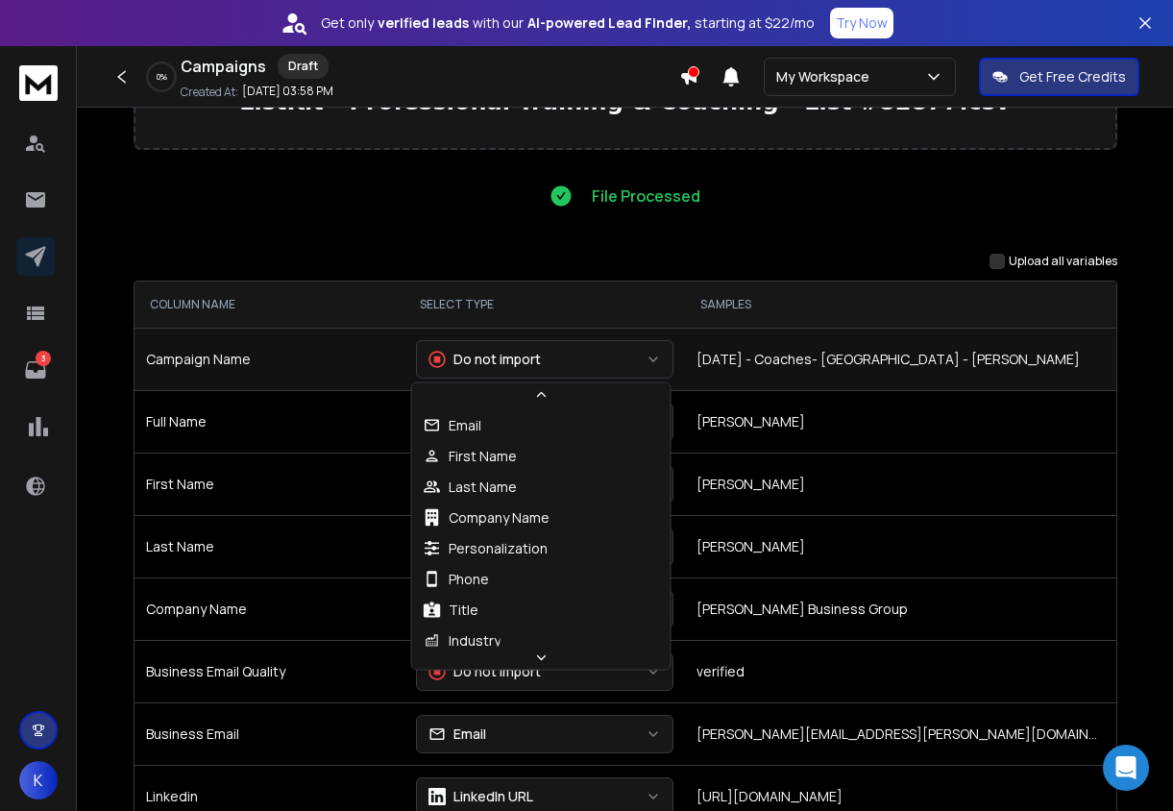
click at [572, 364] on button "Do not import" at bounding box center [545, 359] width 258 height 38
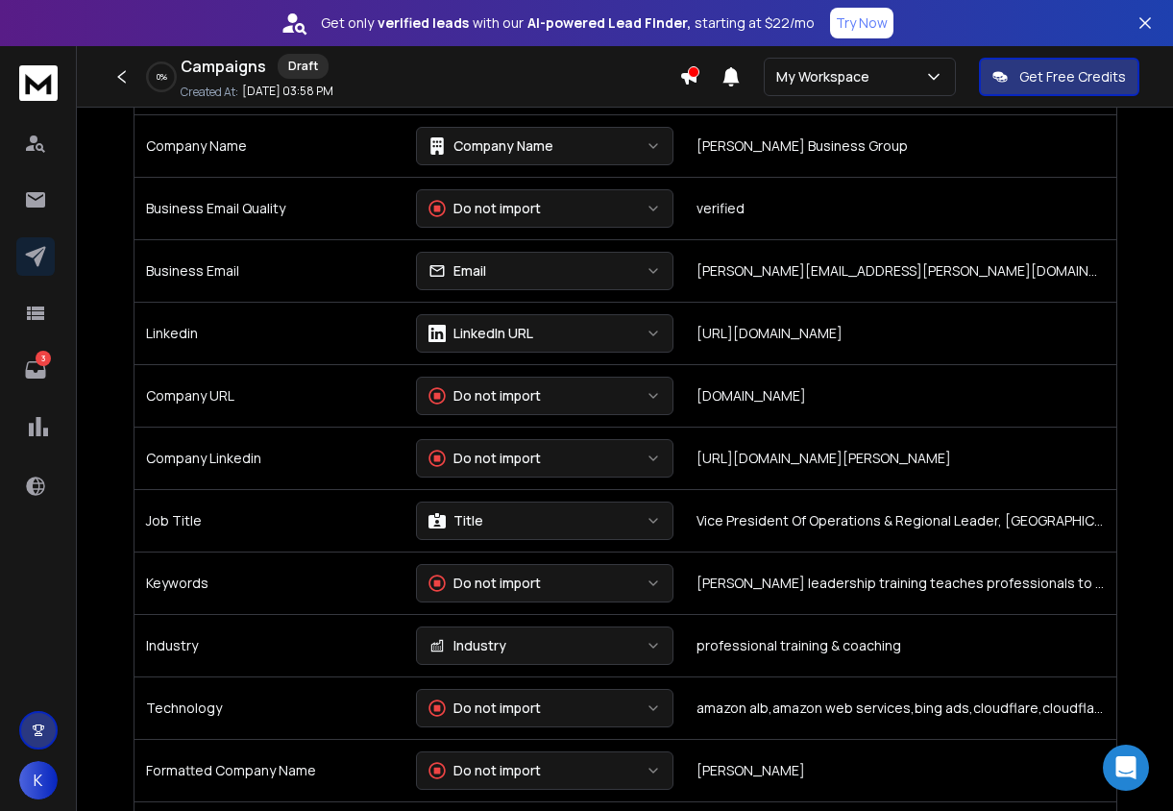
scroll to position [635, 0]
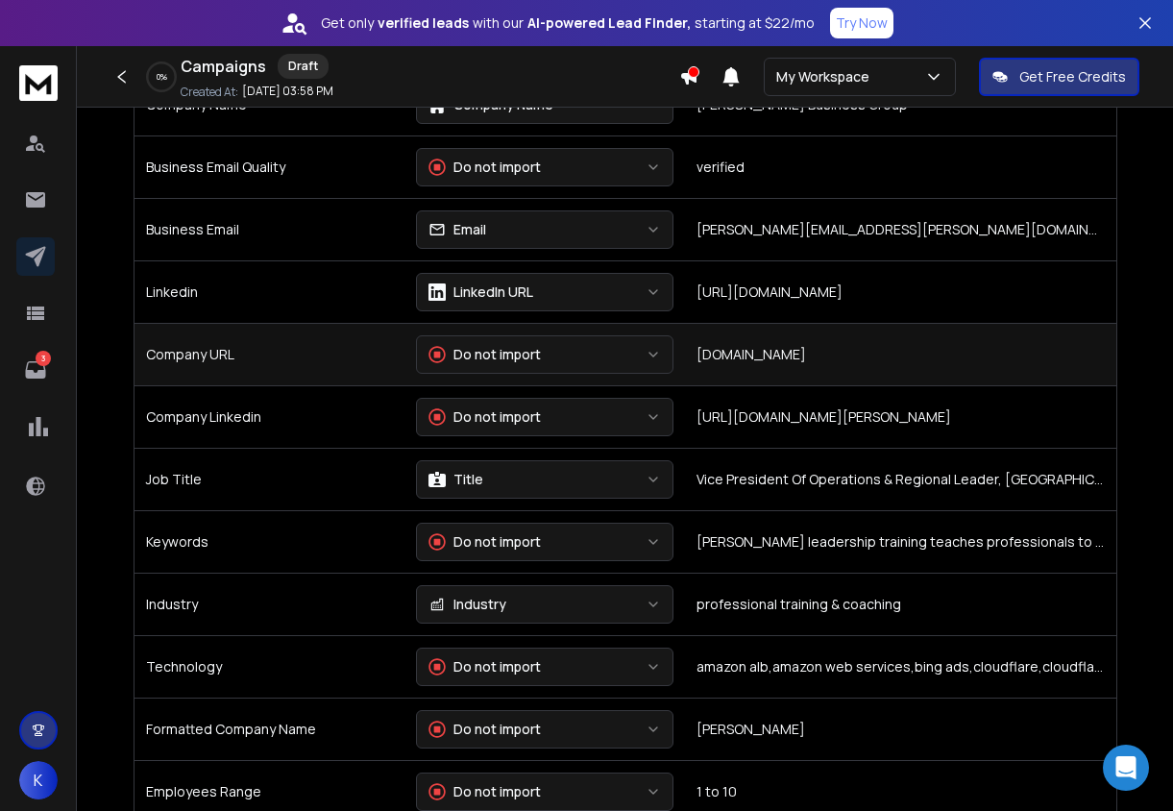
click at [542, 353] on button "Do not import" at bounding box center [545, 354] width 258 height 38
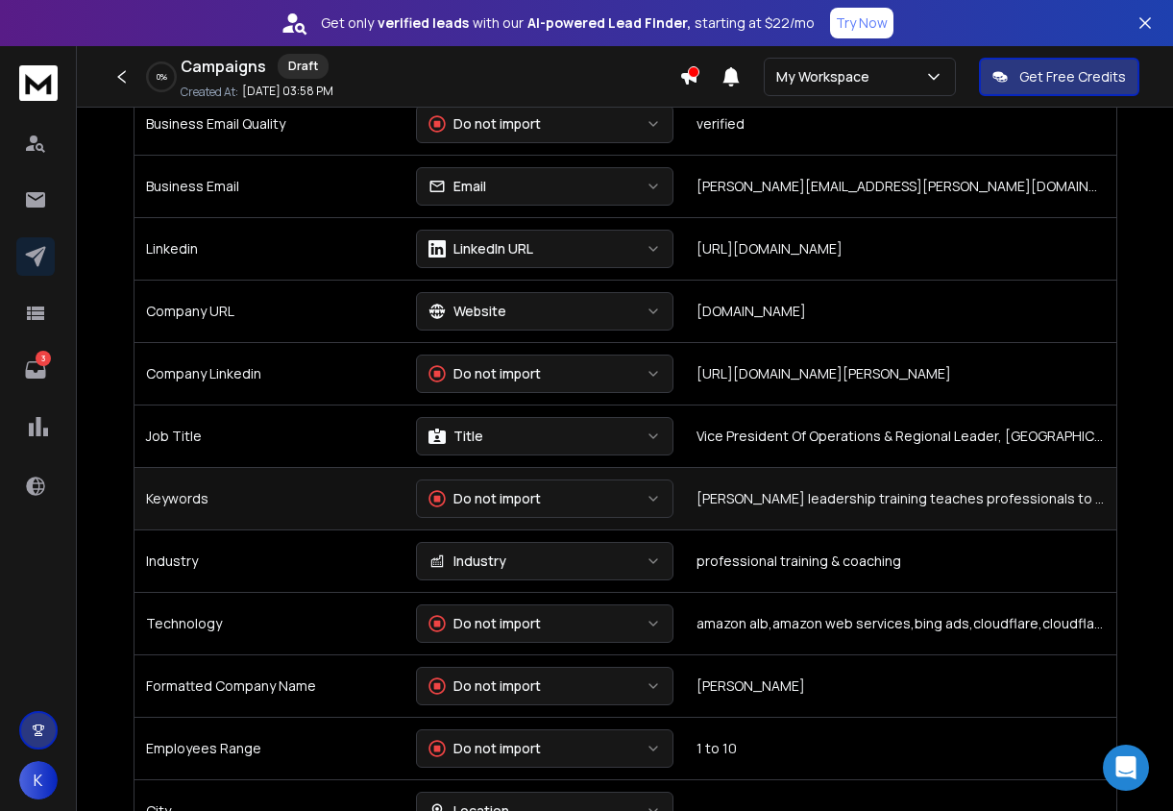
scroll to position [679, 0]
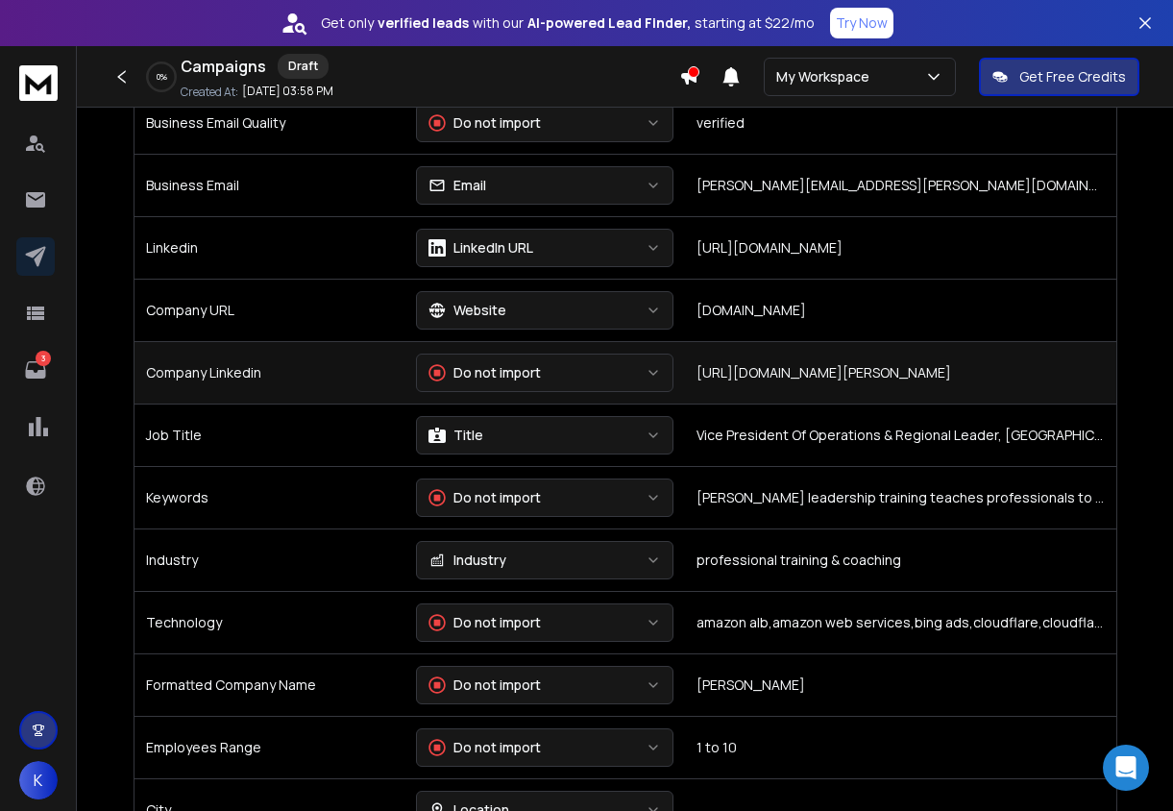
click at [541, 369] on button "Do not import" at bounding box center [545, 373] width 258 height 38
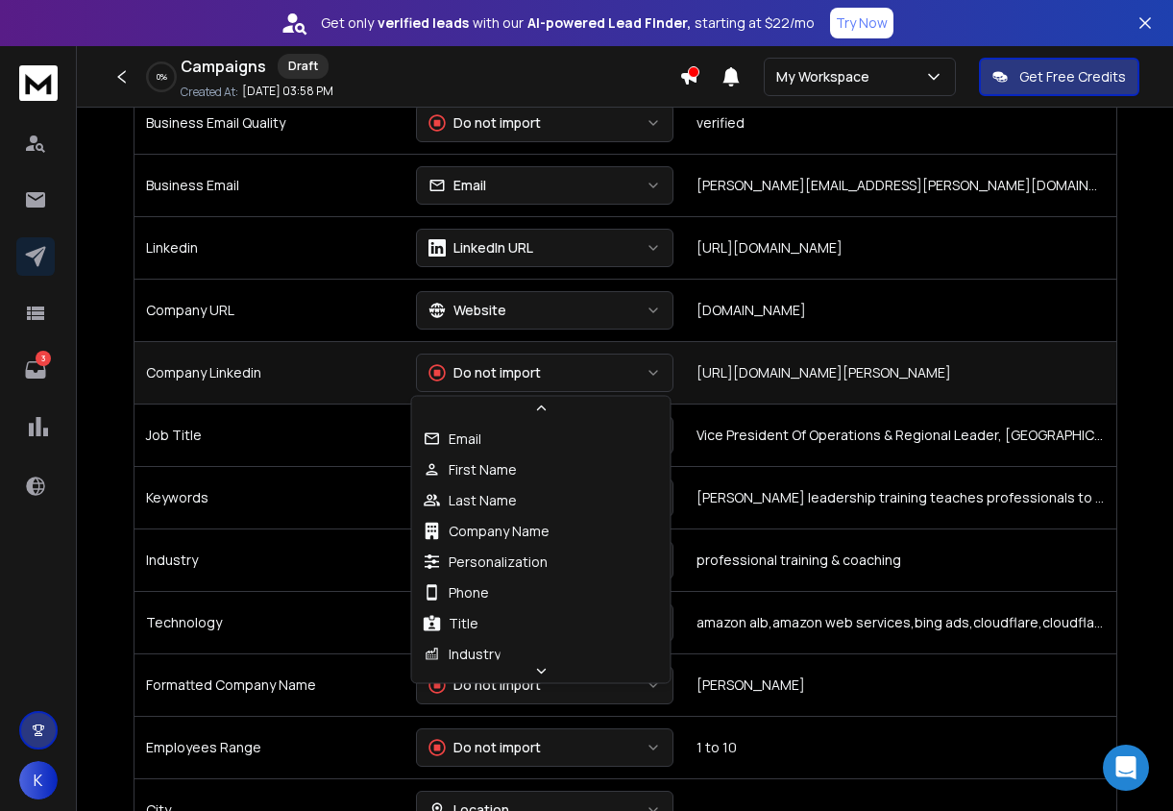
scroll to position [194, 0]
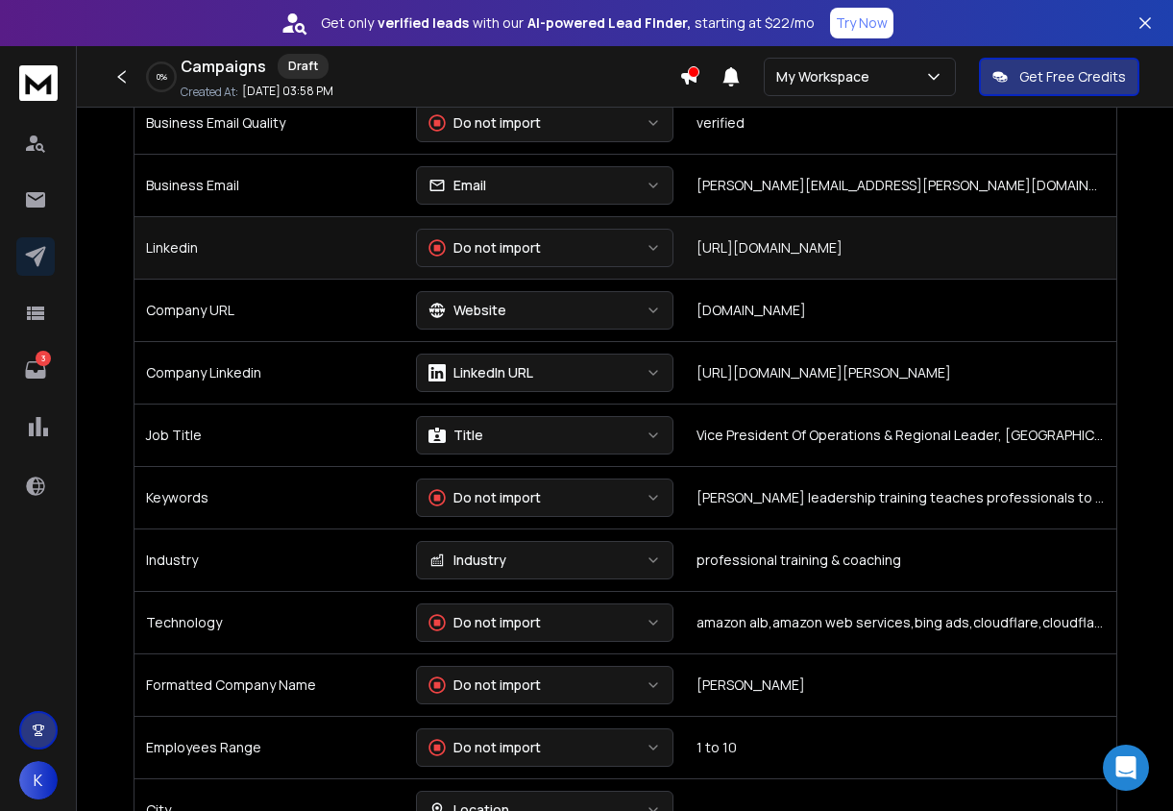
click at [567, 259] on button "Do not import" at bounding box center [545, 248] width 258 height 38
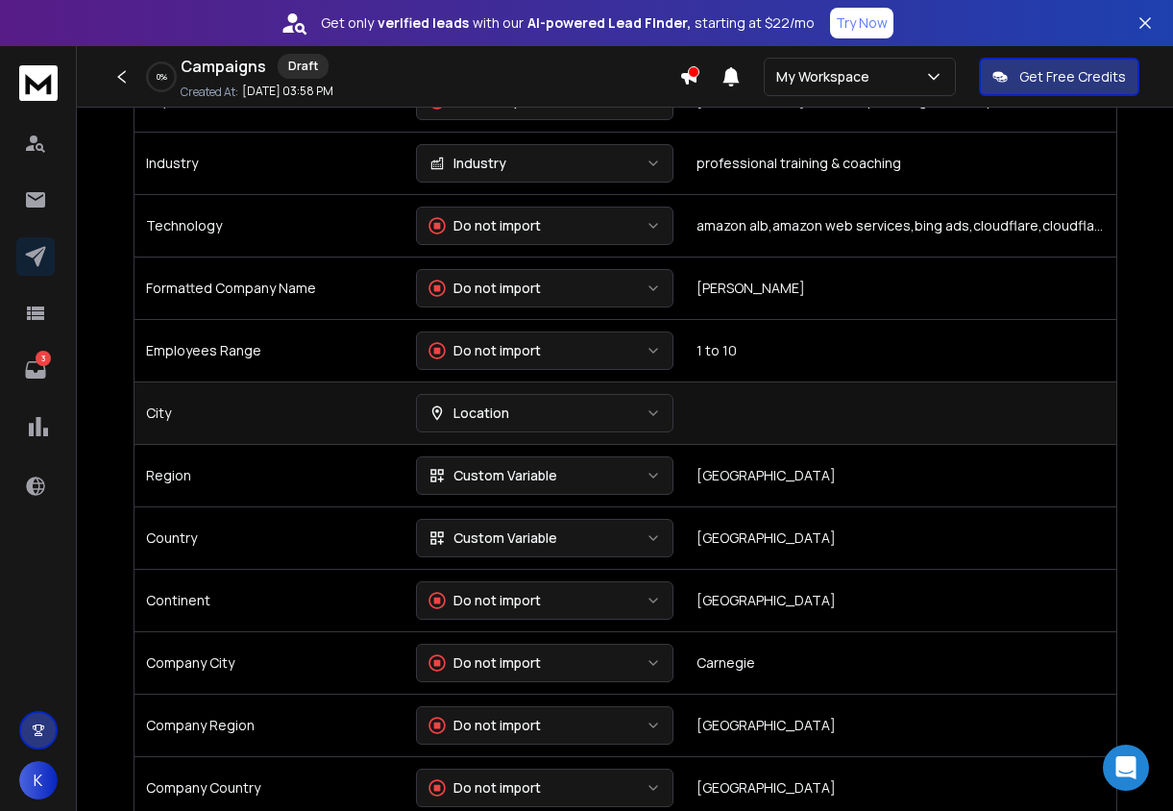
scroll to position [1090, 0]
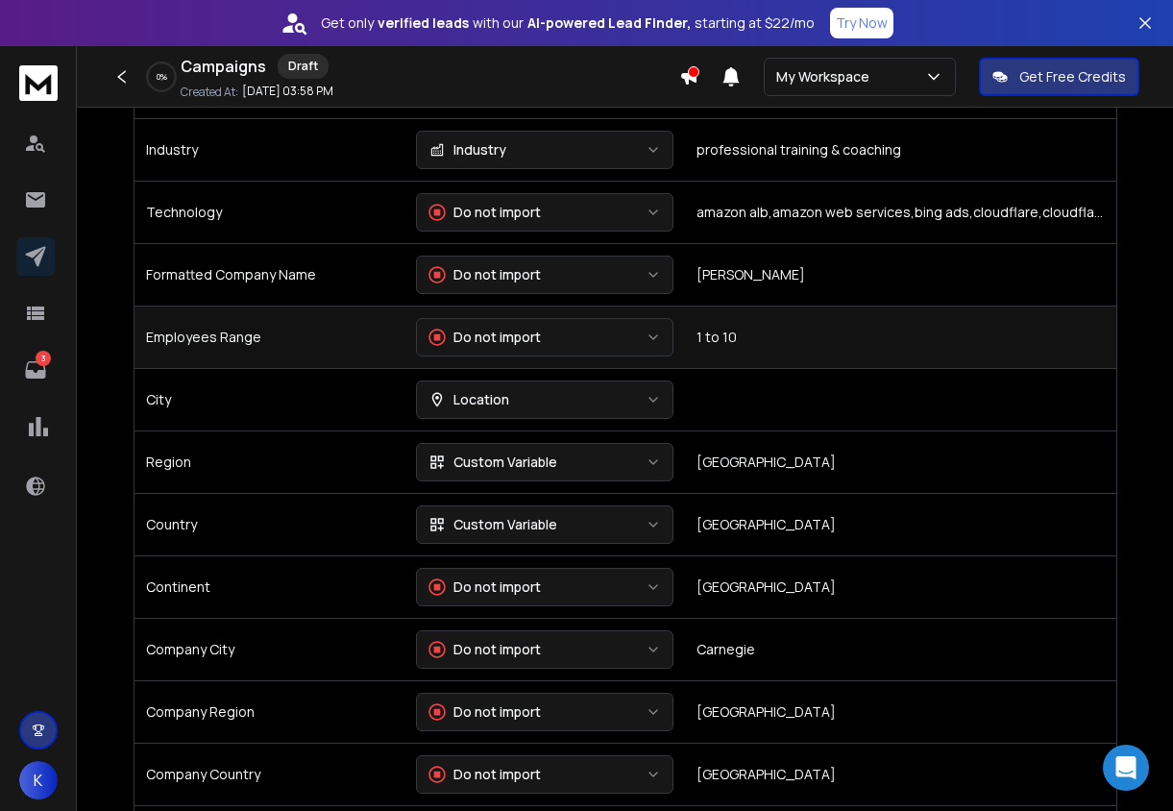
click at [628, 344] on button "Do not import" at bounding box center [545, 337] width 258 height 38
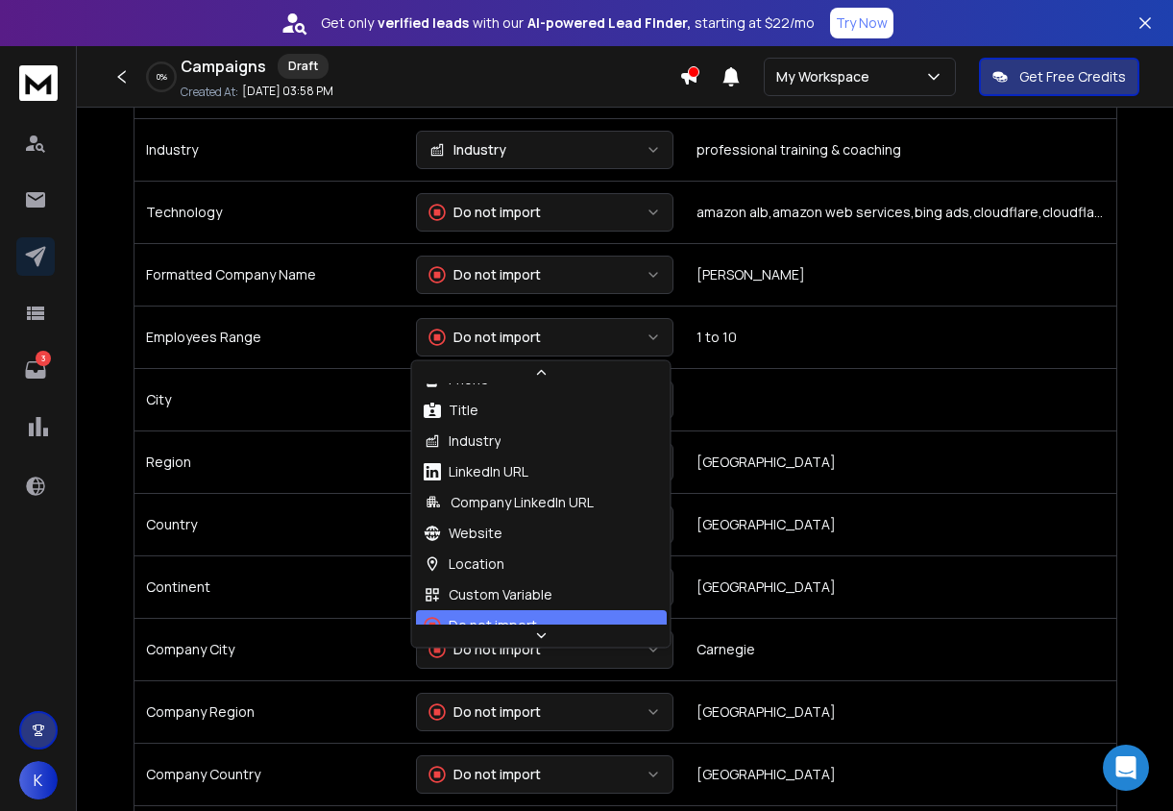
scroll to position [175, 0]
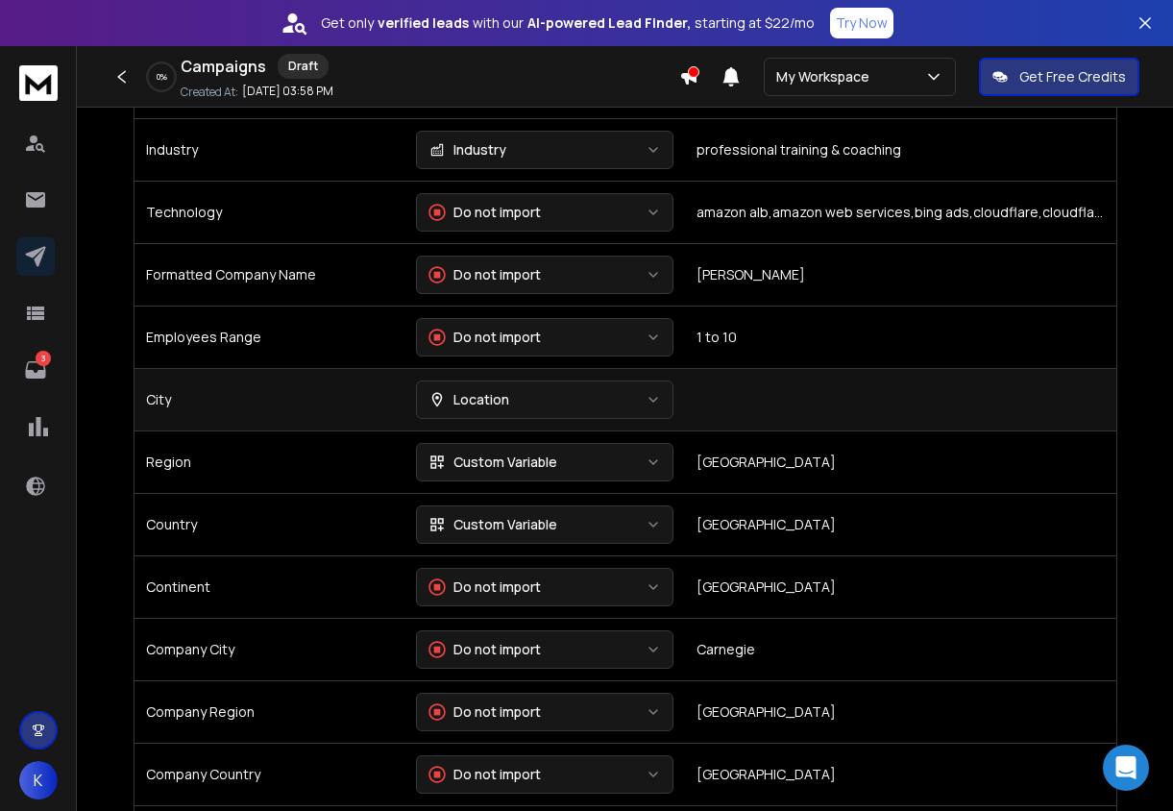
click at [808, 396] on td at bounding box center [900, 399] width 431 height 62
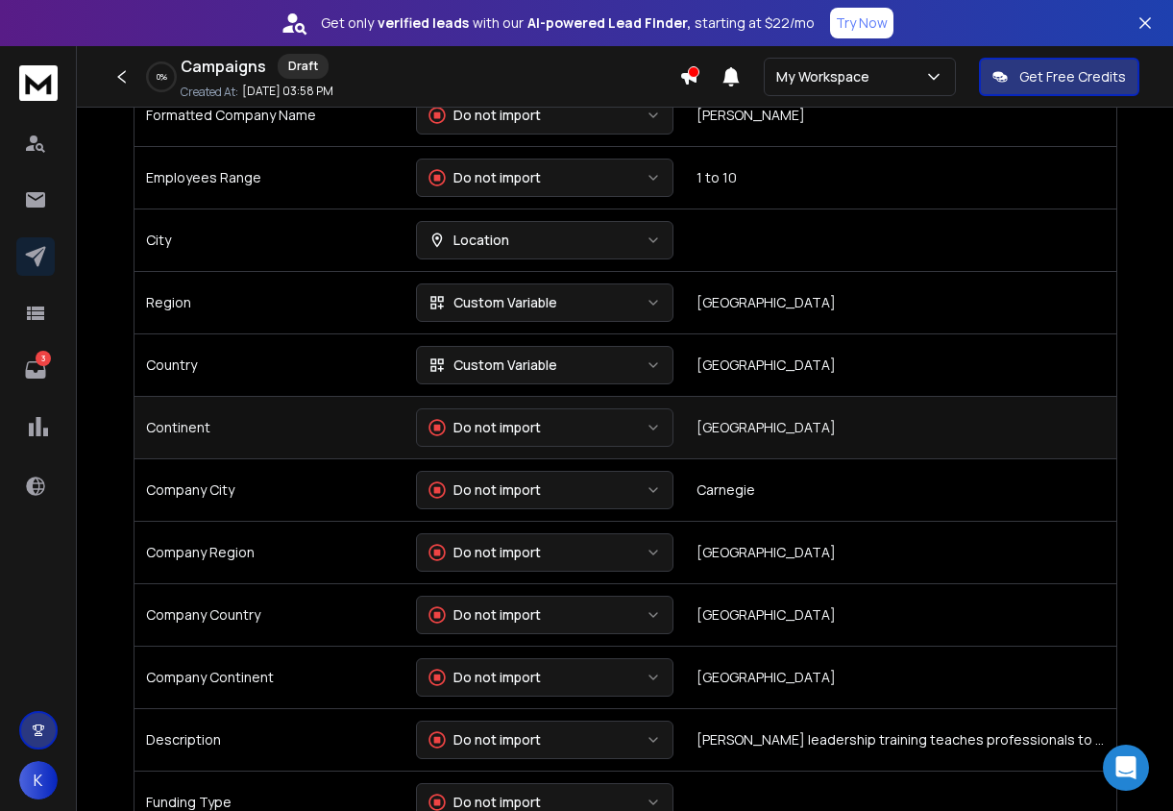
scroll to position [1244, 0]
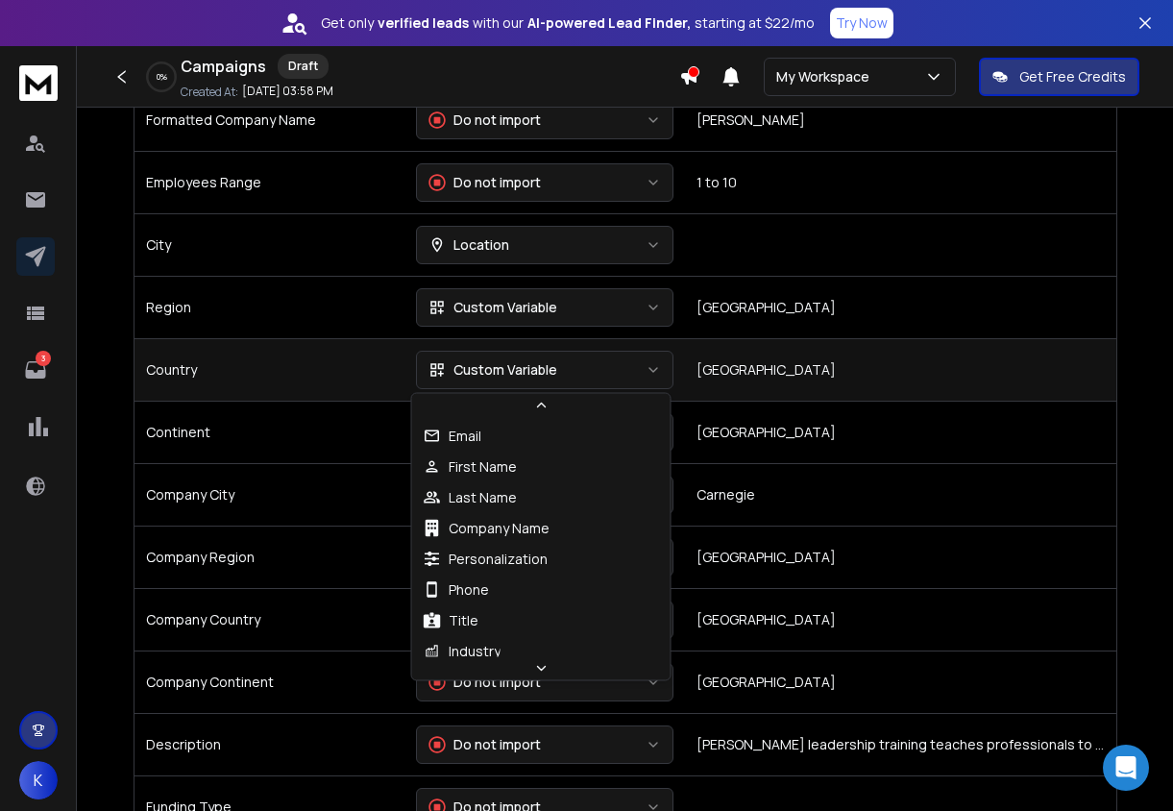
click at [569, 381] on button "Custom Variable" at bounding box center [545, 370] width 258 height 38
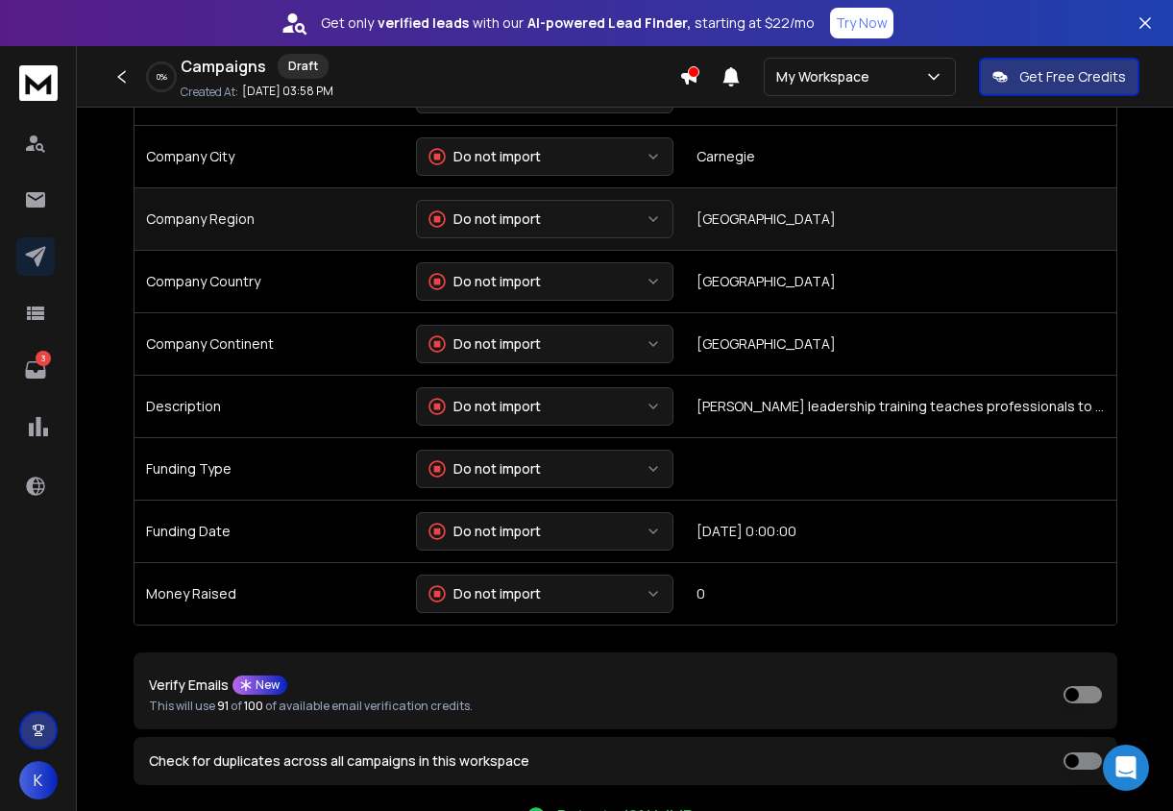
scroll to position [958, 0]
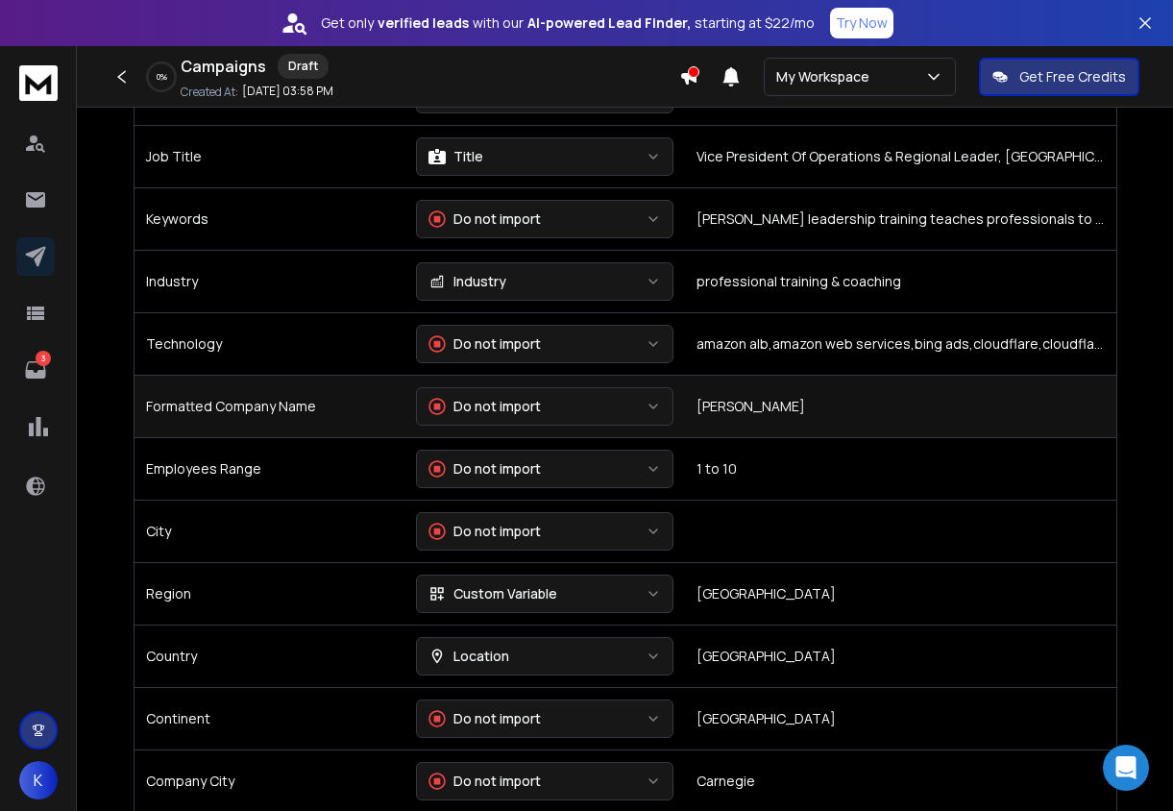
click at [596, 402] on button "Do not import" at bounding box center [545, 406] width 258 height 38
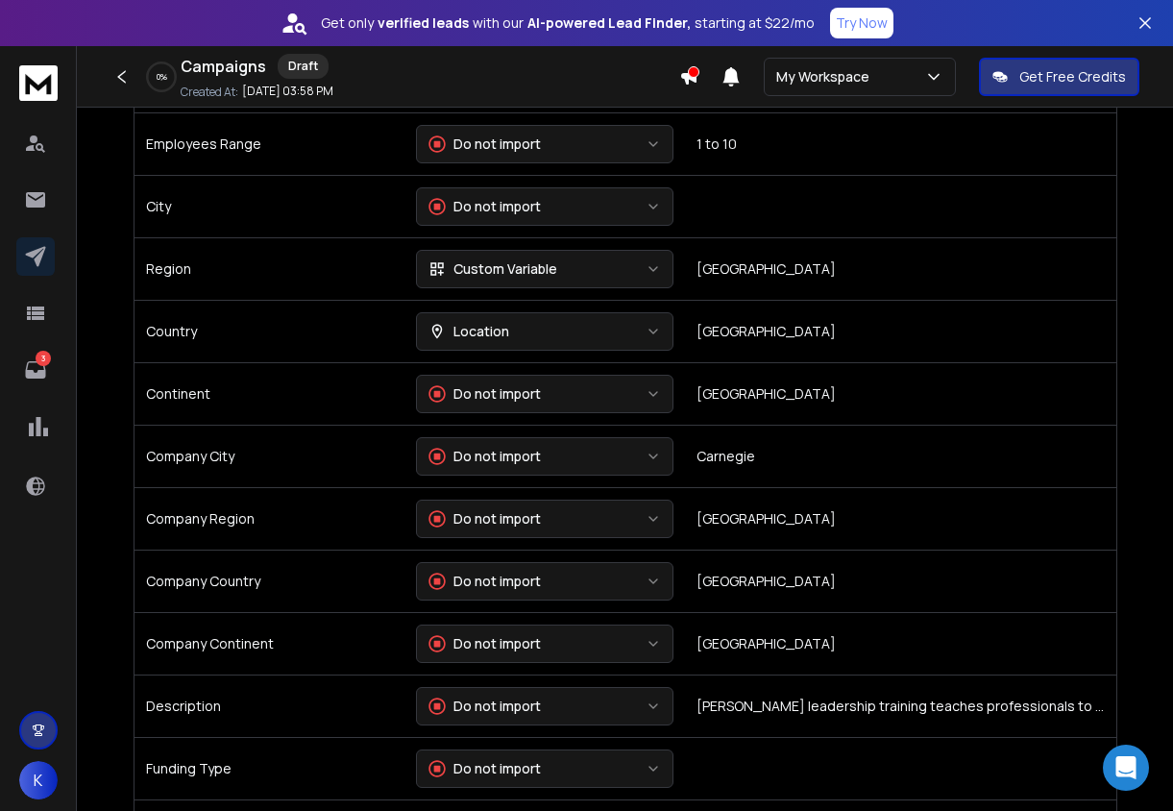
scroll to position [1686, 0]
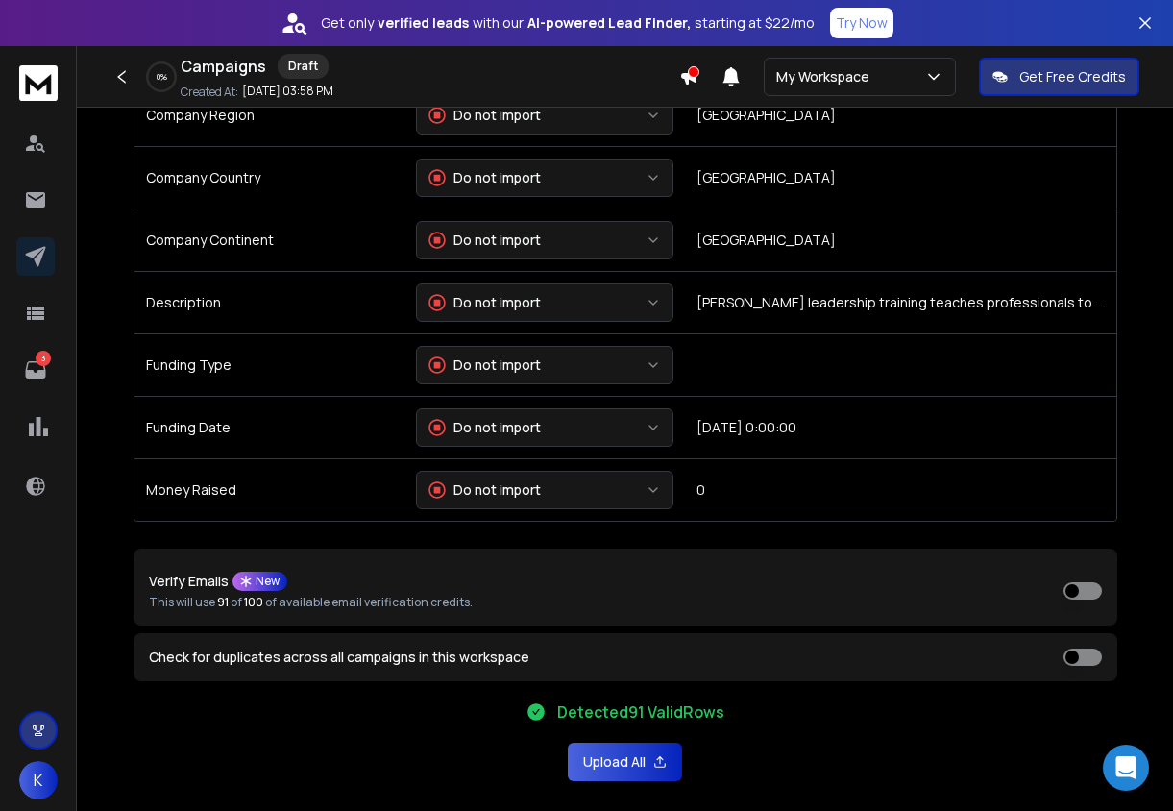
click at [639, 760] on button "Upload All" at bounding box center [625, 762] width 114 height 38
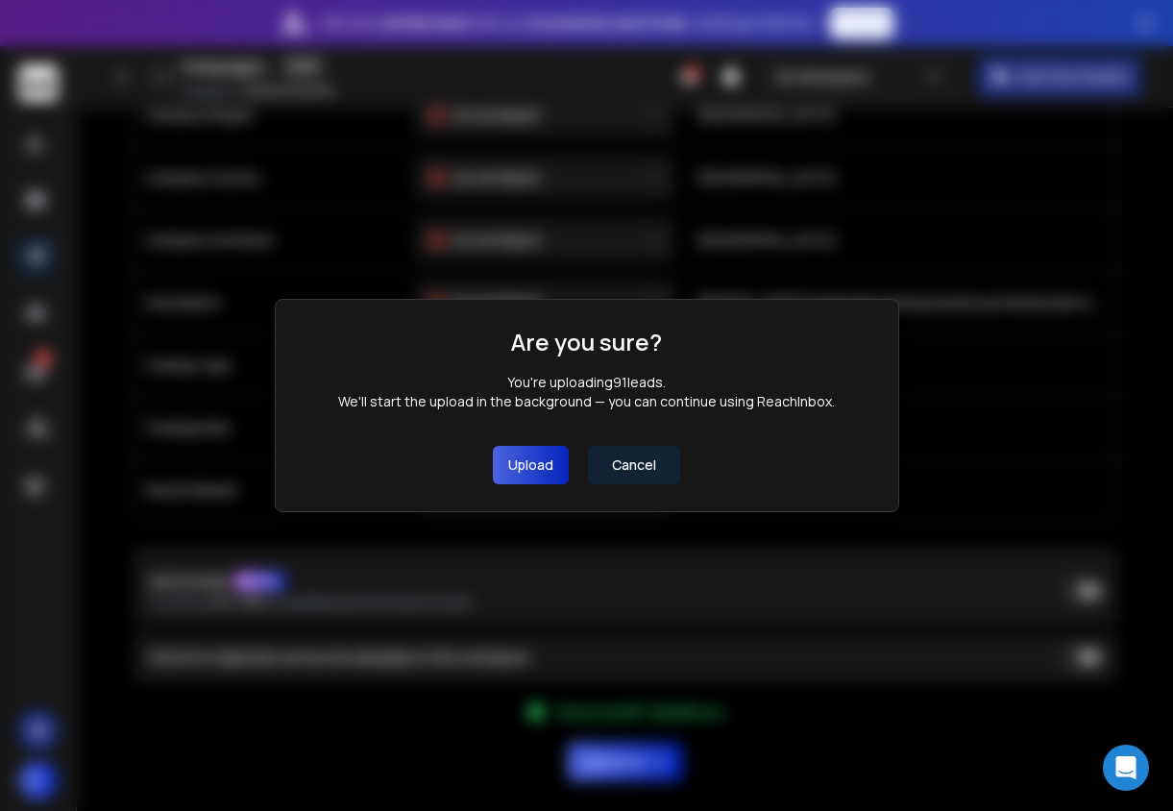
click at [525, 457] on button "Upload" at bounding box center [531, 465] width 76 height 38
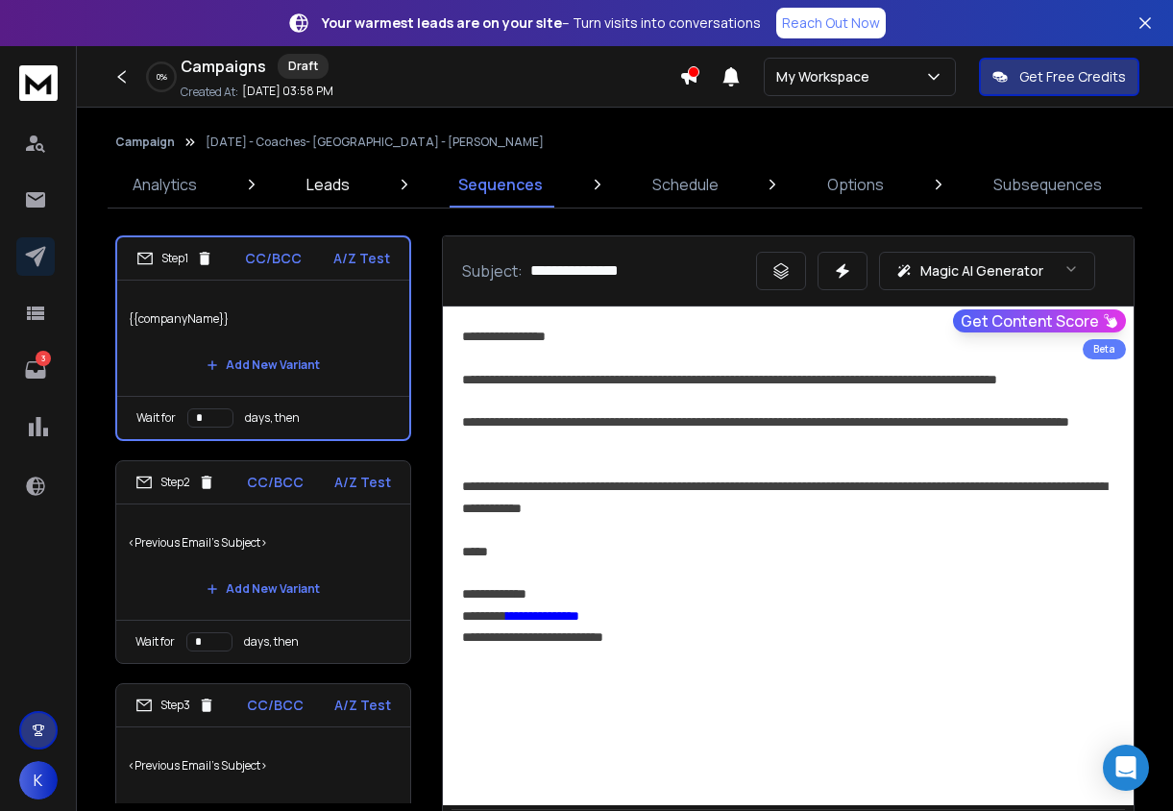
click at [320, 184] on p "Leads" at bounding box center [328, 184] width 43 height 23
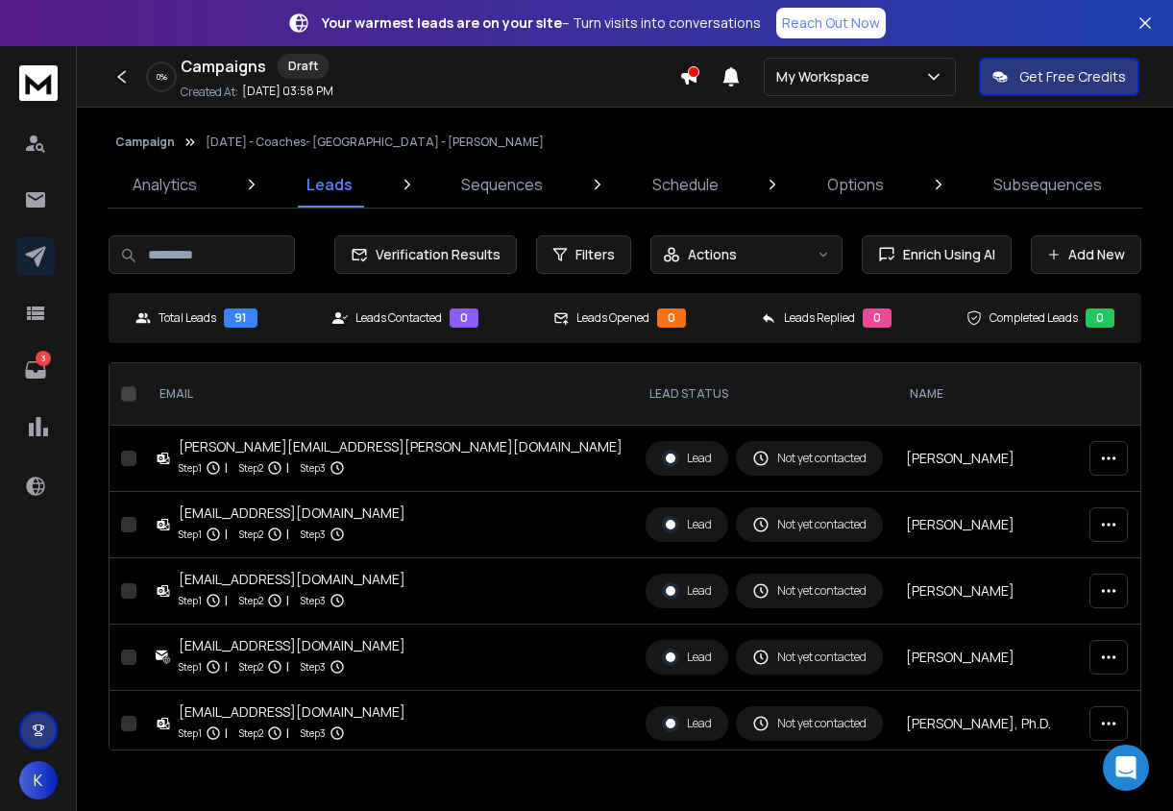
click at [320, 184] on p "Leads" at bounding box center [330, 184] width 46 height 23
click at [334, 194] on p "Leads" at bounding box center [330, 184] width 46 height 23
click at [1082, 259] on button "Add New" at bounding box center [1086, 254] width 111 height 38
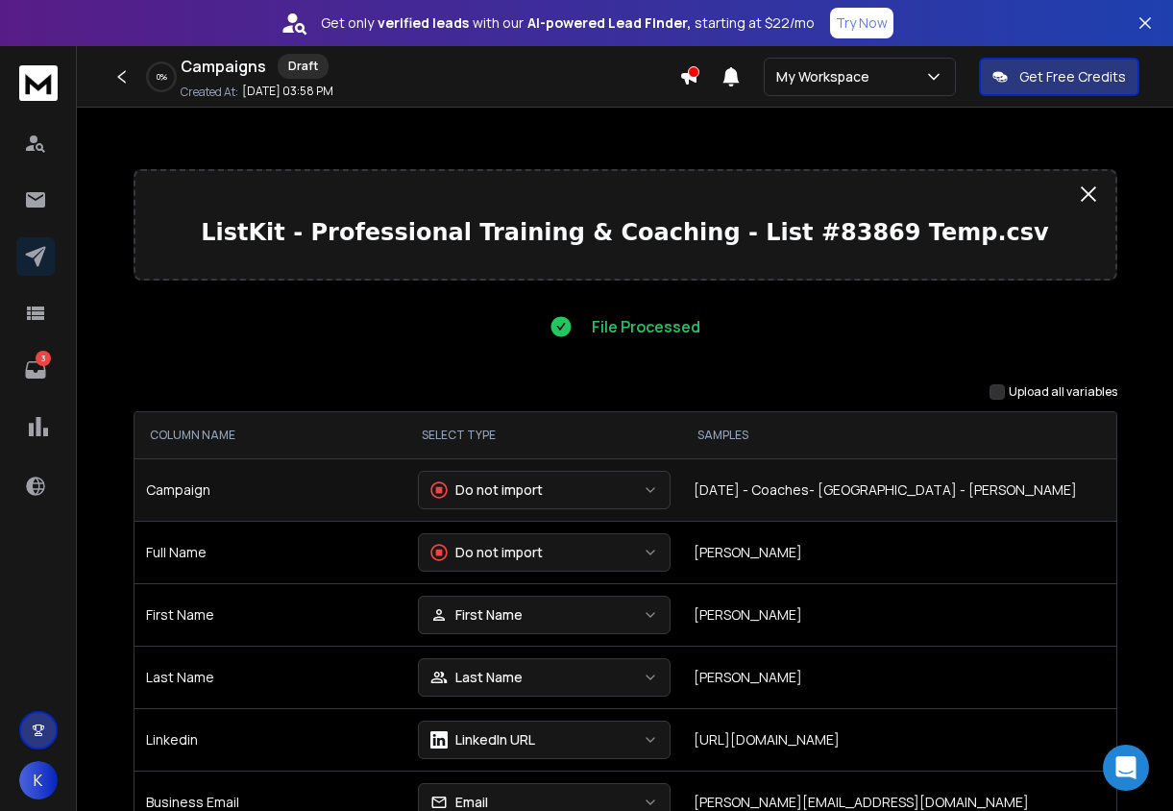
click at [530, 497] on div "Do not import" at bounding box center [486, 489] width 112 height 19
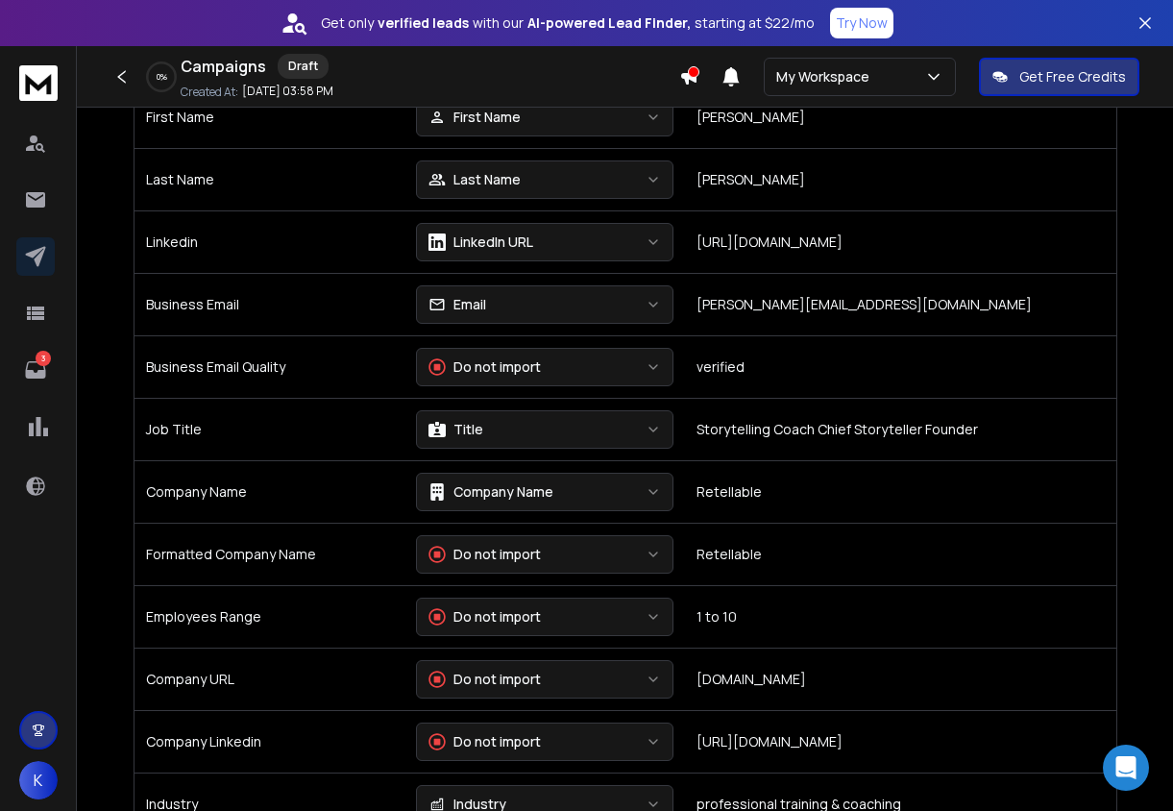
scroll to position [510, 0]
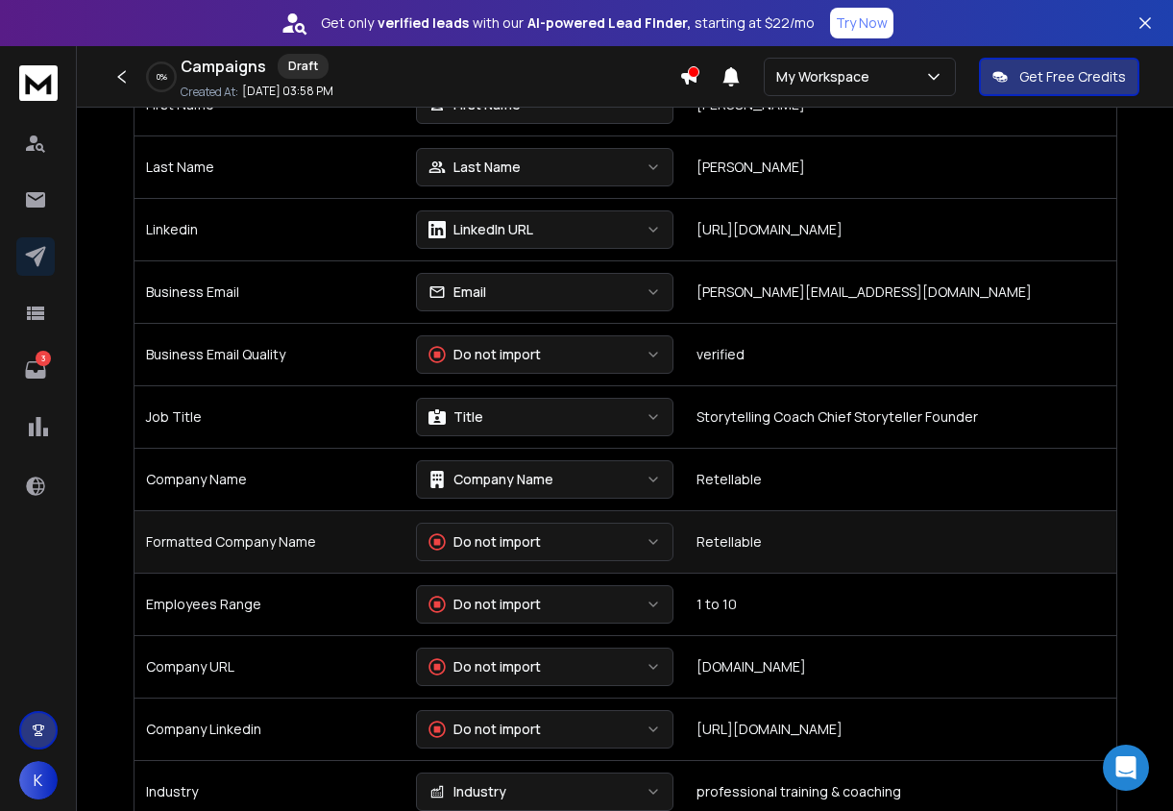
click at [557, 541] on button "Do not import" at bounding box center [545, 542] width 258 height 38
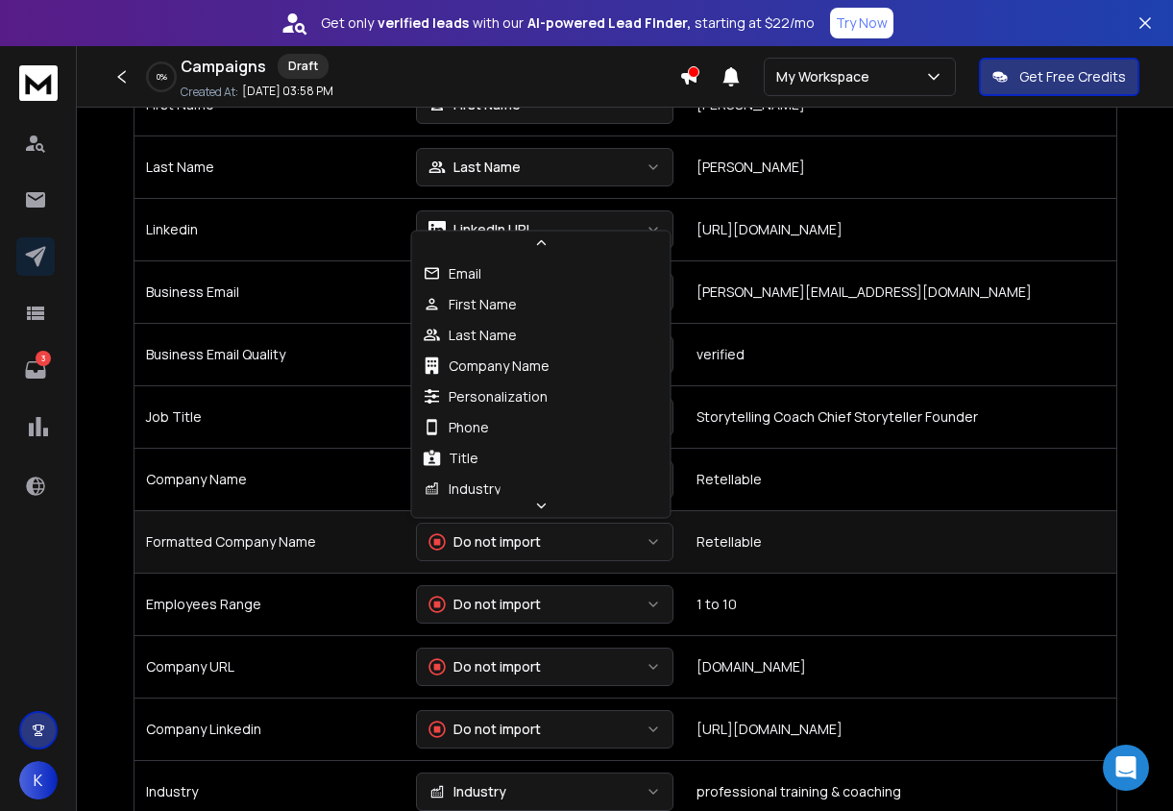
scroll to position [194, 0]
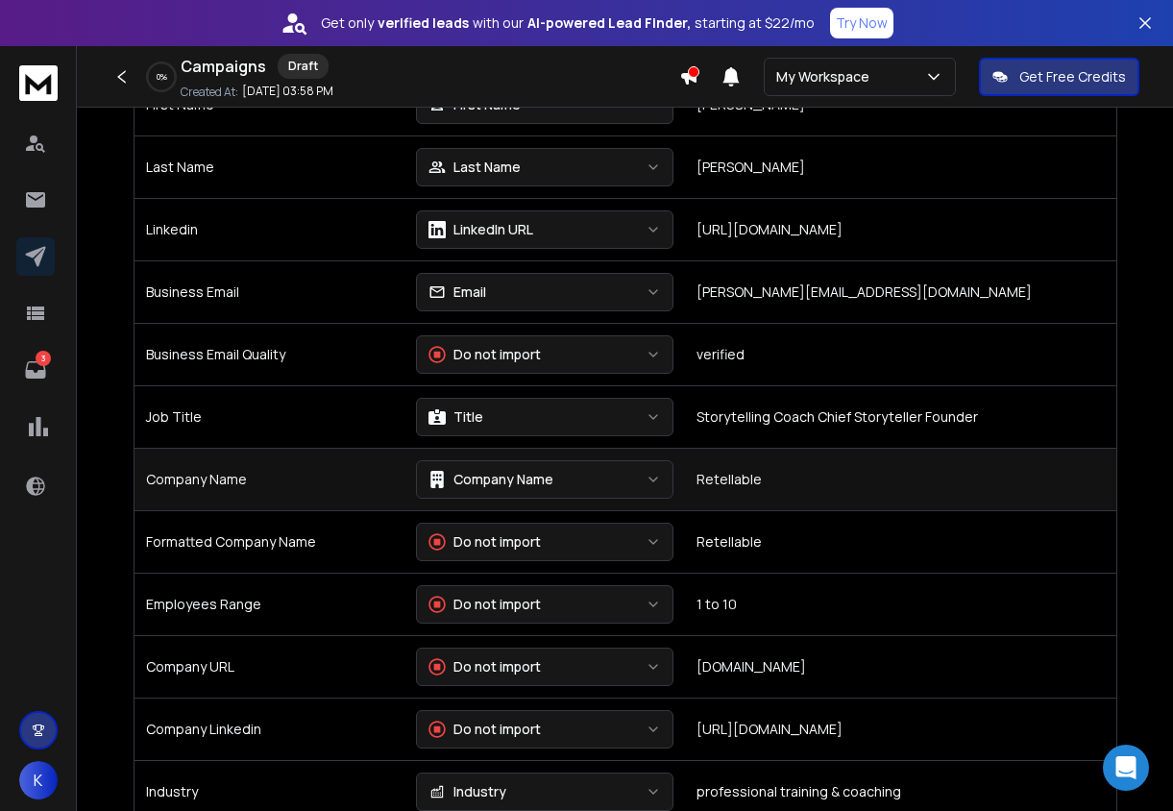
click at [713, 489] on td "Retellable" at bounding box center [900, 479] width 431 height 62
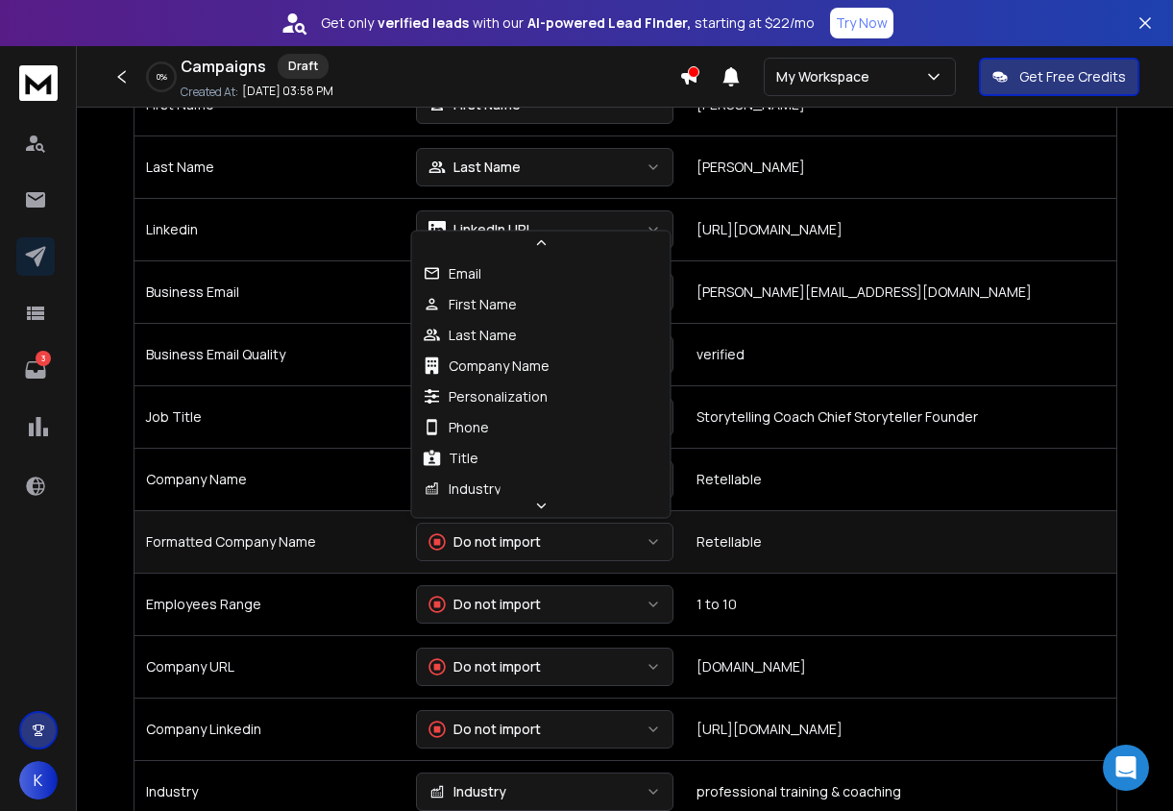
click at [578, 541] on button "Do not import" at bounding box center [545, 542] width 258 height 38
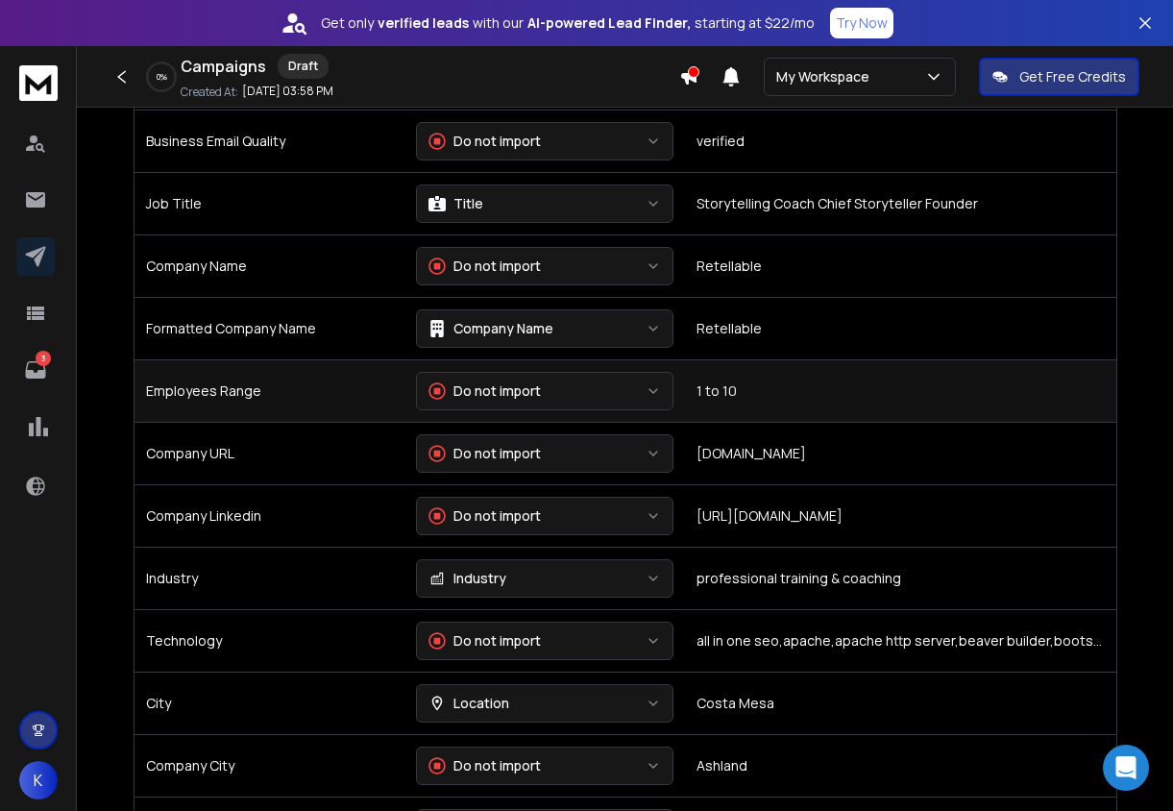
scroll to position [725, 0]
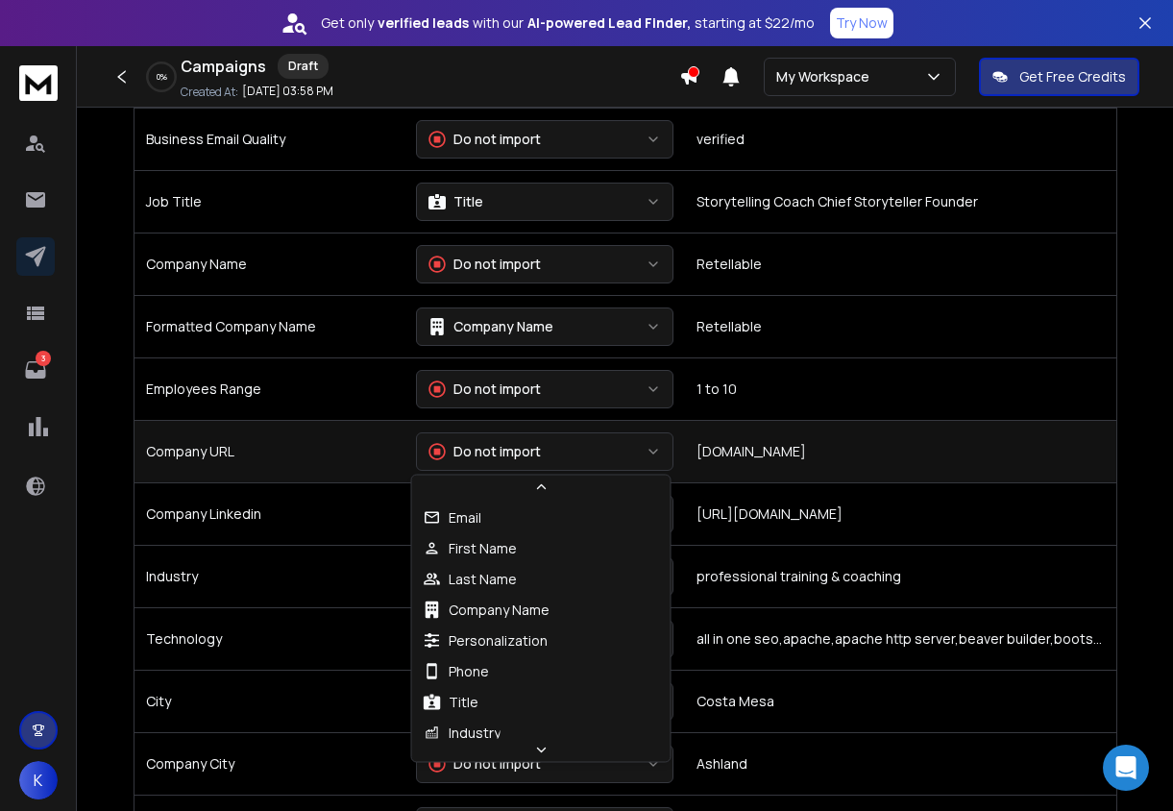
click at [575, 452] on button "Do not import" at bounding box center [545, 451] width 258 height 38
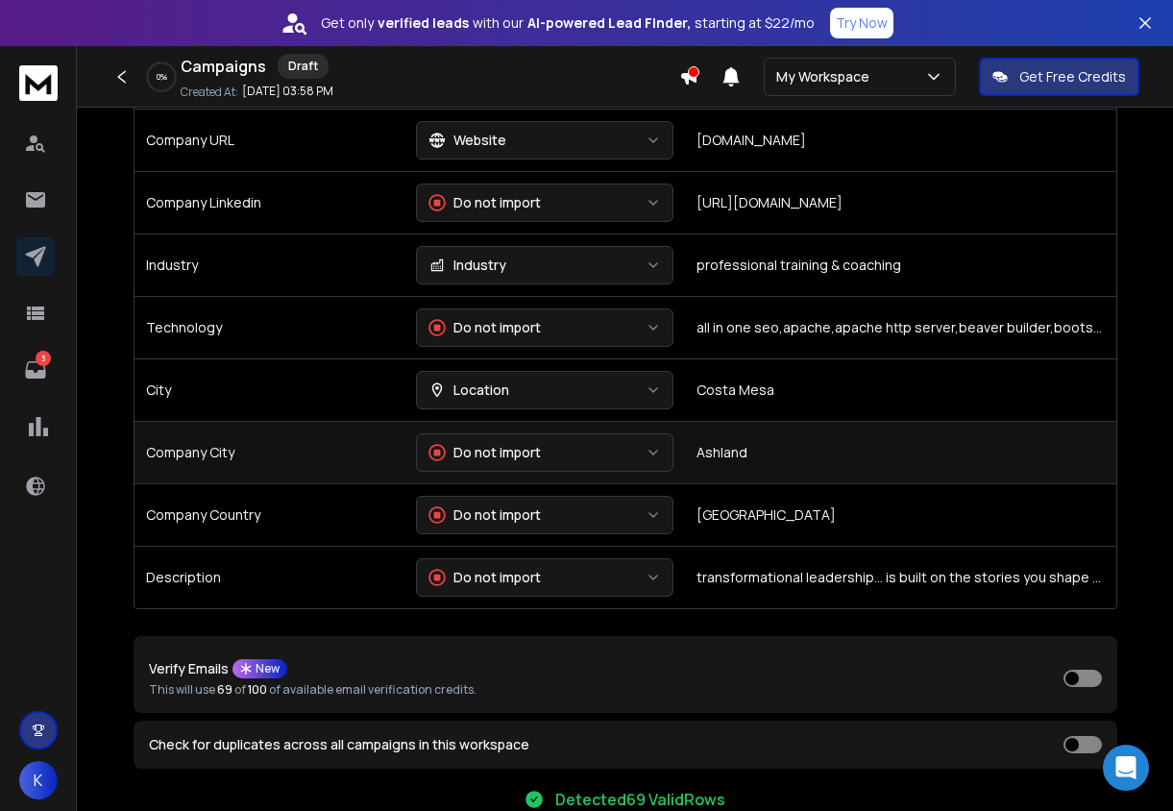
scroll to position [1124, 0]
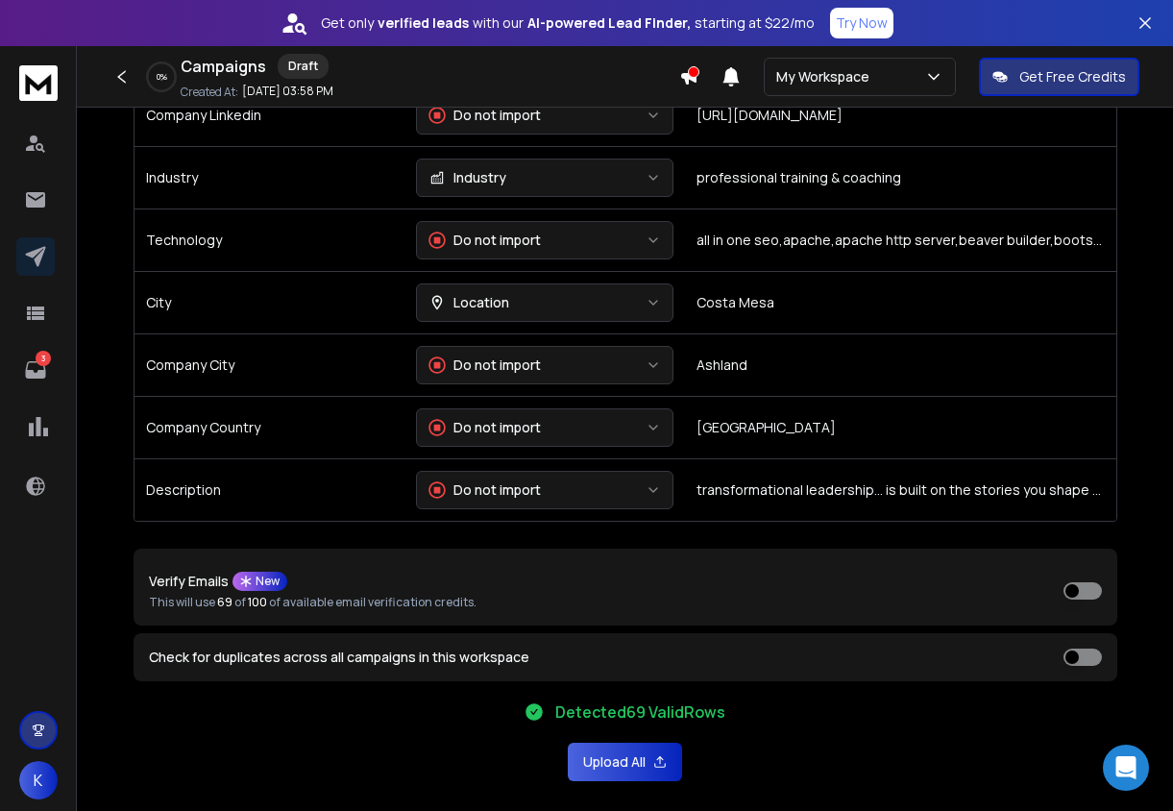
click at [651, 766] on button "Upload All" at bounding box center [625, 762] width 114 height 38
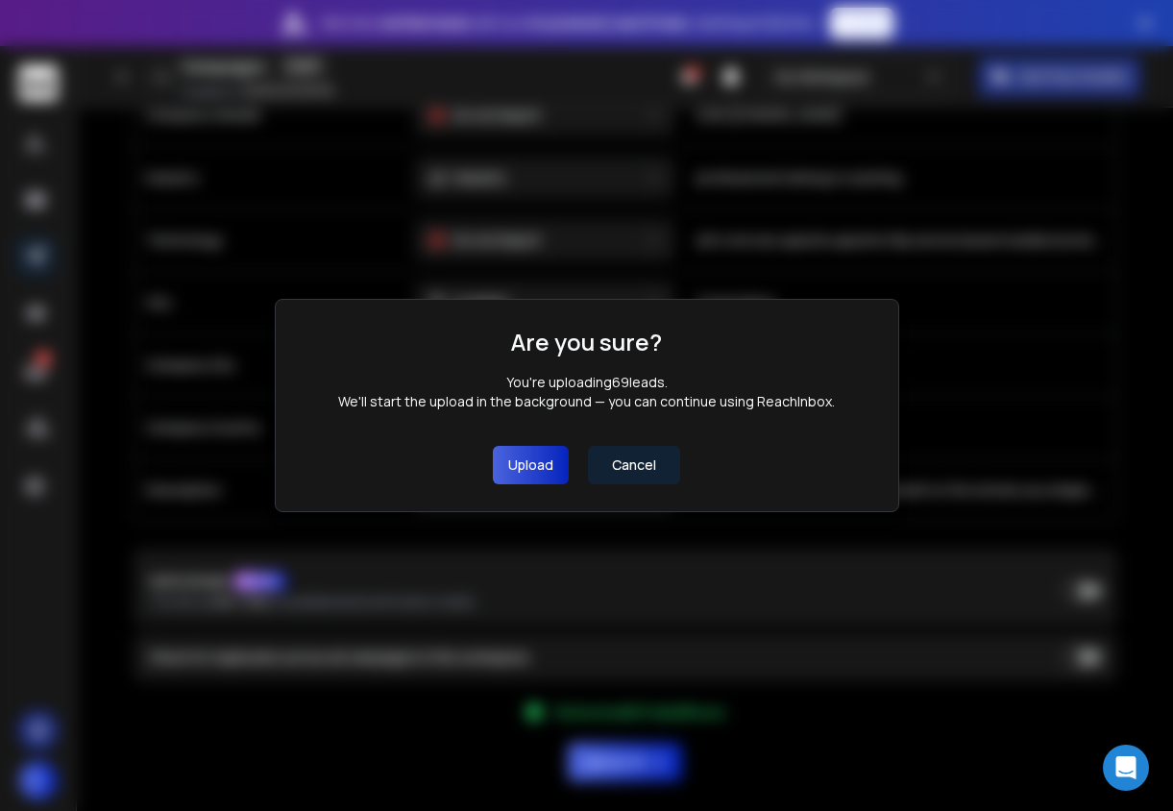
click at [541, 456] on button "Upload" at bounding box center [531, 465] width 76 height 38
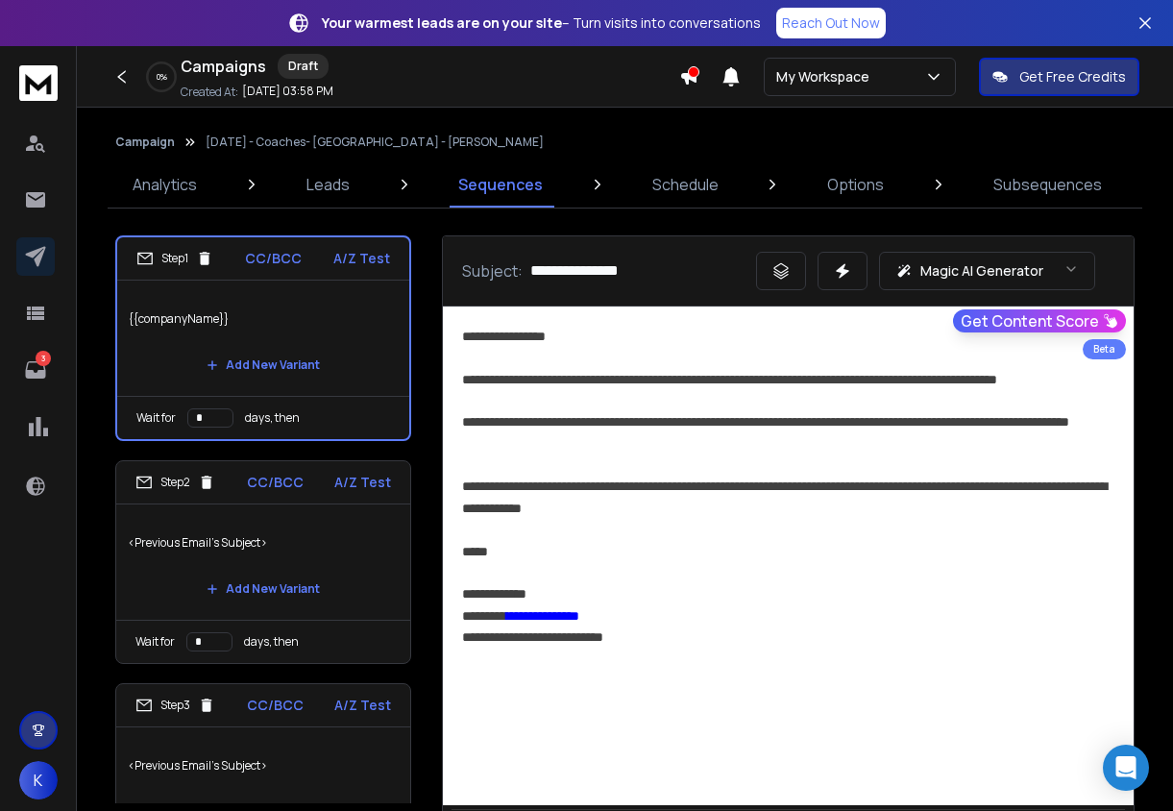
click at [321, 527] on p "<Previous Email's Subject>" at bounding box center [263, 543] width 271 height 54
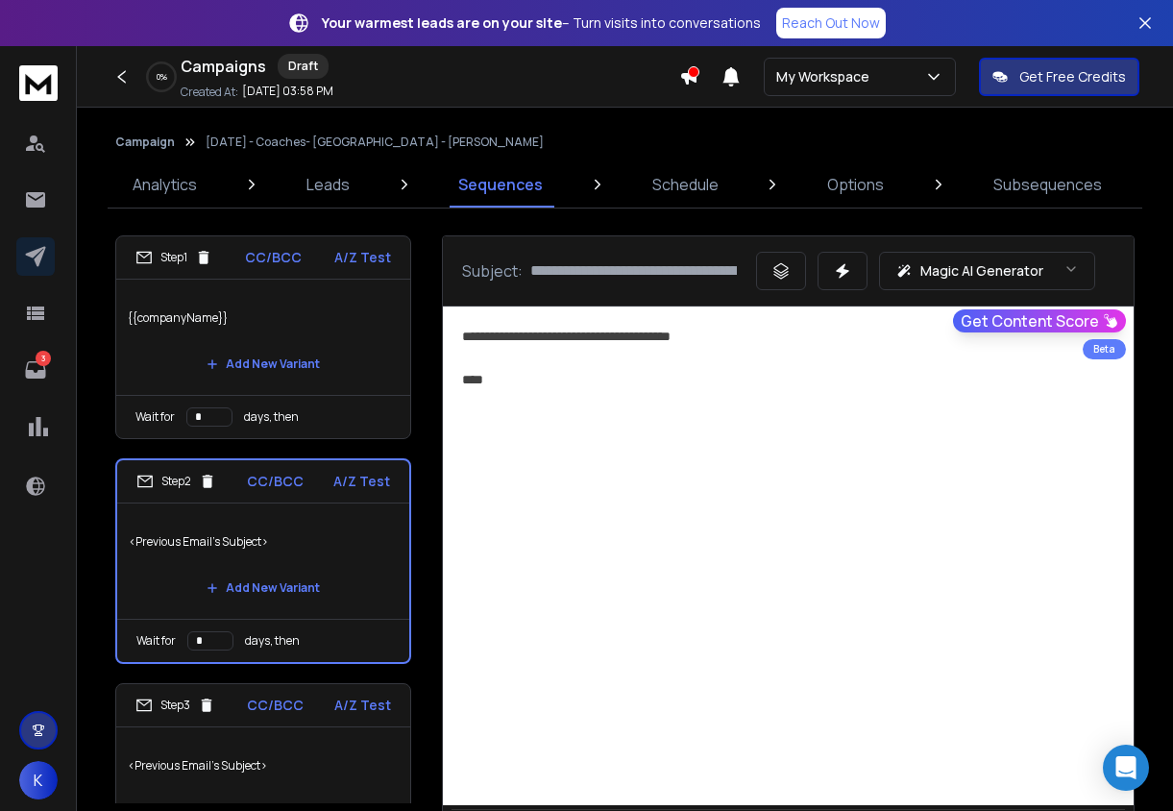
click at [334, 761] on p "<Previous Email's Subject>" at bounding box center [263, 766] width 271 height 54
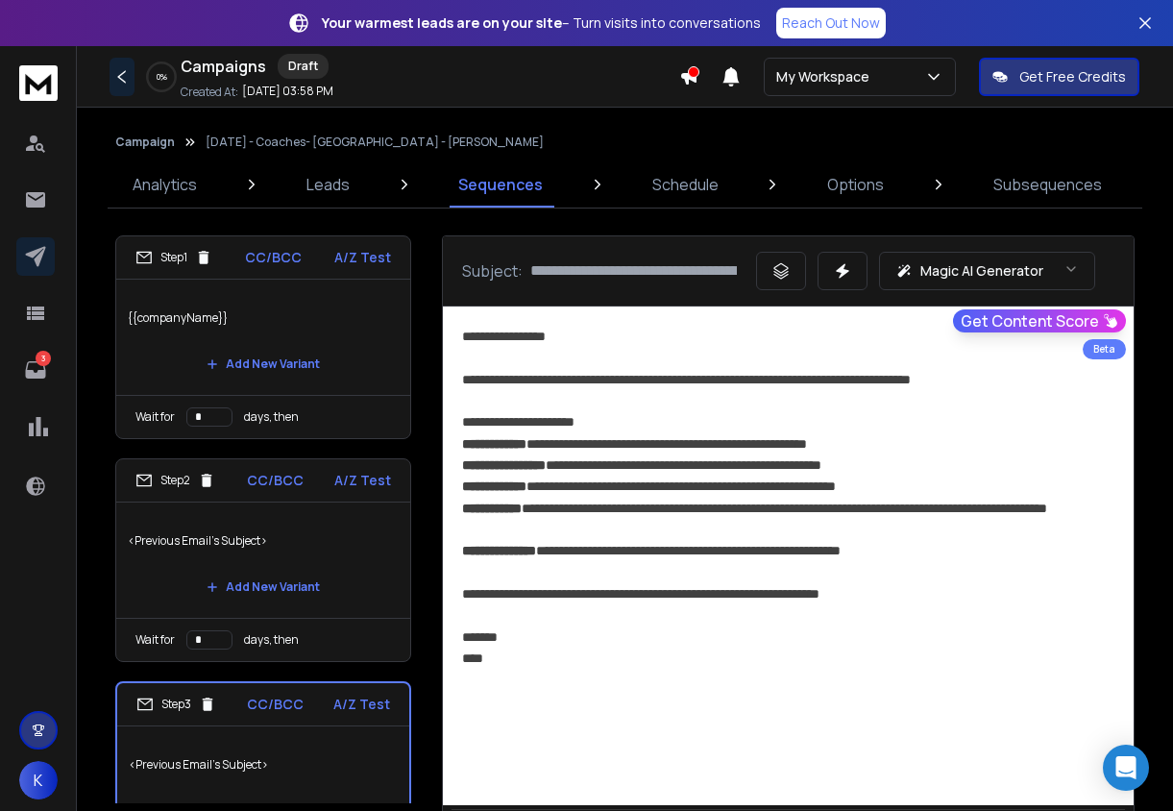
click at [124, 75] on icon at bounding box center [121, 76] width 17 height 17
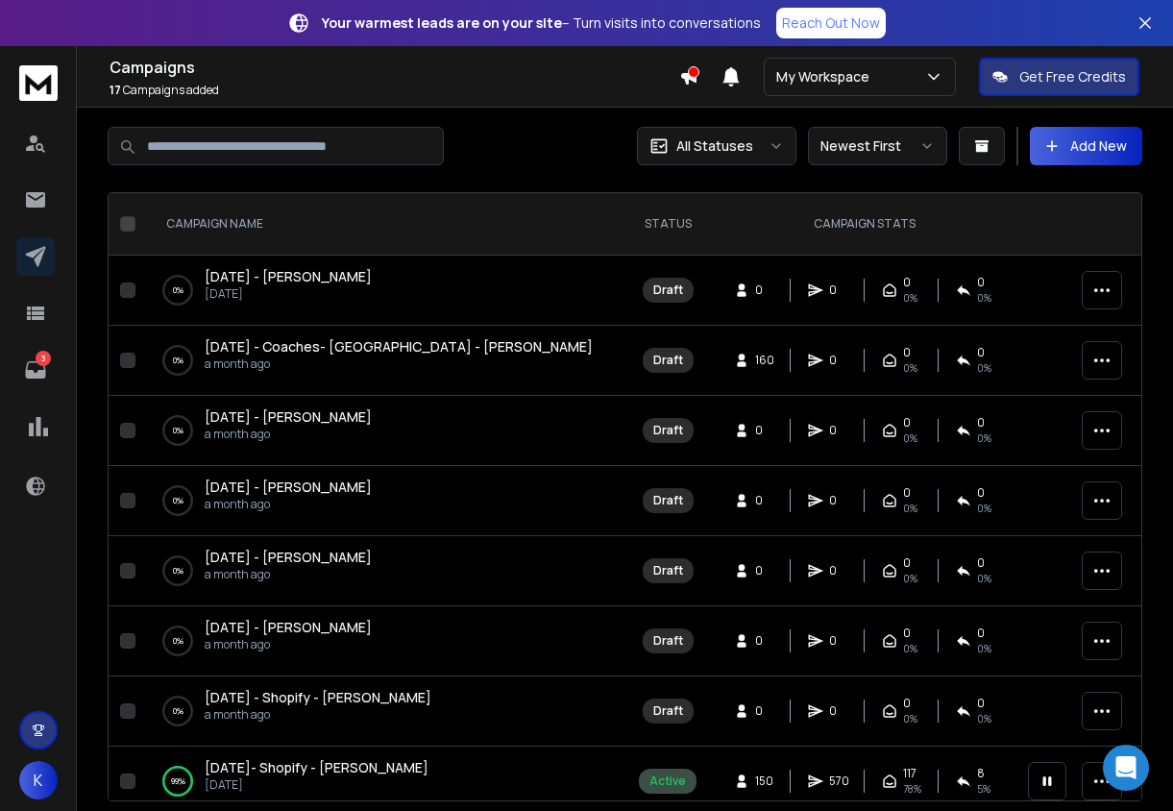
scroll to position [132, 0]
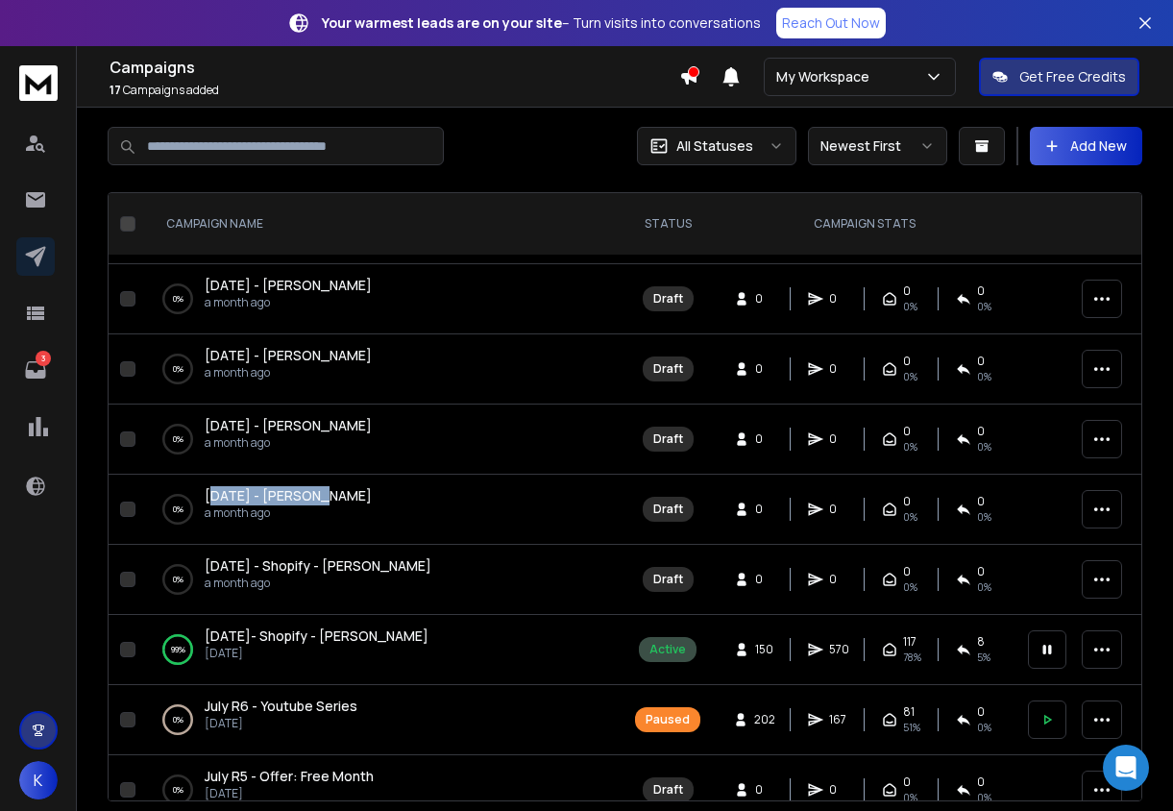
drag, startPoint x: 321, startPoint y: 495, endPoint x: 210, endPoint y: 495, distance: 110.5
click at [210, 495] on div "0 % Jul/29/25 - Lucas a month ago" at bounding box center [383, 509] width 442 height 46
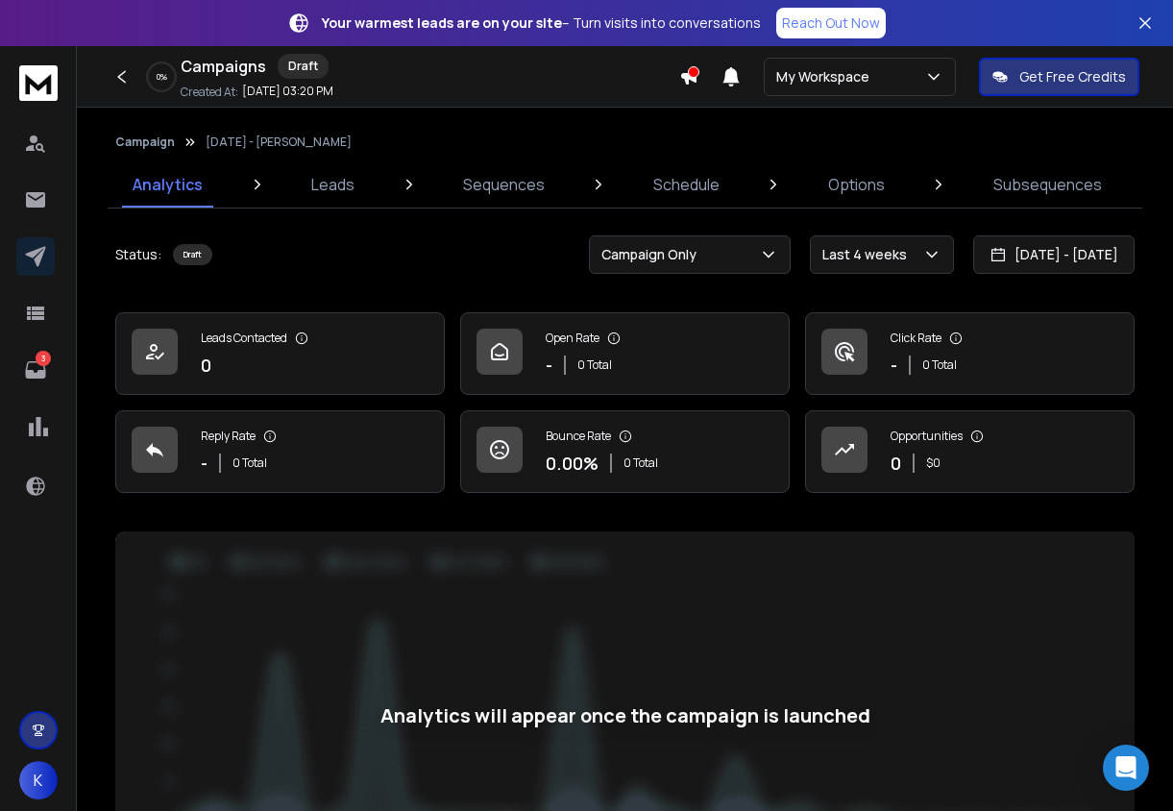
click at [239, 140] on p "Jul/29/25 - Lucas" at bounding box center [279, 142] width 146 height 15
copy p "Jul/29/25 - Lucas"
click at [330, 183] on p "Leads" at bounding box center [332, 184] width 43 height 23
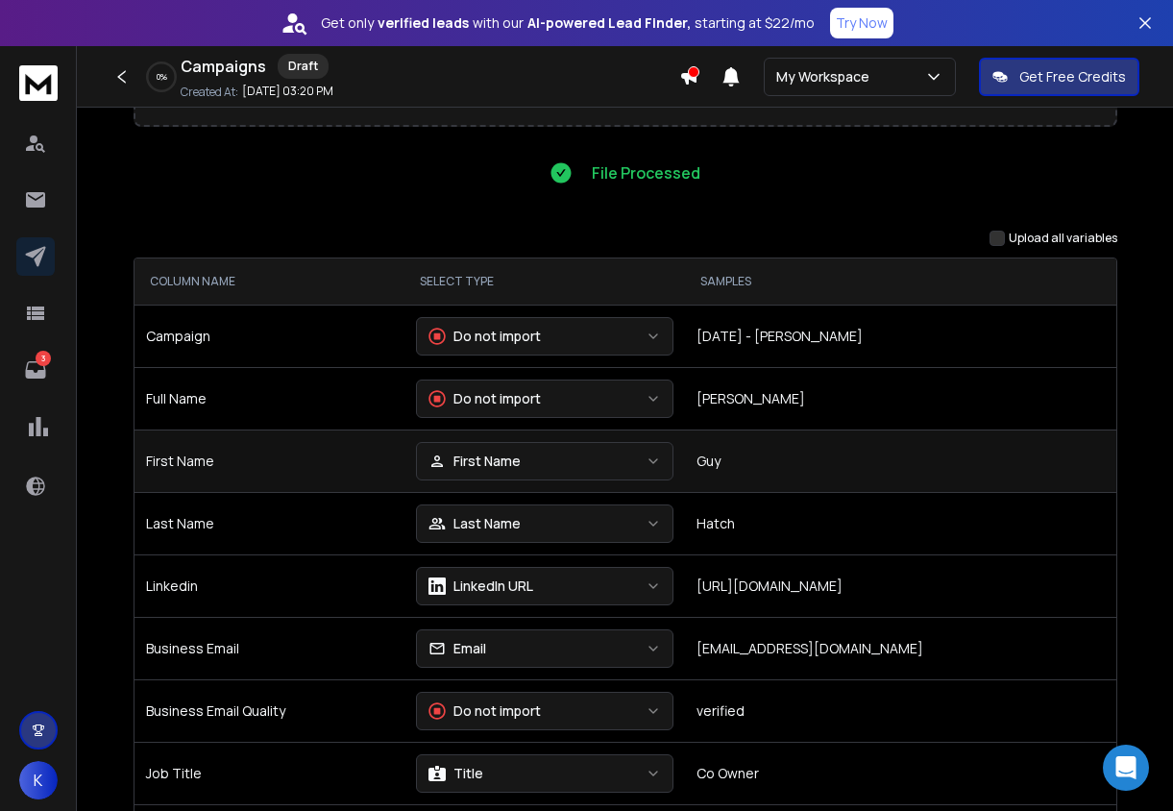
scroll to position [214, 0]
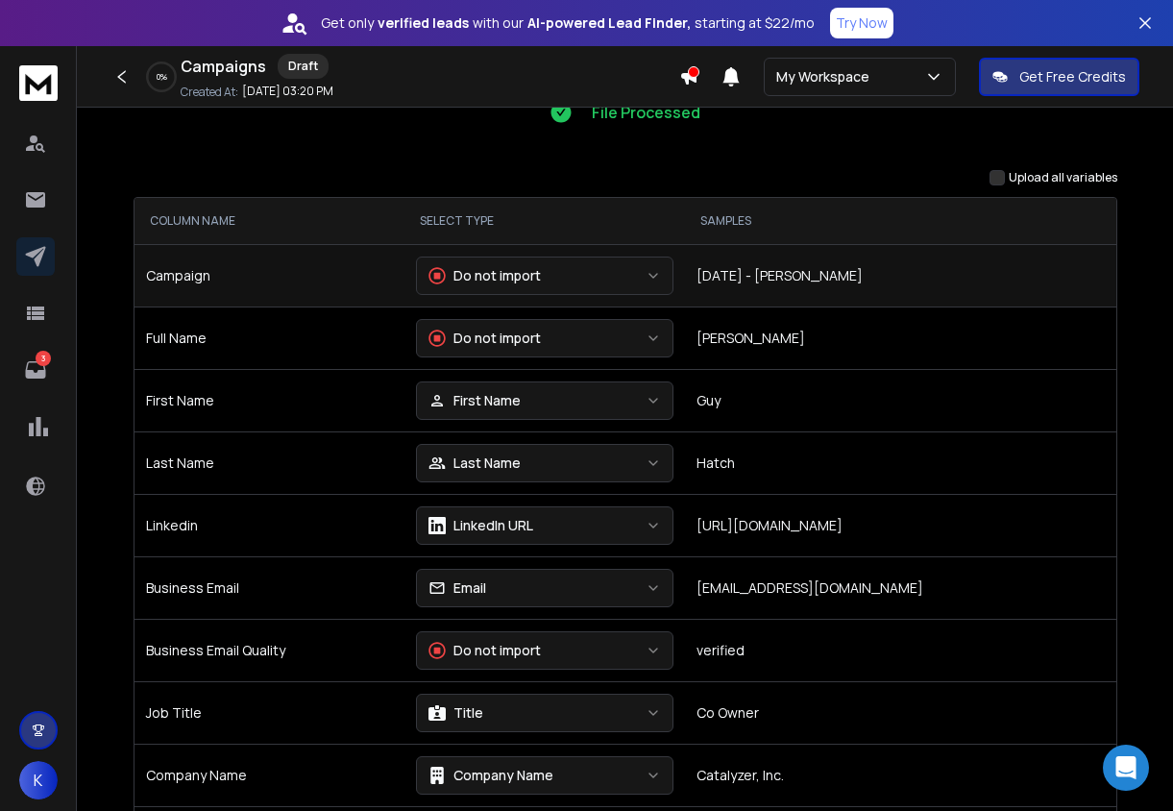
click at [485, 280] on div "Do not import" at bounding box center [485, 275] width 112 height 19
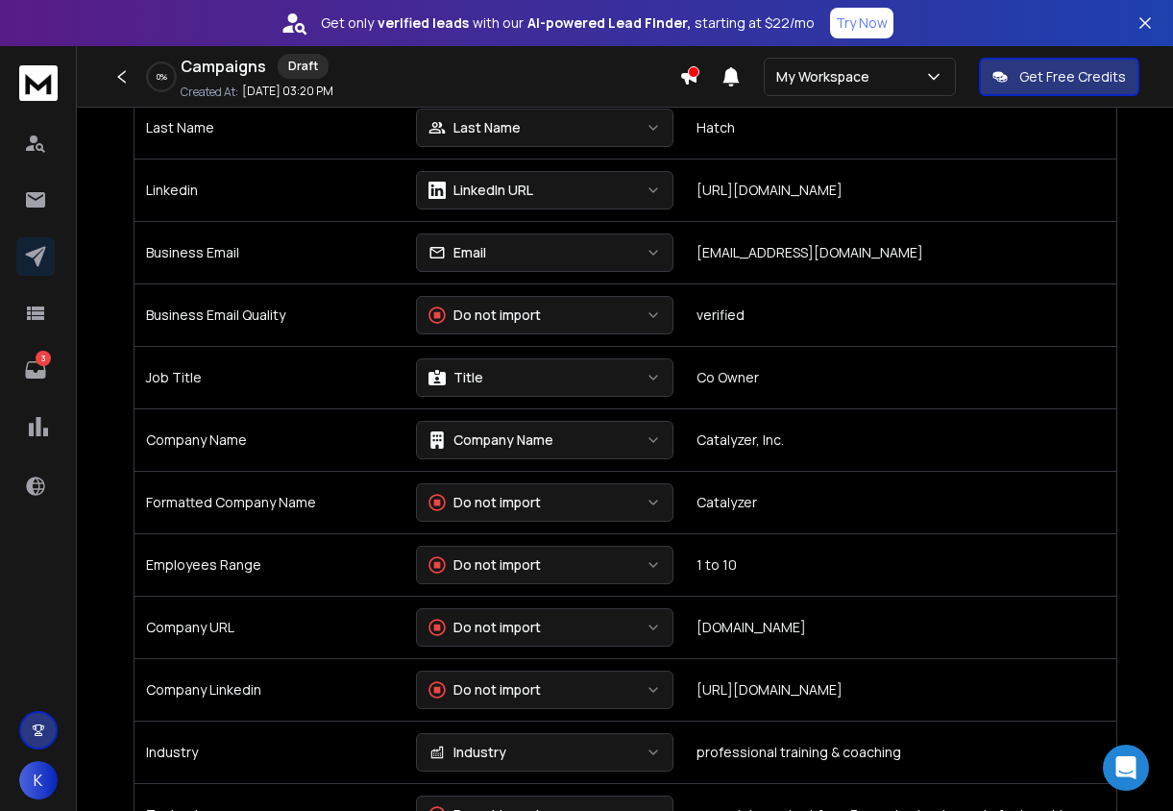
scroll to position [553, 0]
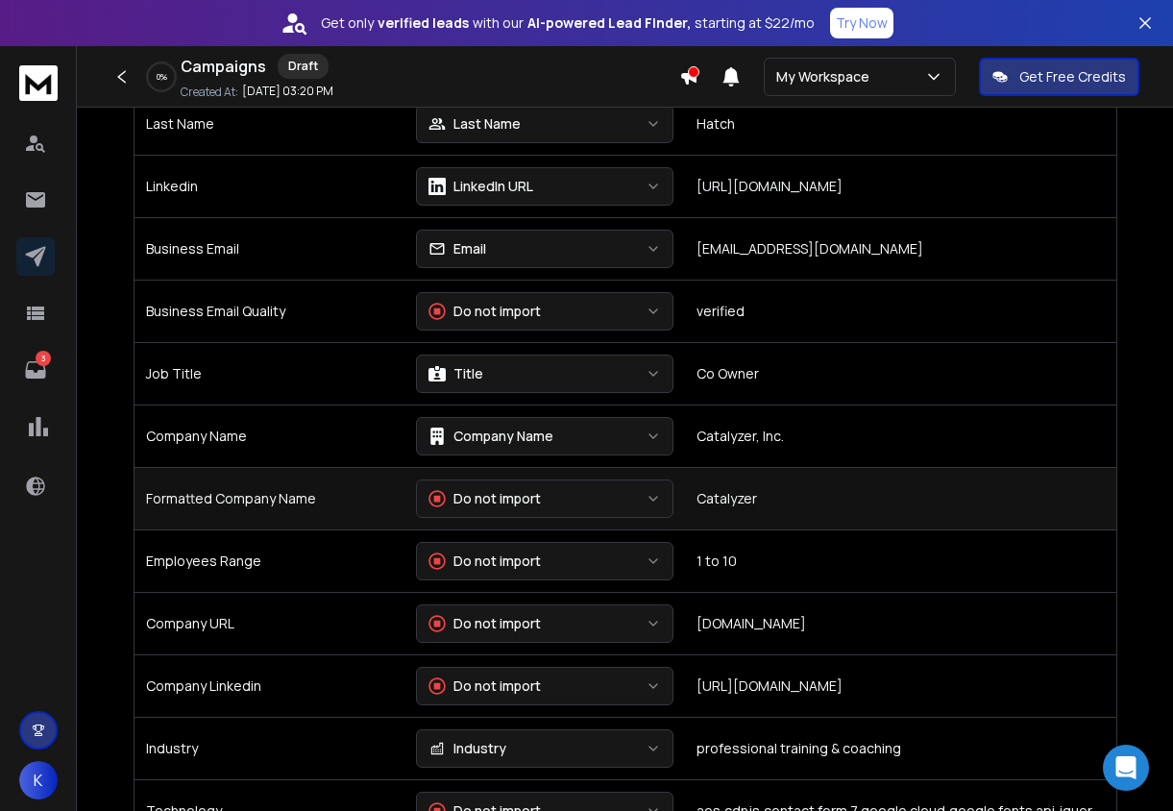
click at [543, 492] on button "Do not import" at bounding box center [545, 498] width 258 height 38
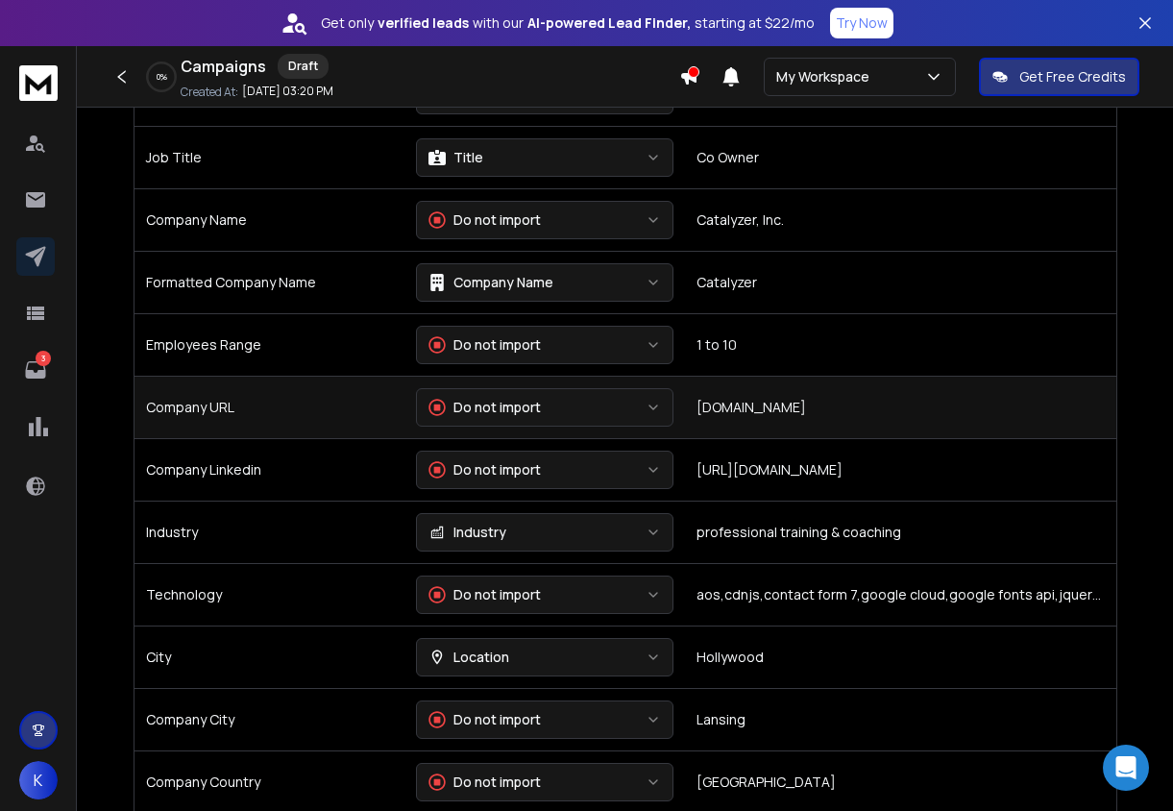
scroll to position [772, 0]
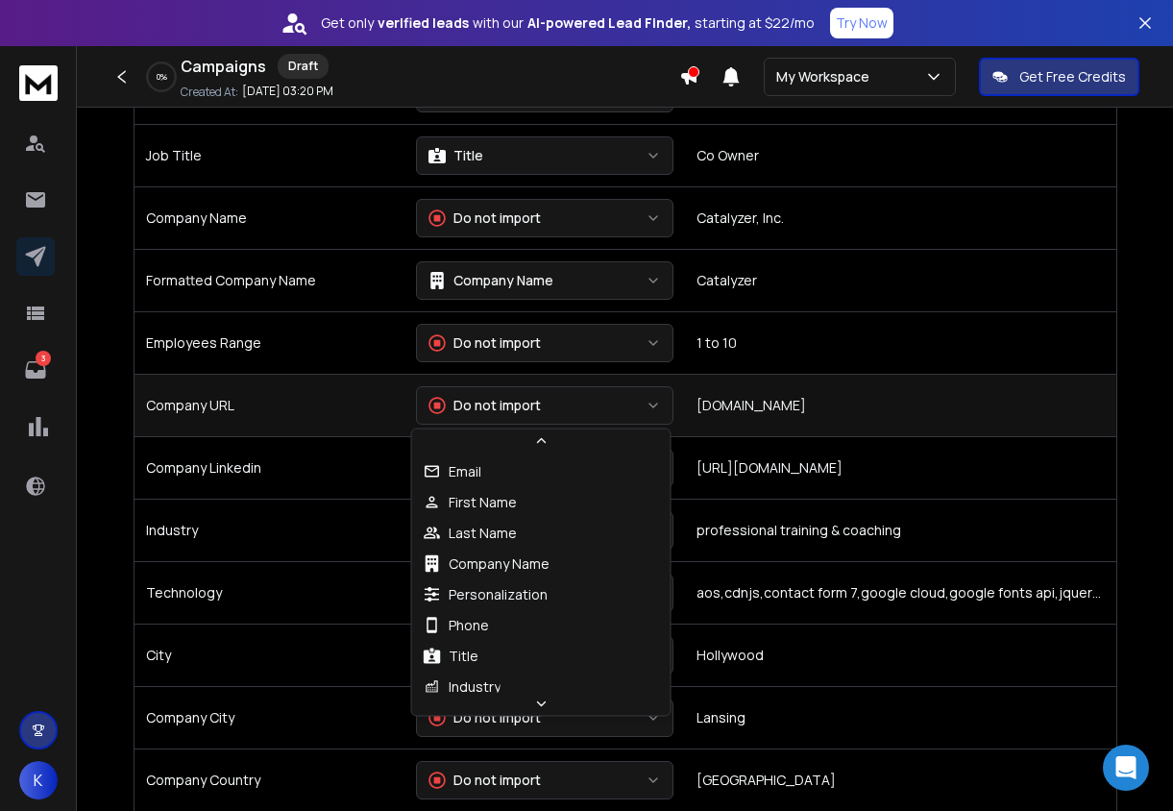
click at [545, 409] on button "Do not import" at bounding box center [545, 405] width 258 height 38
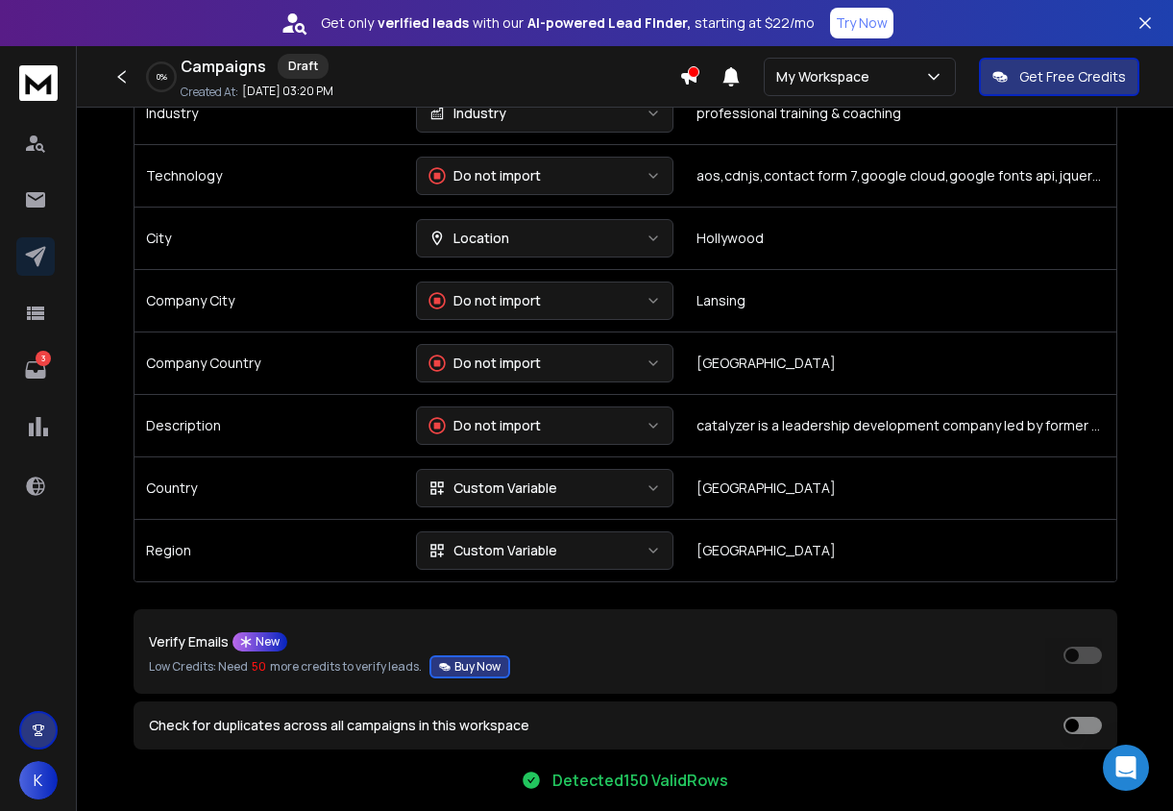
scroll to position [1196, 0]
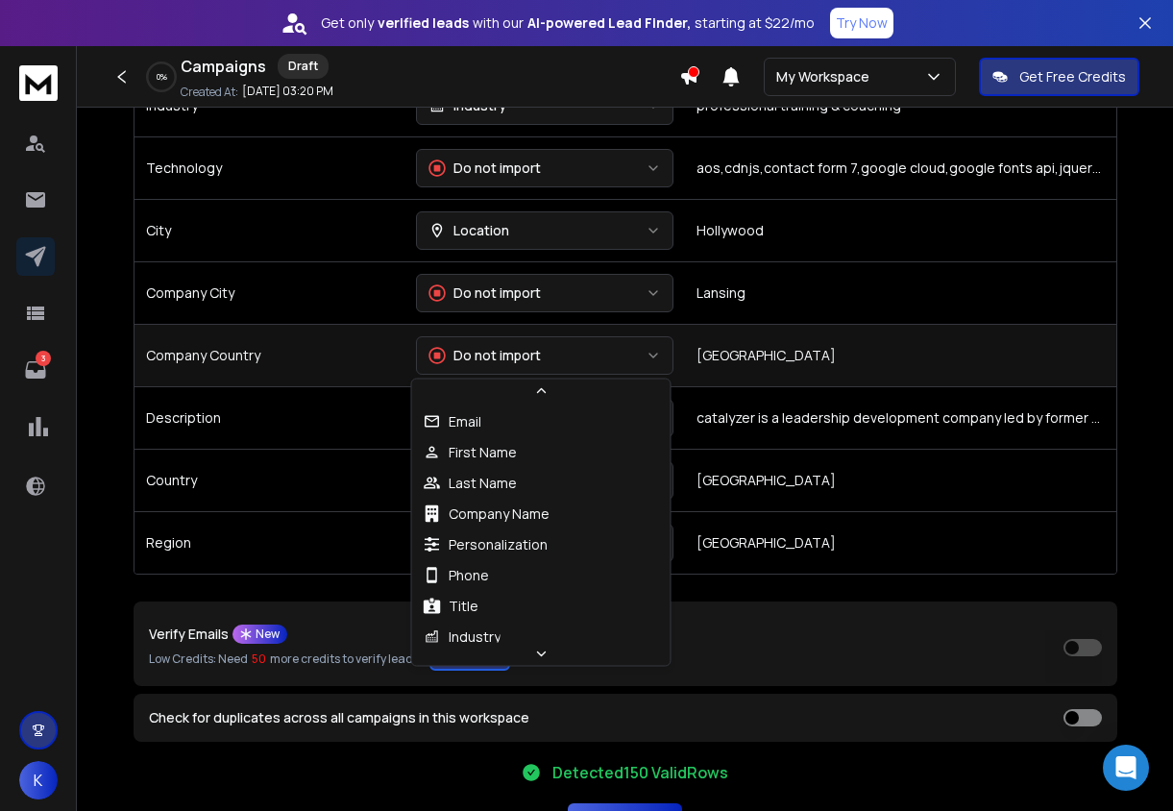
click at [532, 355] on div "Do not import" at bounding box center [485, 355] width 112 height 19
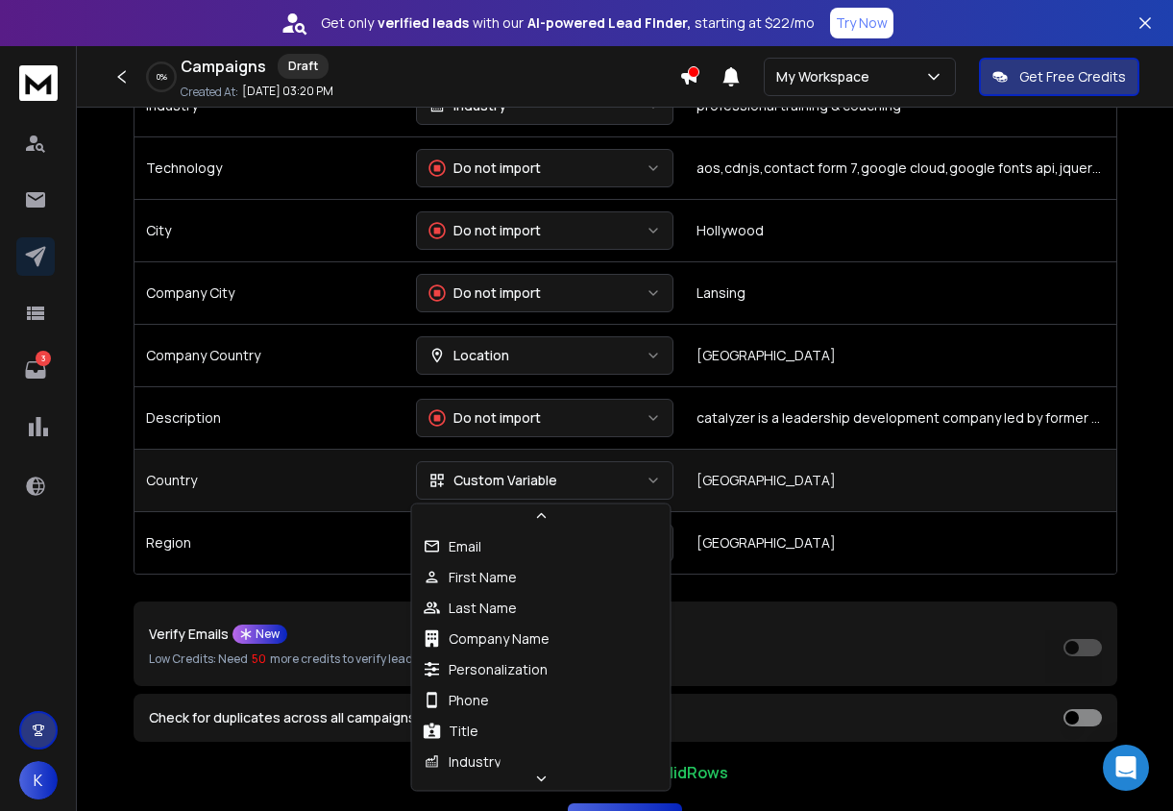
click at [535, 480] on div "Custom Variable" at bounding box center [493, 480] width 129 height 19
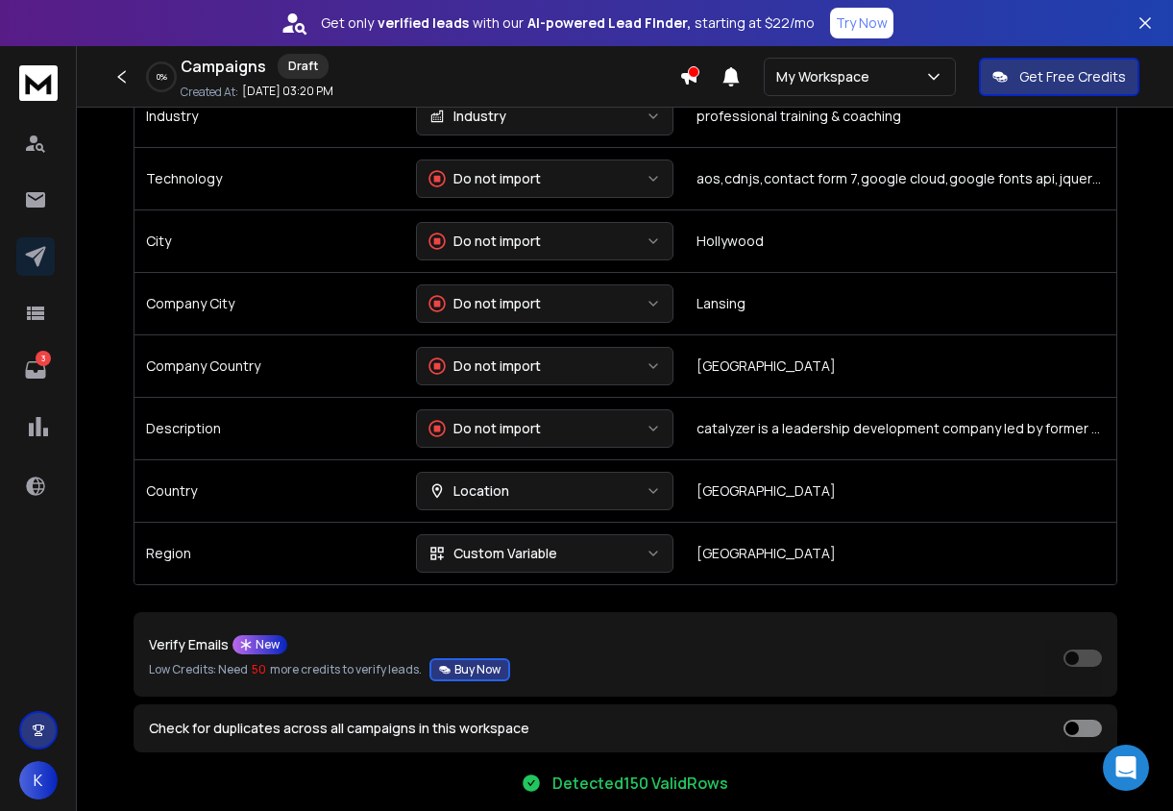
scroll to position [1257, 0]
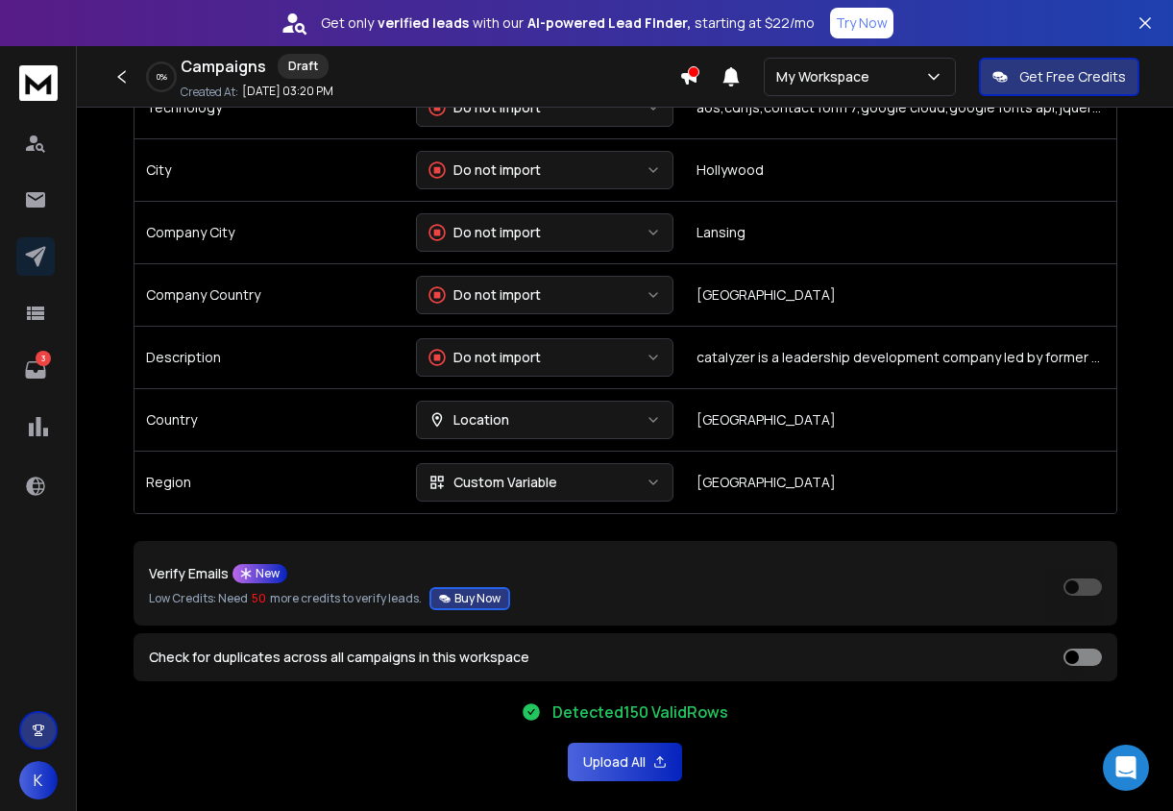
click at [651, 767] on button "Upload All" at bounding box center [625, 762] width 114 height 38
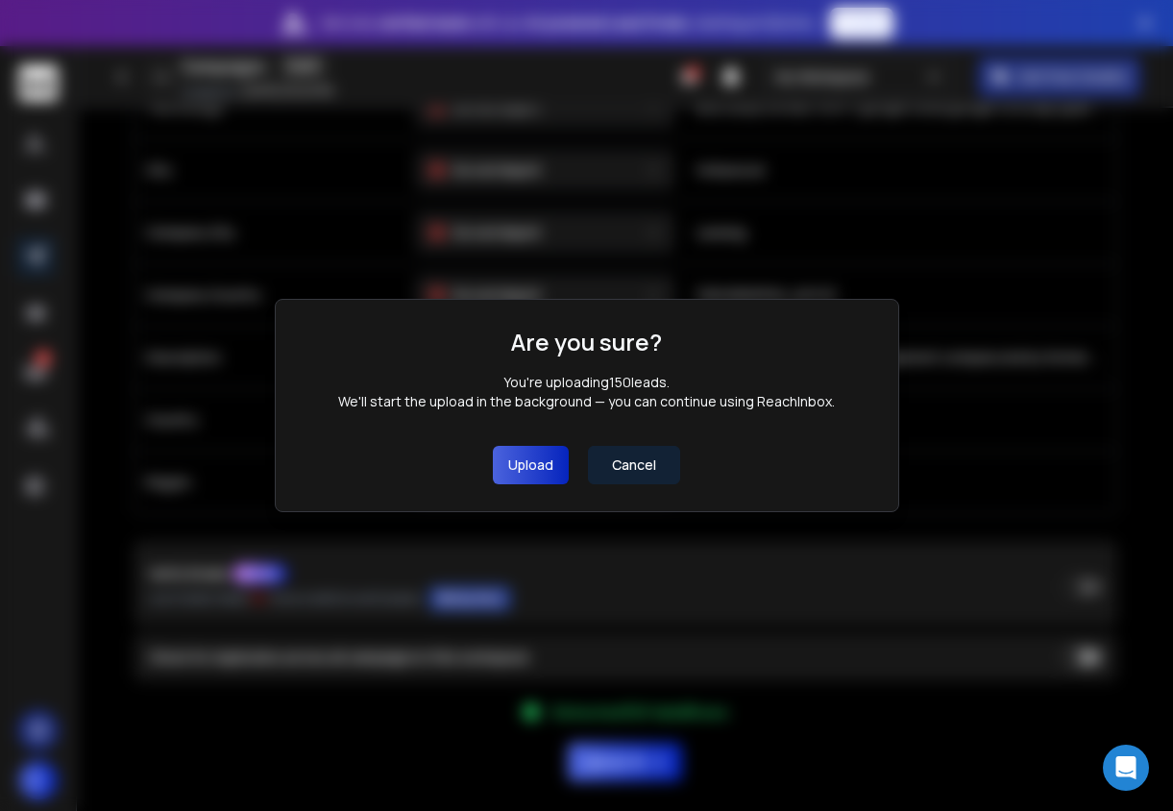
click at [534, 456] on button "Upload" at bounding box center [531, 465] width 76 height 38
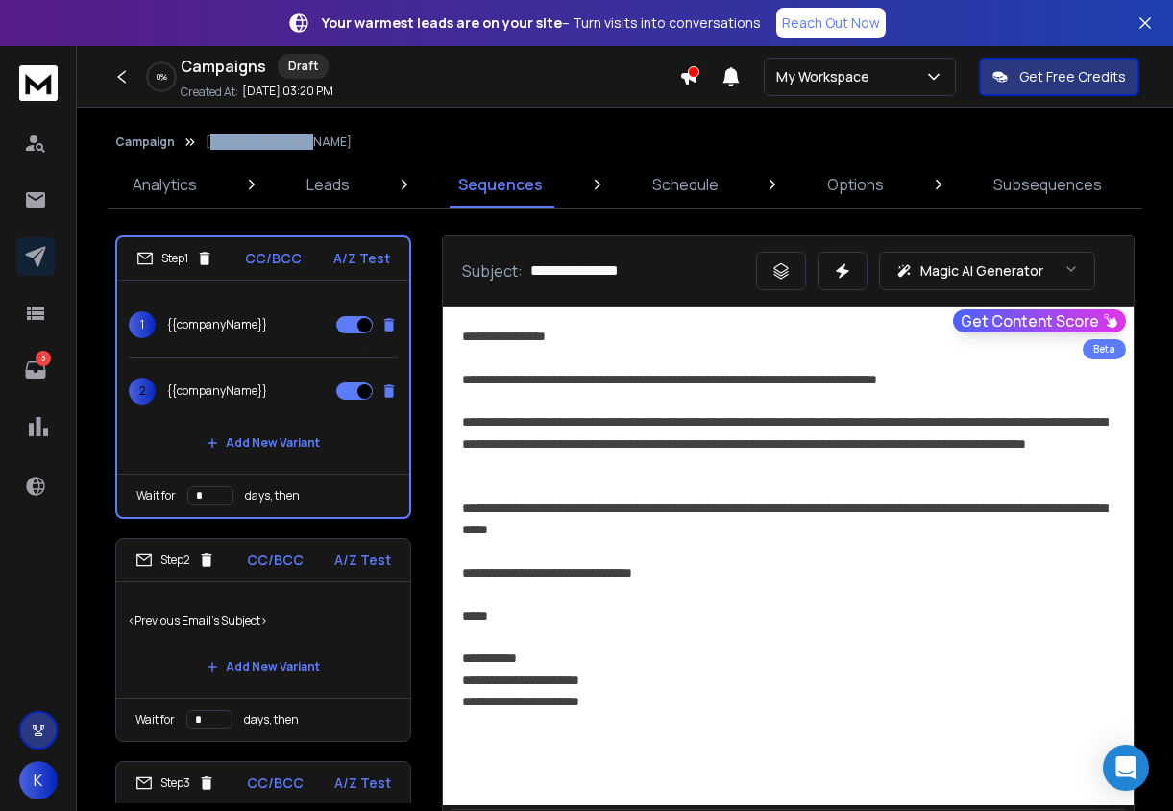
drag, startPoint x: 310, startPoint y: 139, endPoint x: 206, endPoint y: 141, distance: 104.8
click at [206, 141] on div "Campaign Jul/29/25 - Lucas" at bounding box center [625, 142] width 1020 height 15
copy p "ul/29/25 - Lucas"
click at [123, 68] on icon at bounding box center [121, 76] width 17 height 17
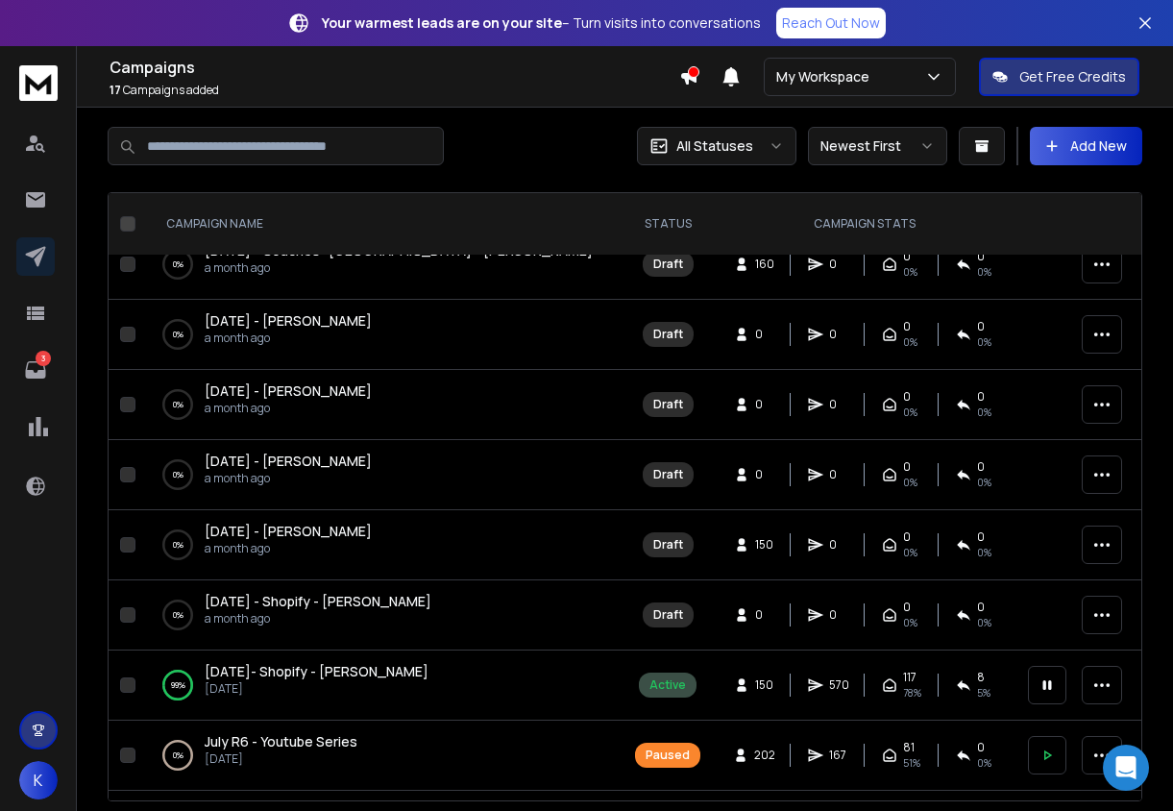
scroll to position [50, 0]
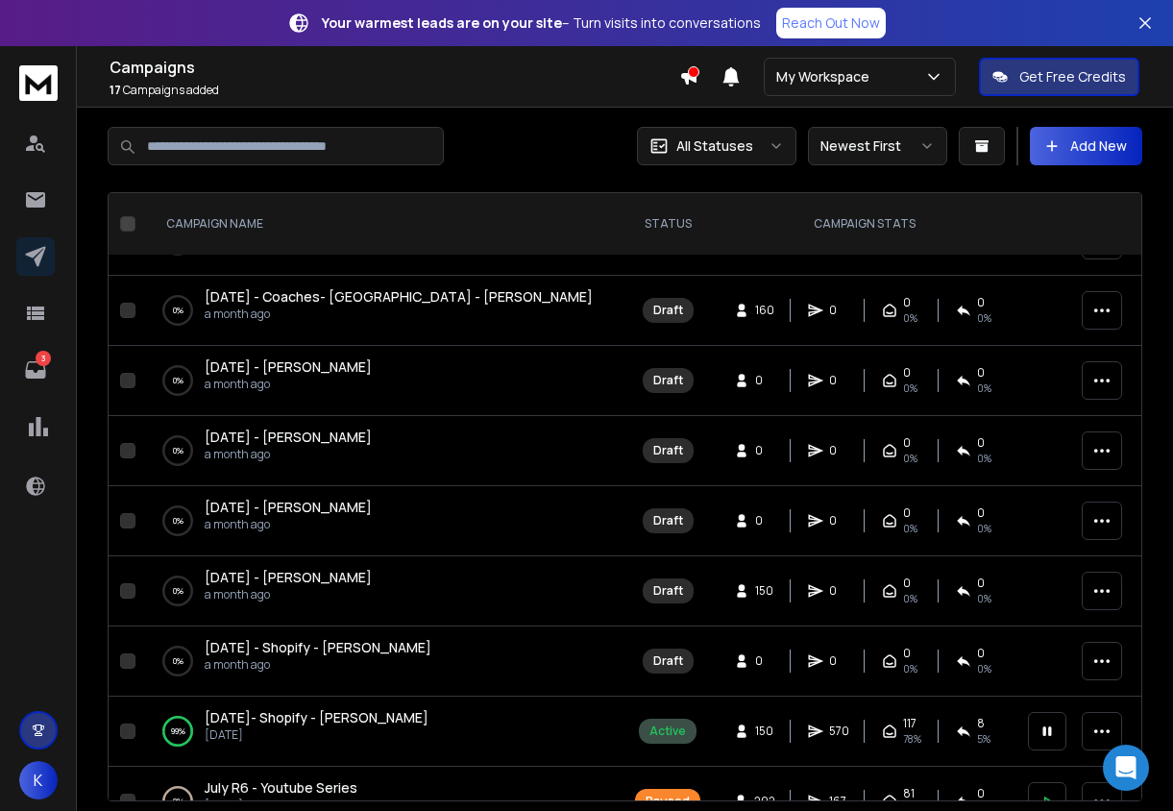
click at [281, 505] on span "Aug/4/25 - Kyle" at bounding box center [288, 507] width 167 height 18
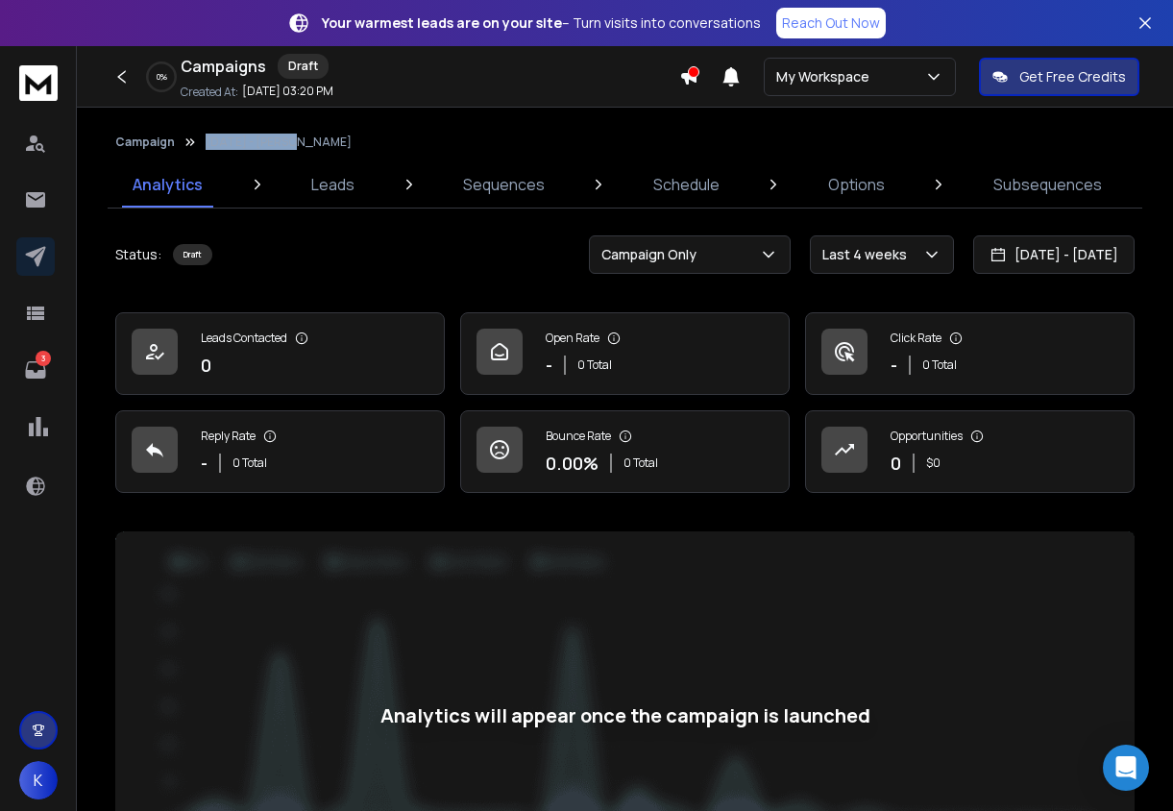
drag, startPoint x: 320, startPoint y: 143, endPoint x: 206, endPoint y: 139, distance: 114.4
click at [206, 139] on div "Campaign Aug/4/25 - Kyle" at bounding box center [625, 142] width 1020 height 15
copy p "Aug/4/25 - Kyle"
click at [331, 179] on p "Leads" at bounding box center [332, 184] width 43 height 23
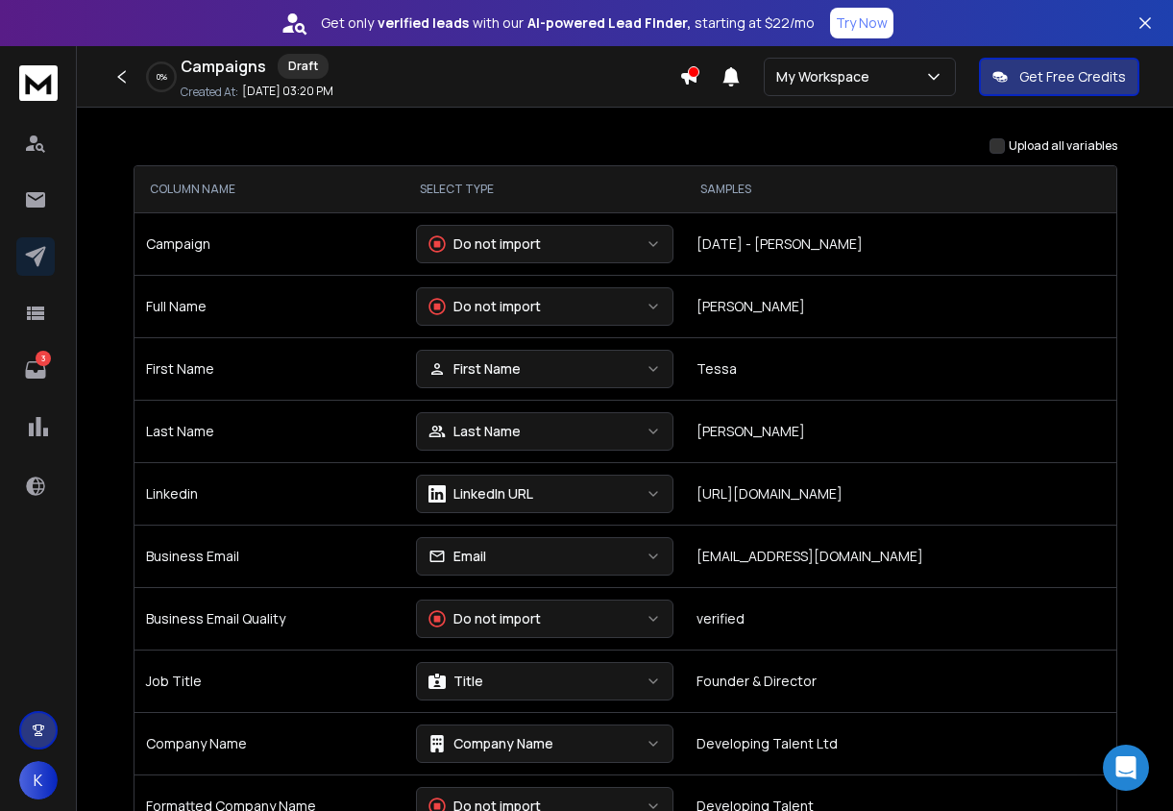
scroll to position [245, 0]
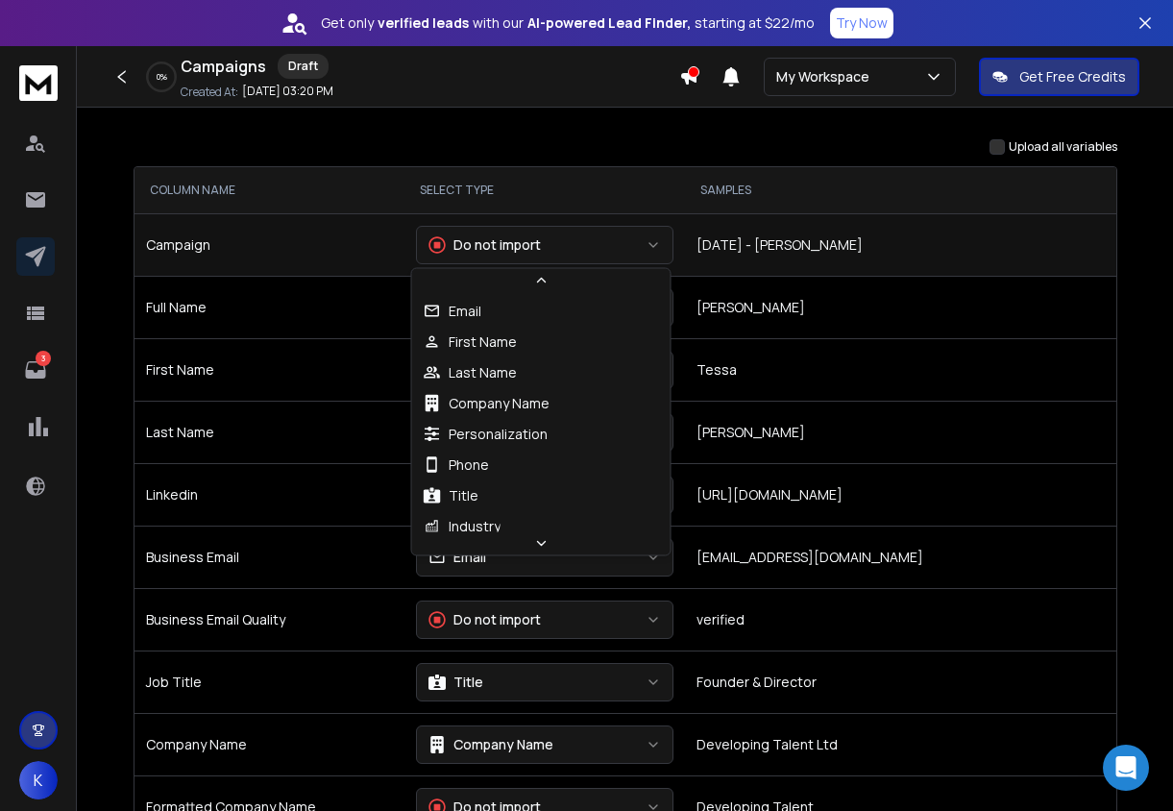
click at [465, 248] on div "Do not import" at bounding box center [485, 244] width 112 height 19
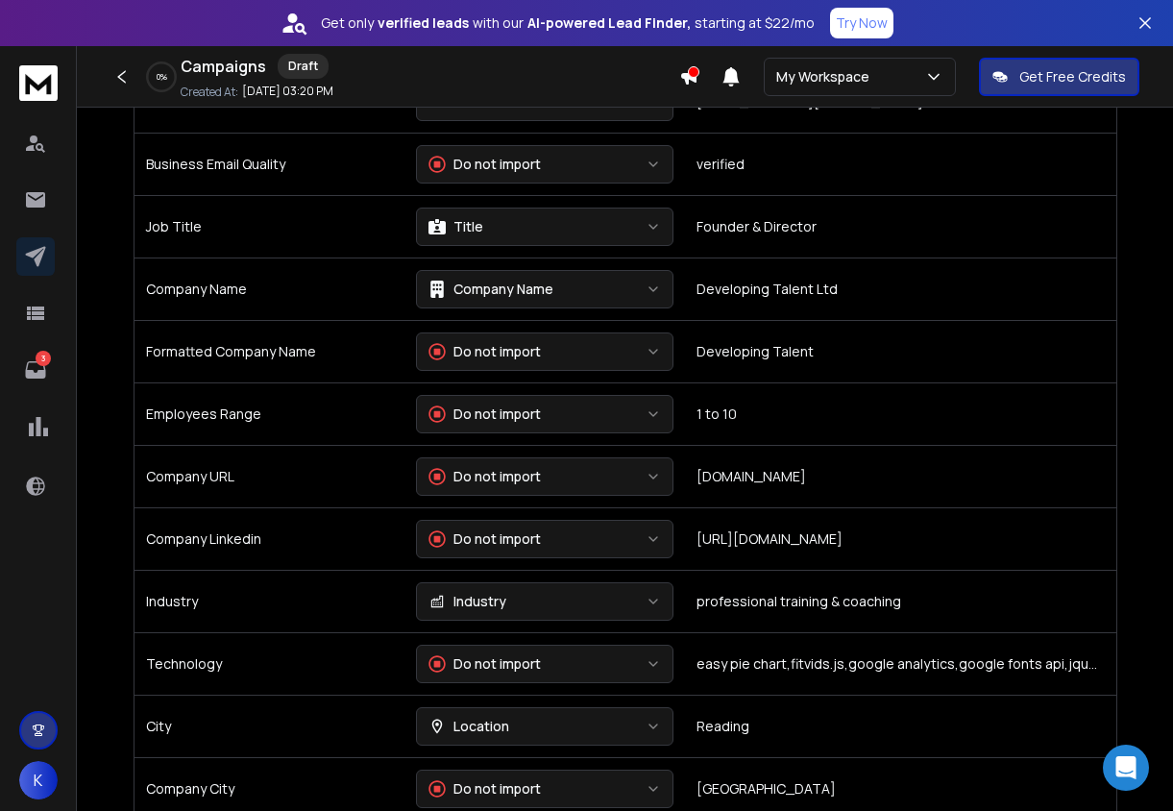
scroll to position [702, 0]
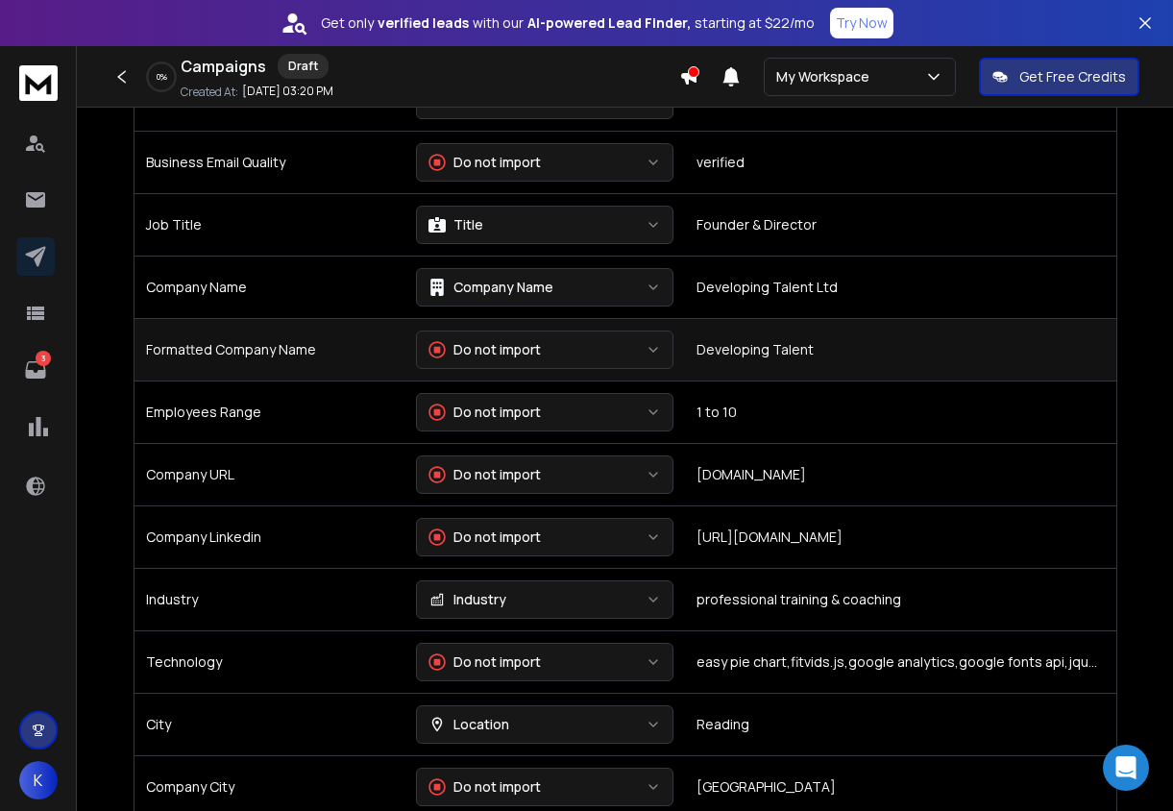
click at [578, 351] on button "Do not import" at bounding box center [545, 350] width 258 height 38
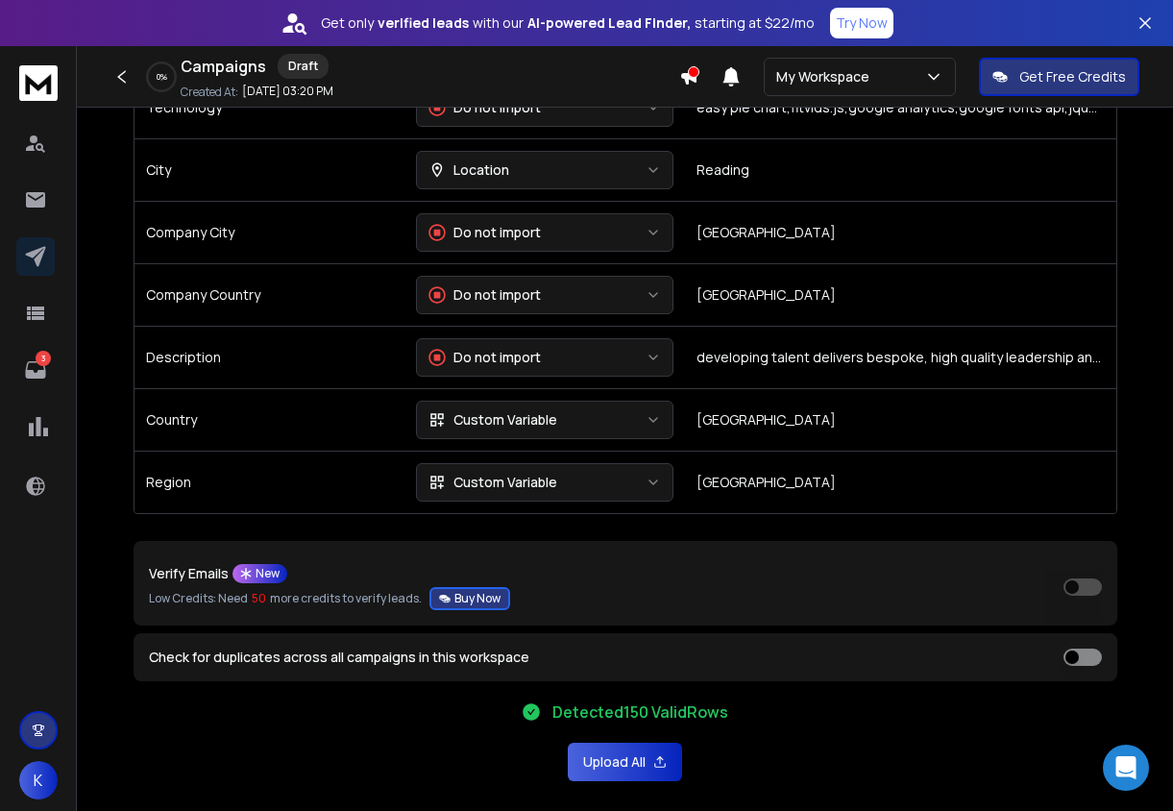
scroll to position [1257, 0]
click at [611, 760] on button "Upload All" at bounding box center [625, 762] width 114 height 38
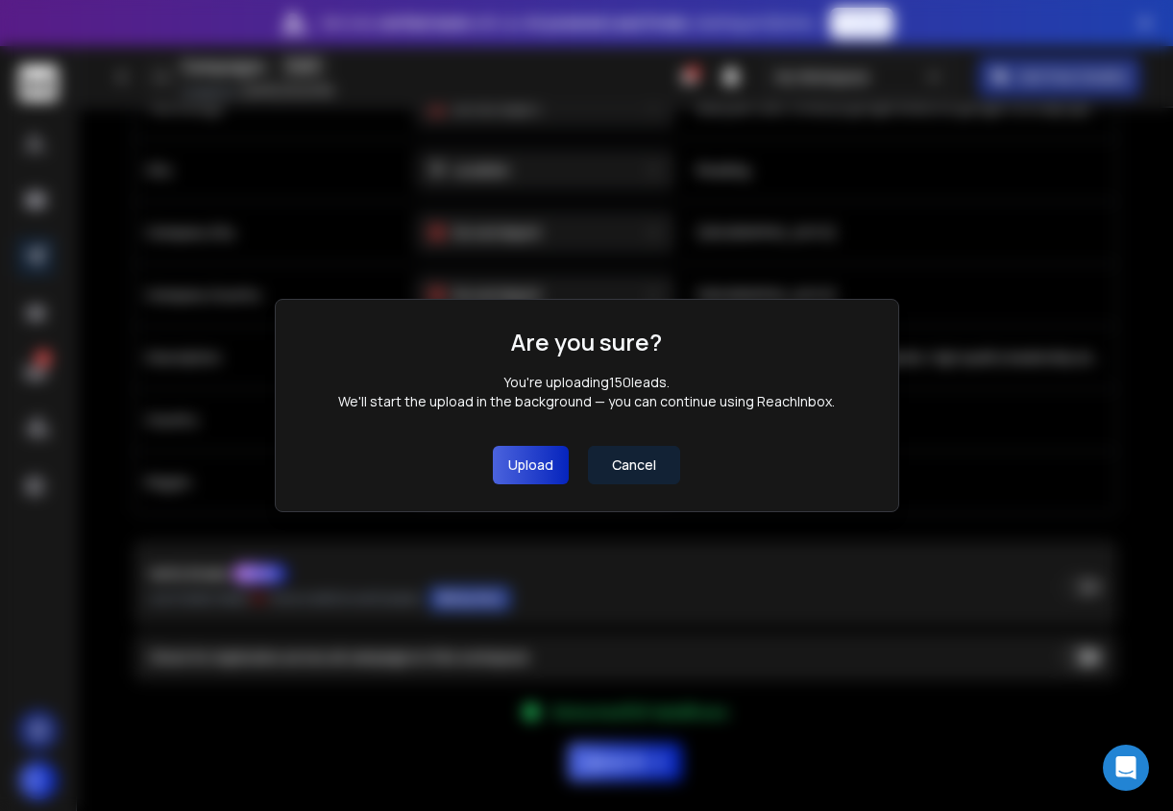
click at [544, 442] on div "Are you sure? You're uploading 150 lead s . We'll start the upload in the backg…" at bounding box center [587, 406] width 569 height 158
click at [537, 458] on button "Upload" at bounding box center [531, 465] width 76 height 38
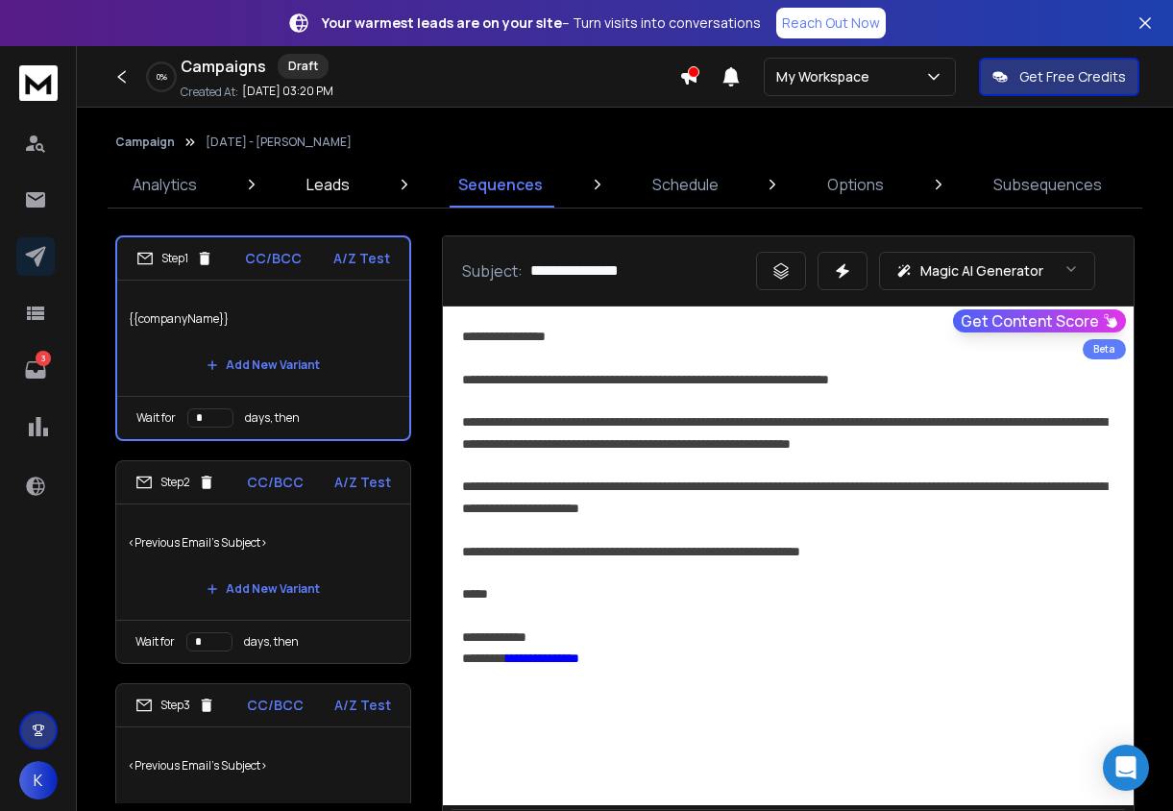
click at [345, 185] on p "Leads" at bounding box center [328, 184] width 43 height 23
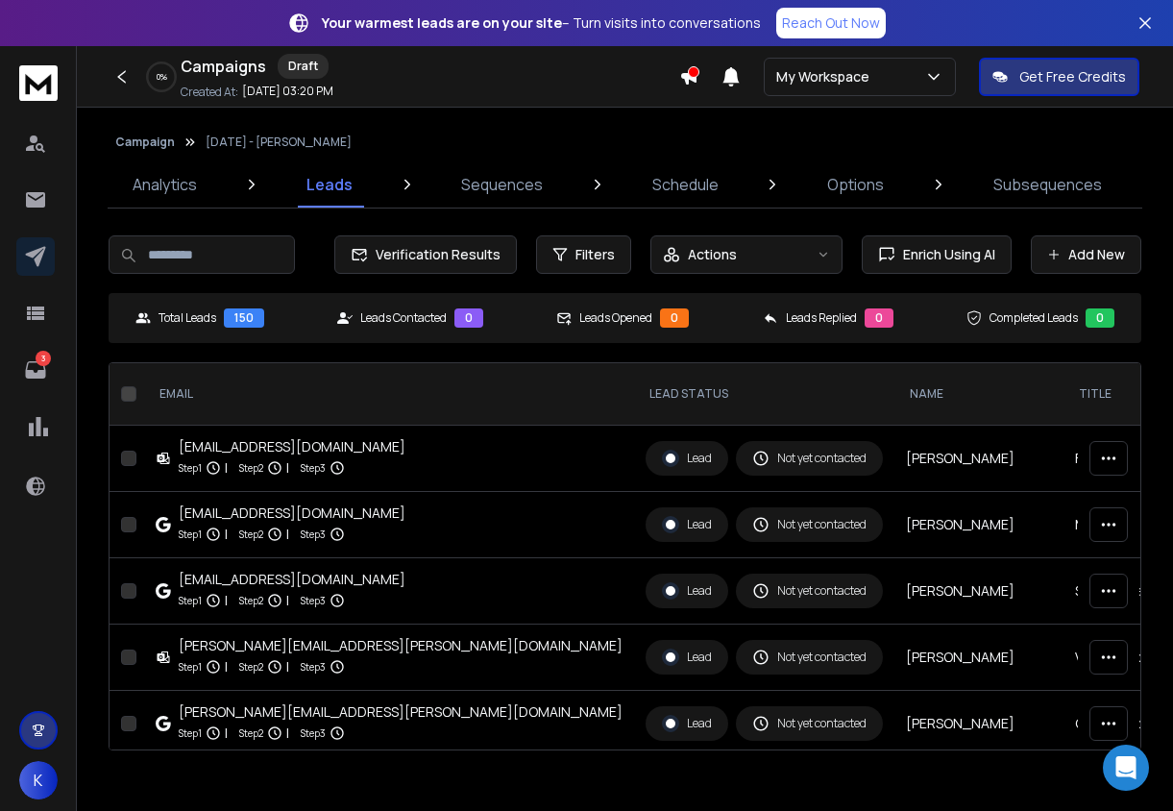
click at [133, 143] on button "Campaign" at bounding box center [145, 142] width 60 height 15
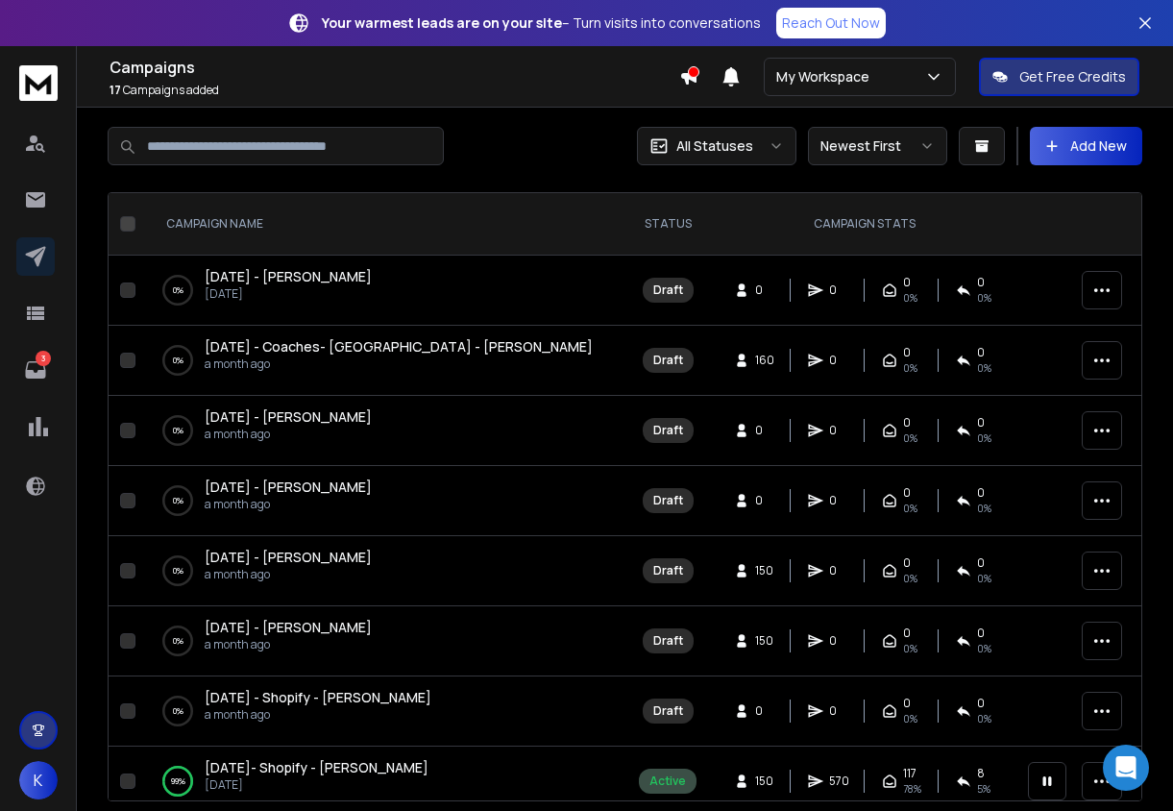
click at [425, 348] on span "Aug/11/25 - Coaches- Canada - Kyle" at bounding box center [399, 346] width 388 height 18
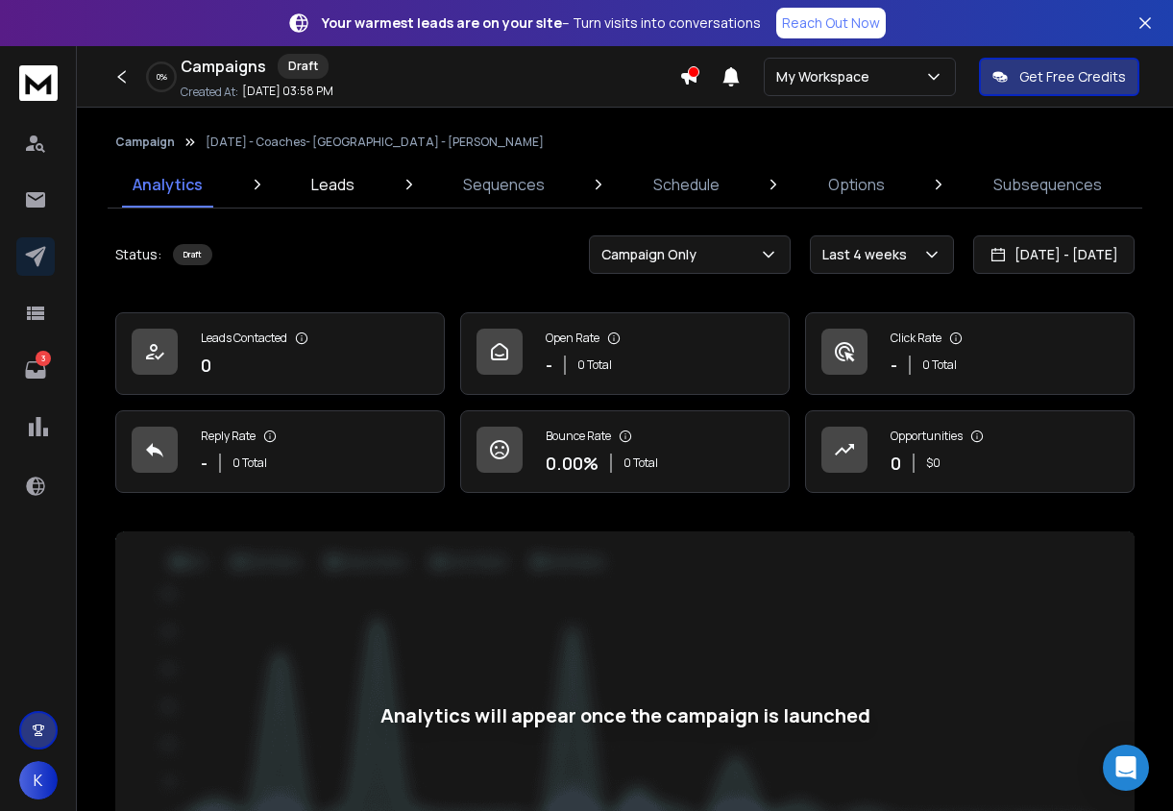
click at [307, 192] on link "Leads" at bounding box center [333, 184] width 66 height 46
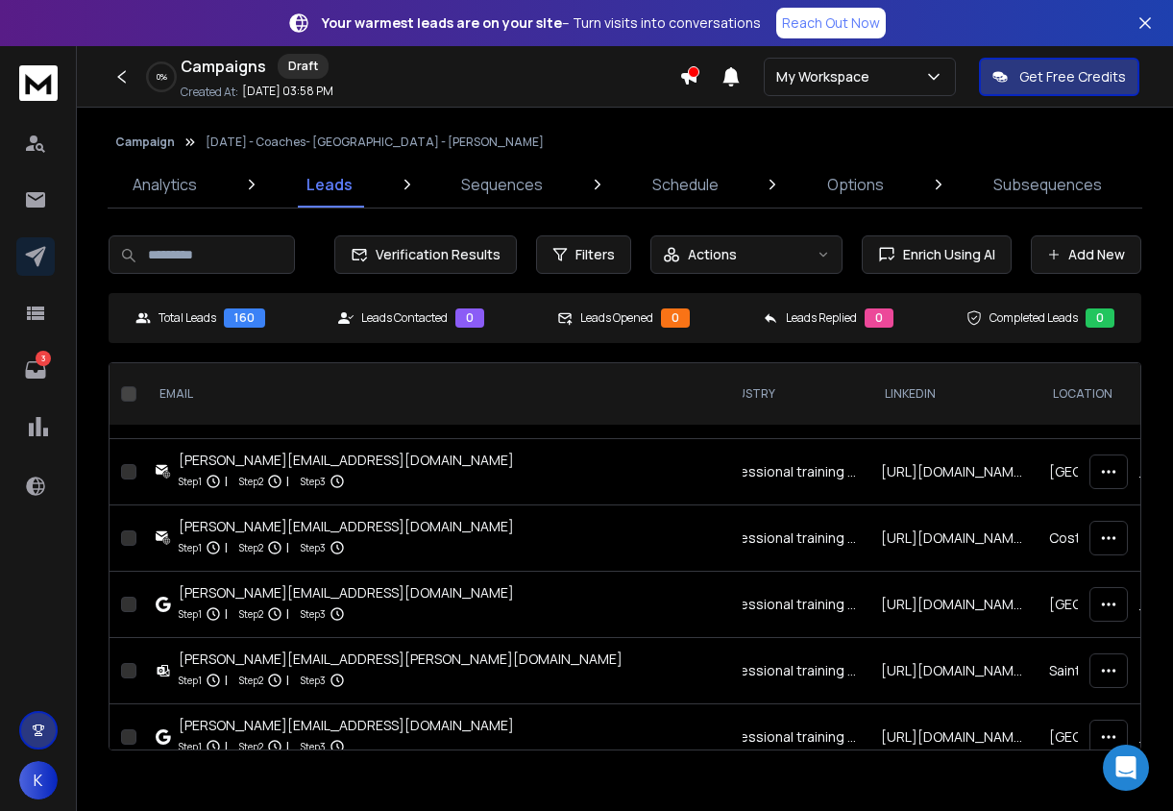
scroll to position [5958, 1192]
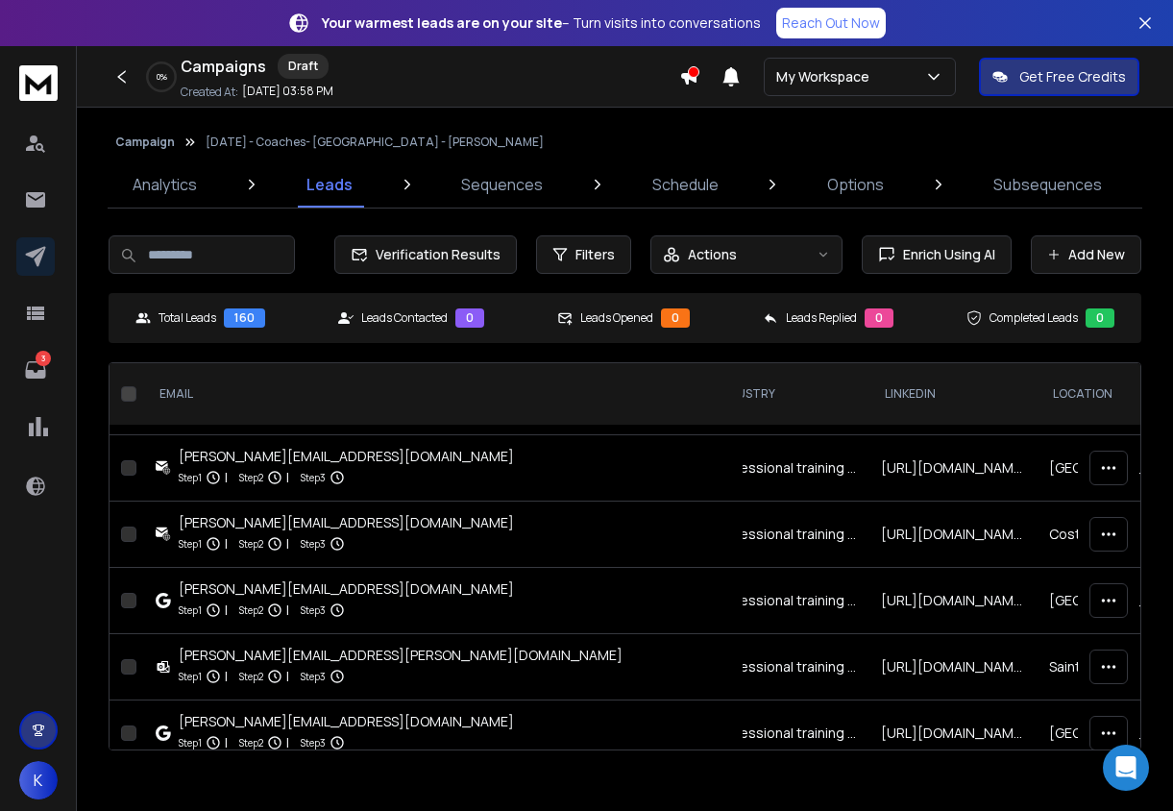
click at [131, 533] on button "button" at bounding box center [128, 534] width 15 height 15
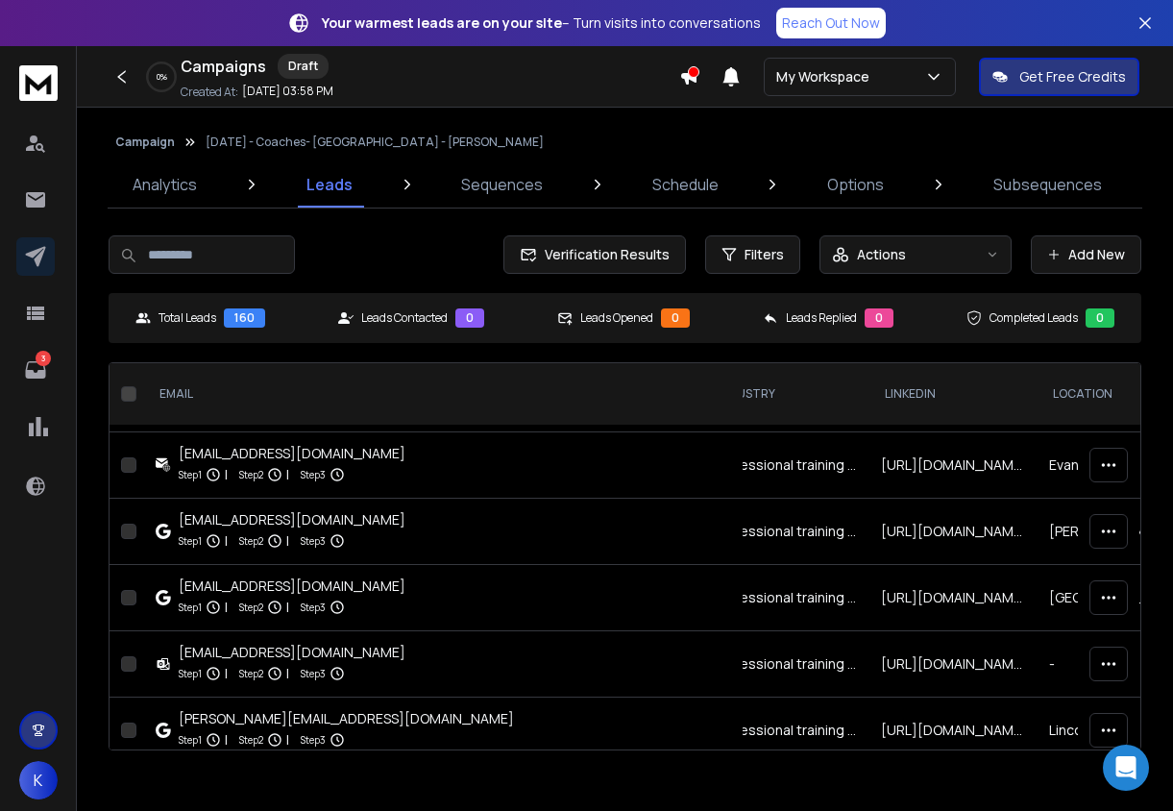
scroll to position [9636, 1192]
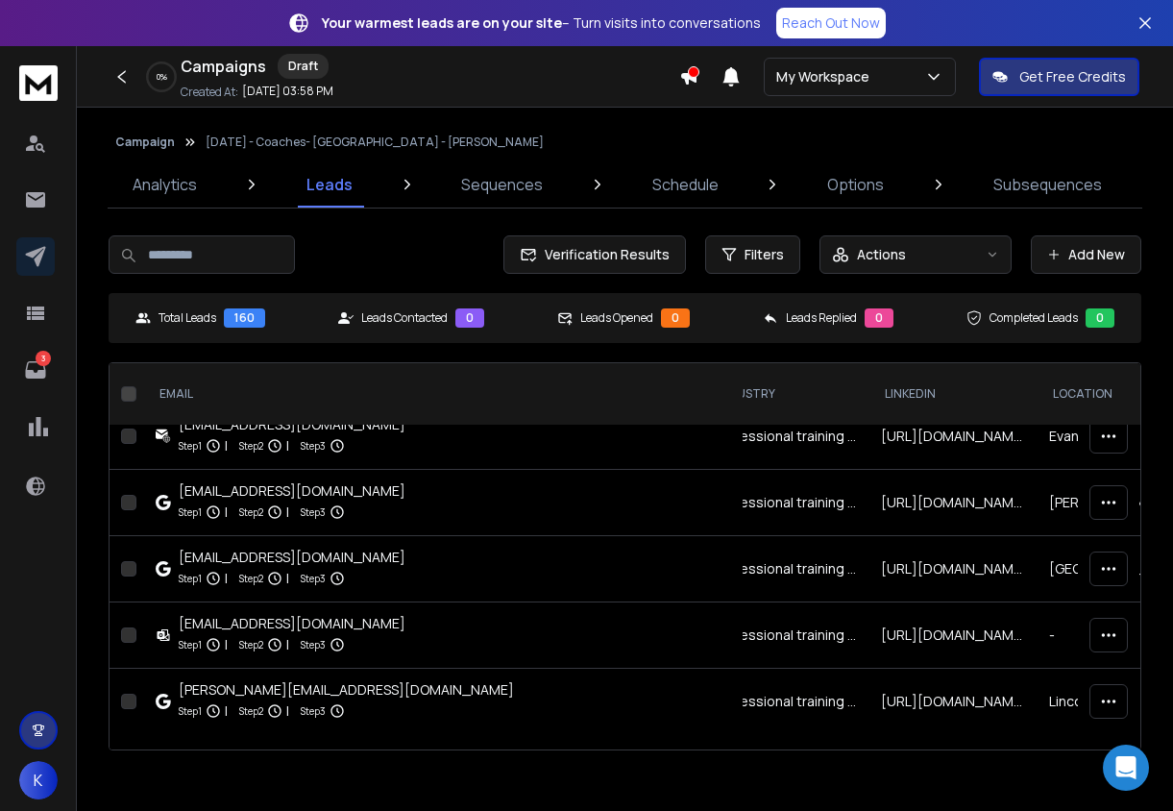
type button "on"
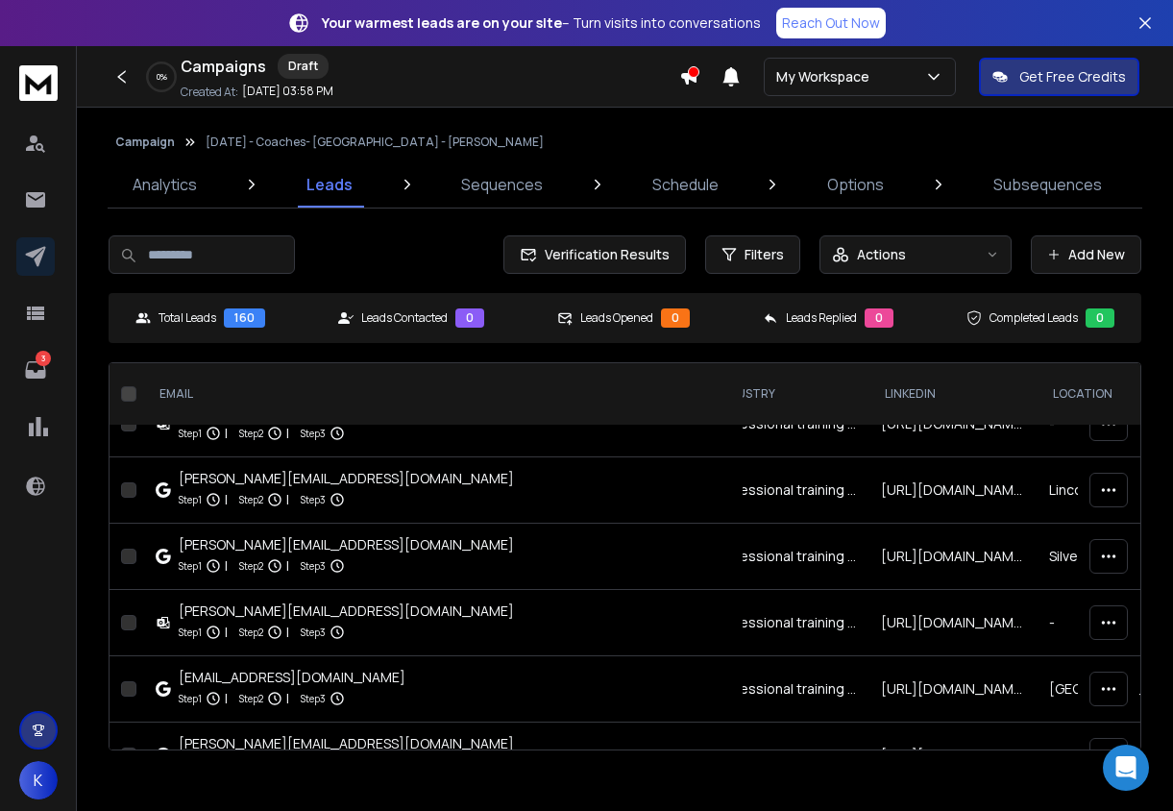
scroll to position [10299, 1192]
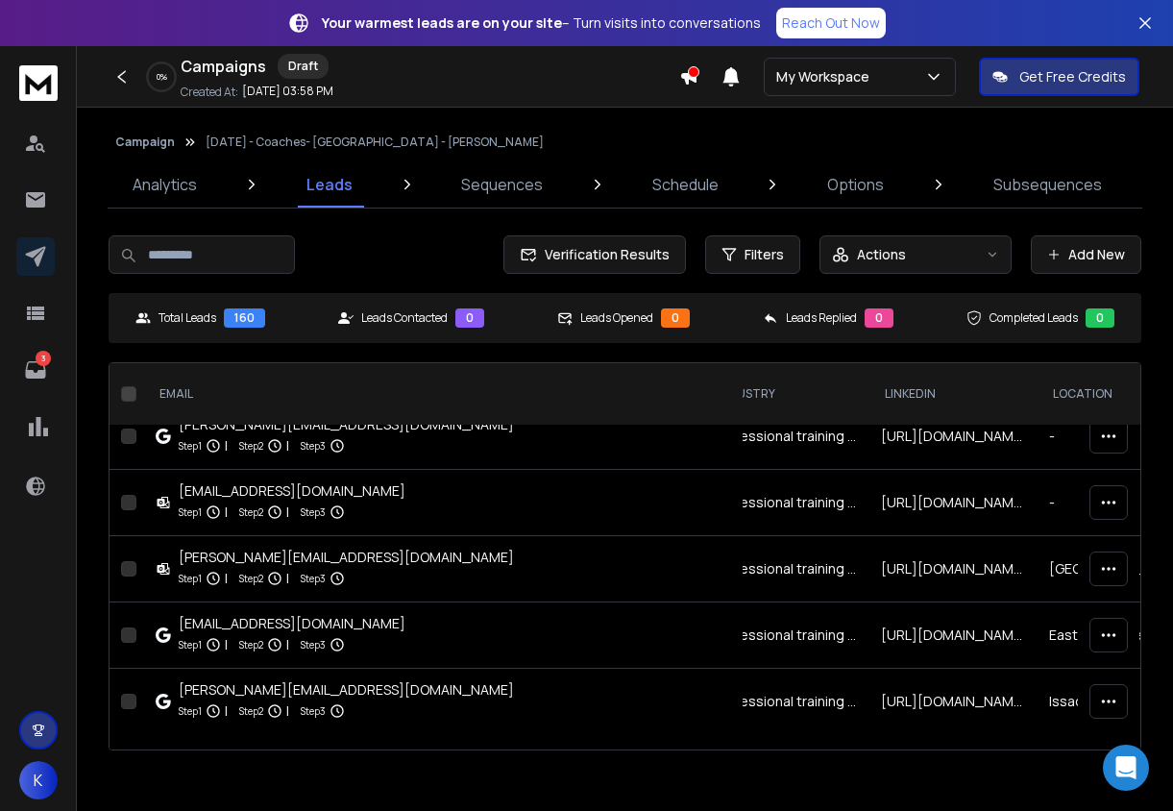
click at [134, 699] on button "button" at bounding box center [128, 701] width 15 height 15
type button "on"
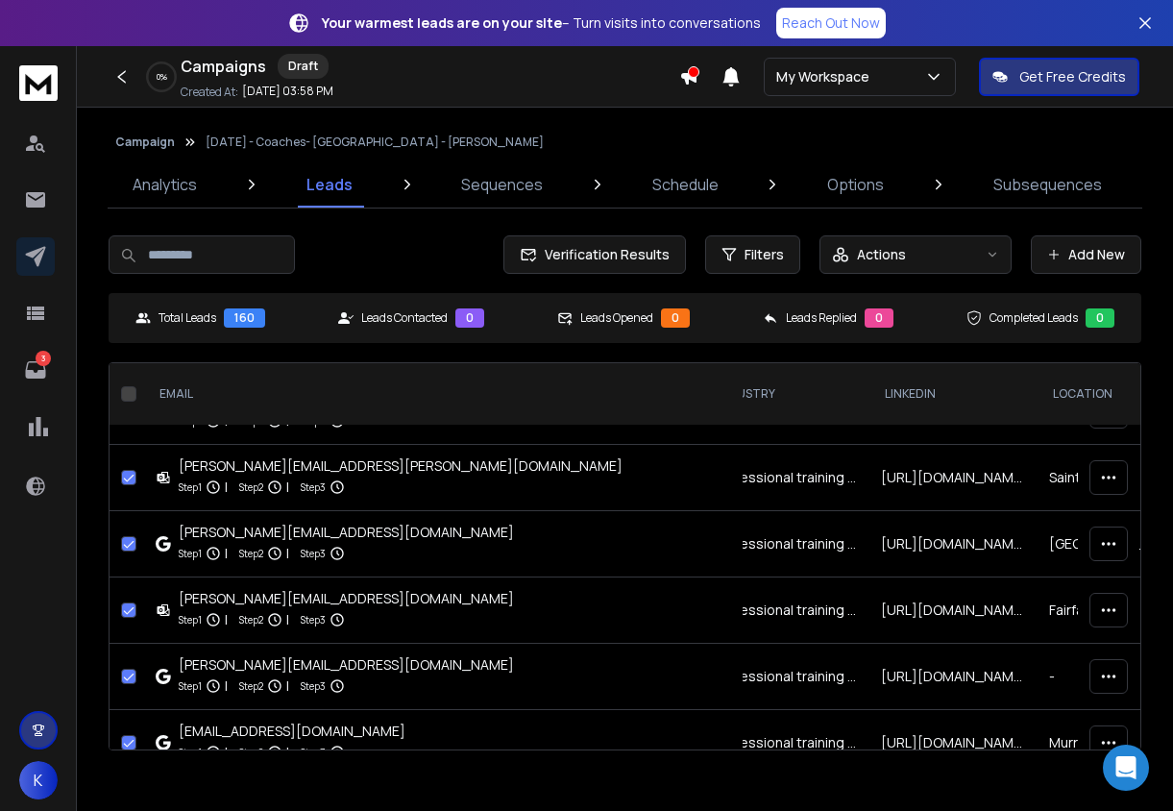
scroll to position [7813, 1192]
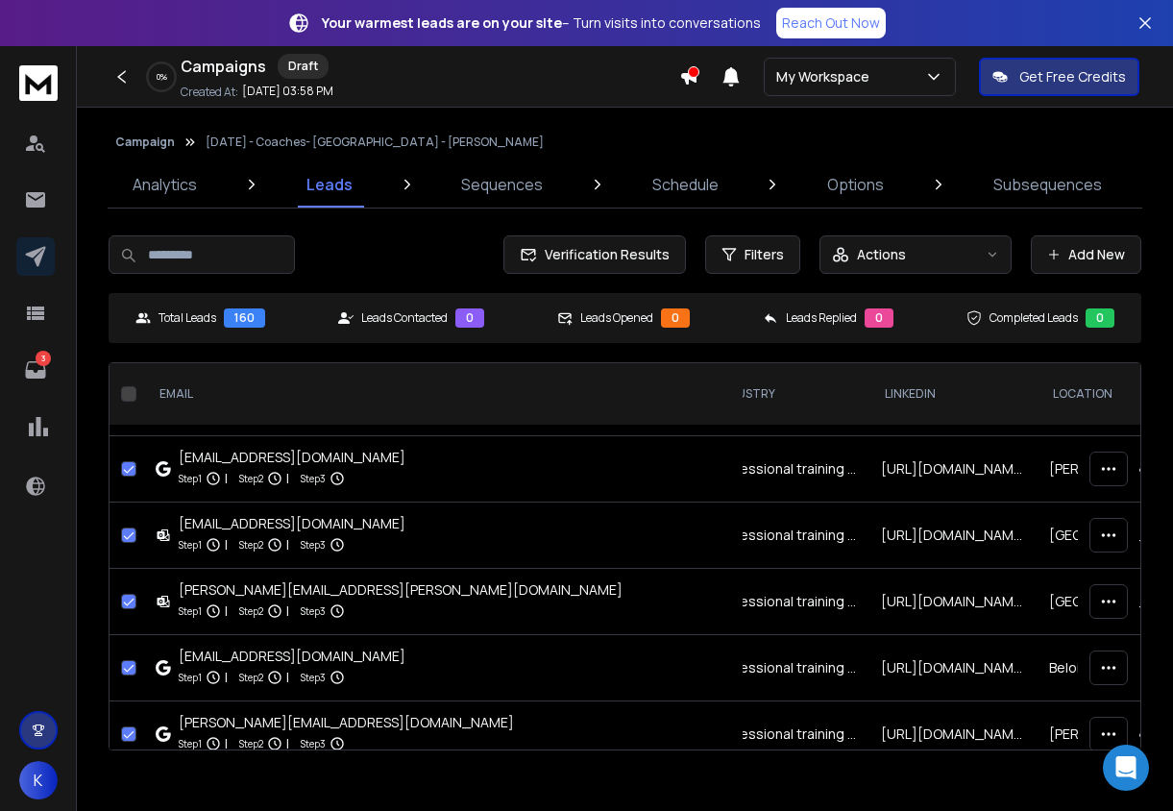
click at [1117, 602] on icon "button" at bounding box center [1109, 601] width 17 height 17
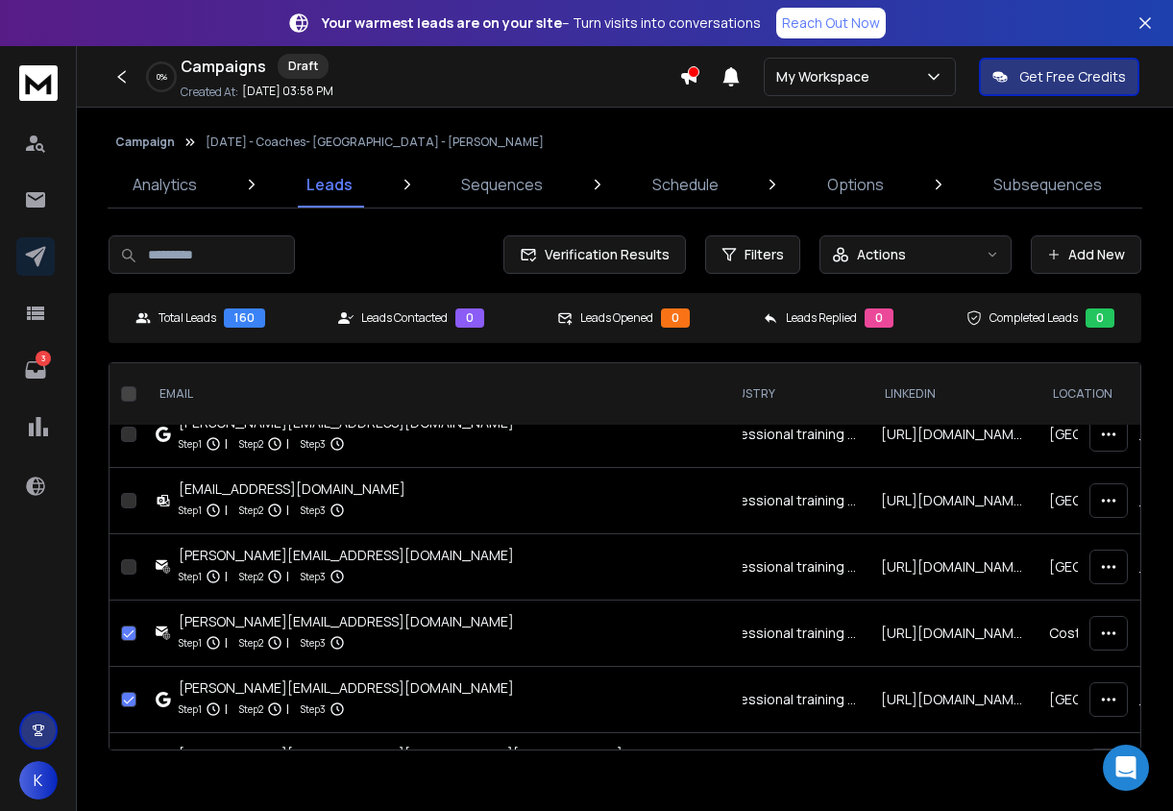
scroll to position [5913, 1192]
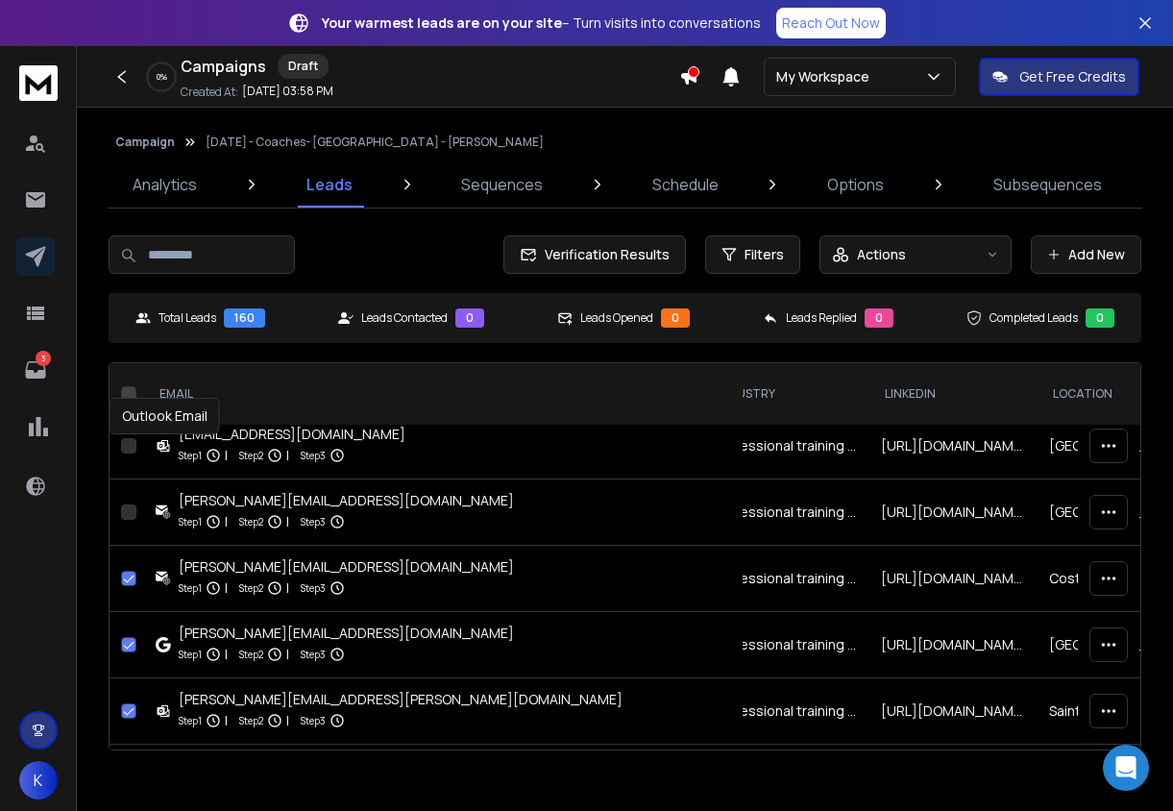
click at [131, 405] on div "Outlook Email" at bounding box center [165, 416] width 111 height 37
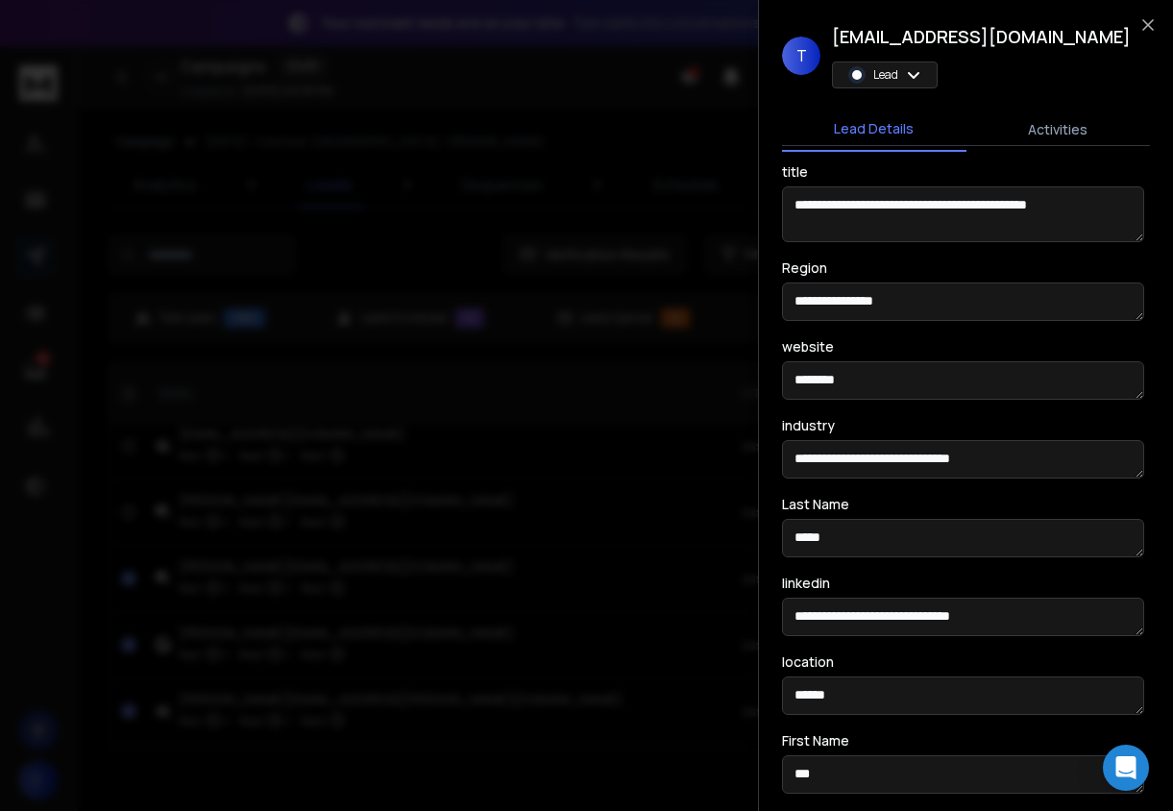
click at [131, 394] on div at bounding box center [586, 405] width 1173 height 811
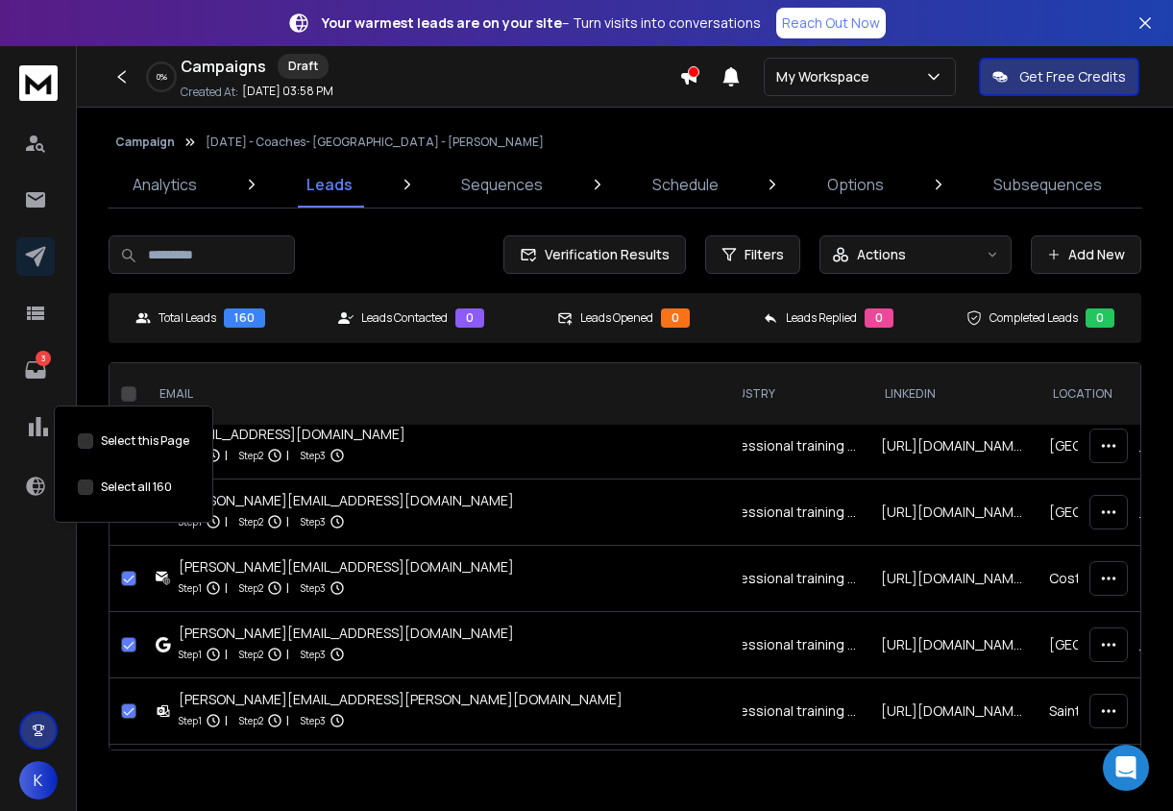
click at [131, 394] on button "Select this Page" at bounding box center [128, 393] width 15 height 15
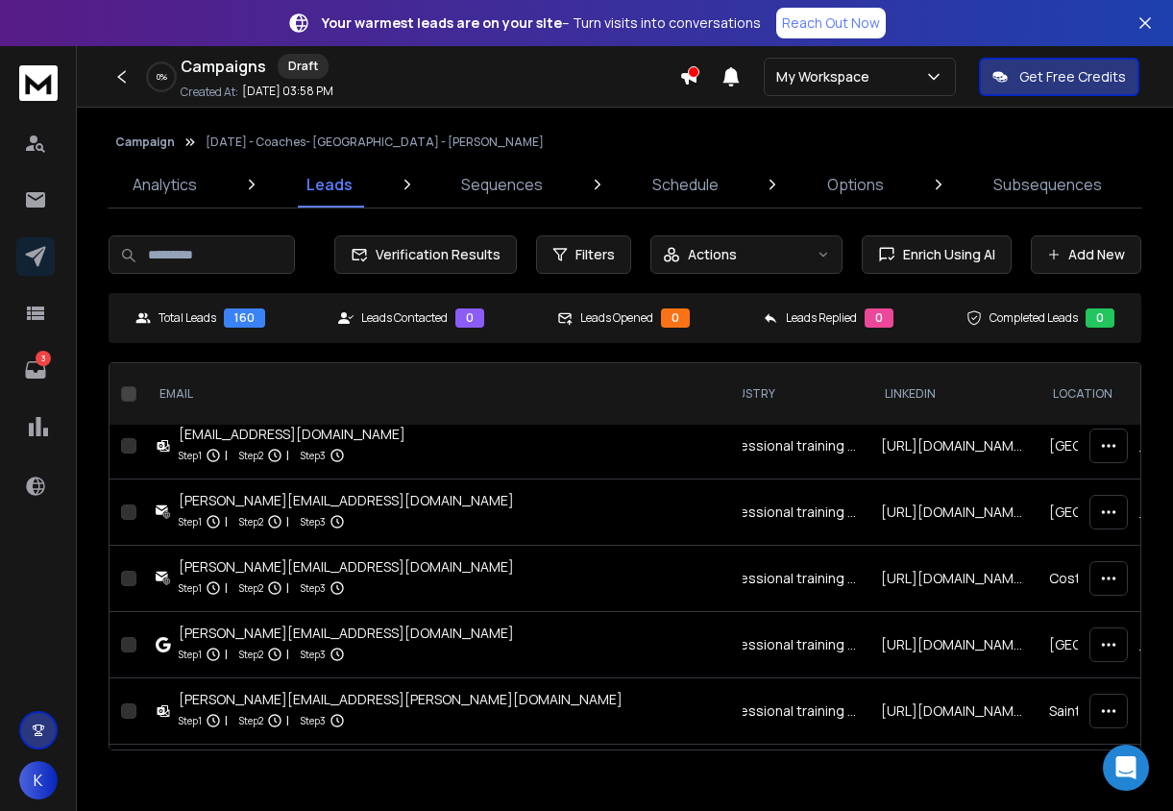
click at [148, 144] on button "Campaign" at bounding box center [145, 142] width 60 height 15
